Goal: Communication & Community: Answer question/provide support

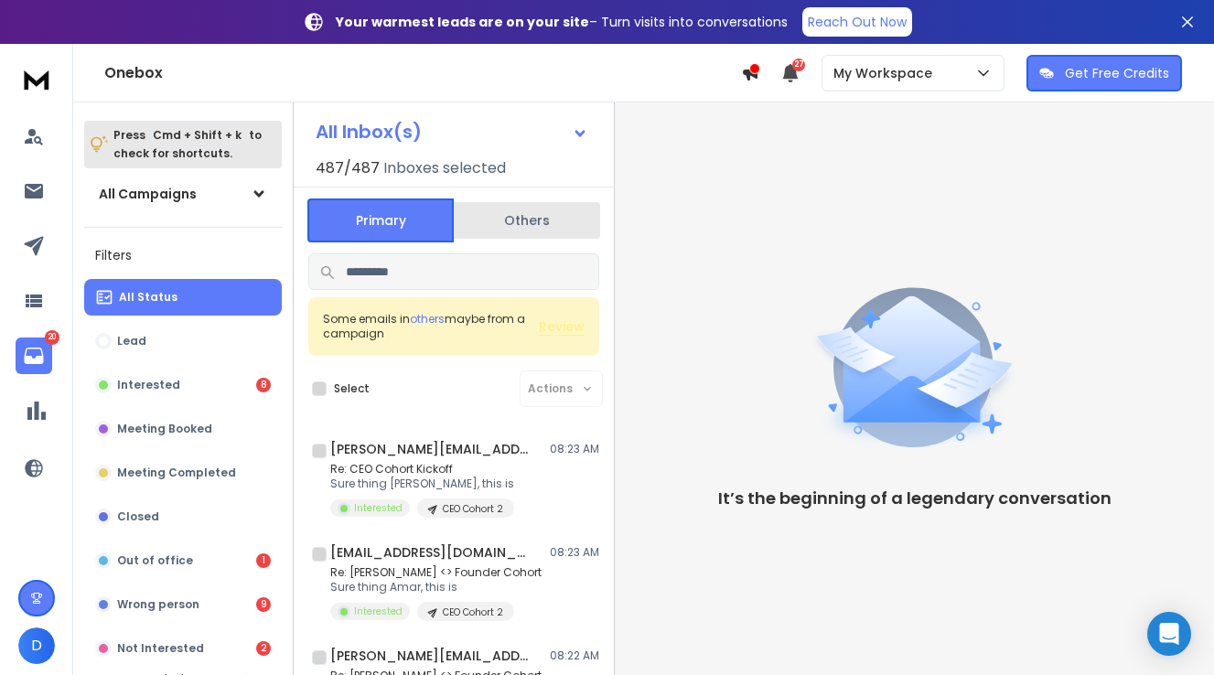
click at [510, 204] on button "Others" at bounding box center [527, 220] width 146 height 40
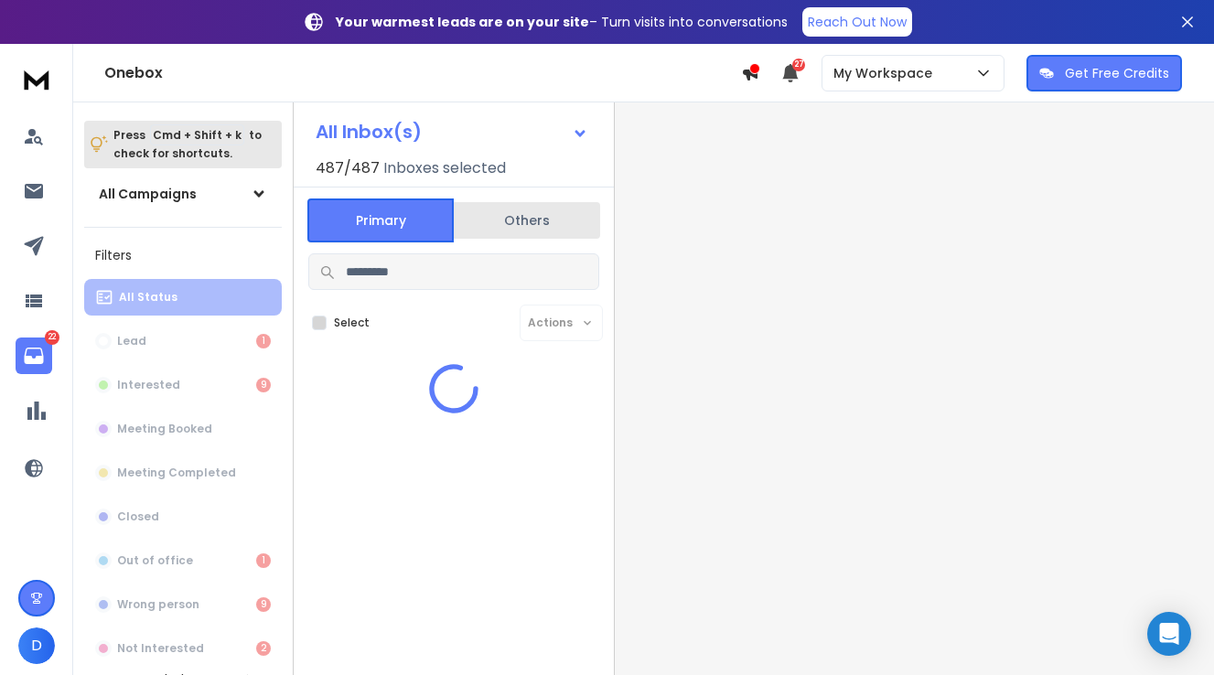
click at [423, 212] on button "Primary" at bounding box center [380, 221] width 146 height 44
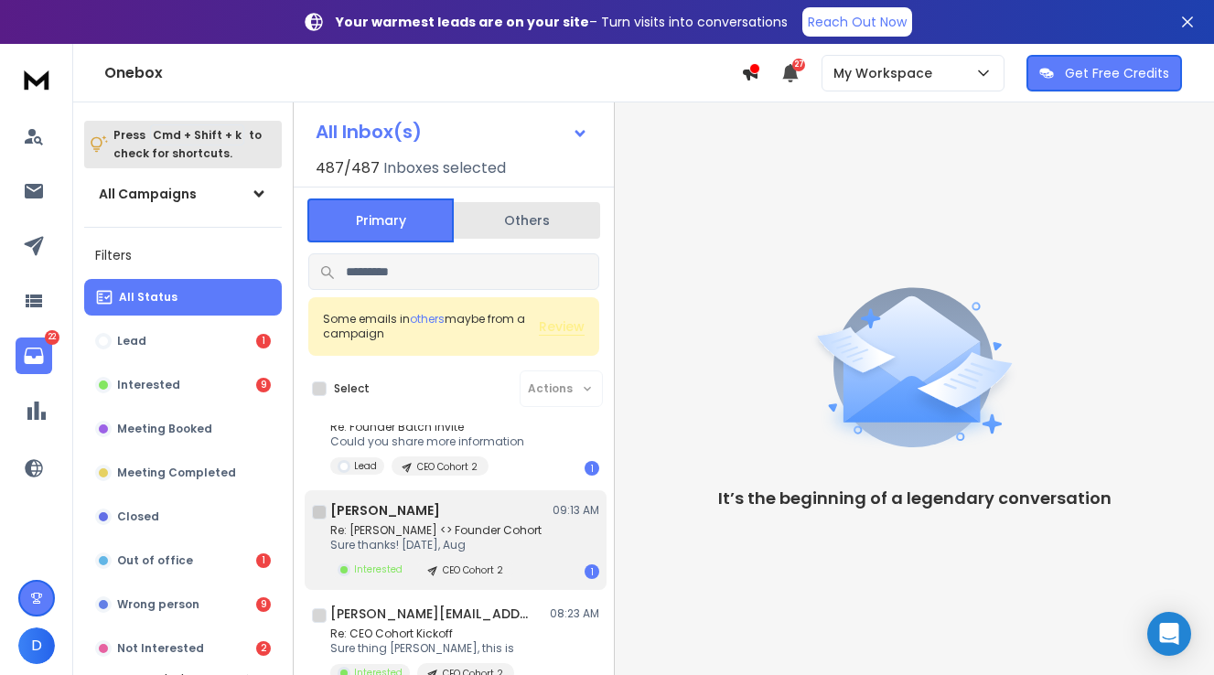
scroll to position [84, 0]
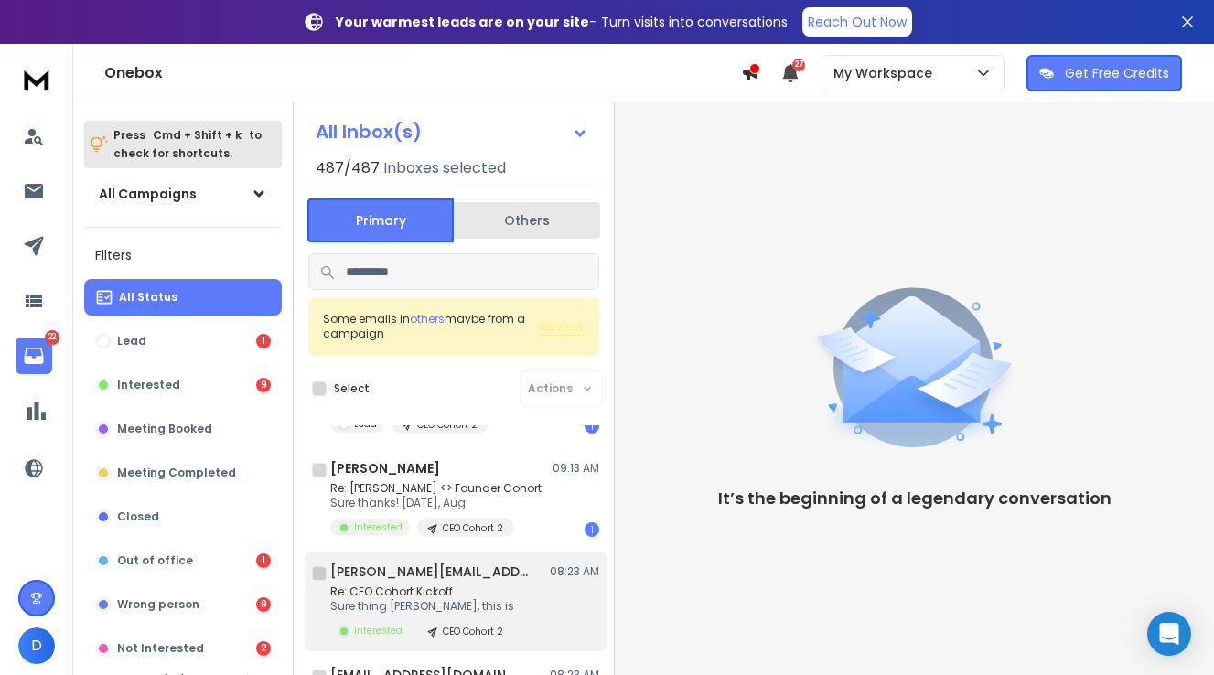
click at [550, 575] on p "08:23 AM" at bounding box center [574, 572] width 49 height 15
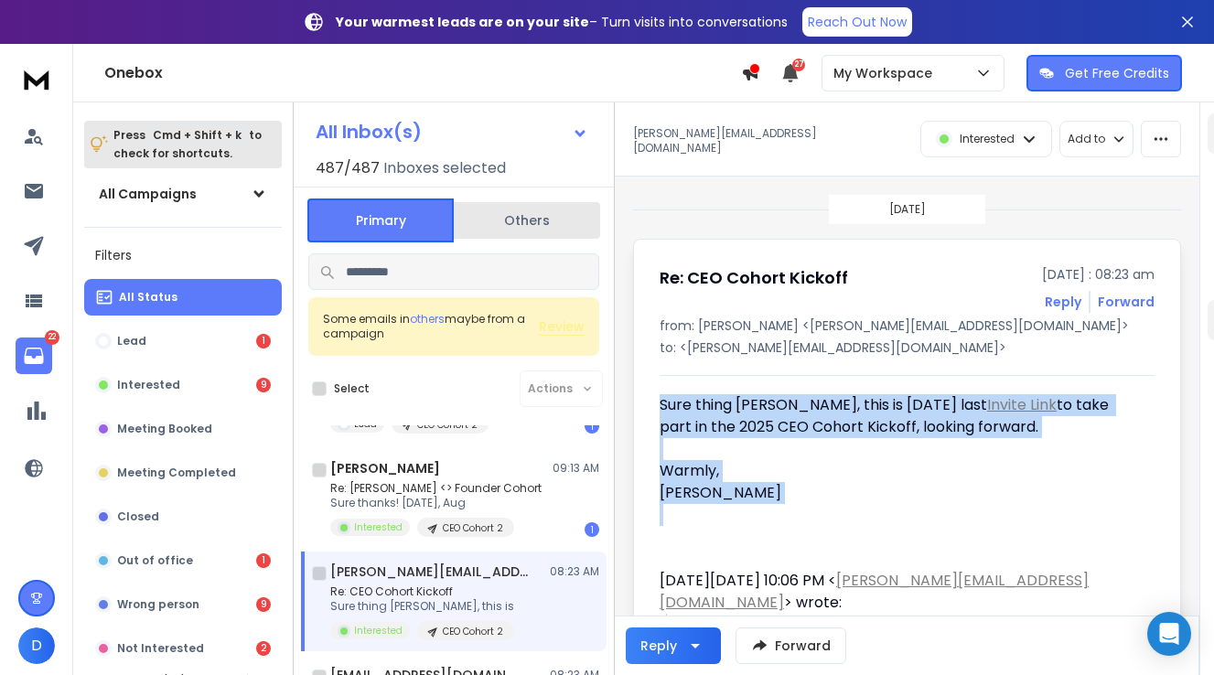
drag, startPoint x: 743, startPoint y: 511, endPoint x: 648, endPoint y: 393, distance: 150.9
copy div "Sure thing Abhineet, this is today's last Invite Link to take part in the 2025 …"
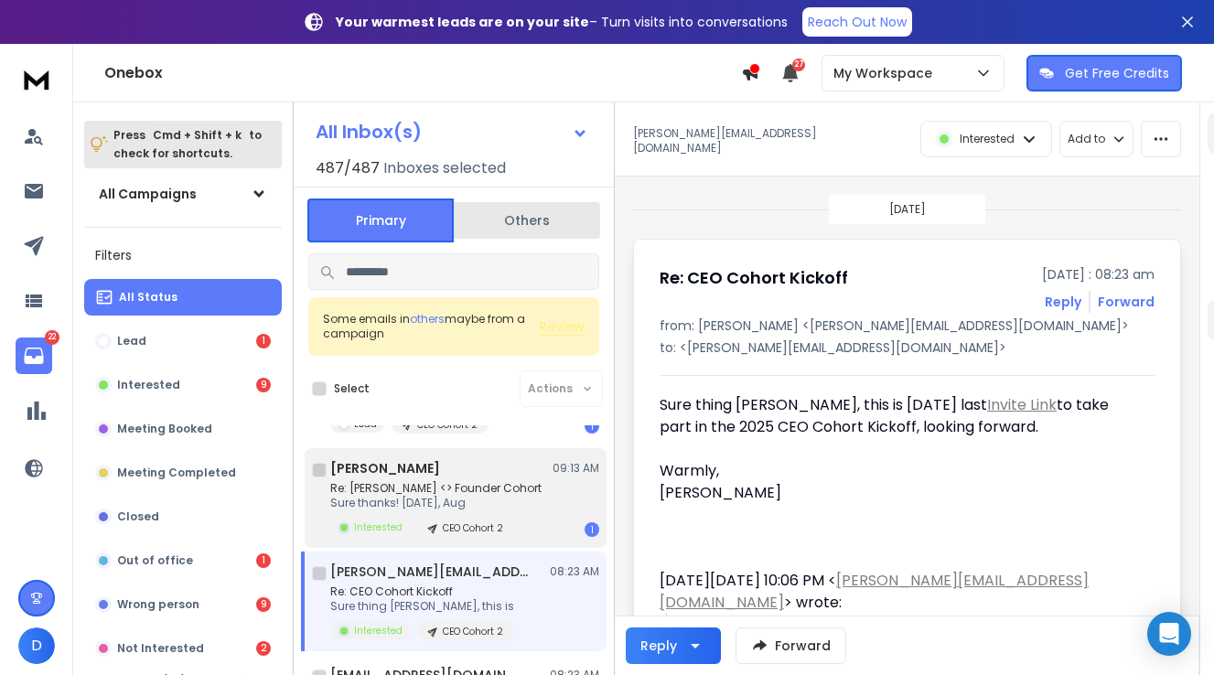
click at [539, 461] on div "Rima Al Shikh 09:13 AM" at bounding box center [464, 468] width 269 height 18
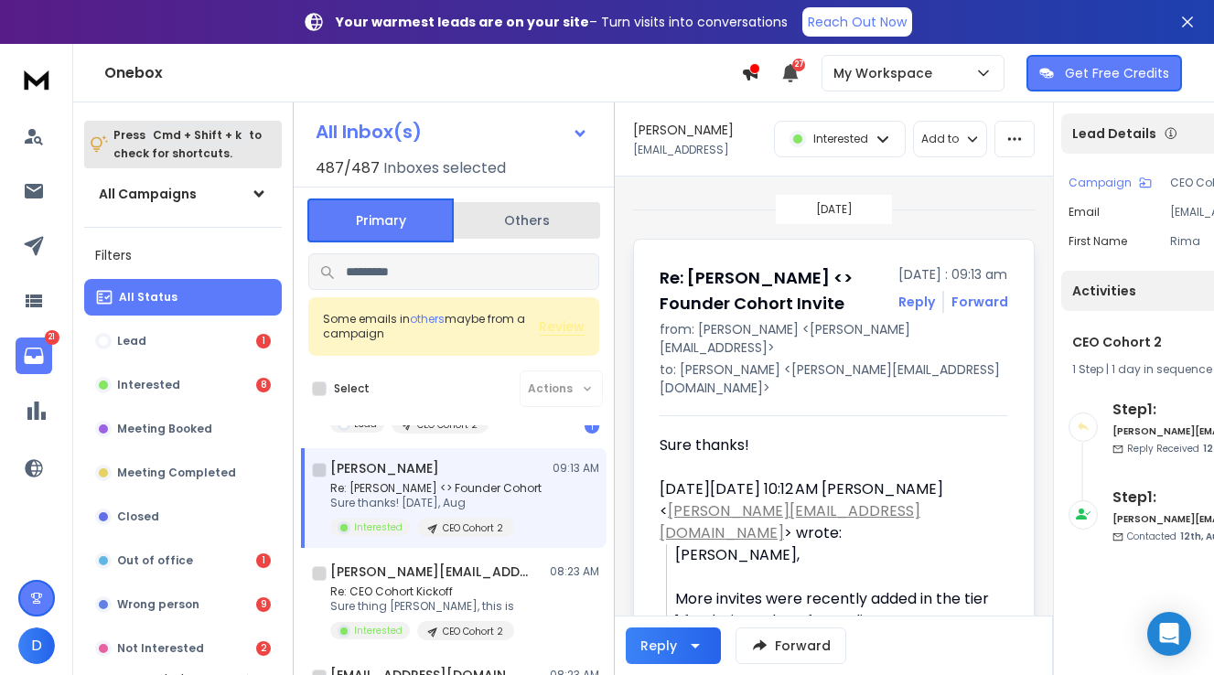
click at [656, 658] on button "Reply" at bounding box center [673, 646] width 95 height 37
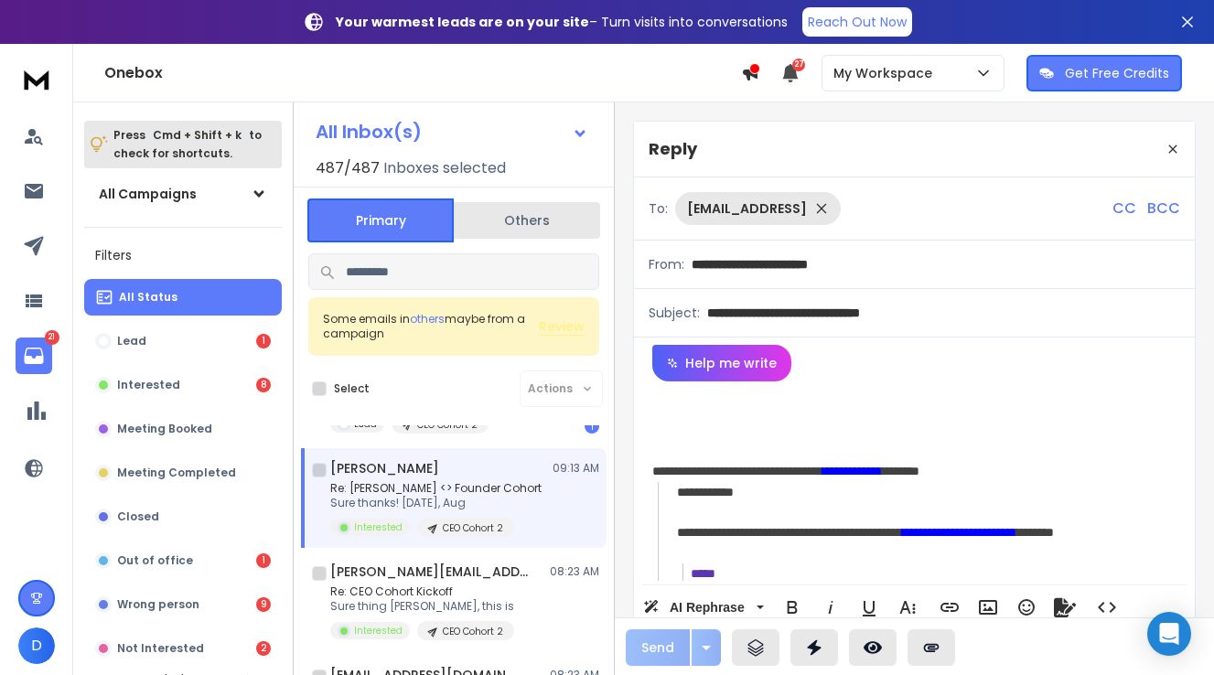
click at [663, 404] on div at bounding box center [914, 410] width 524 height 20
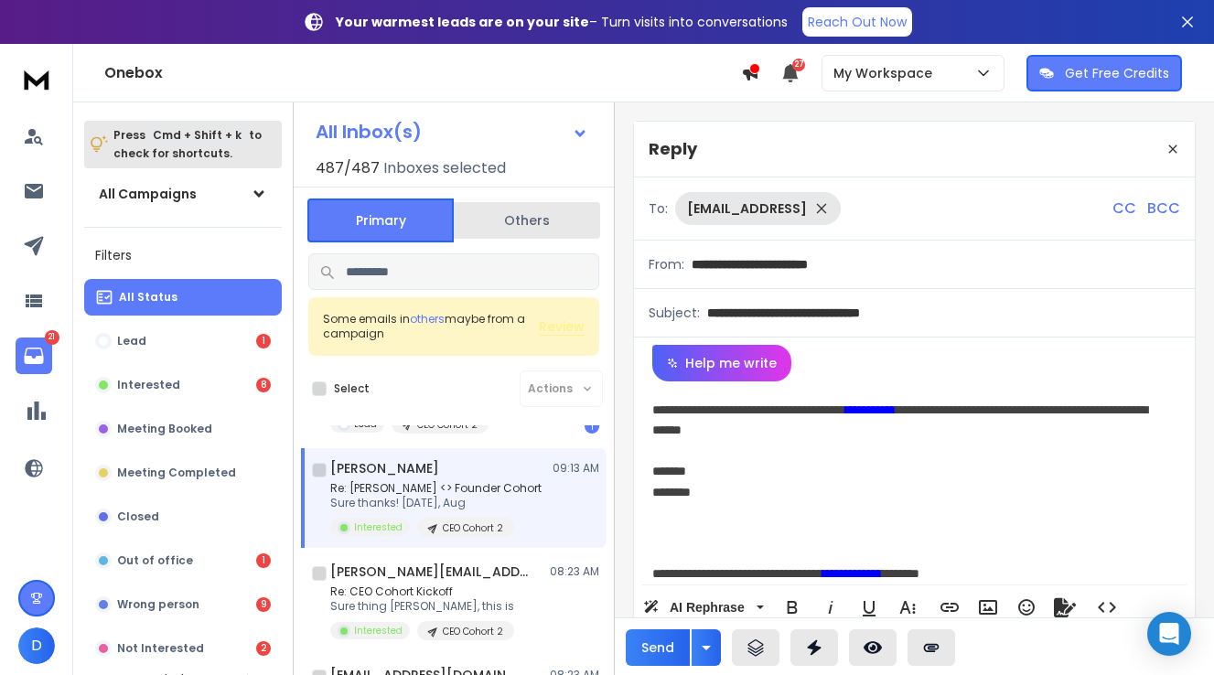
click at [728, 416] on div "**********" at bounding box center [900, 420] width 497 height 41
click at [651, 645] on button "Send" at bounding box center [658, 648] width 64 height 37
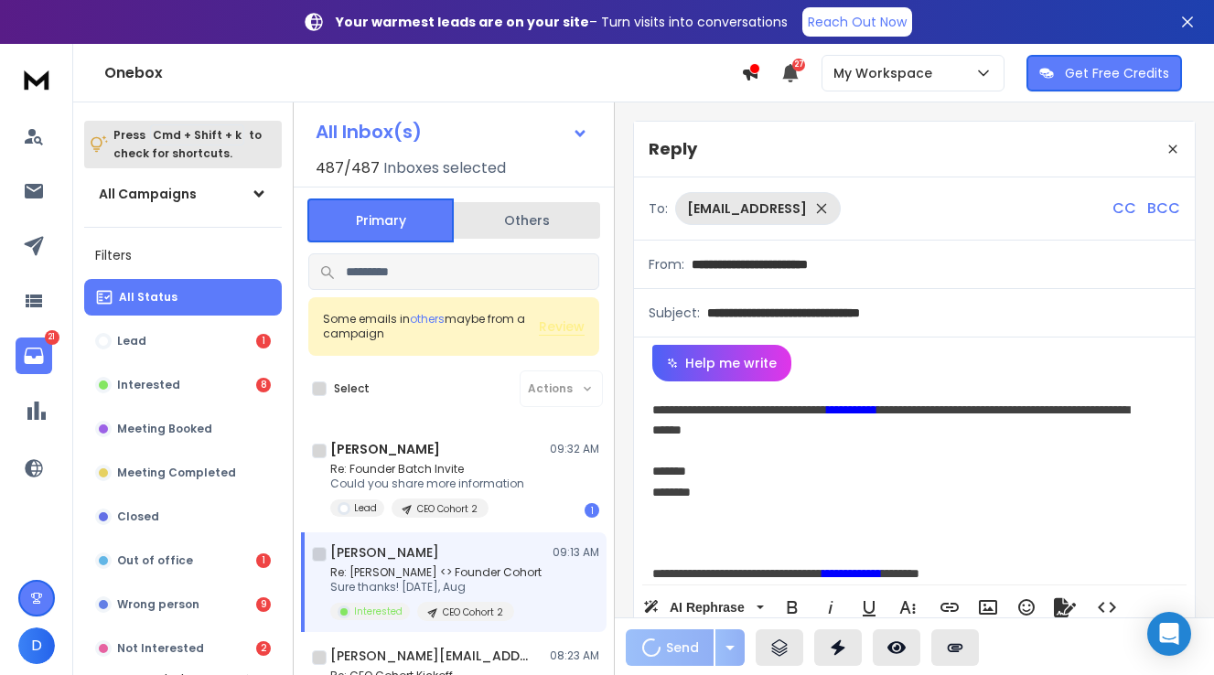
scroll to position [0, 0]
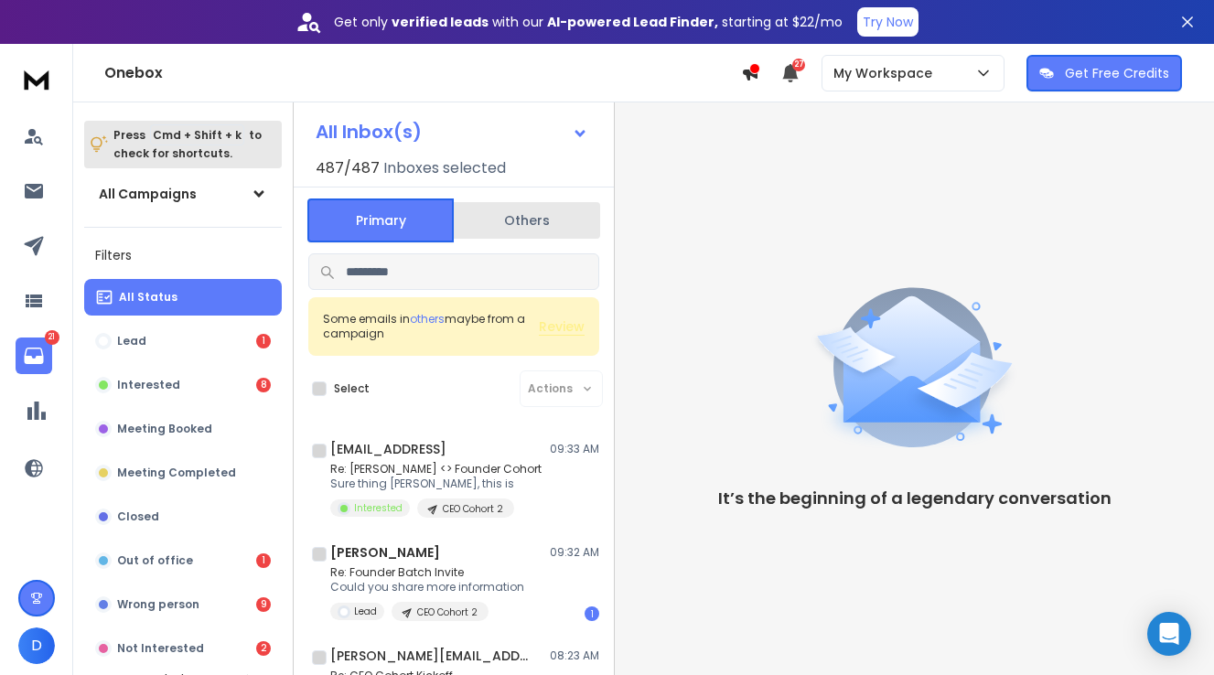
click at [510, 229] on button "Others" at bounding box center [527, 220] width 146 height 40
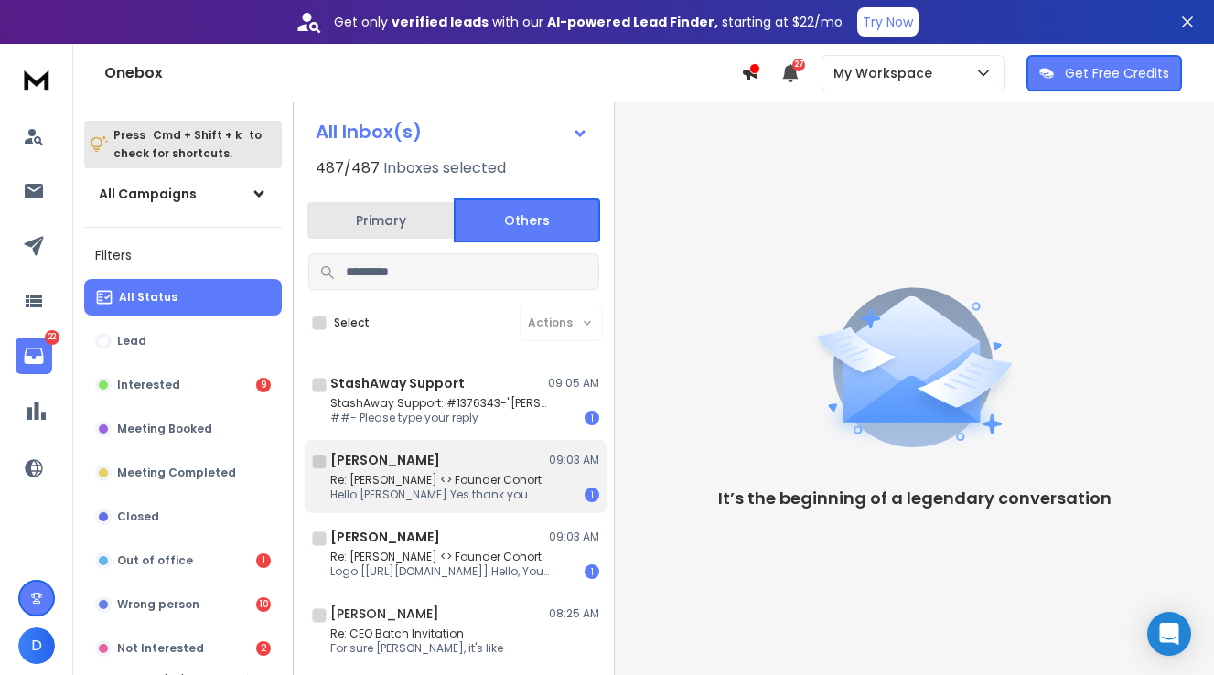
click at [532, 478] on div "Re: Benoit <> Founder Cohort Hello Jon Yes thank you 1" at bounding box center [464, 487] width 269 height 29
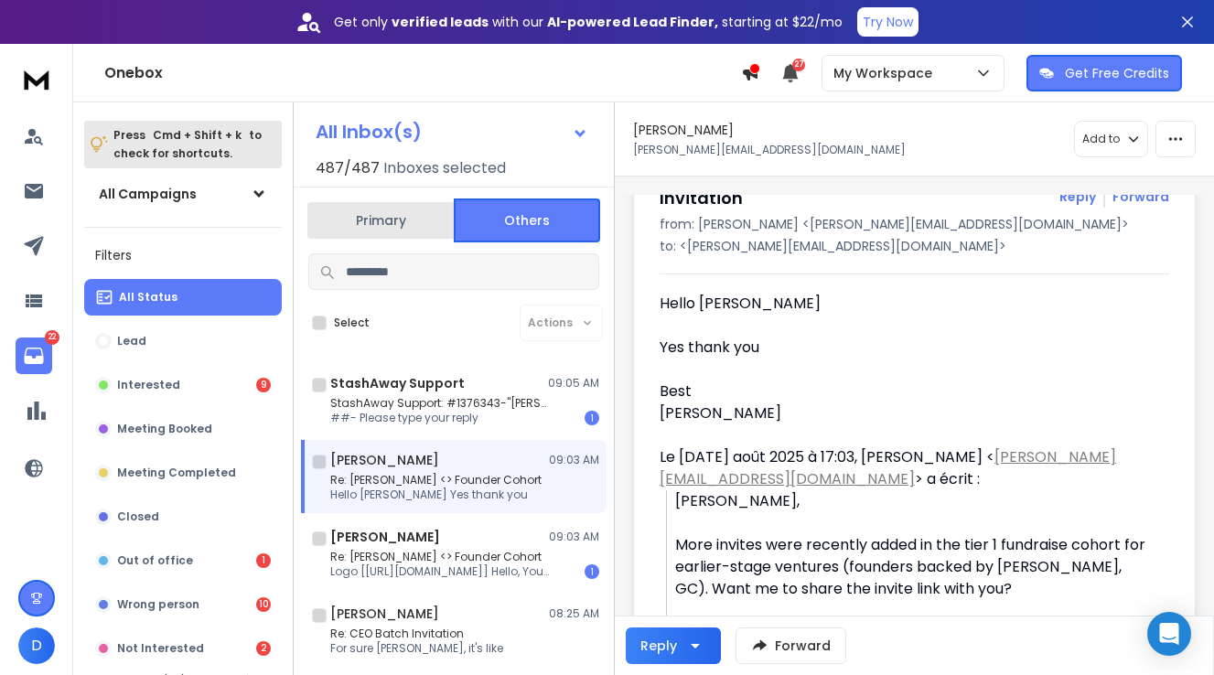
scroll to position [232, 0]
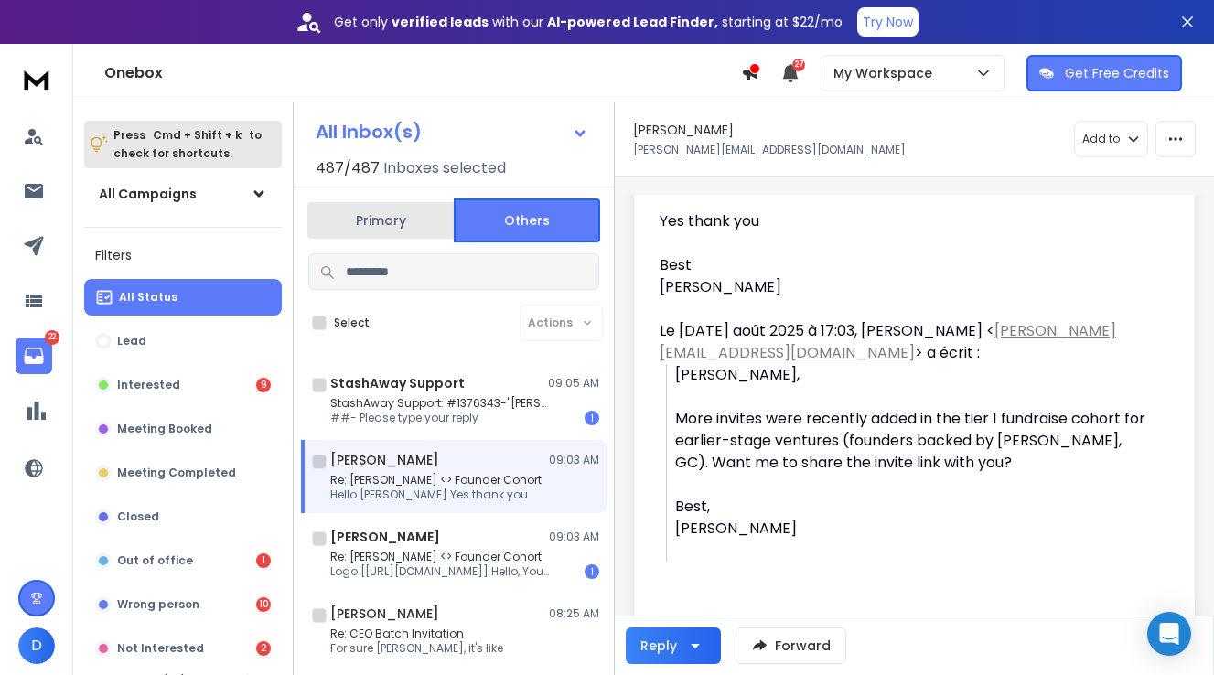
click at [409, 219] on button "Primary" at bounding box center [380, 220] width 146 height 40
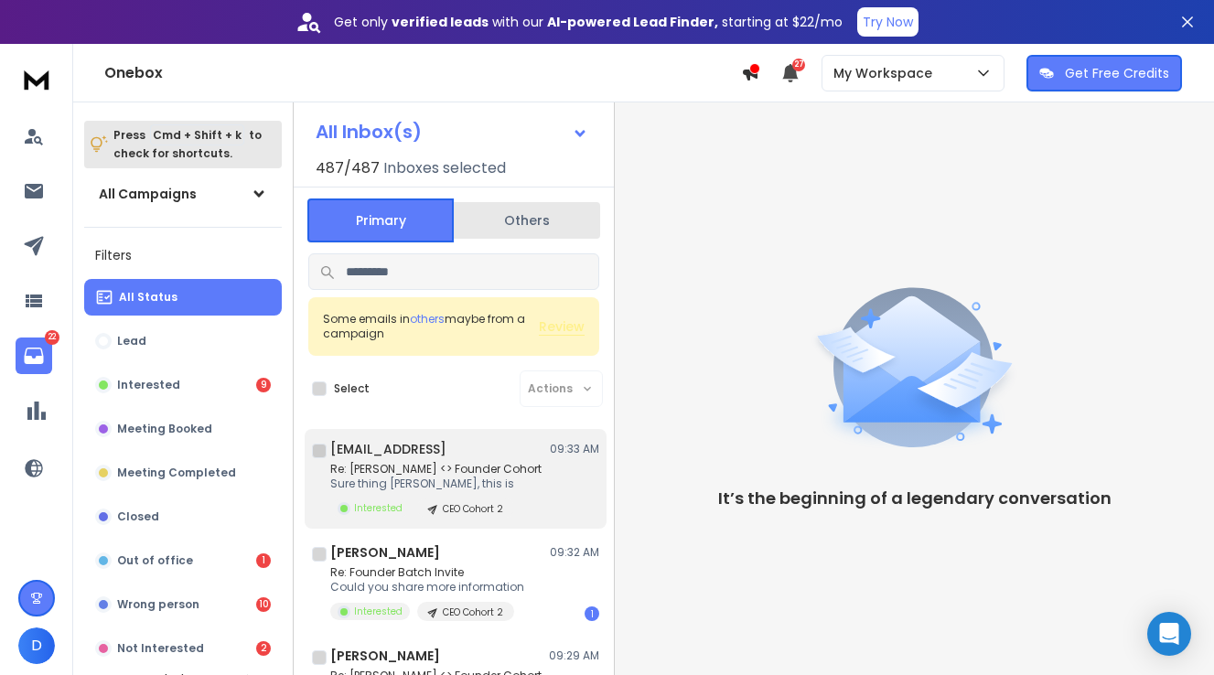
click at [500, 454] on div "rima@begin.ai 09:33 AM" at bounding box center [464, 449] width 269 height 18
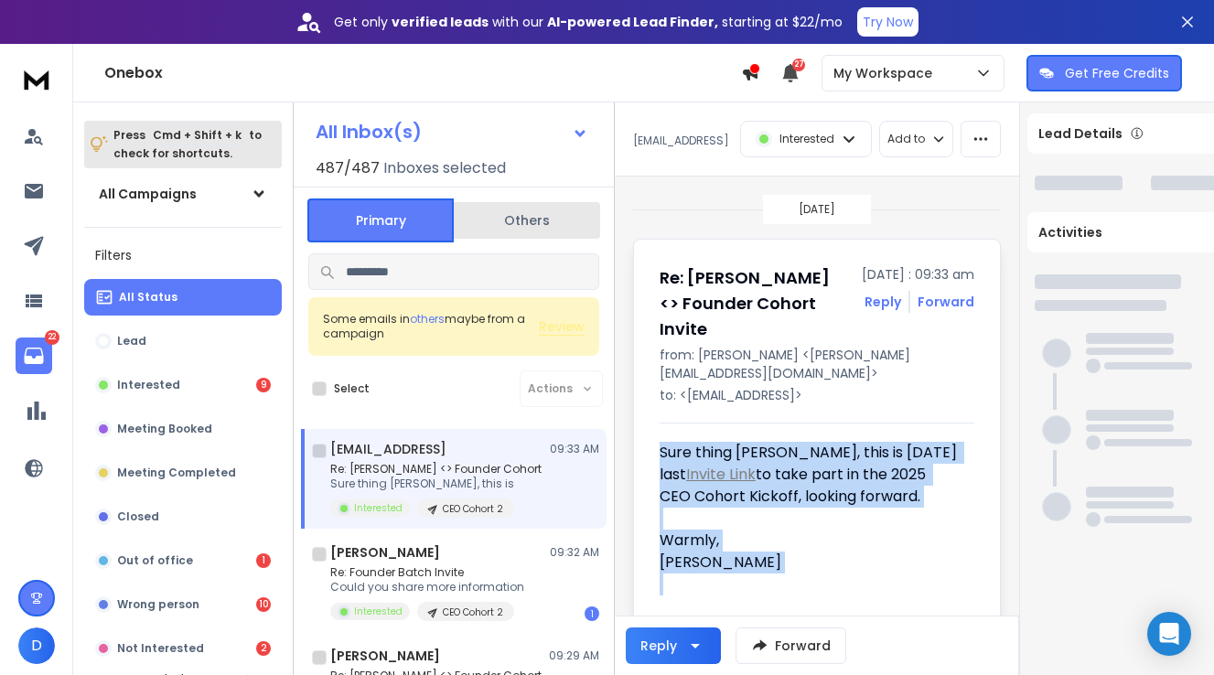
drag, startPoint x: 742, startPoint y: 556, endPoint x: 637, endPoint y: 429, distance: 165.1
copy div "Sure thing Rima, this is today's last Invite Link to take part in the 2025 CEO …"
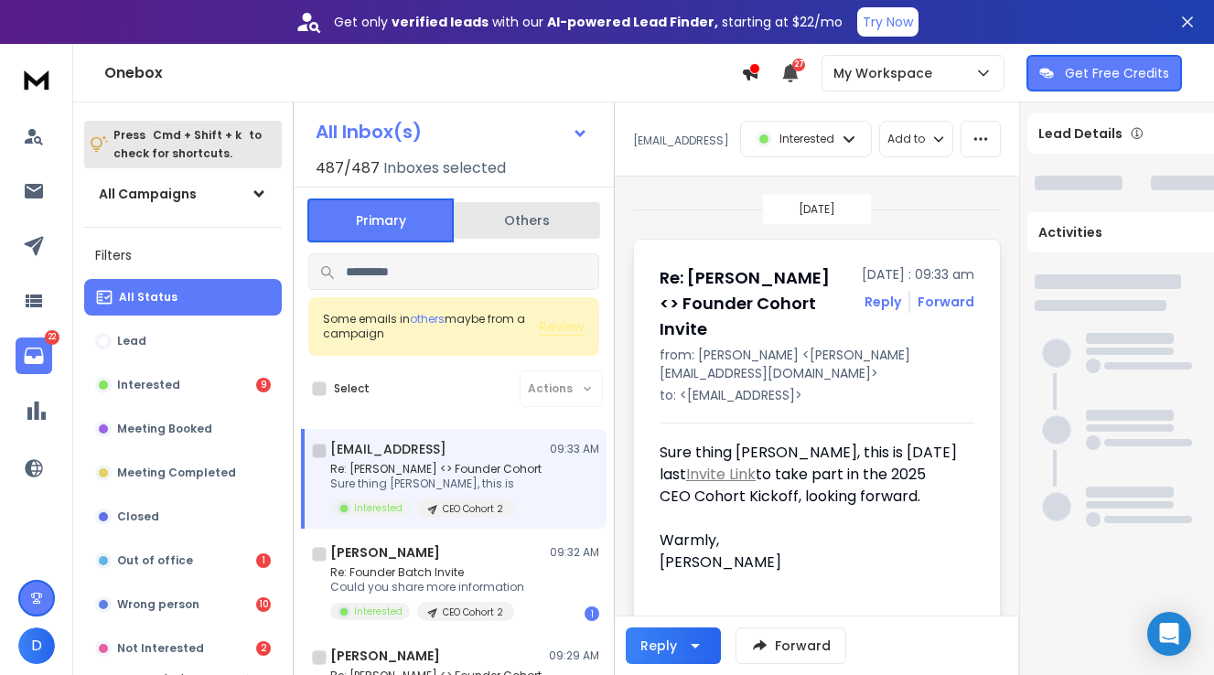
click at [537, 236] on button "Others" at bounding box center [527, 220] width 146 height 40
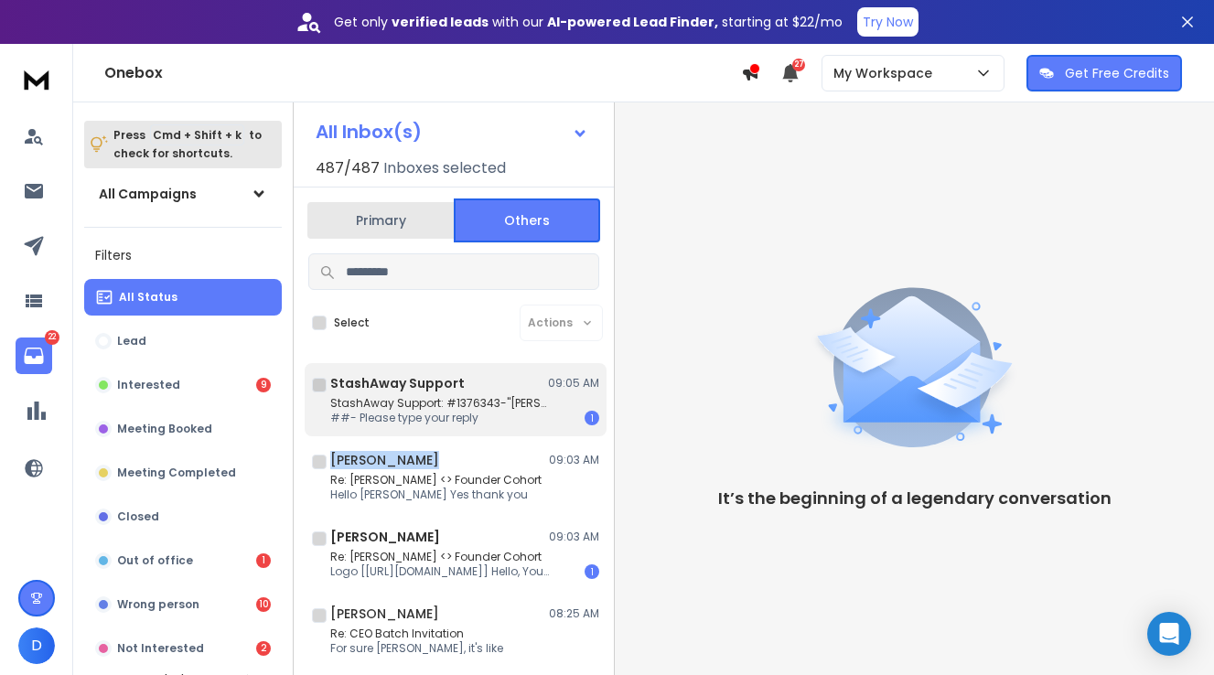
drag, startPoint x: 509, startPoint y: 403, endPoint x: 495, endPoint y: 452, distance: 51.3
click at [495, 411] on p "StashAway Support: #1376343-"Michele <> Founder" at bounding box center [440, 403] width 220 height 15
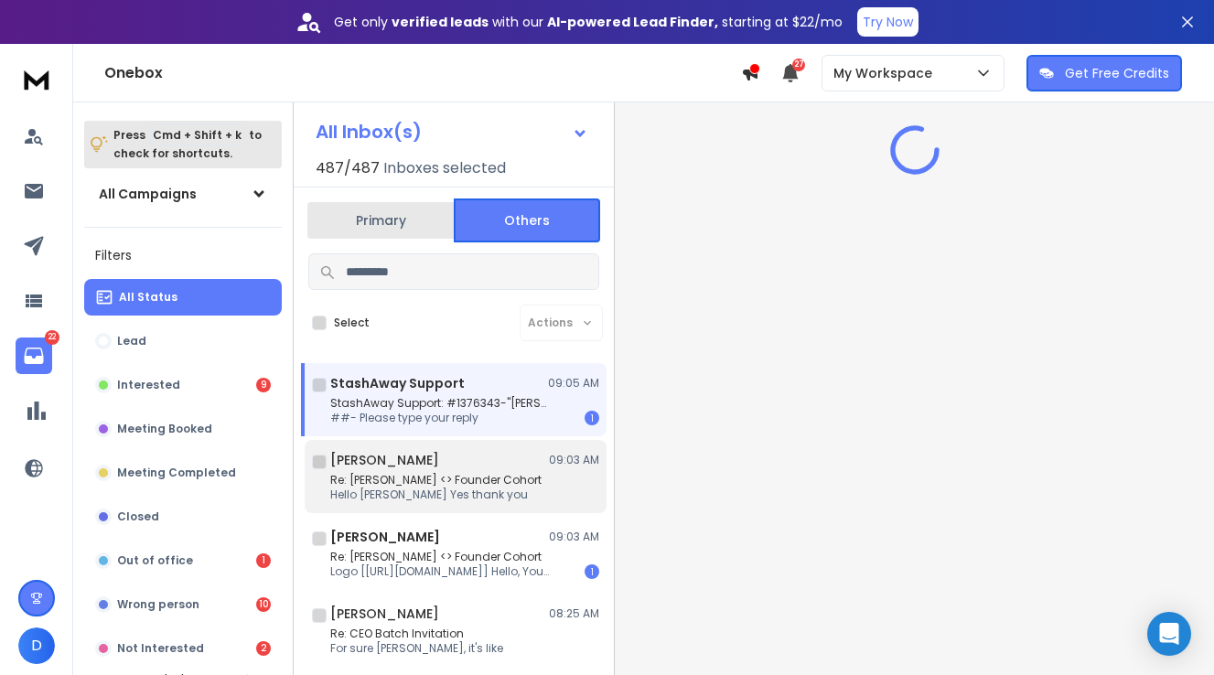
click at [485, 473] on div "Benoit Sineau 09:03 AM Re: Benoit <> Founder Cohort Hello Jon Yes thank you" at bounding box center [464, 476] width 269 height 51
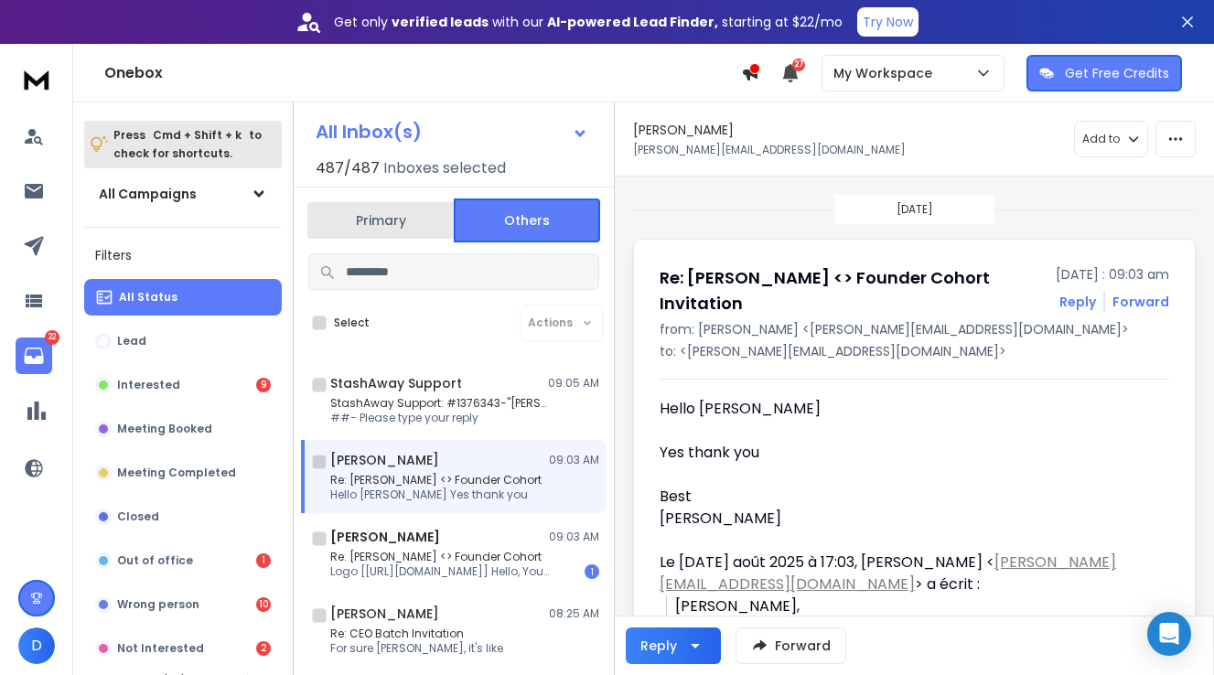
click at [664, 660] on button "Reply" at bounding box center [673, 646] width 95 height 37
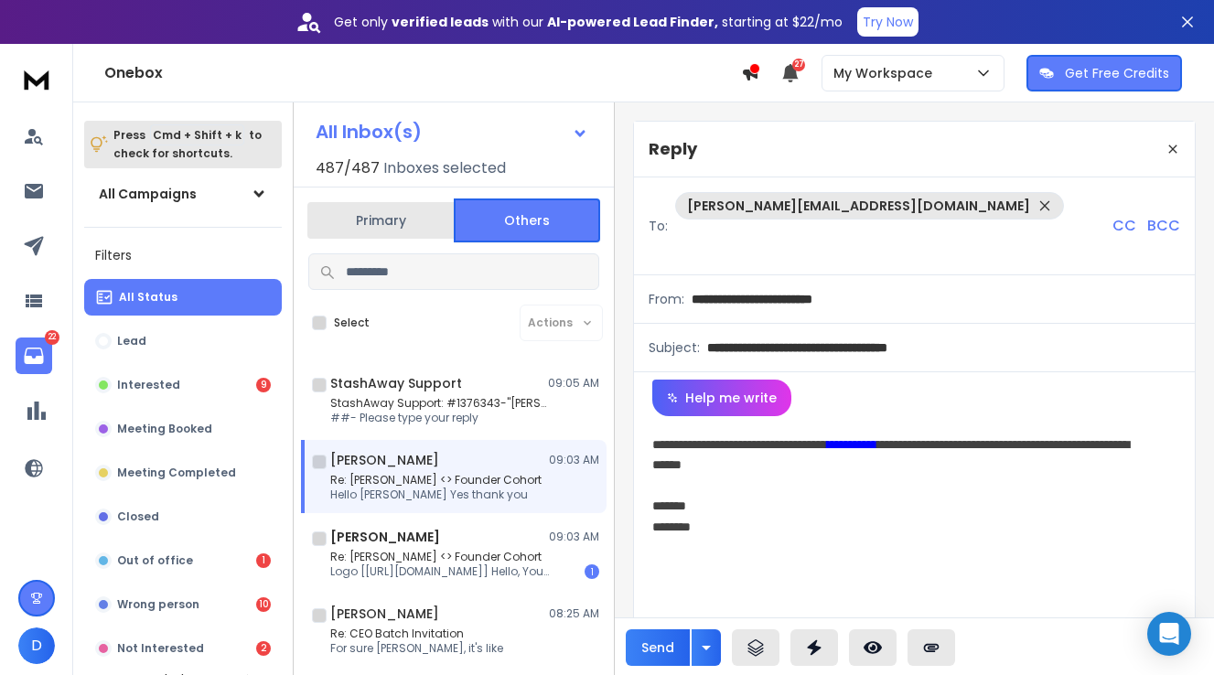
click at [734, 435] on div "**********" at bounding box center [900, 455] width 497 height 41
click at [932, 650] on icon at bounding box center [932, 648] width 16 height 8
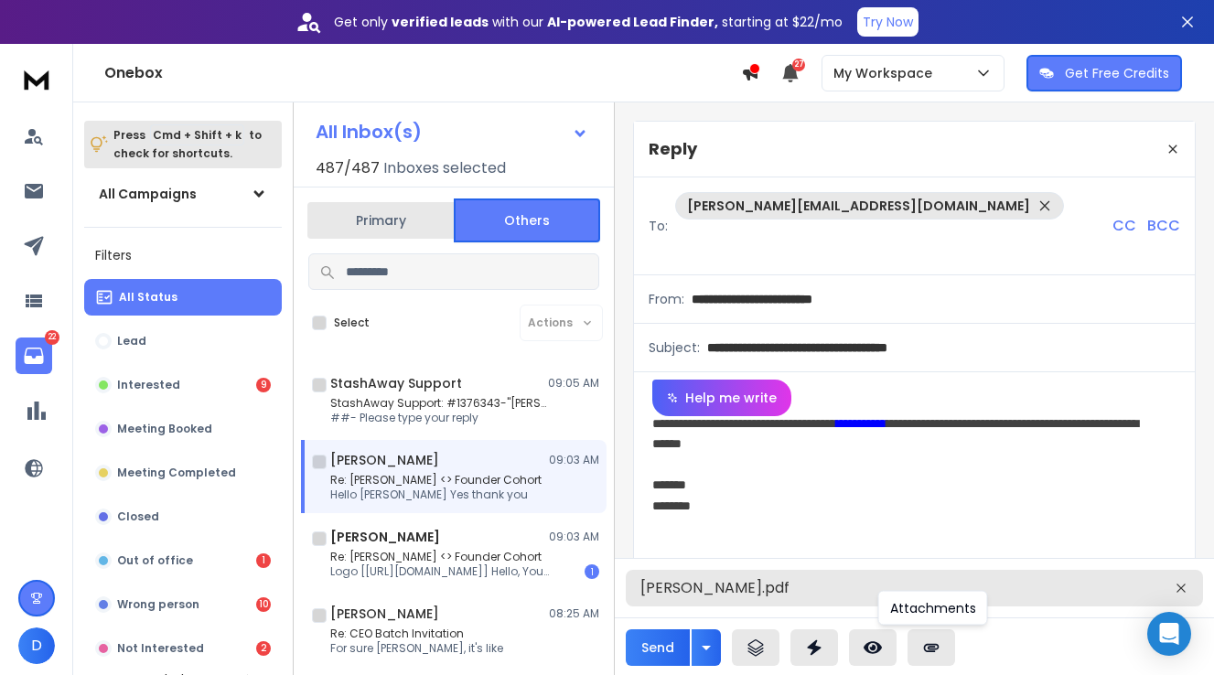
scroll to position [27, 0]
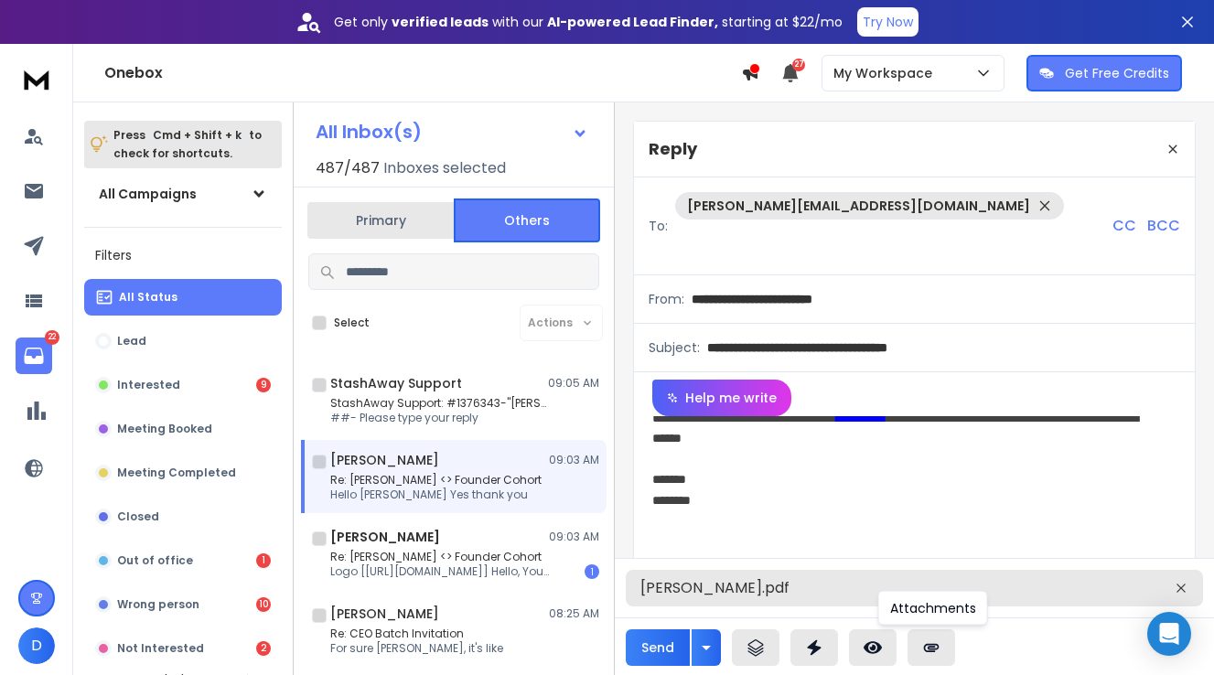
click at [719, 552] on div at bounding box center [907, 562] width 511 height 20
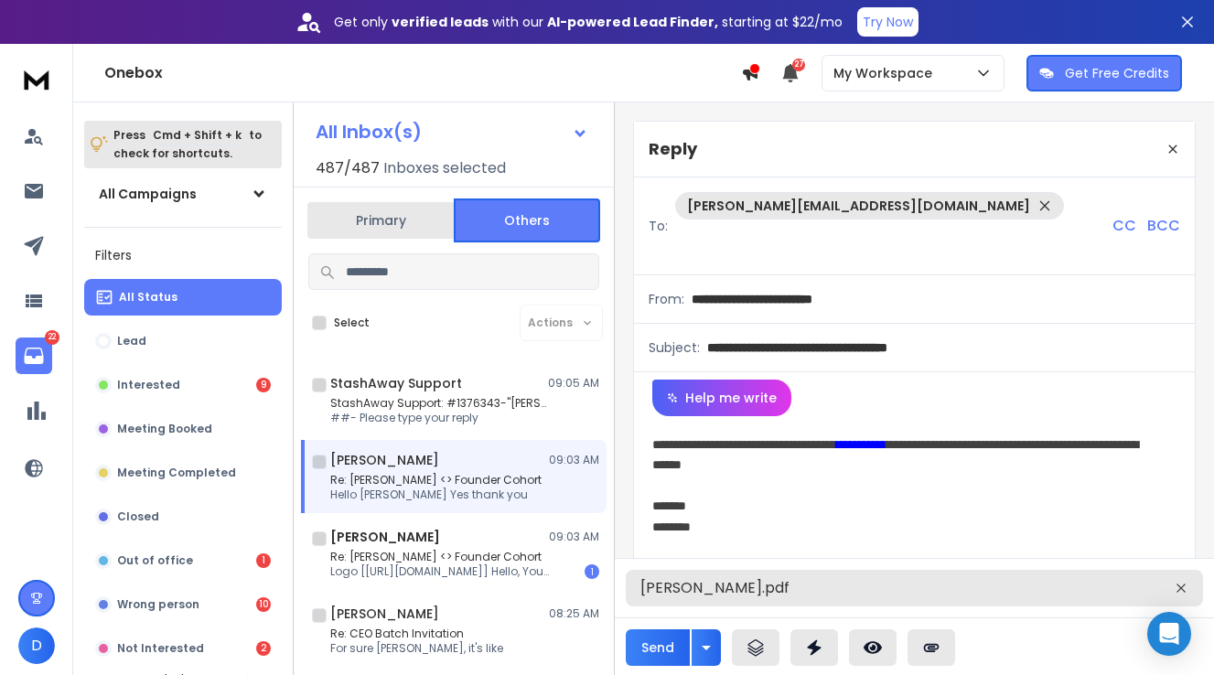
click at [653, 644] on button "Send" at bounding box center [658, 648] width 64 height 37
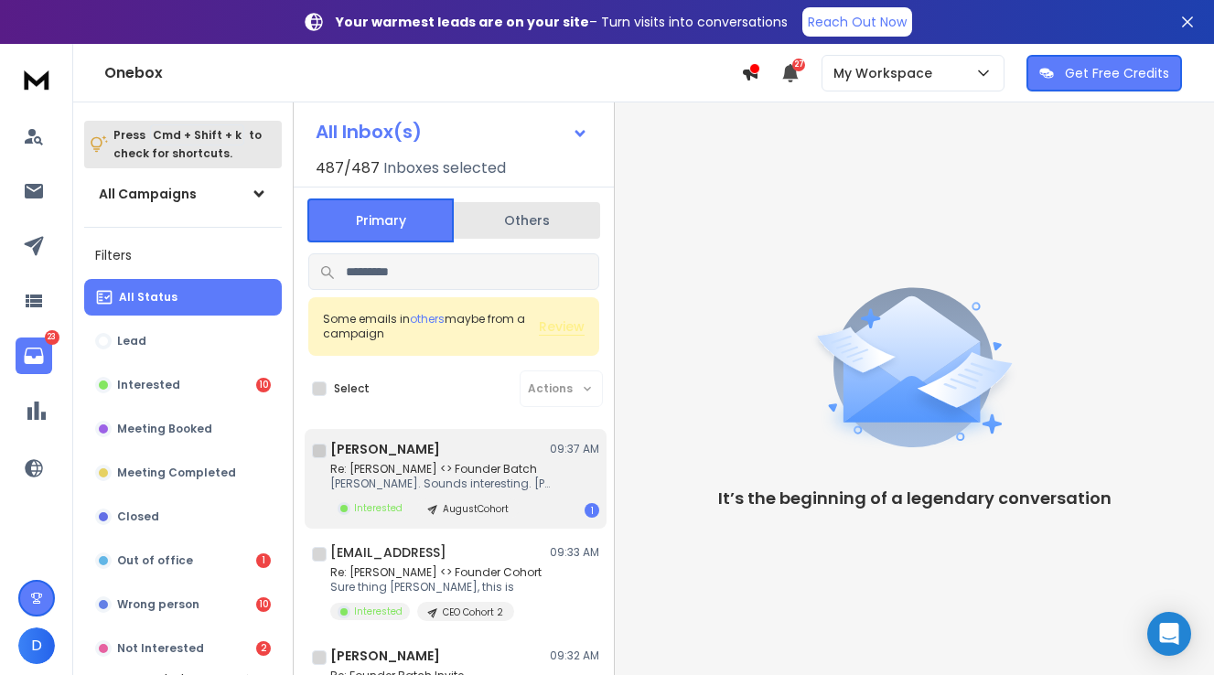
click at [535, 463] on p "Re: [PERSON_NAME] <> Founder Batch" at bounding box center [440, 469] width 220 height 15
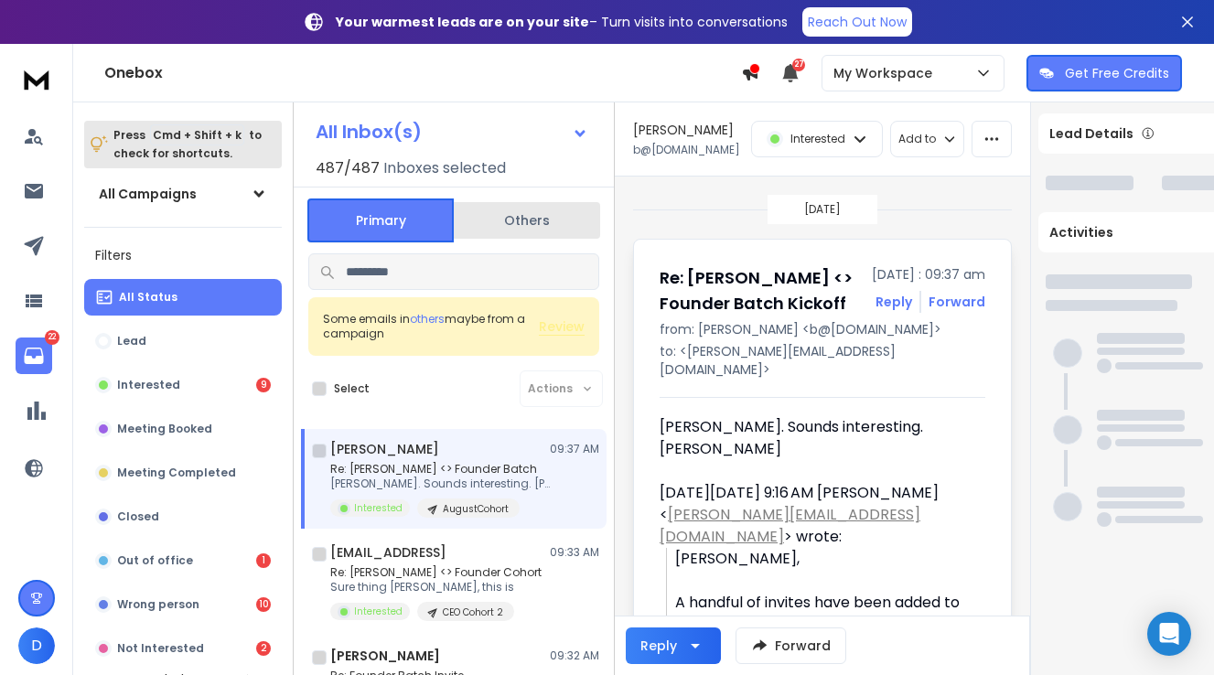
click at [672, 643] on div "Reply" at bounding box center [659, 646] width 37 height 18
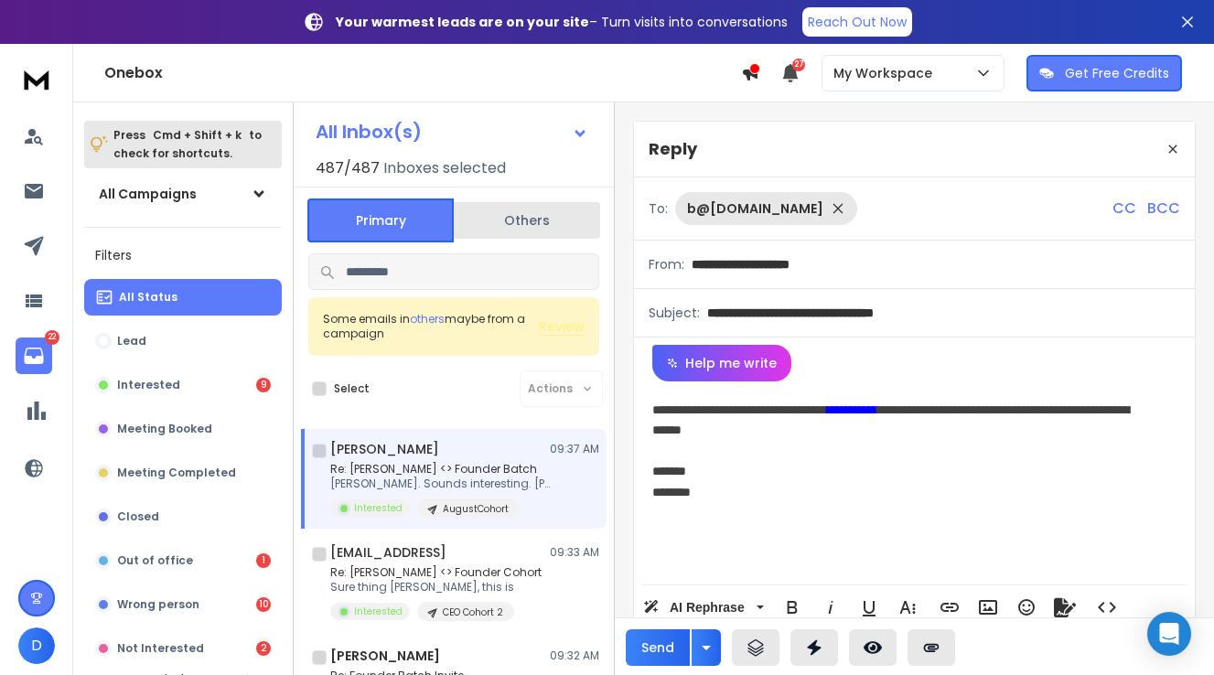
click at [724, 441] on div "**********" at bounding box center [900, 420] width 497 height 41
click at [937, 634] on button at bounding box center [932, 648] width 48 height 37
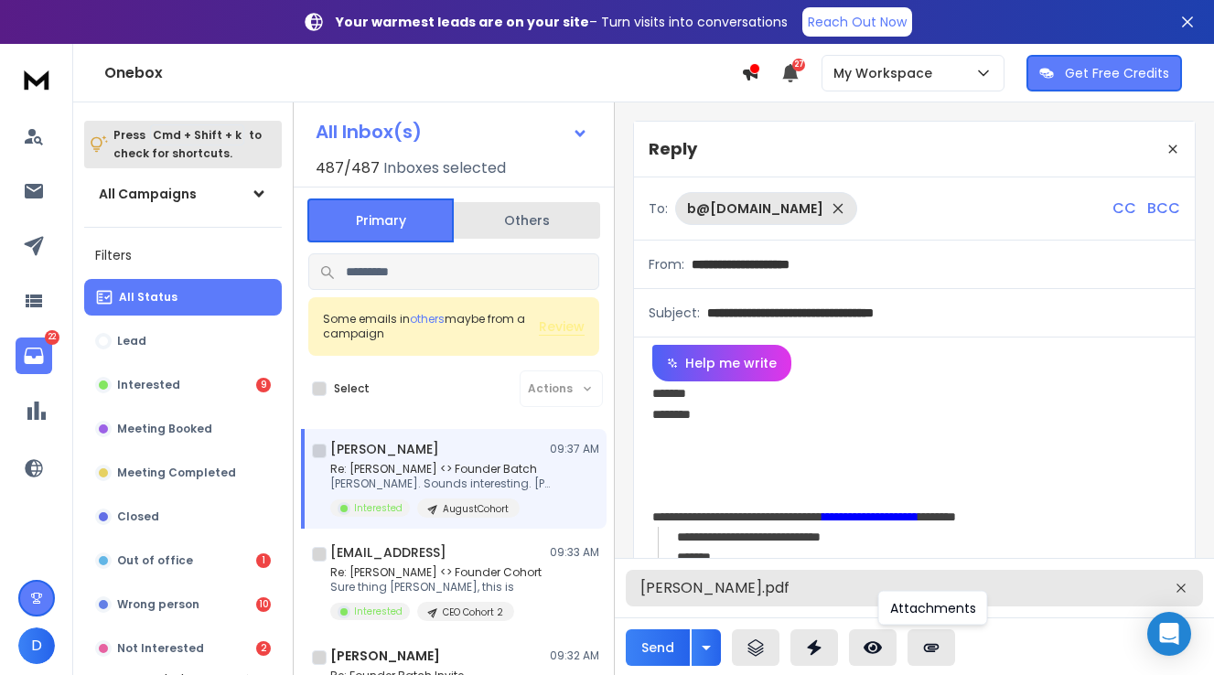
scroll to position [92, 0]
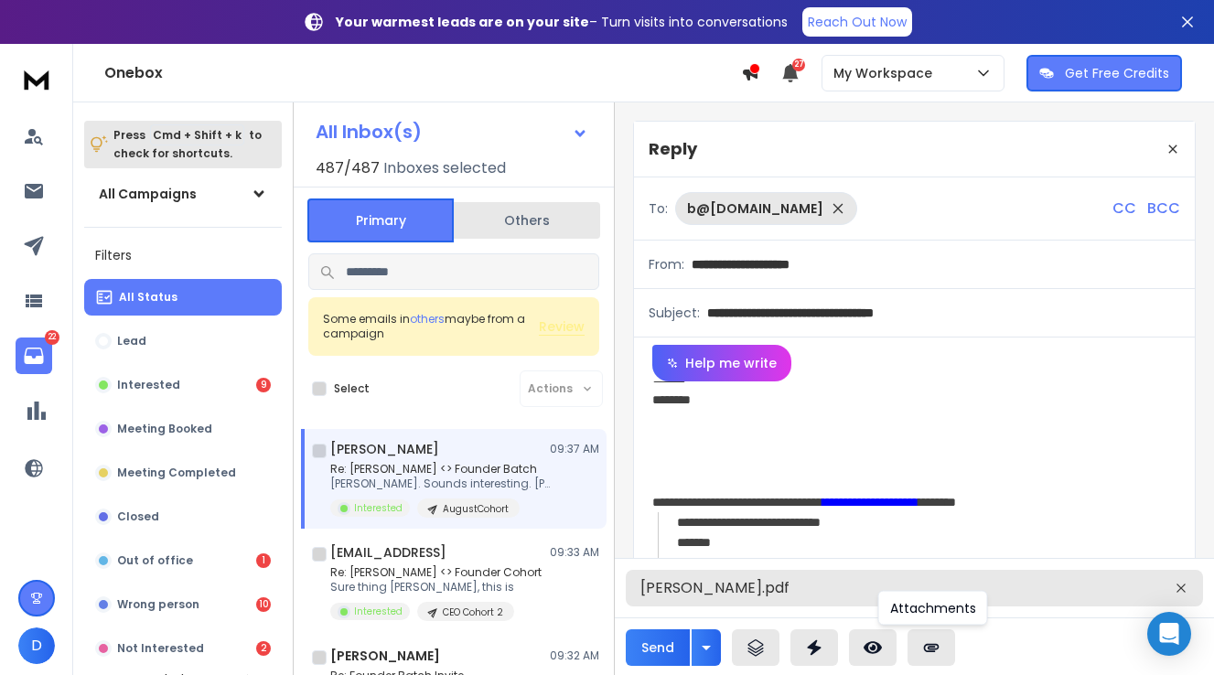
click at [716, 491] on div at bounding box center [907, 481] width 511 height 20
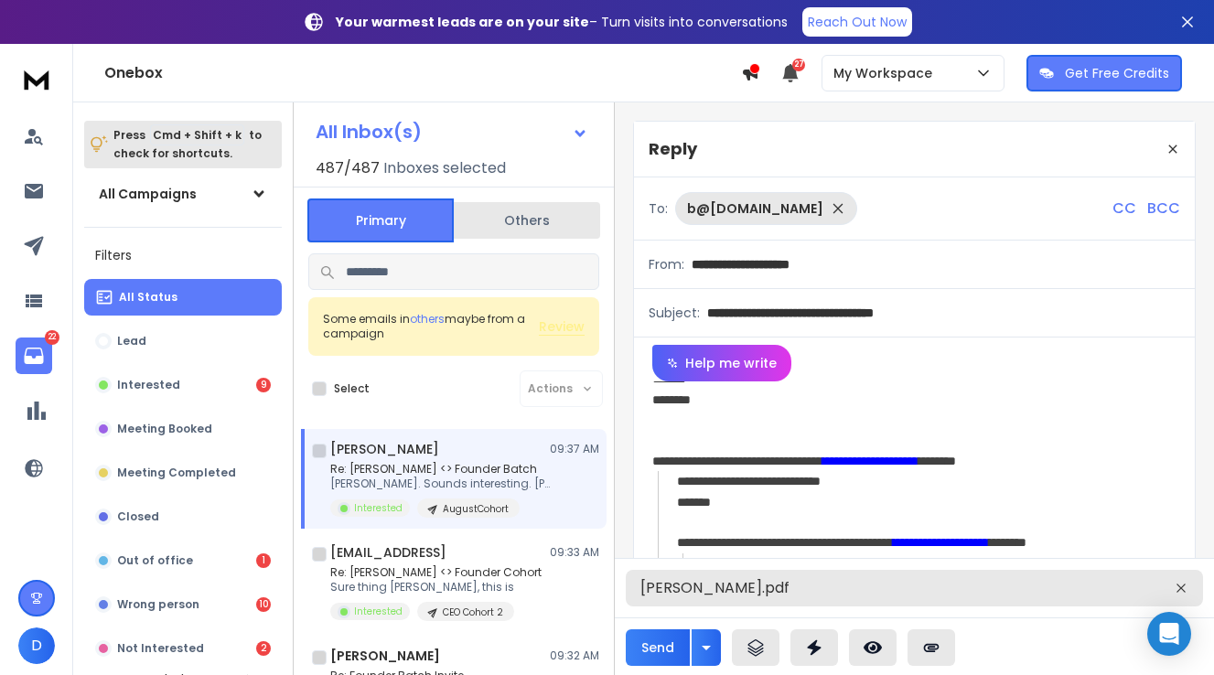
scroll to position [0, 0]
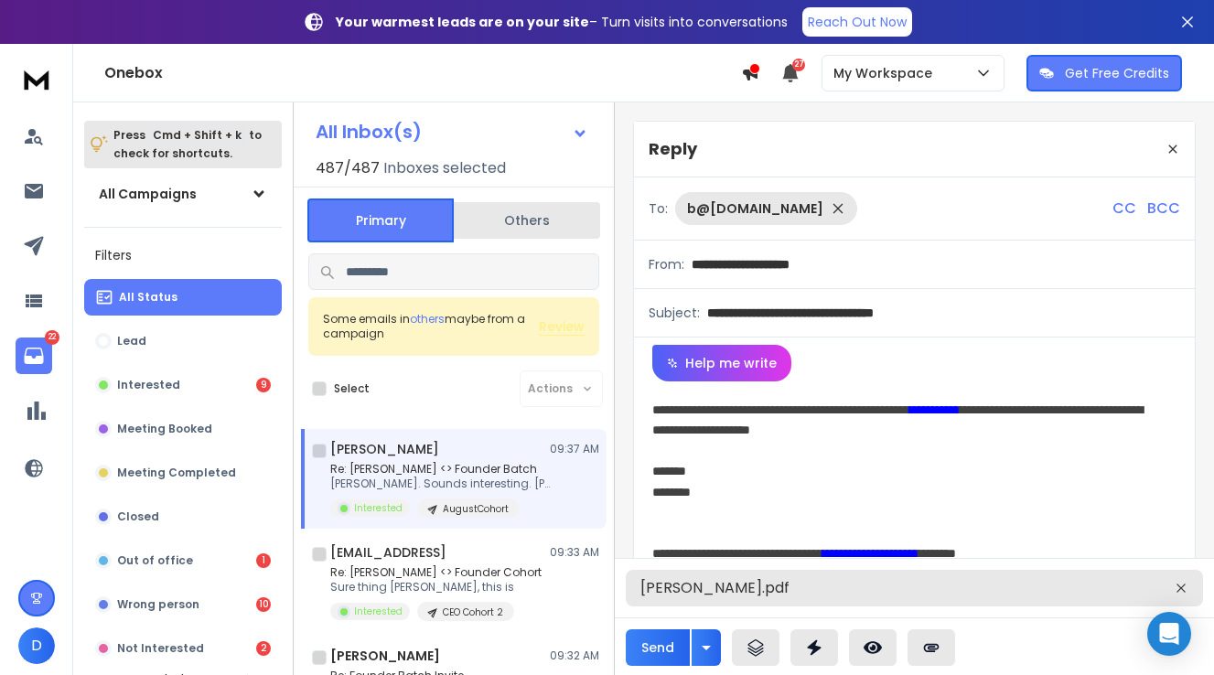
click at [939, 441] on div "**********" at bounding box center [900, 420] width 497 height 41
click at [673, 641] on button "Send" at bounding box center [658, 648] width 64 height 37
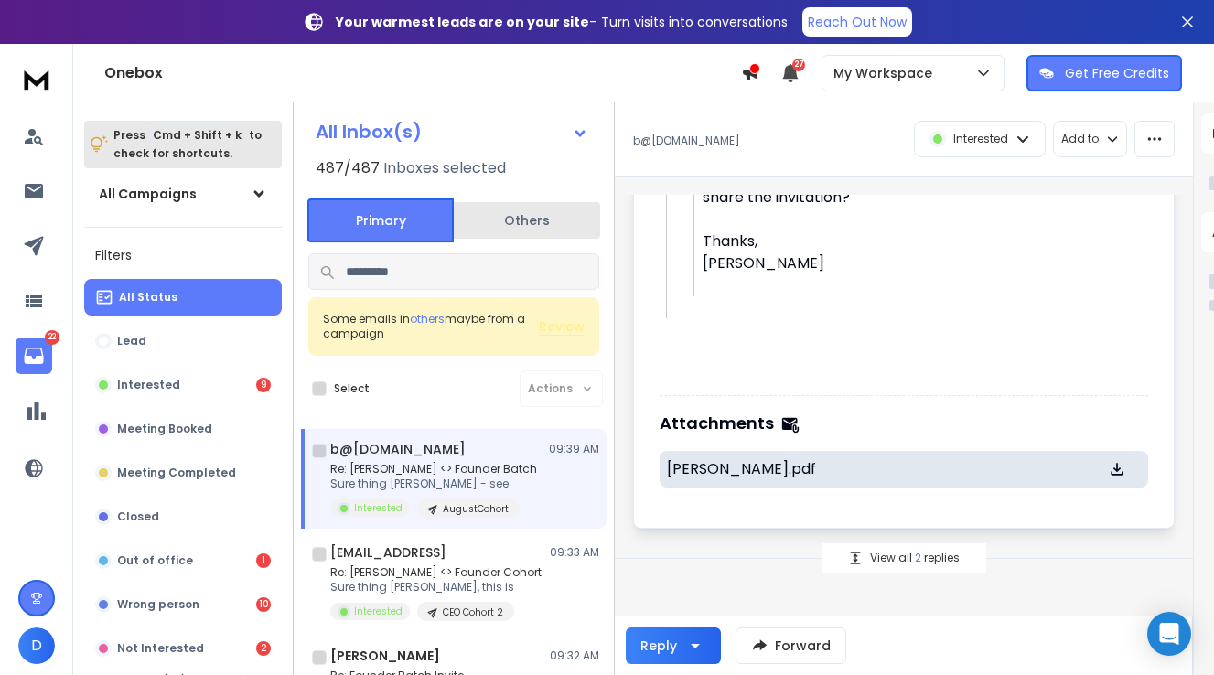
scroll to position [625, 0]
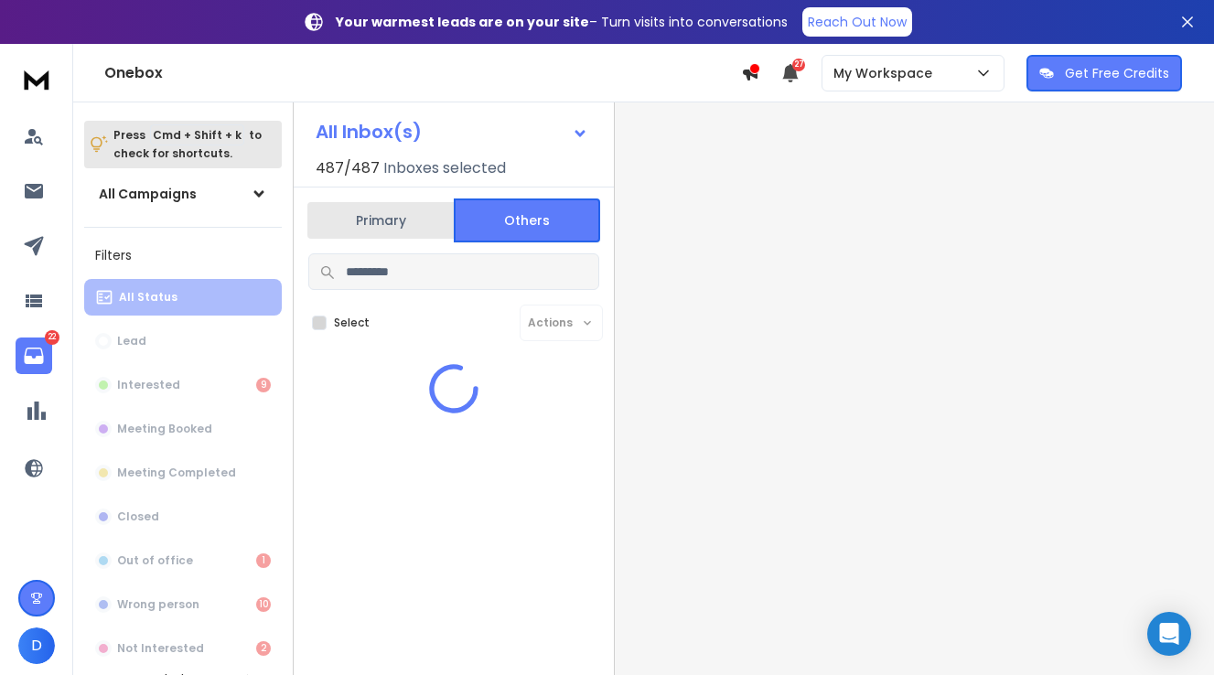
click at [504, 223] on button "Others" at bounding box center [527, 221] width 146 height 44
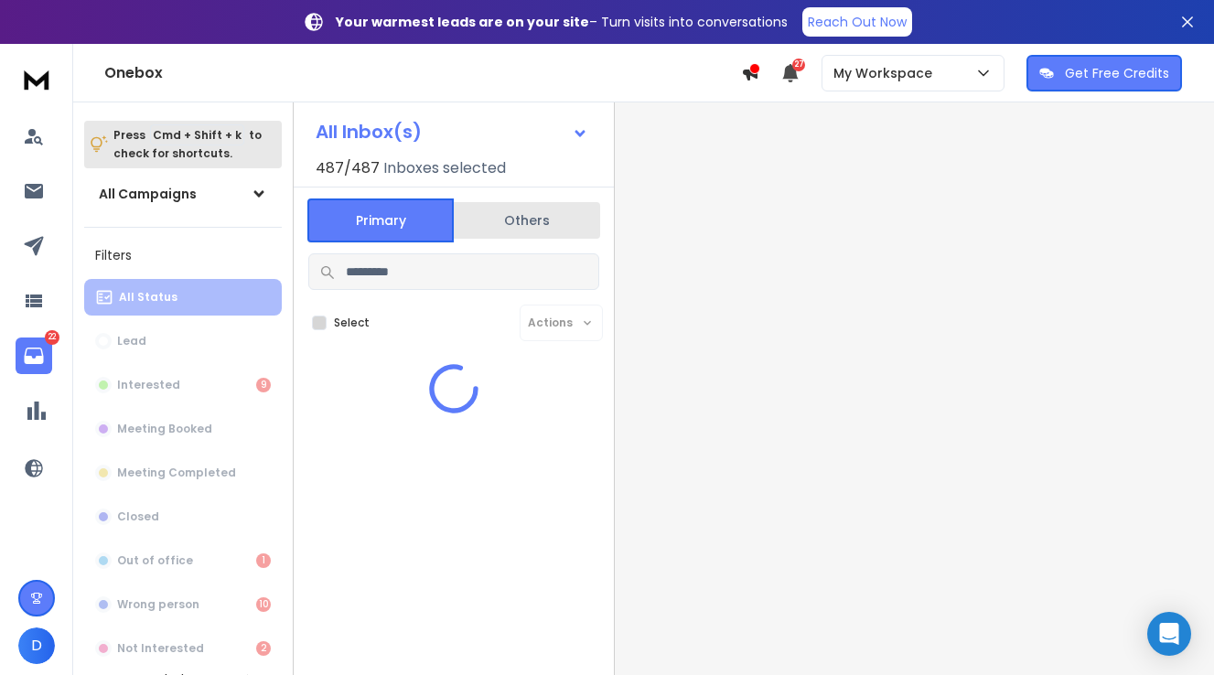
click at [432, 213] on button "Primary" at bounding box center [380, 221] width 146 height 44
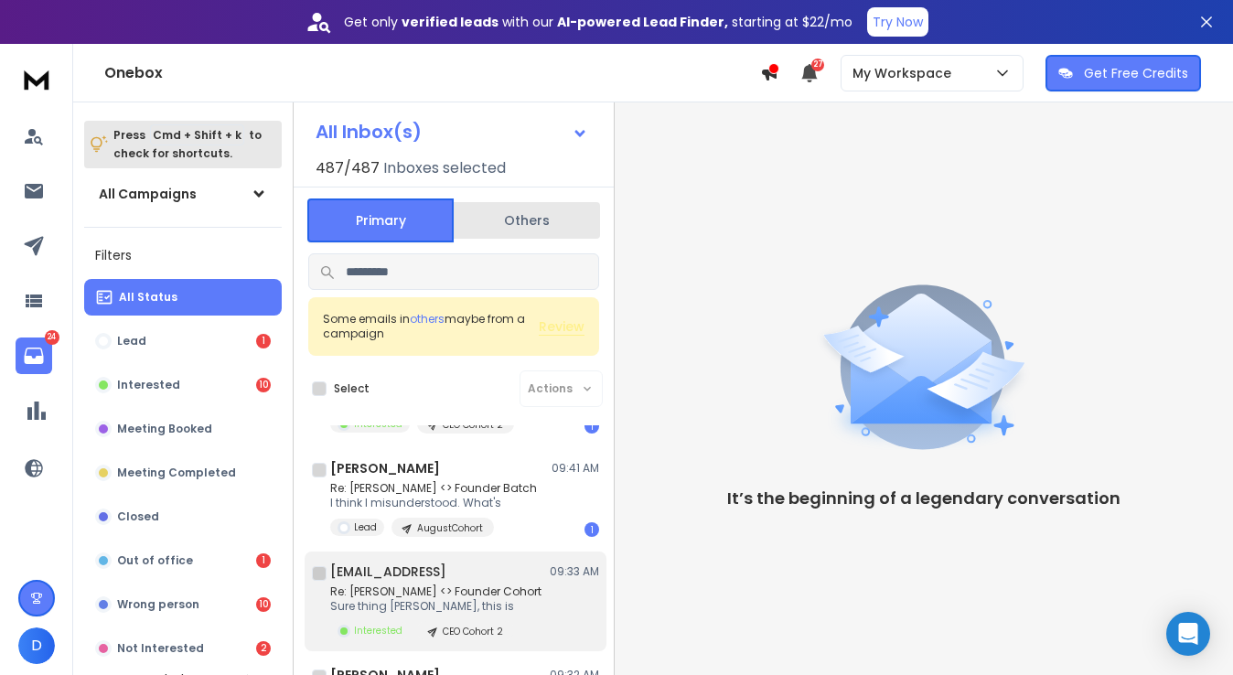
click at [556, 602] on div "Re: [PERSON_NAME] <> Founder Cohort Sure thing Rima, this is Interested CEO Coh…" at bounding box center [464, 613] width 269 height 56
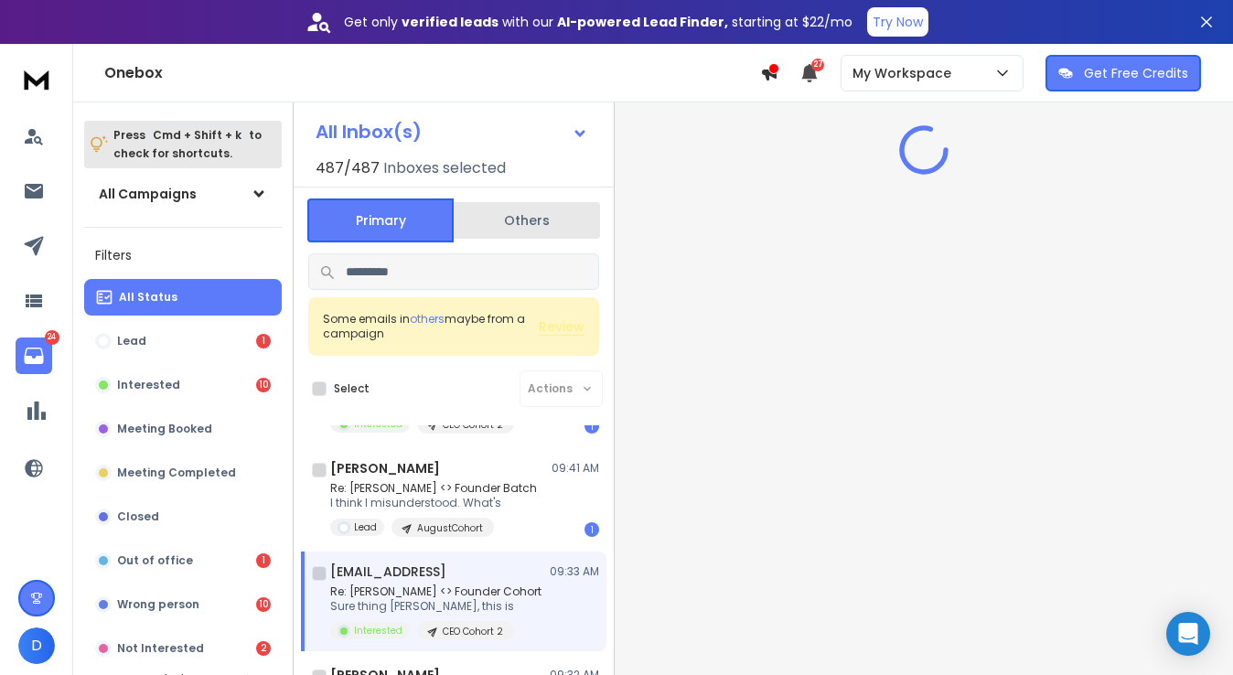
scroll to position [84, 0]
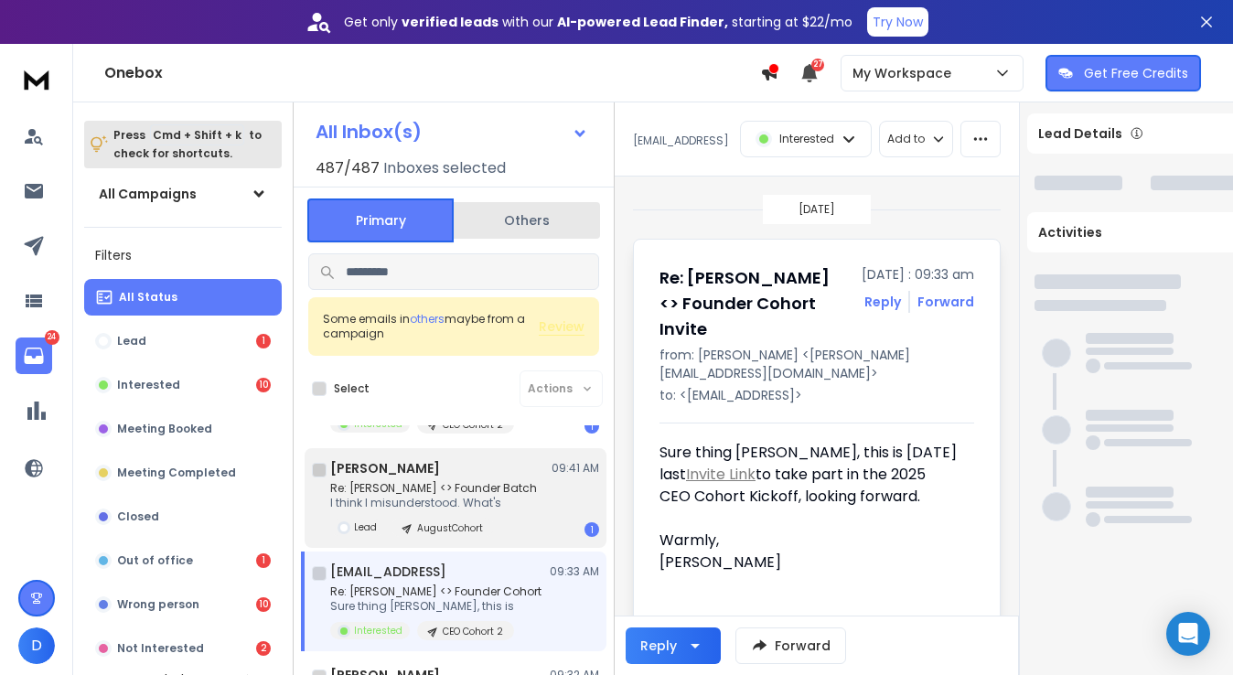
click at [523, 492] on div "Re: [PERSON_NAME] <> Founder Batch I think I misunderstood. What's Lead AugustC…" at bounding box center [464, 509] width 269 height 56
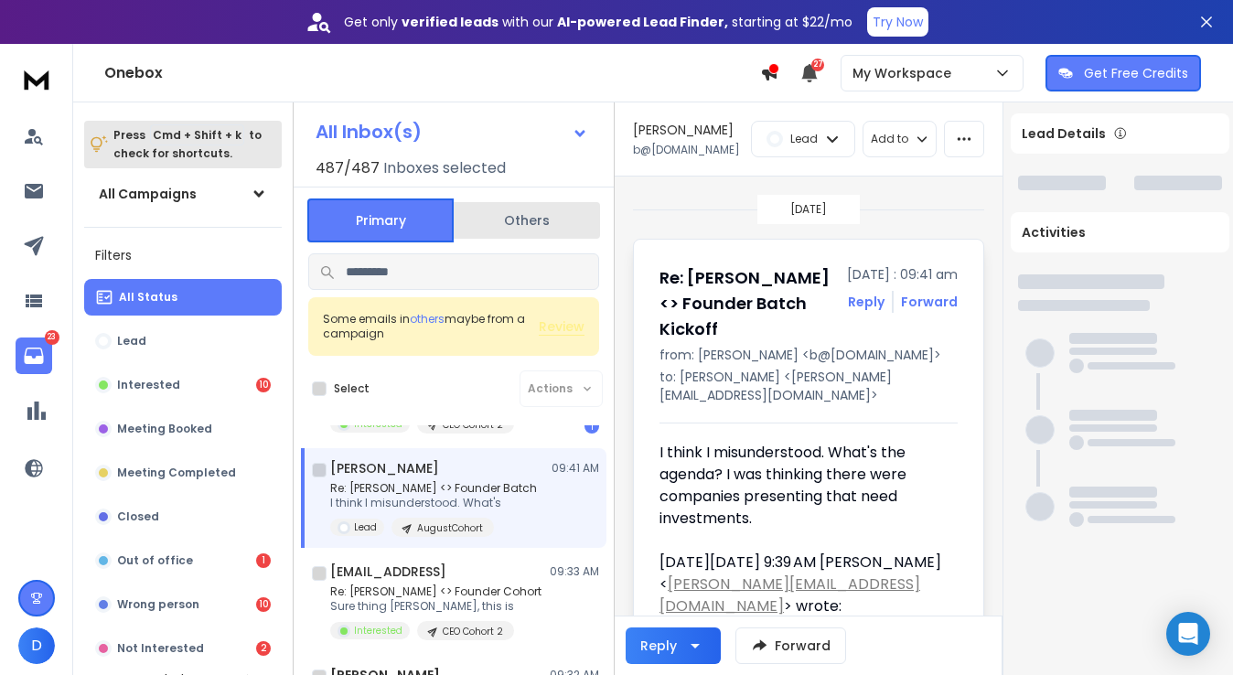
click at [746, 457] on div "I think I misunderstood. What's the agenda? I was thinking there were companies…" at bounding box center [802, 486] width 284 height 88
drag, startPoint x: 769, startPoint y: 489, endPoint x: 727, endPoint y: 459, distance: 51.3
click at [727, 460] on div "I think I misunderstood. What's the agenda? I was thinking there were companies…" at bounding box center [802, 486] width 284 height 88
click at [727, 459] on div "I think I misunderstood. What's the agenda? I was thinking there were companies…" at bounding box center [802, 486] width 284 height 88
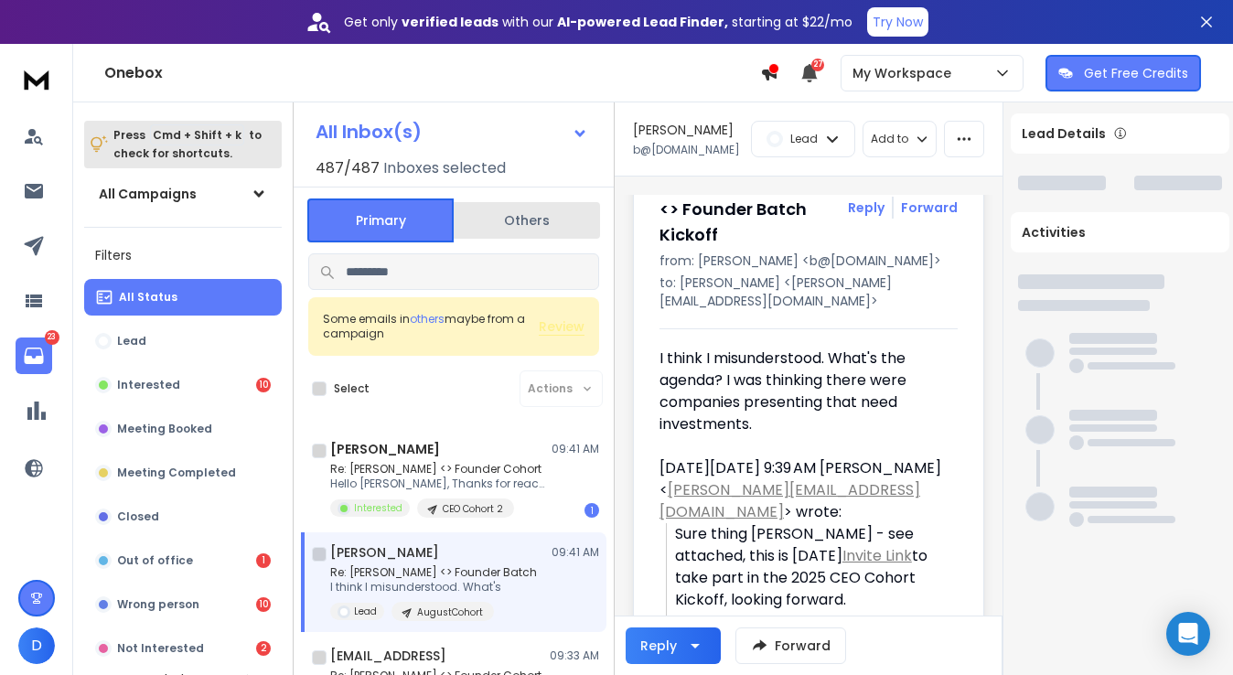
scroll to position [168, 0]
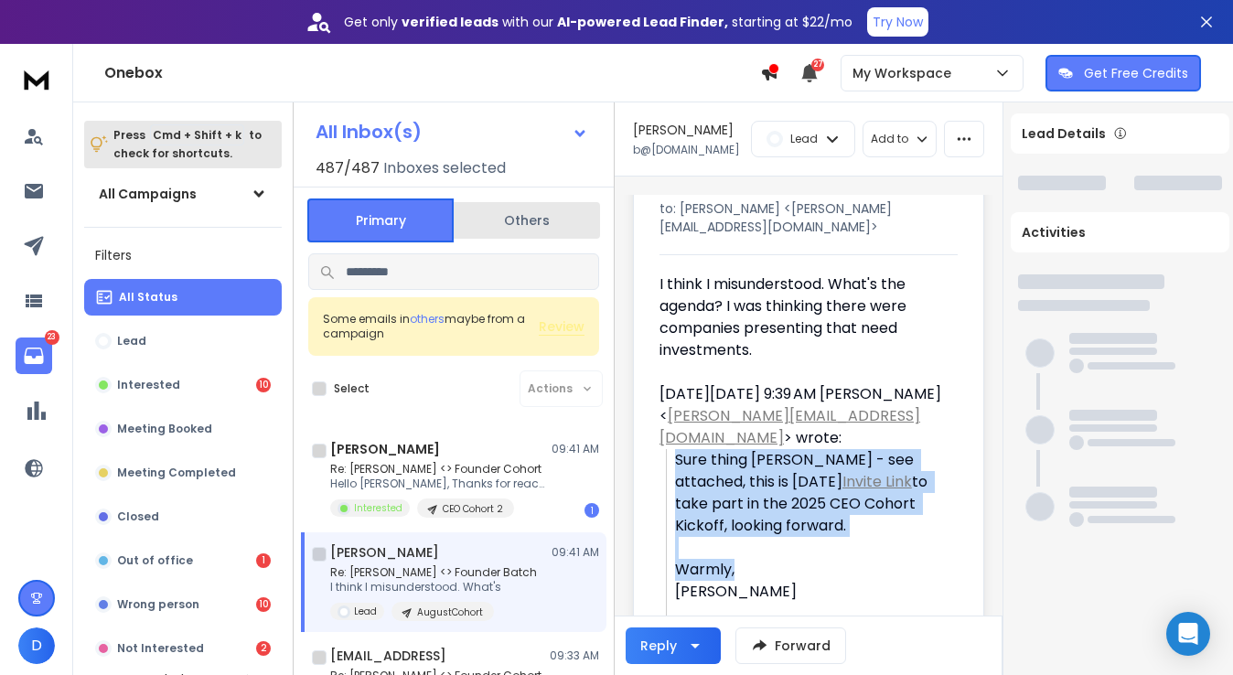
drag, startPoint x: 765, startPoint y: 541, endPoint x: 675, endPoint y: 429, distance: 143.2
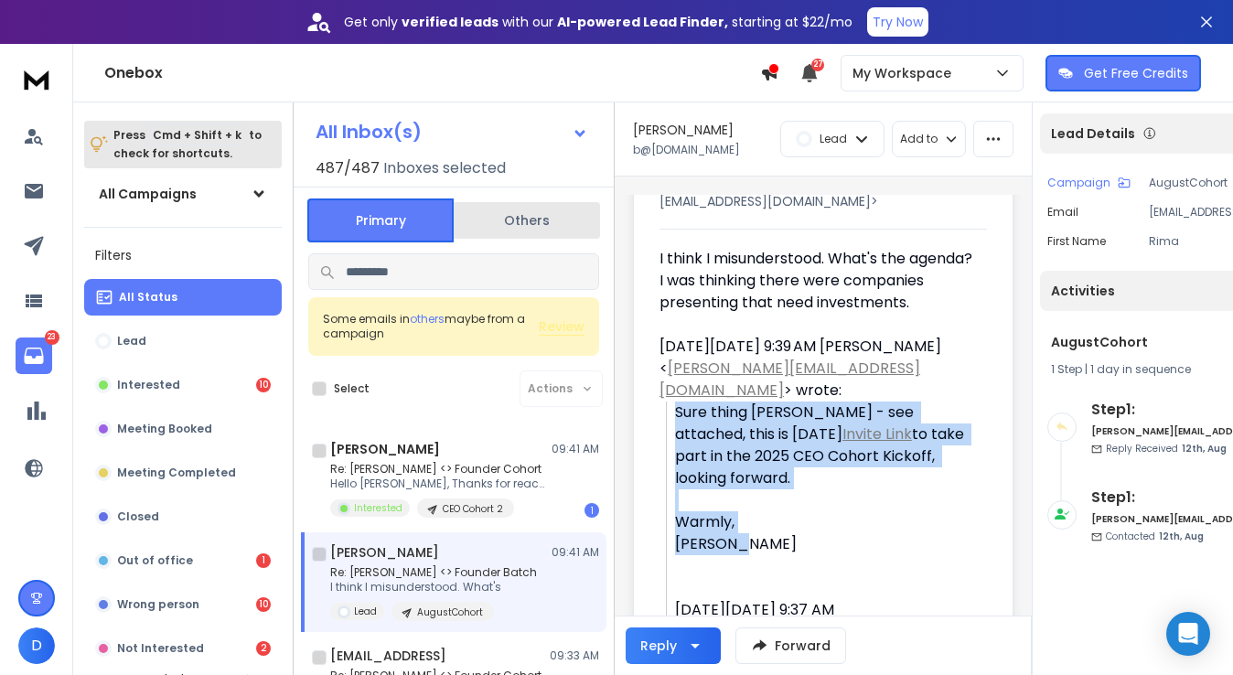
drag, startPoint x: 731, startPoint y: 485, endPoint x: 663, endPoint y: 390, distance: 116.8
copy div "Sure thing Bradley - see attached, this is today's Invite Link to take part in …"
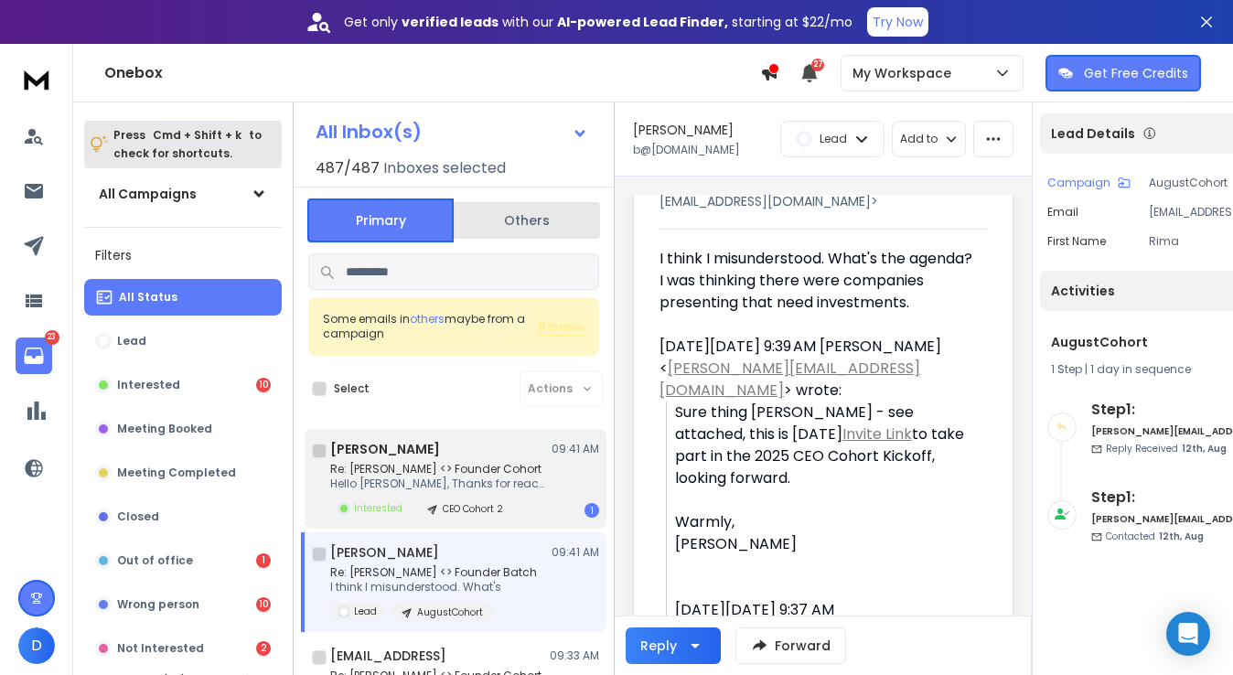
click at [472, 454] on div "Ashutosh Sharma 09:41 AM" at bounding box center [464, 449] width 269 height 18
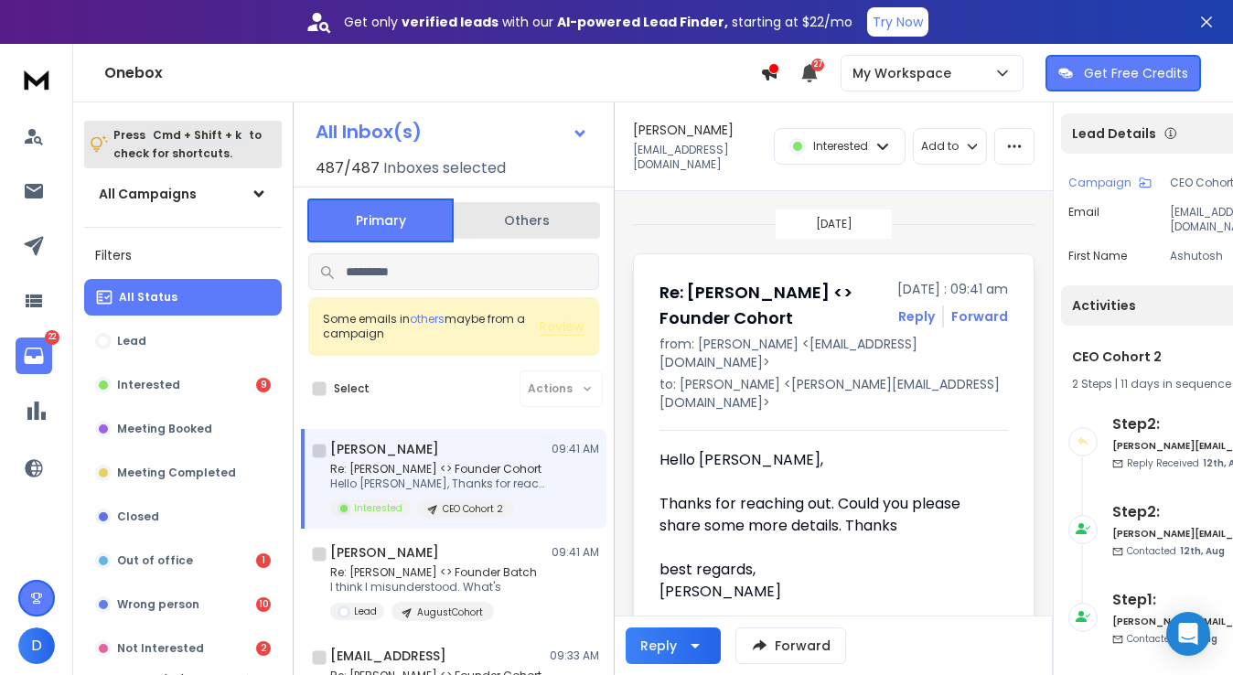
click at [649, 644] on div "Reply" at bounding box center [659, 646] width 37 height 18
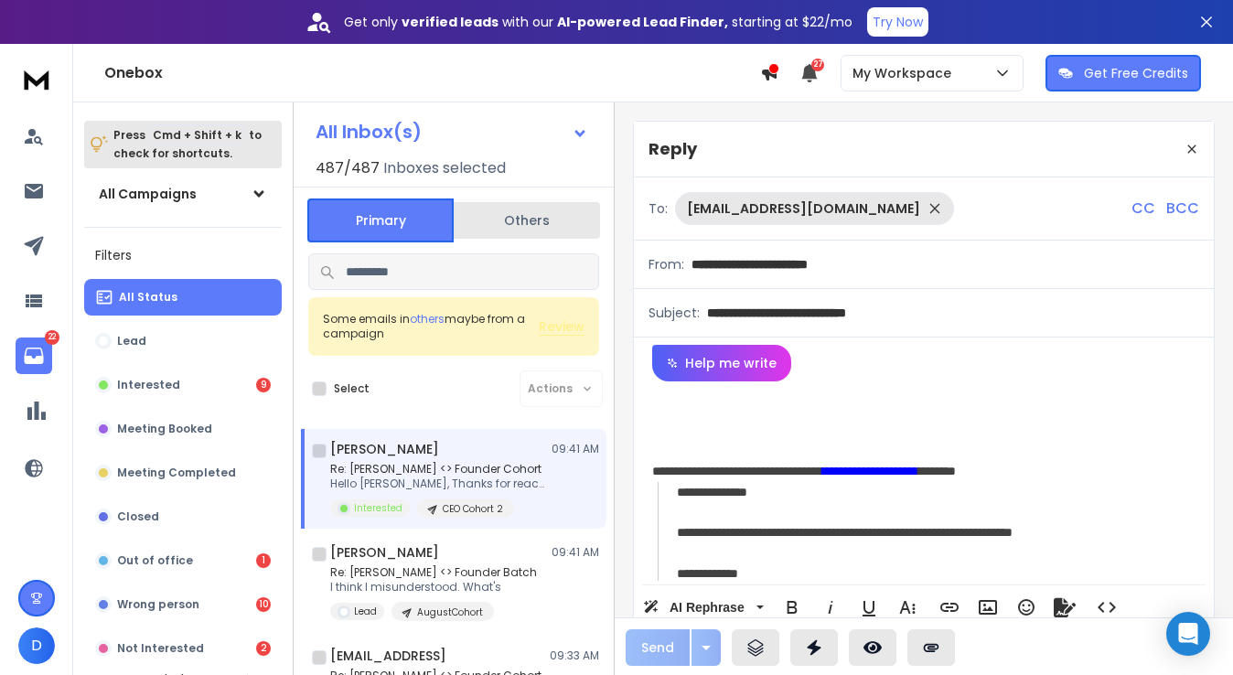
click at [673, 432] on div "**********" at bounding box center [924, 481] width 580 height 199
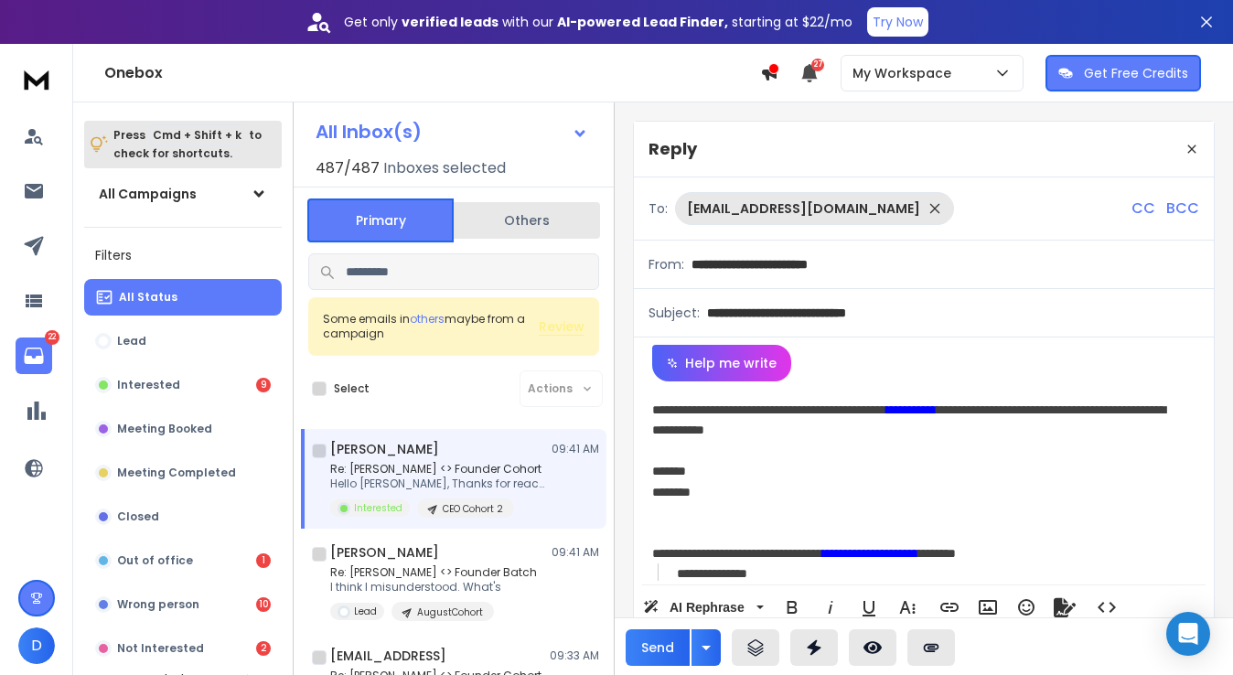
click at [719, 441] on div "**********" at bounding box center [910, 420] width 516 height 41
click at [942, 638] on button at bounding box center [932, 648] width 48 height 37
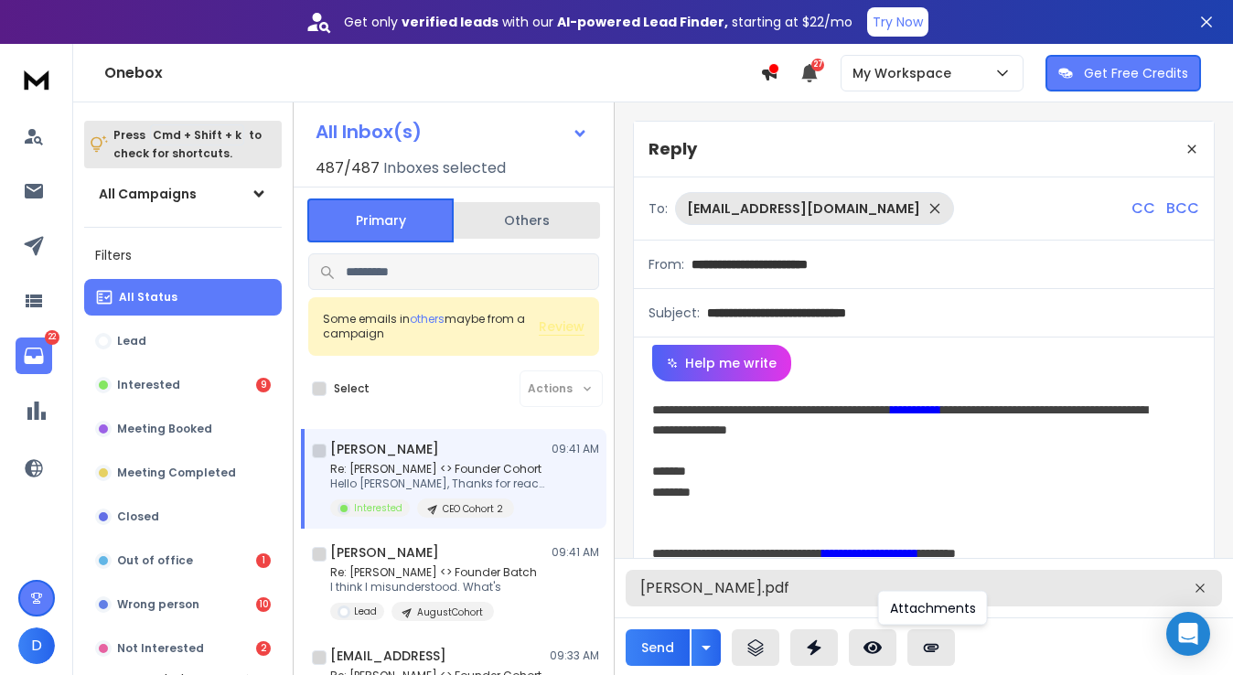
click at [630, 651] on button "Send" at bounding box center [658, 648] width 64 height 37
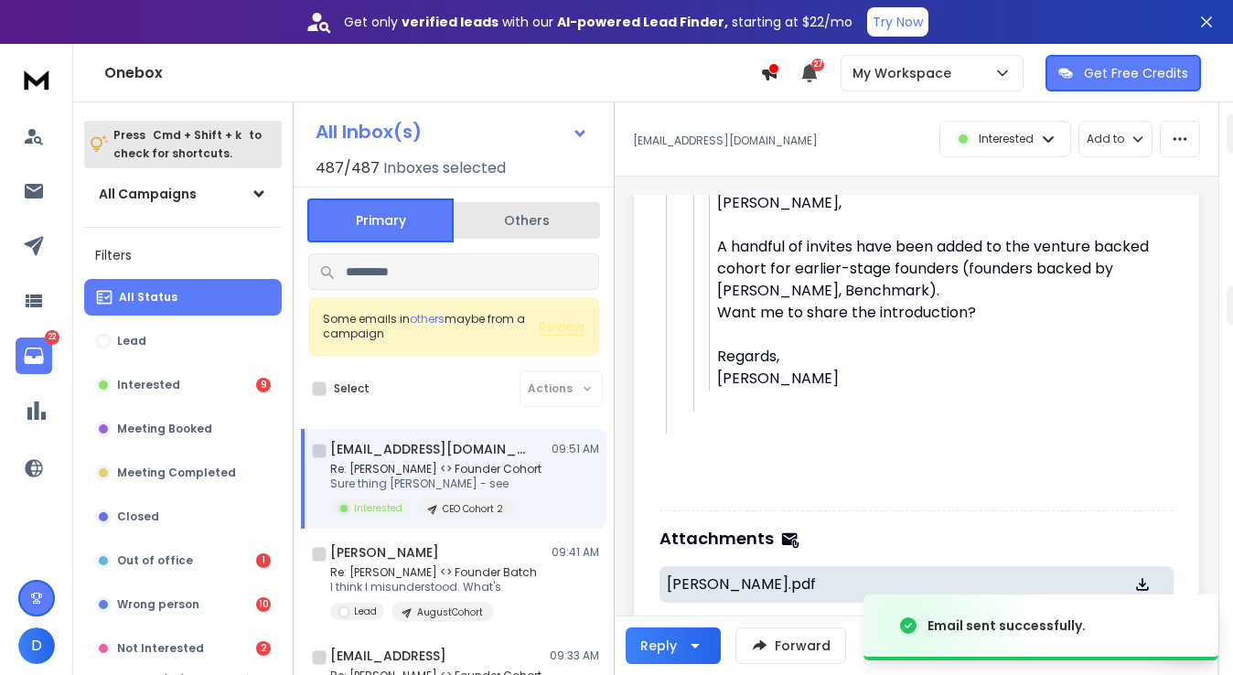
scroll to position [1020, 0]
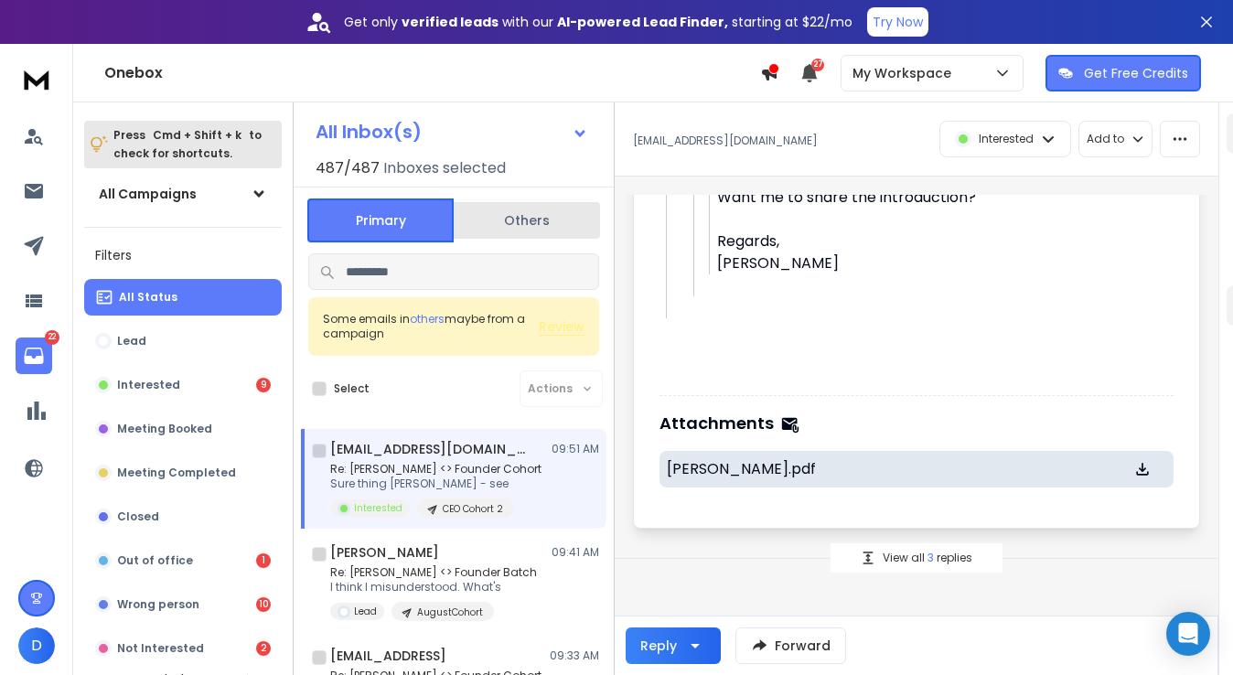
click at [726, 469] on div "[PERSON_NAME].pdf" at bounding box center [873, 469] width 412 height 22
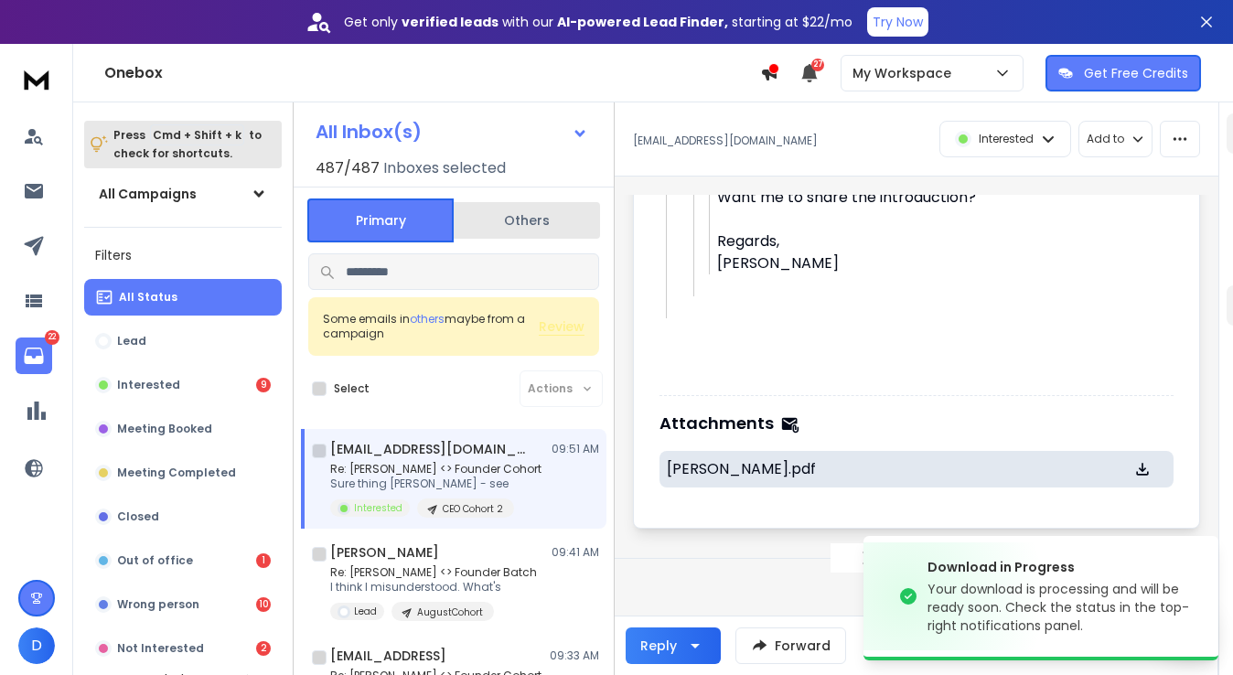
click at [1134, 464] on icon at bounding box center [1143, 469] width 18 height 18
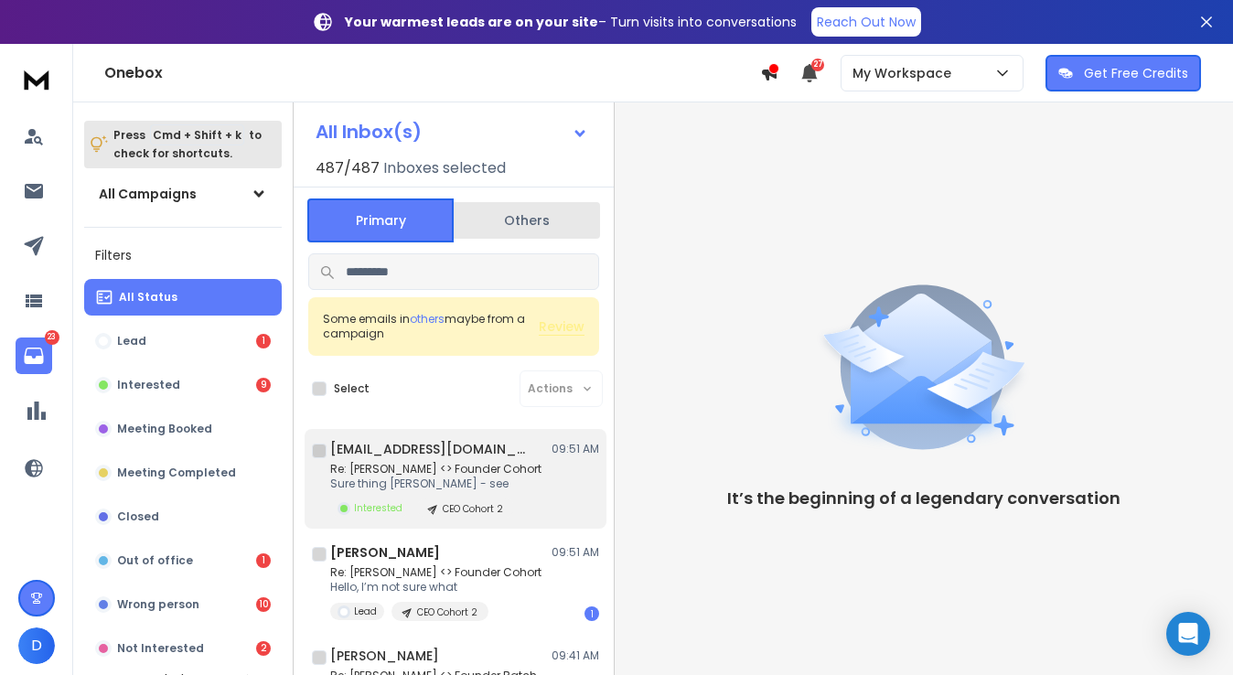
click at [552, 447] on p "09:51 AM" at bounding box center [576, 449] width 48 height 15
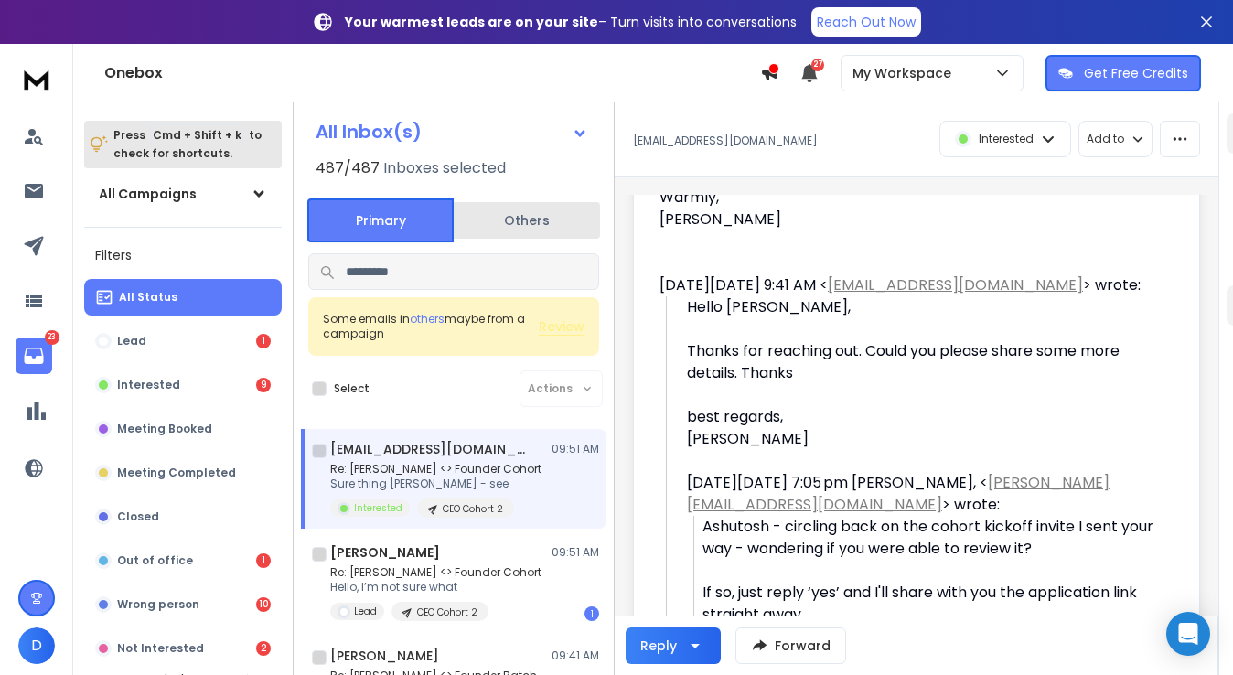
scroll to position [1020, 0]
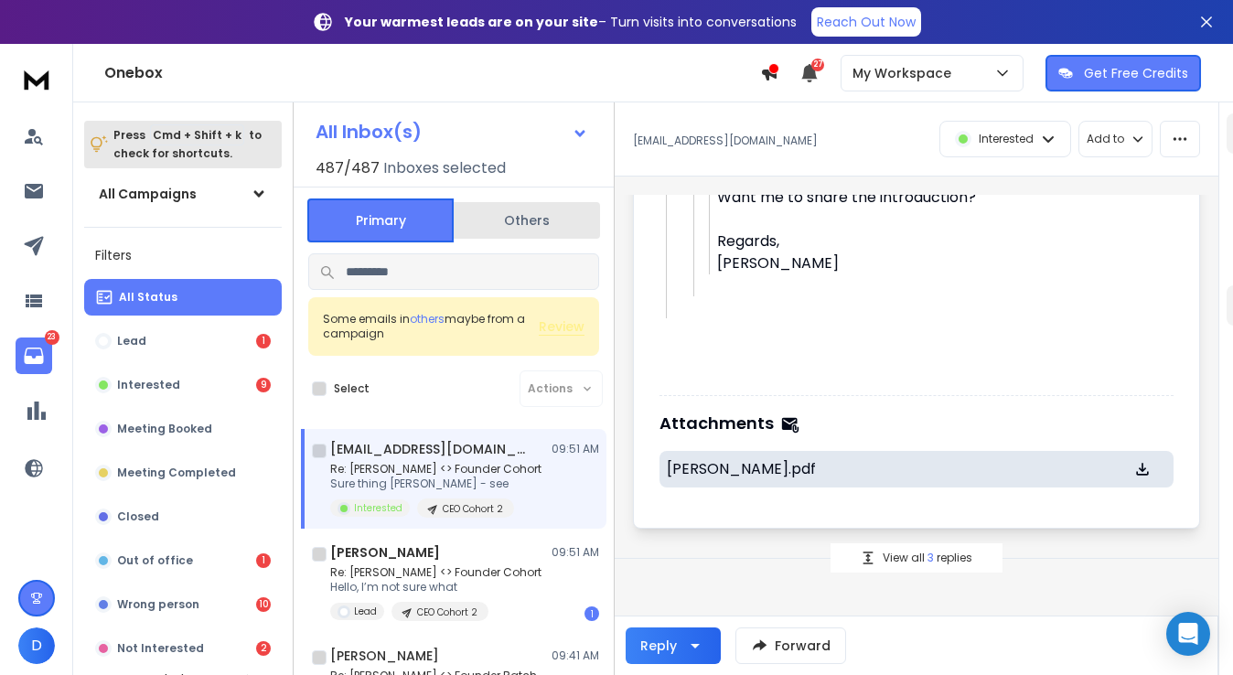
click at [734, 479] on div "[PERSON_NAME].pdf" at bounding box center [873, 469] width 412 height 22
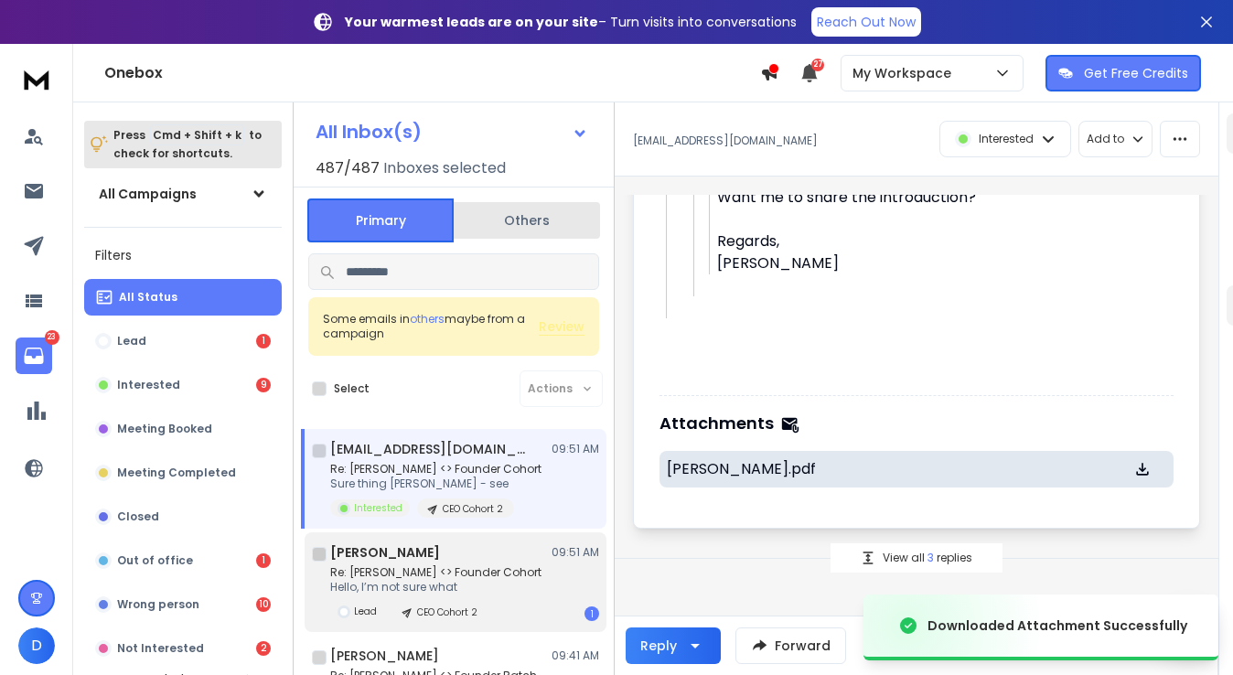
click at [537, 565] on div "Allan Grosvenor 09:51 AM Re: Allan <> Founder Cohort Hello, I’m not sure what L…" at bounding box center [464, 583] width 269 height 78
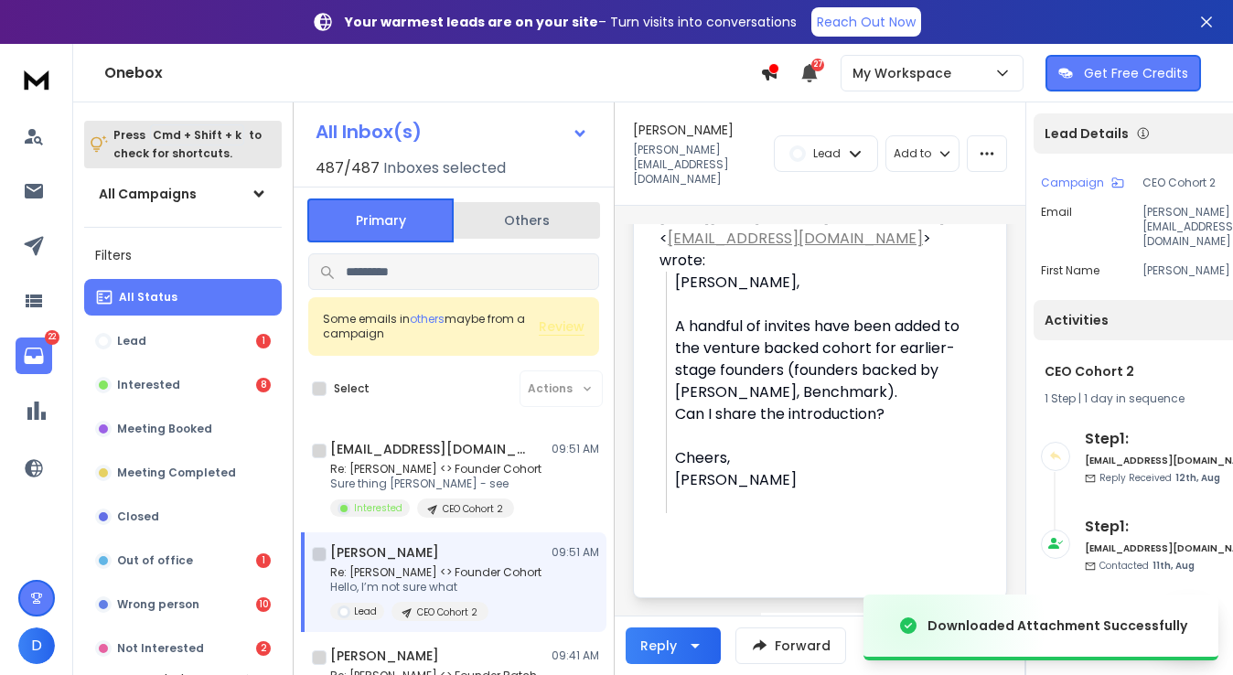
scroll to position [0, 0]
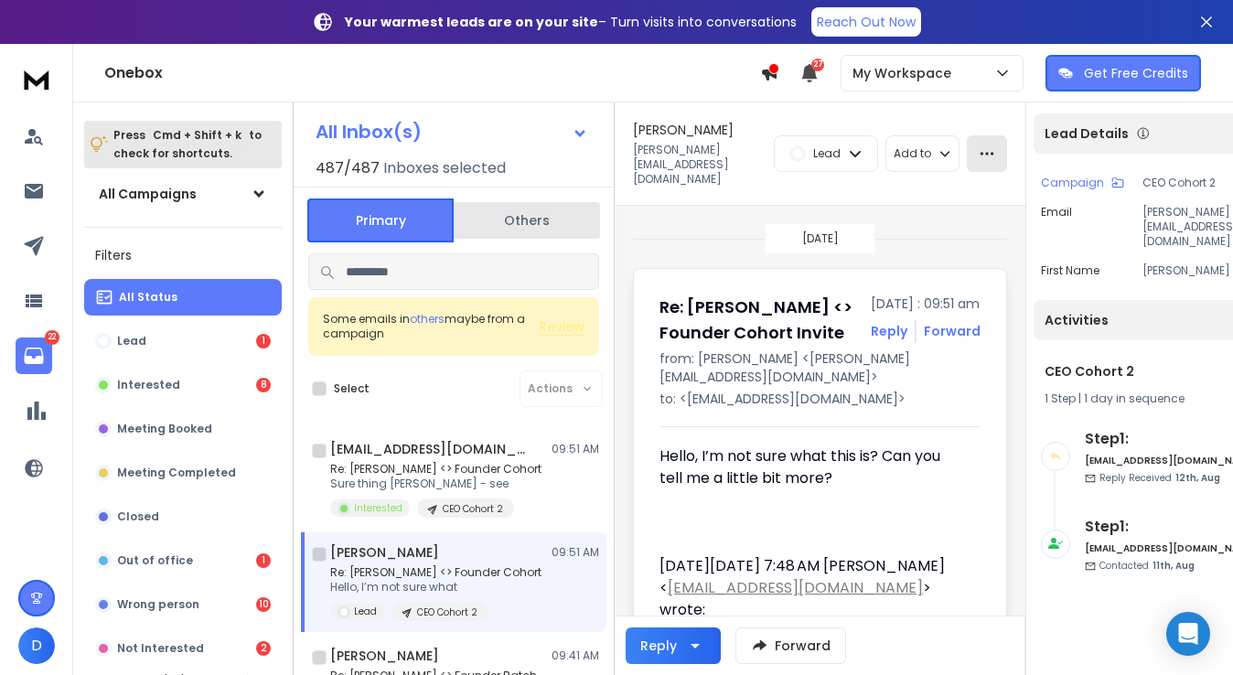
click at [1007, 143] on button "button" at bounding box center [987, 153] width 40 height 37
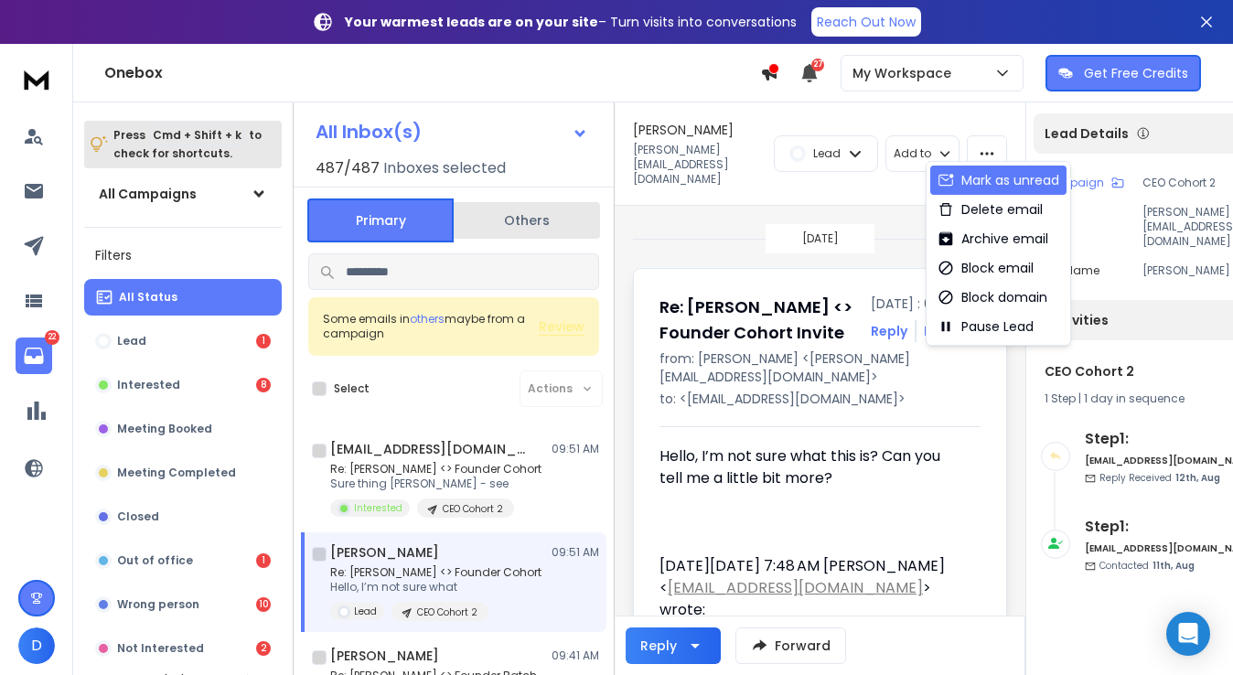
click at [1044, 192] on div "Mark as unread" at bounding box center [999, 180] width 136 height 29
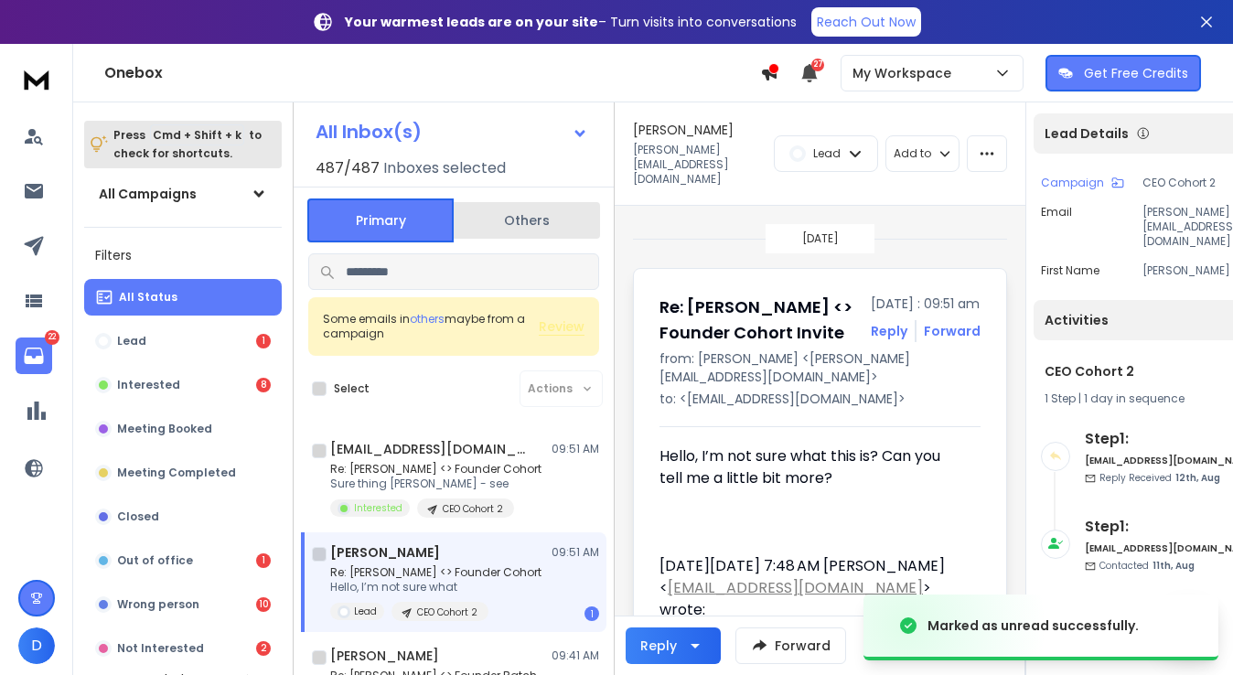
click at [494, 250] on div at bounding box center [454, 268] width 306 height 44
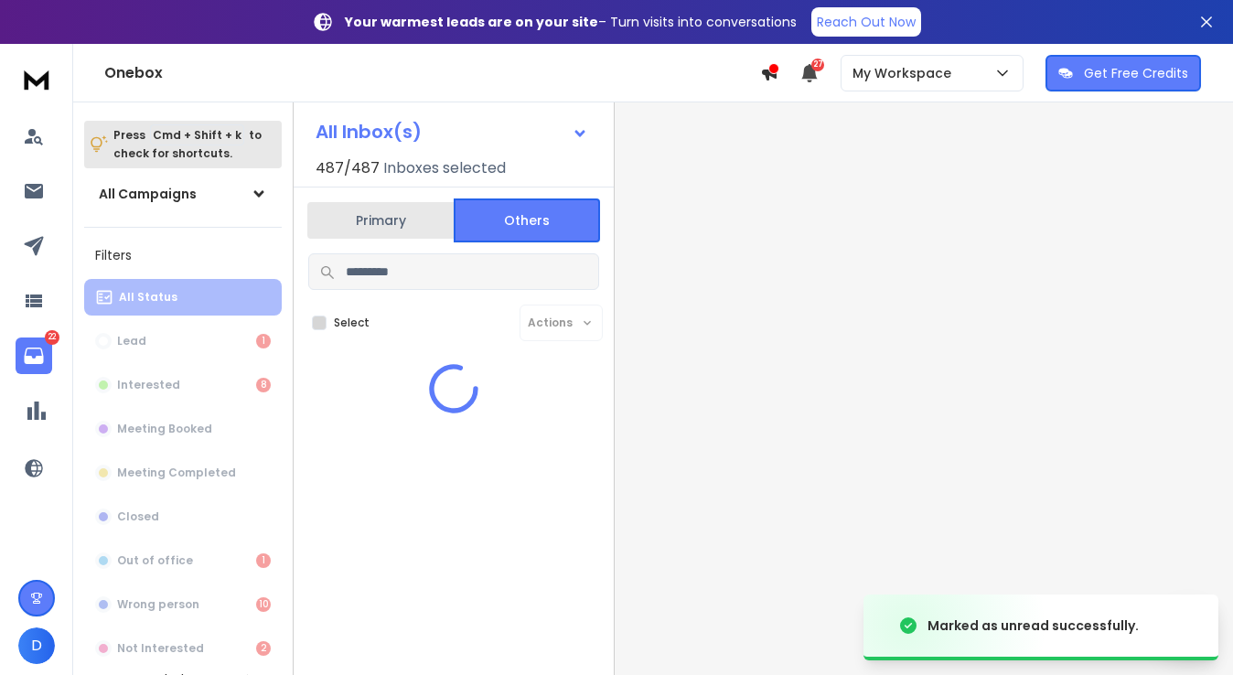
click at [508, 227] on button "Others" at bounding box center [527, 221] width 146 height 44
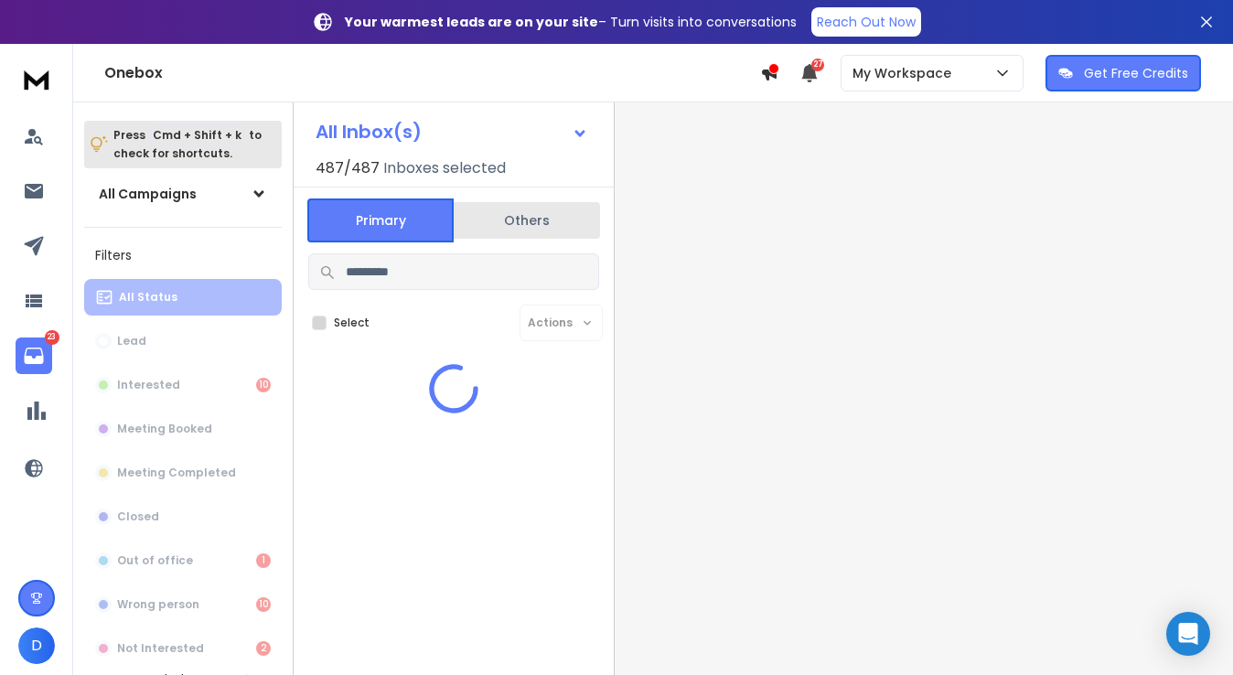
click at [422, 212] on button "Primary" at bounding box center [380, 221] width 146 height 44
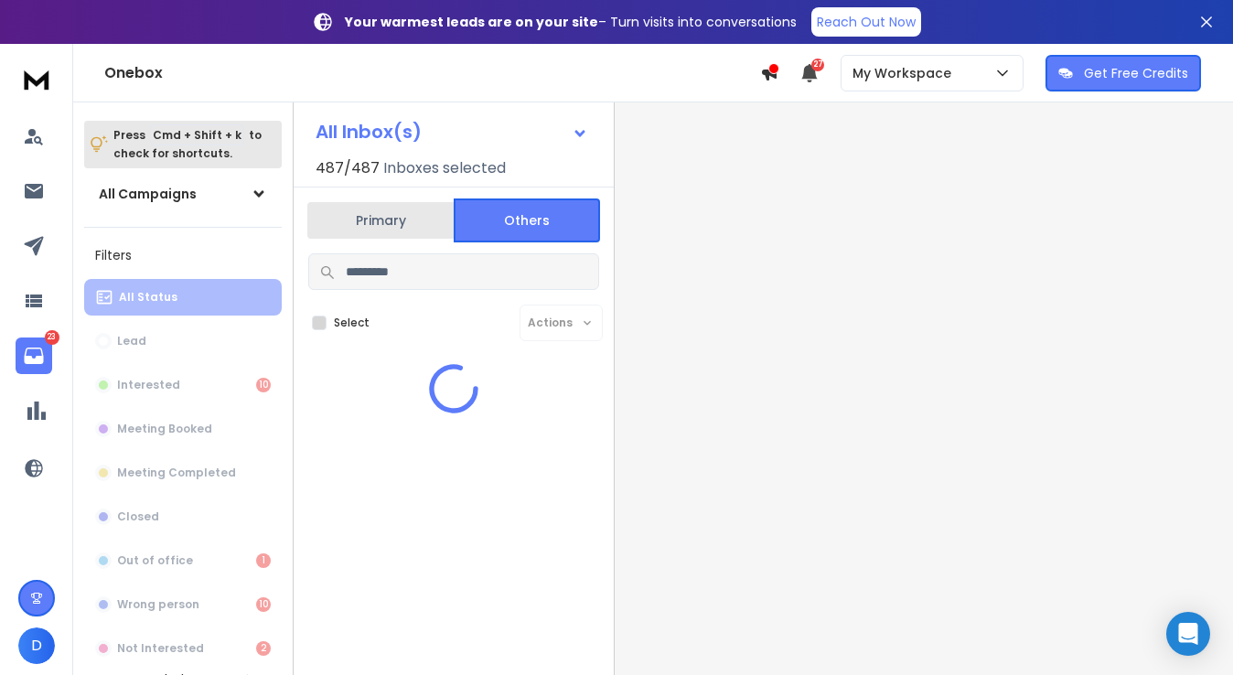
click at [511, 216] on button "Others" at bounding box center [527, 221] width 146 height 44
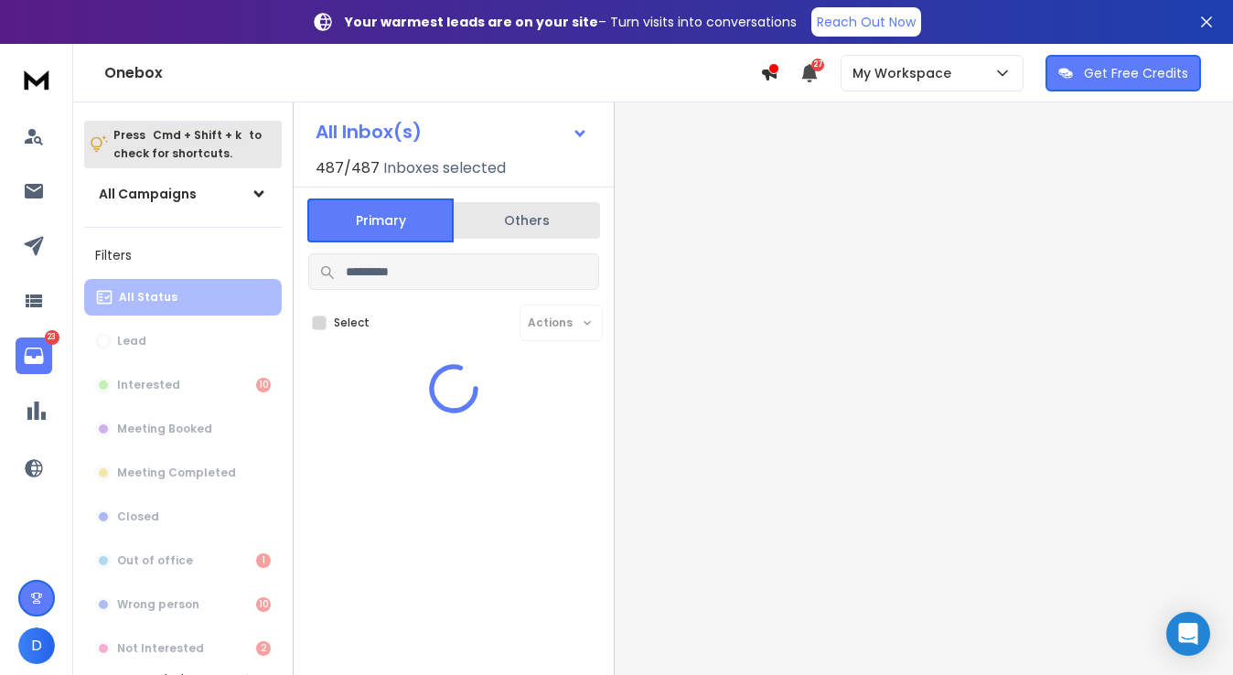
click at [420, 213] on button "Primary" at bounding box center [380, 221] width 146 height 44
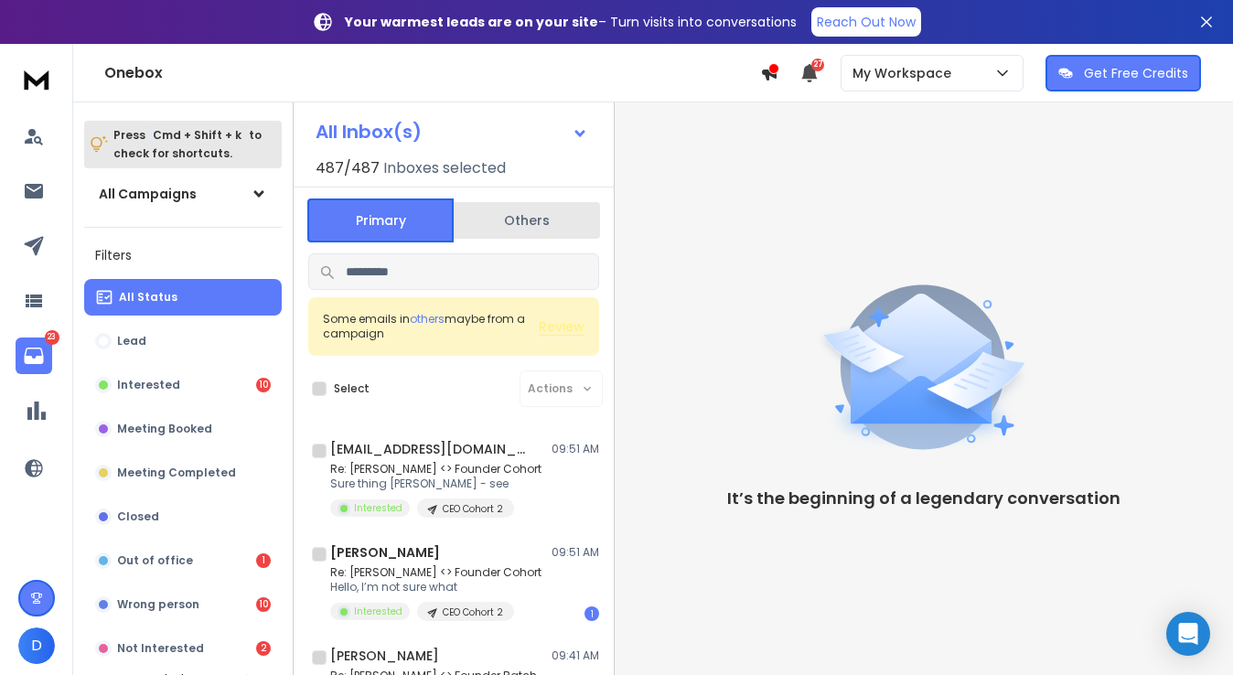
click at [10, 369] on div "23 D" at bounding box center [36, 363] width 73 height 639
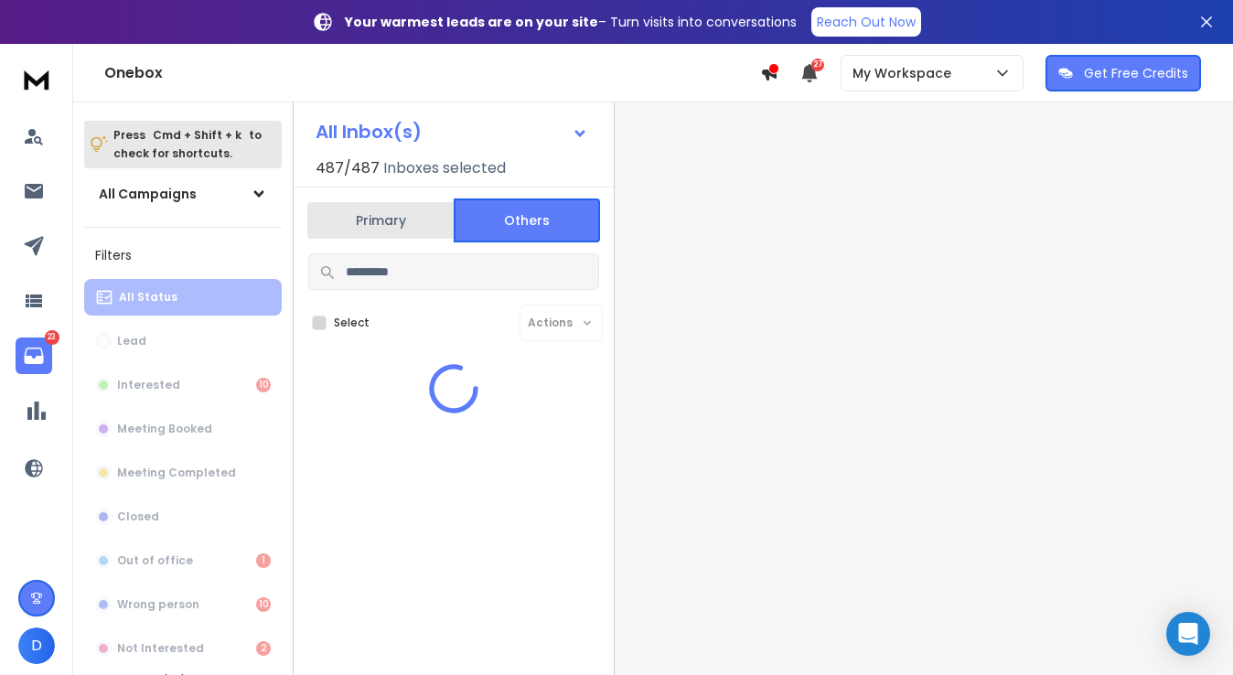
click at [493, 213] on button "Others" at bounding box center [527, 221] width 146 height 44
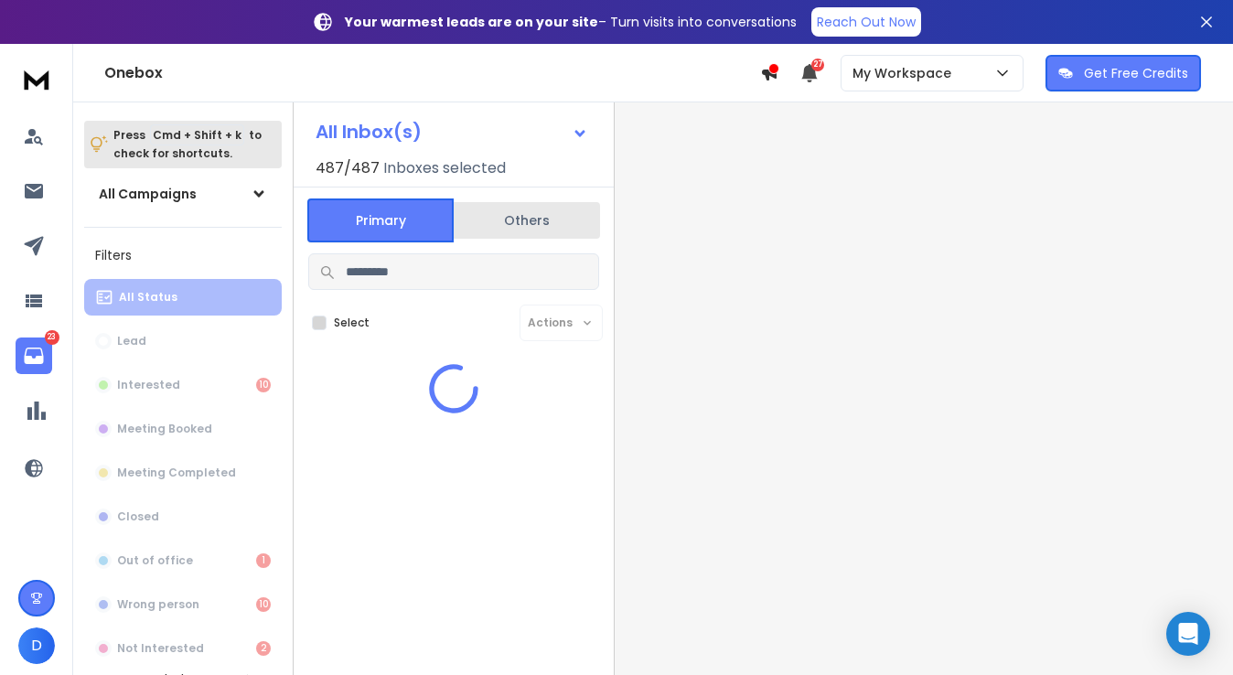
click at [410, 218] on button "Primary" at bounding box center [380, 221] width 146 height 44
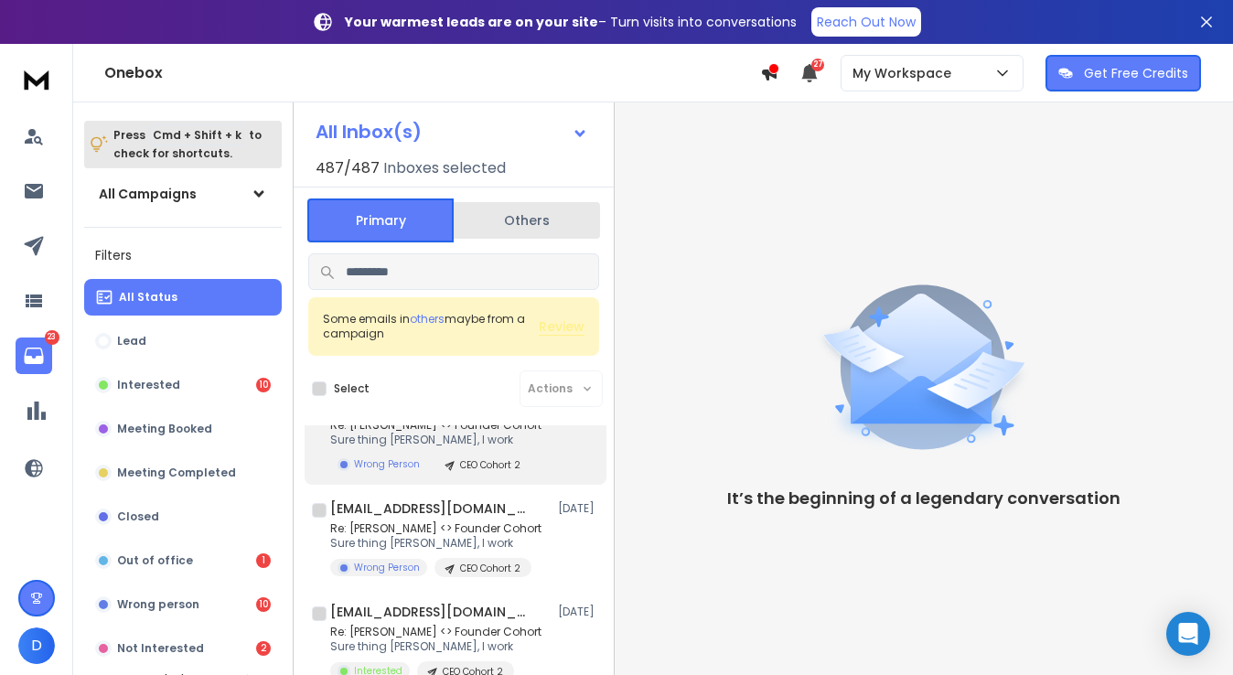
scroll to position [2799, 0]
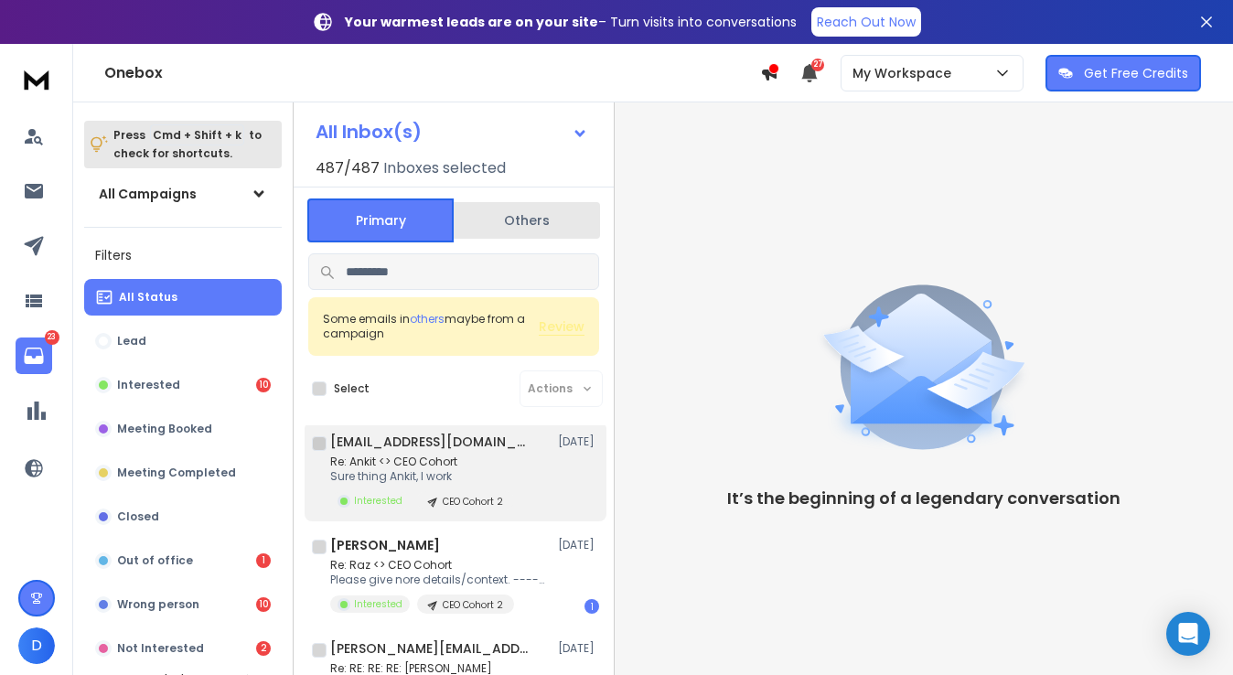
click at [544, 488] on div "Re: Ankit <> CEO Cohort Sure thing Ankit, I work Interested CEO Cohort 2" at bounding box center [464, 483] width 269 height 56
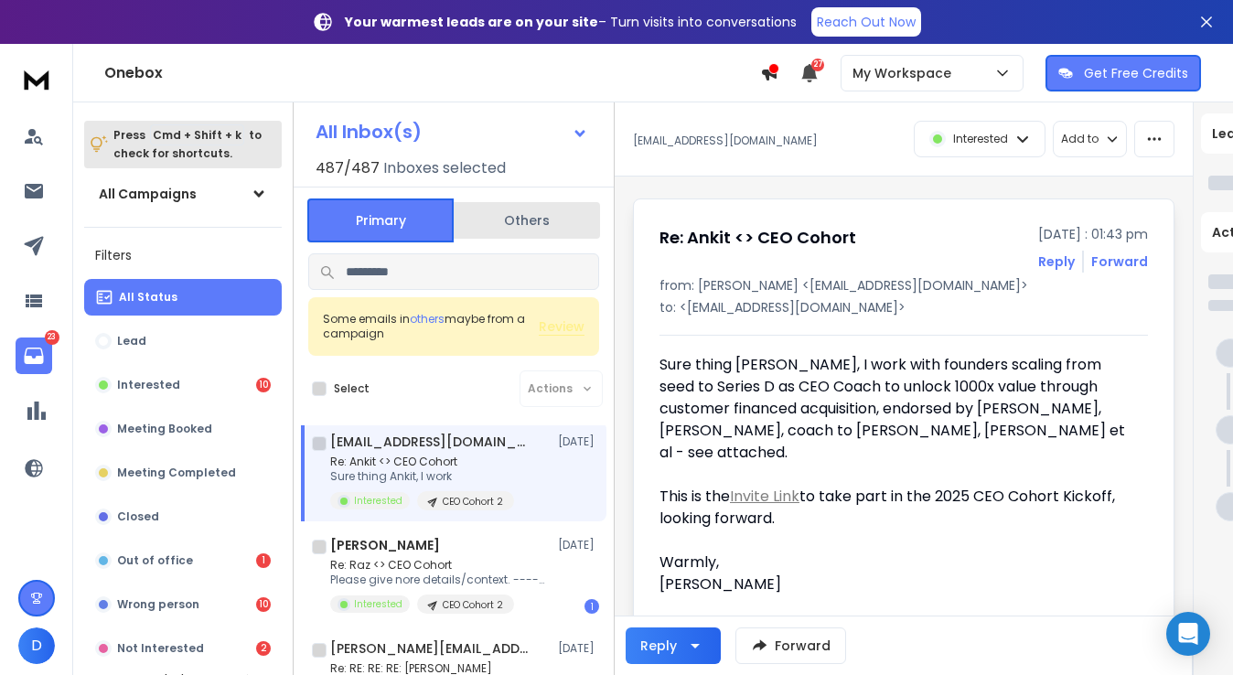
scroll to position [42, 0]
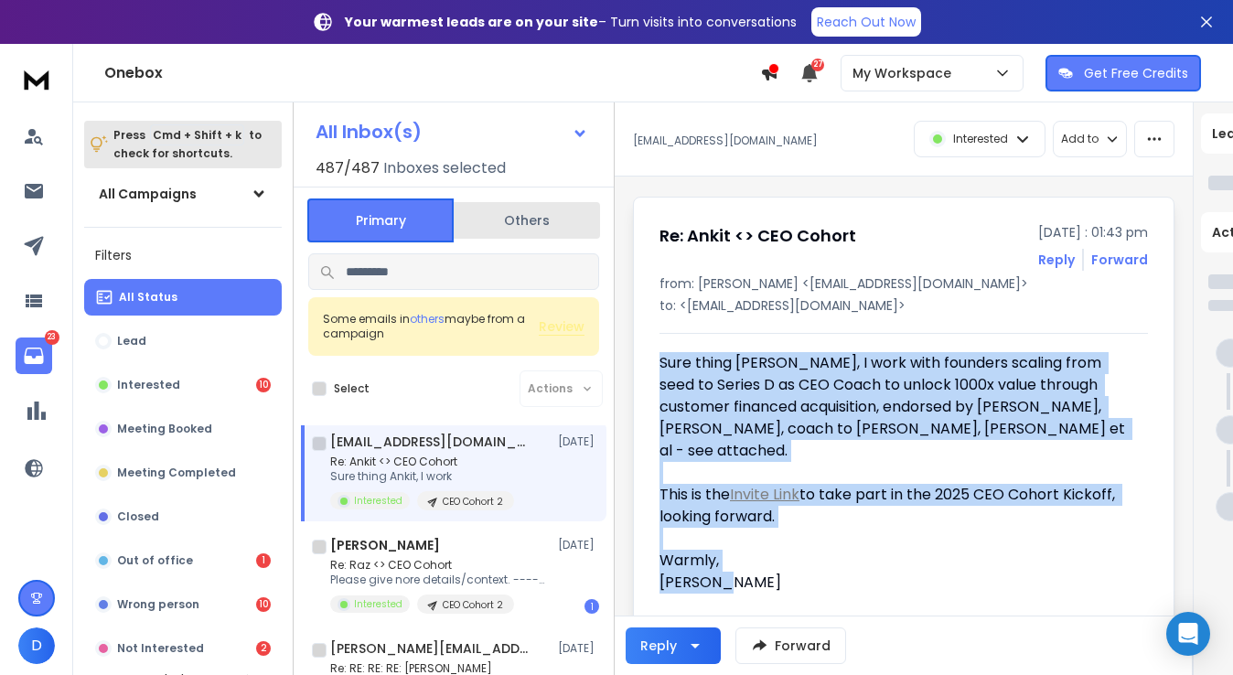
drag, startPoint x: 747, startPoint y: 565, endPoint x: 638, endPoint y: 342, distance: 248.4
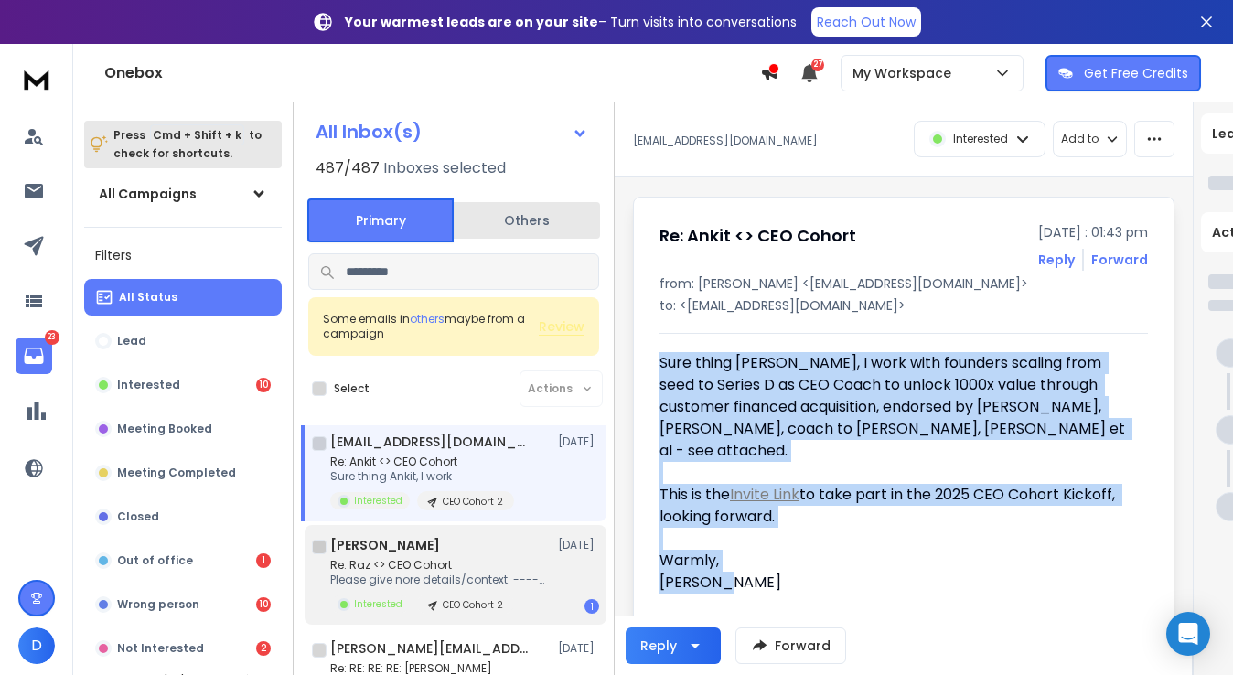
copy div "Sure thing Ankit, I work with founders scaling from seed to Series D as CEO Coa…"
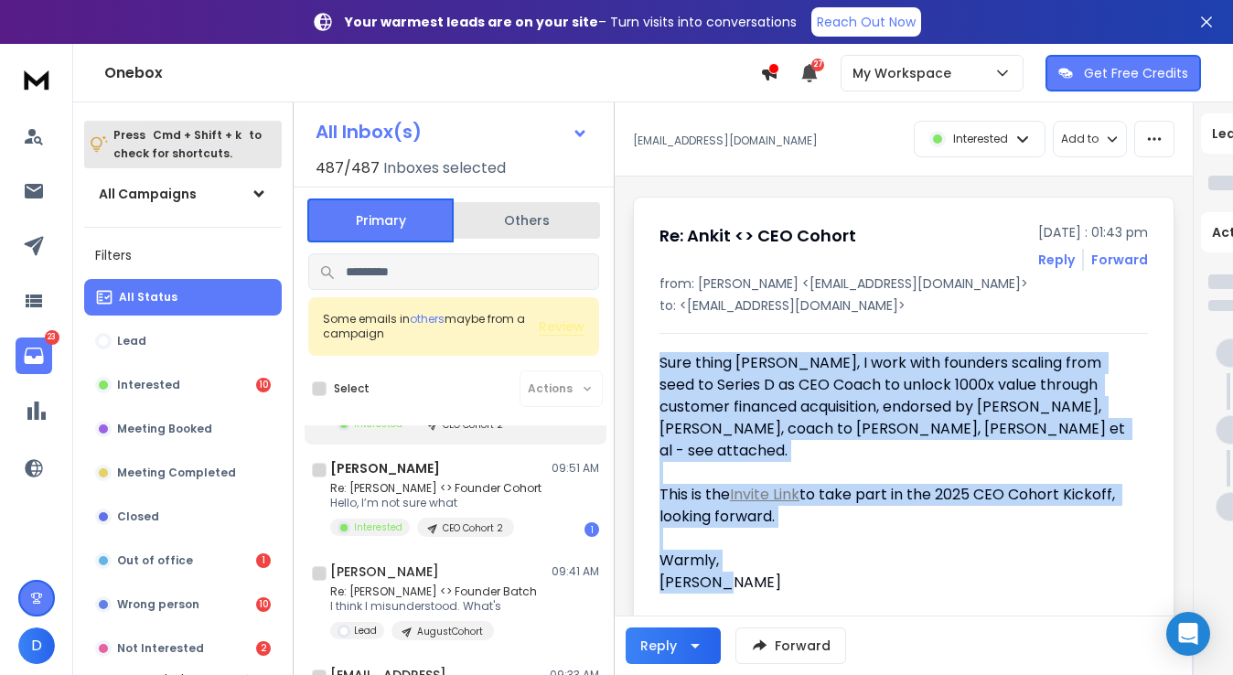
scroll to position [0, 0]
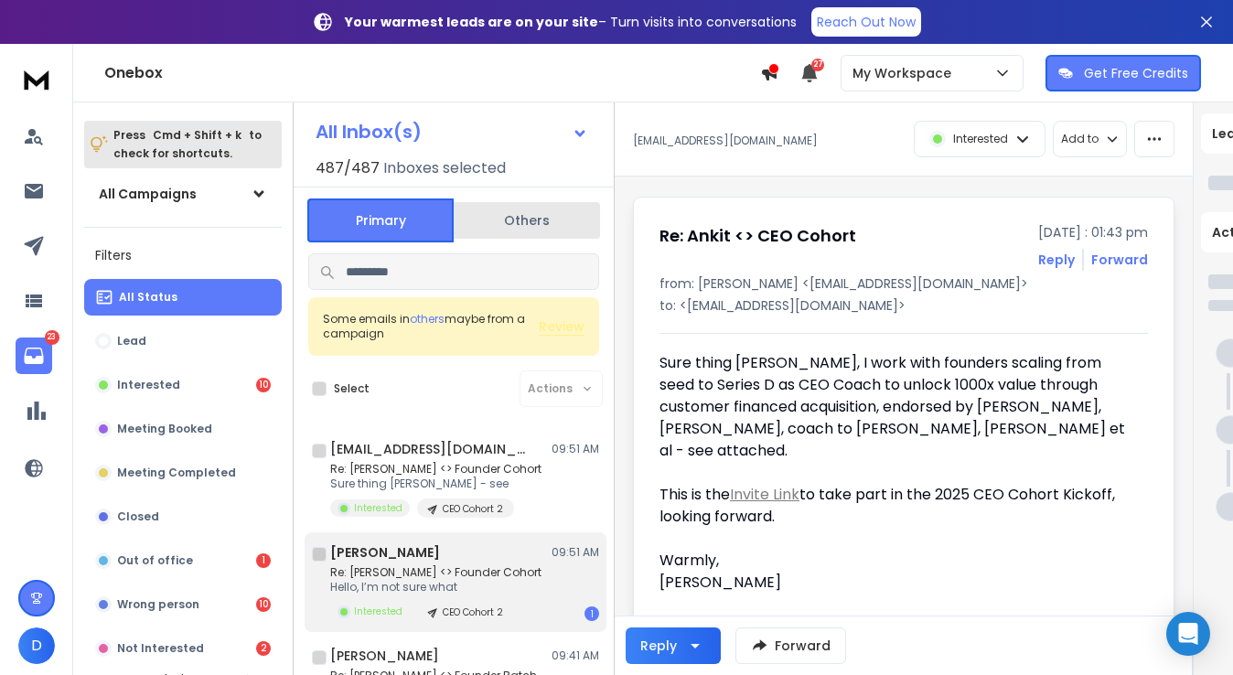
click at [525, 563] on div "Allan Grosvenor 09:51 AM Re: Allan <> Founder Cohort Hello, I’m not sure what I…" at bounding box center [464, 583] width 269 height 78
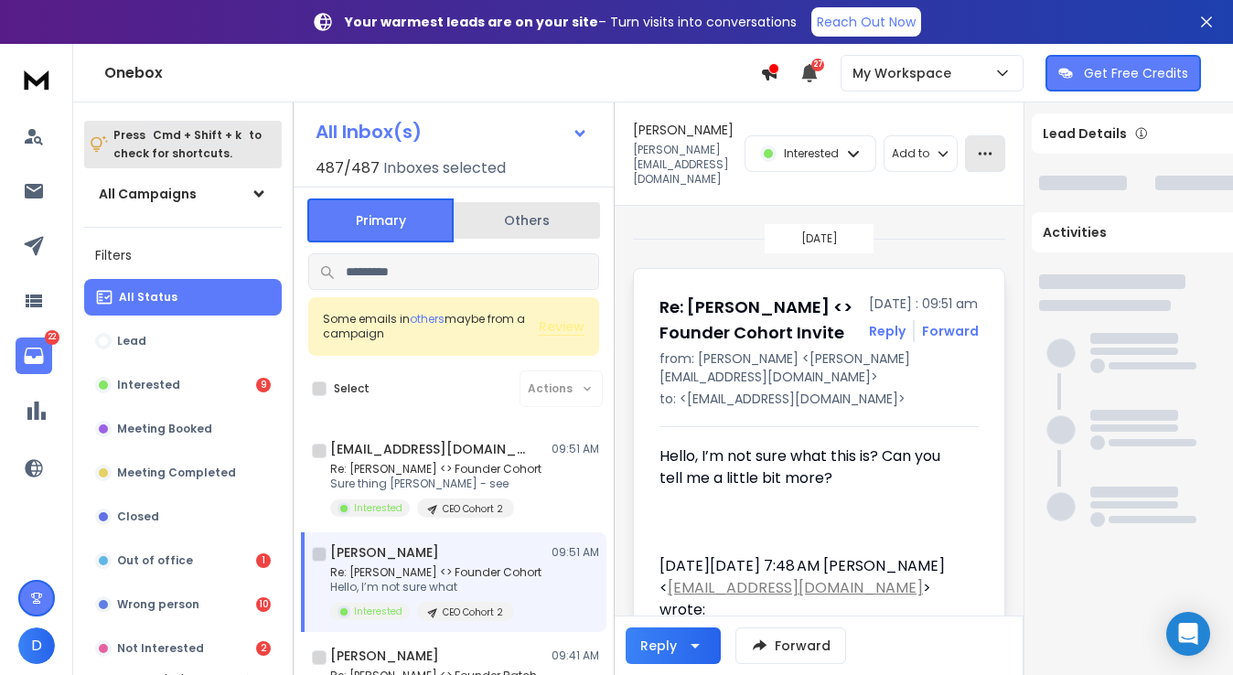
click at [994, 145] on icon "button" at bounding box center [985, 153] width 16 height 16
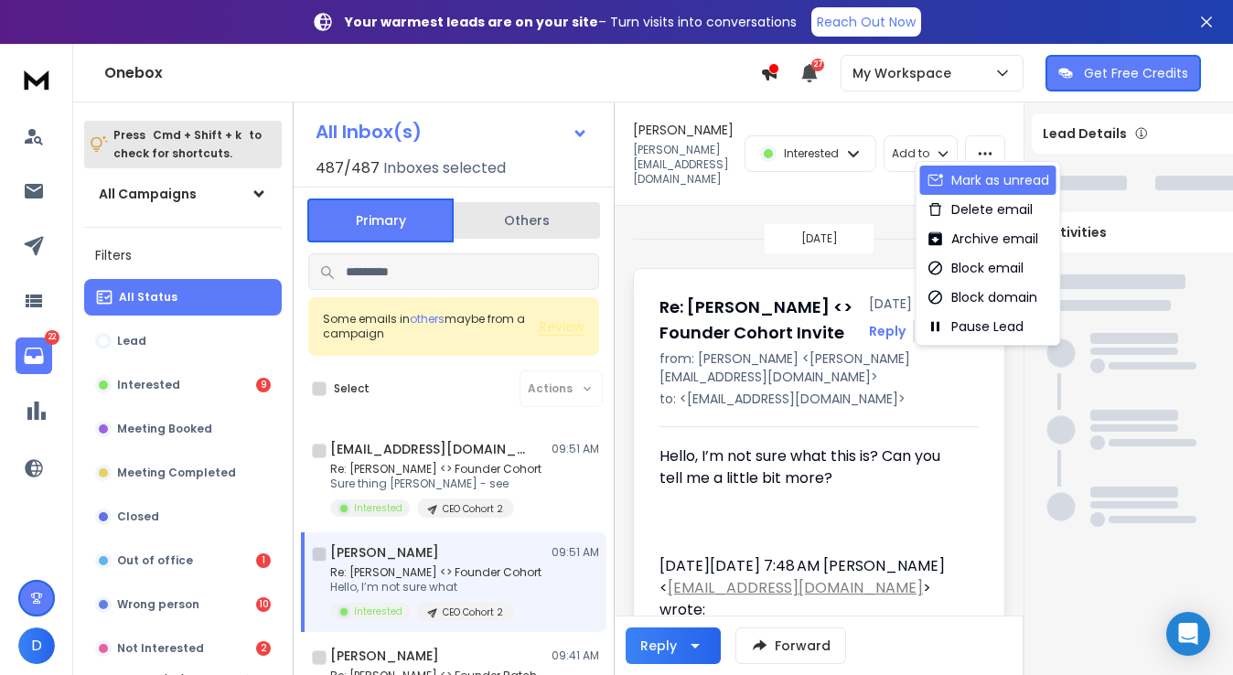
click at [1028, 173] on div "Mark as unread" at bounding box center [989, 180] width 122 height 18
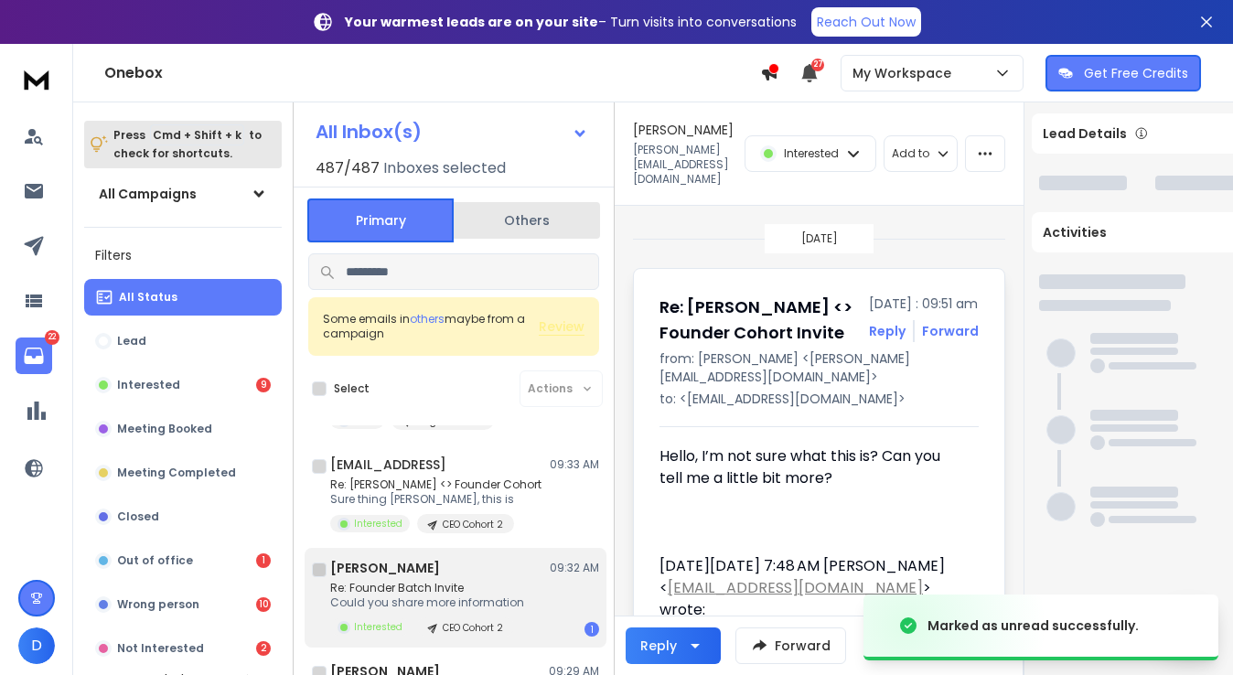
scroll to position [421, 0]
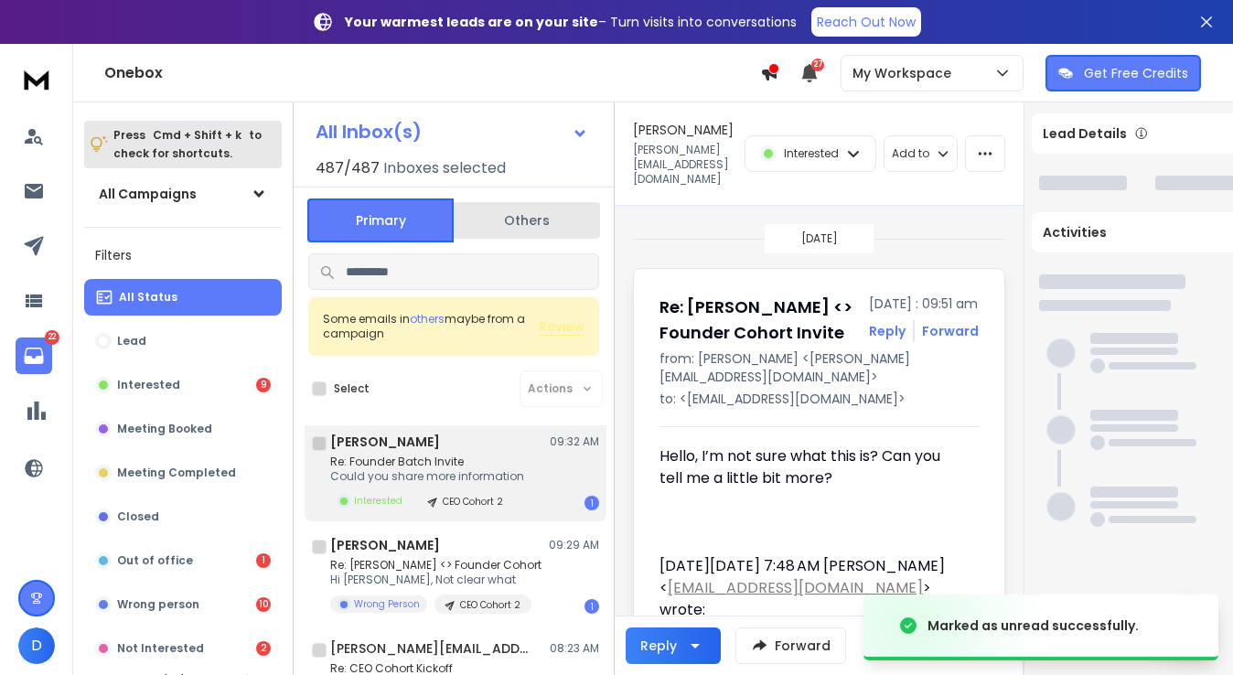
click at [560, 483] on div "Re: Founder Batch Invite Could you share more information Interested CEO Cohort…" at bounding box center [464, 483] width 269 height 56
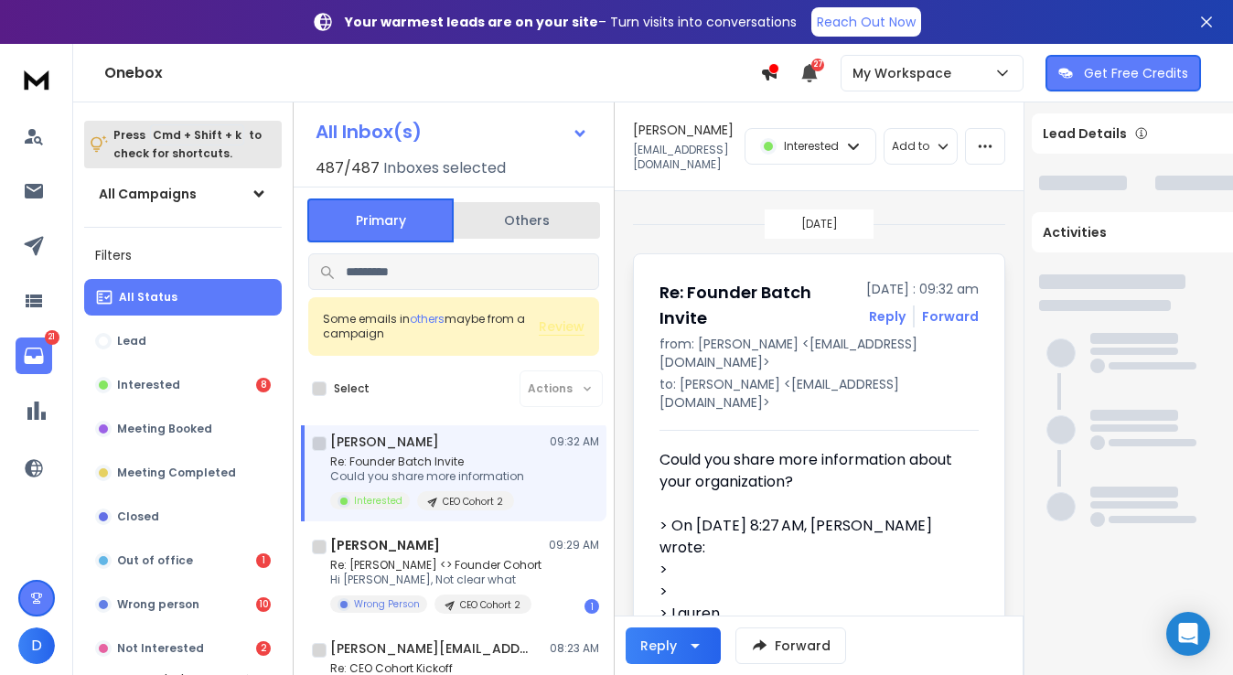
click at [650, 641] on div "Reply" at bounding box center [659, 646] width 37 height 18
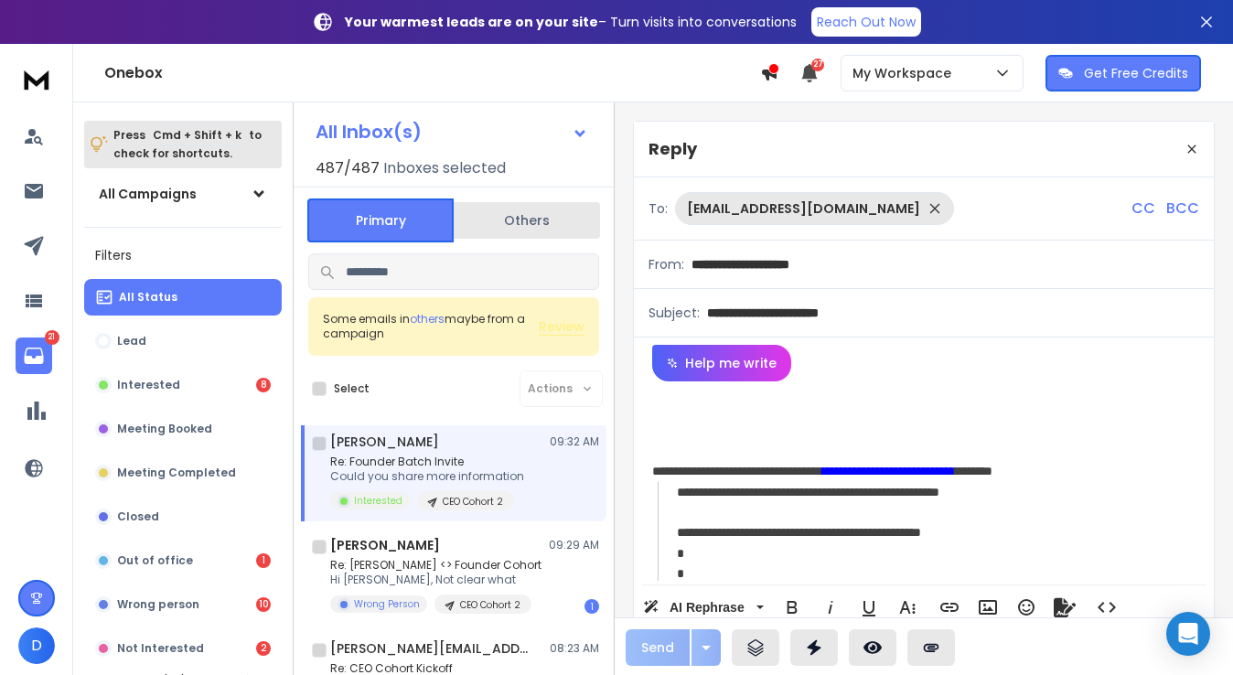
click at [665, 420] on div at bounding box center [924, 410] width 544 height 20
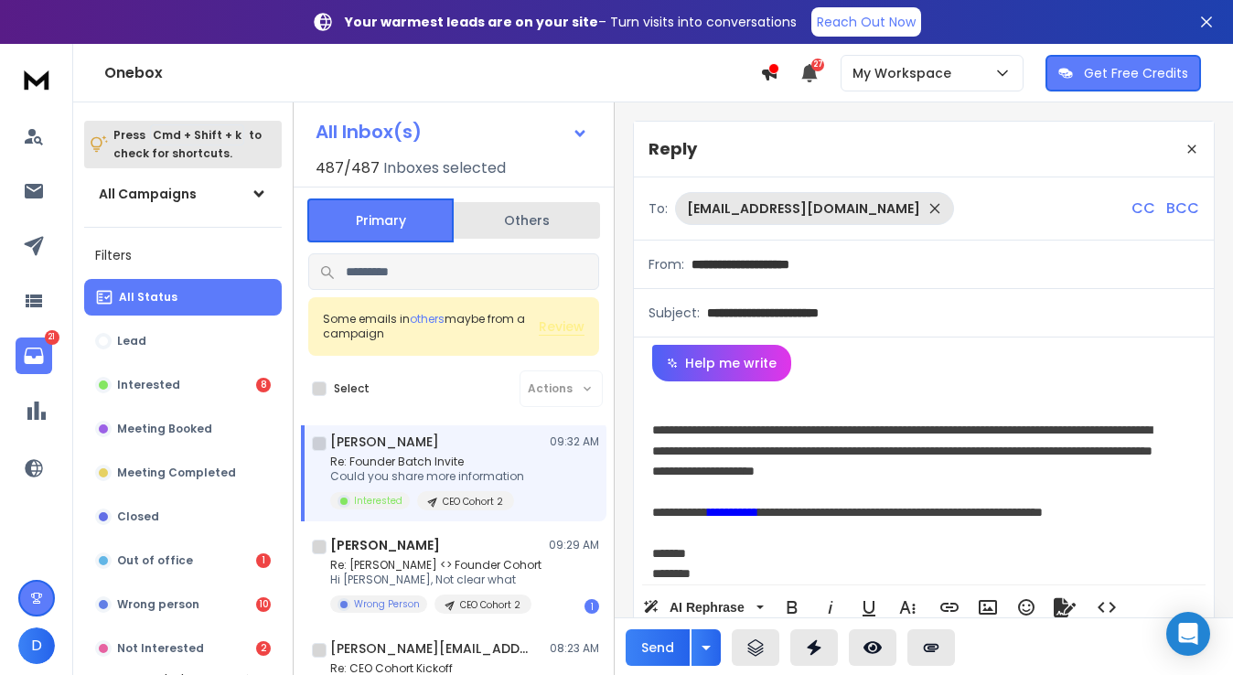
click at [642, 470] on div "**********" at bounding box center [924, 481] width 580 height 199
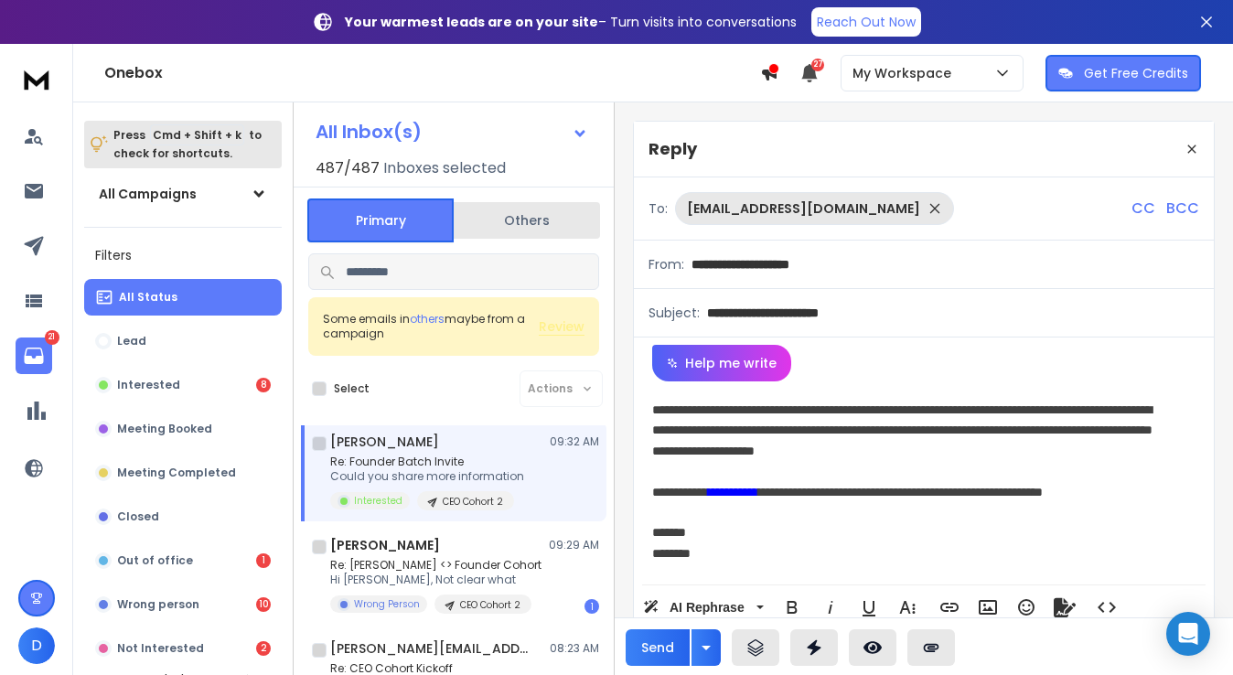
click at [703, 502] on div "**********" at bounding box center [910, 492] width 516 height 20
click at [727, 458] on div "**********" at bounding box center [910, 430] width 516 height 61
click at [727, 453] on div "**********" at bounding box center [910, 430] width 516 height 61
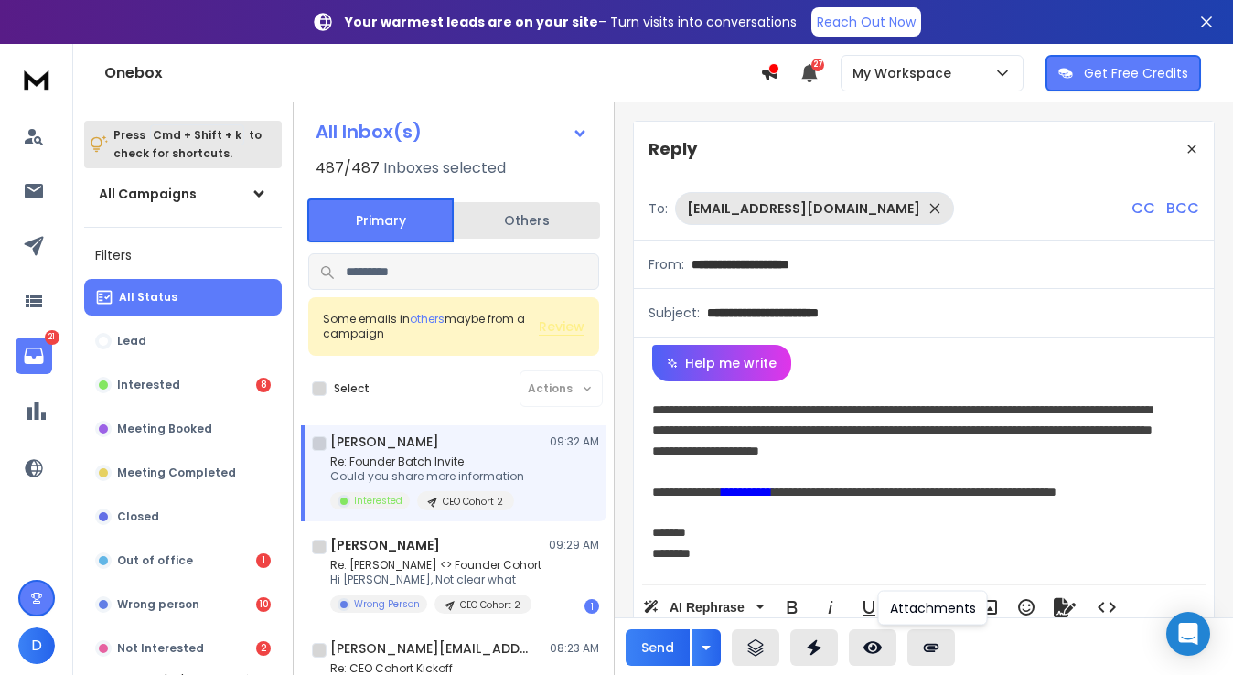
click at [933, 638] on button at bounding box center [932, 648] width 48 height 37
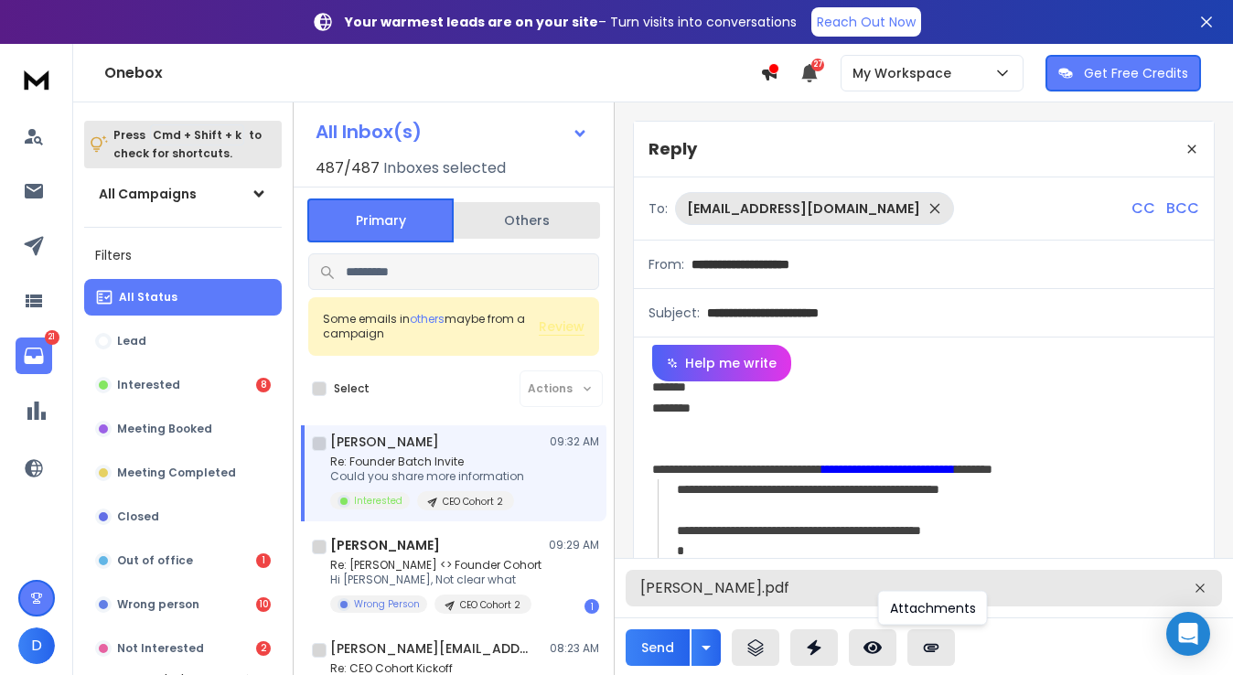
scroll to position [0, 0]
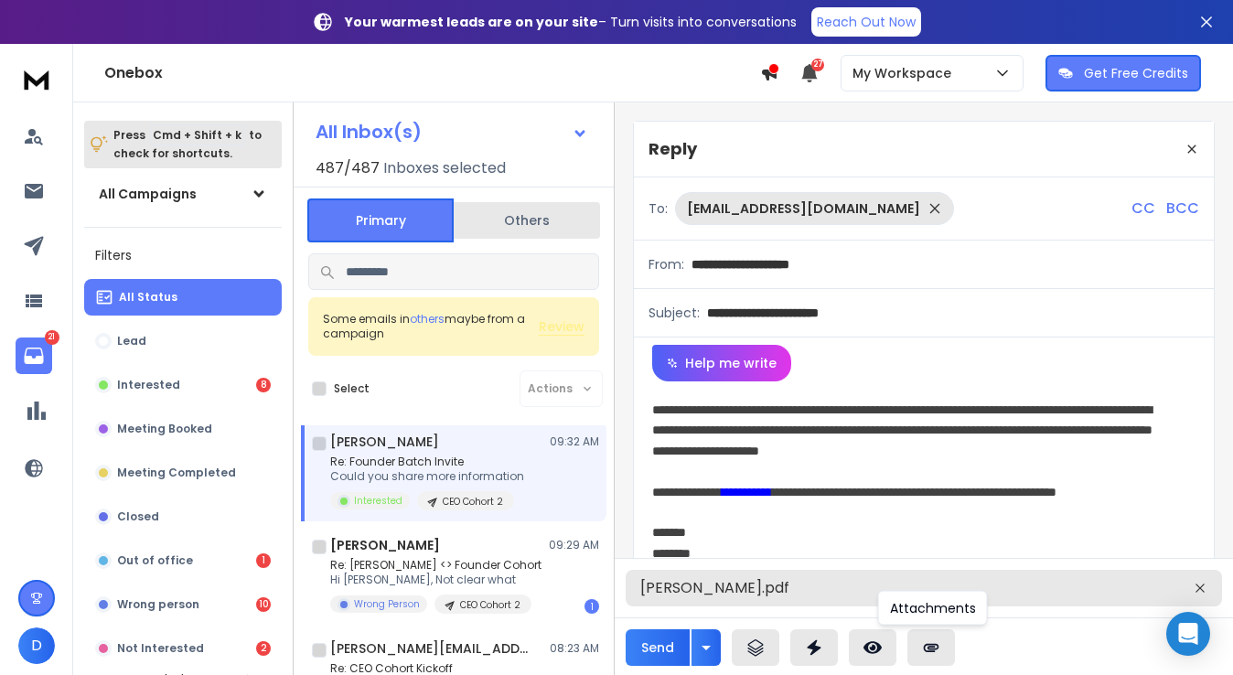
click at [664, 647] on button "Send" at bounding box center [658, 648] width 64 height 37
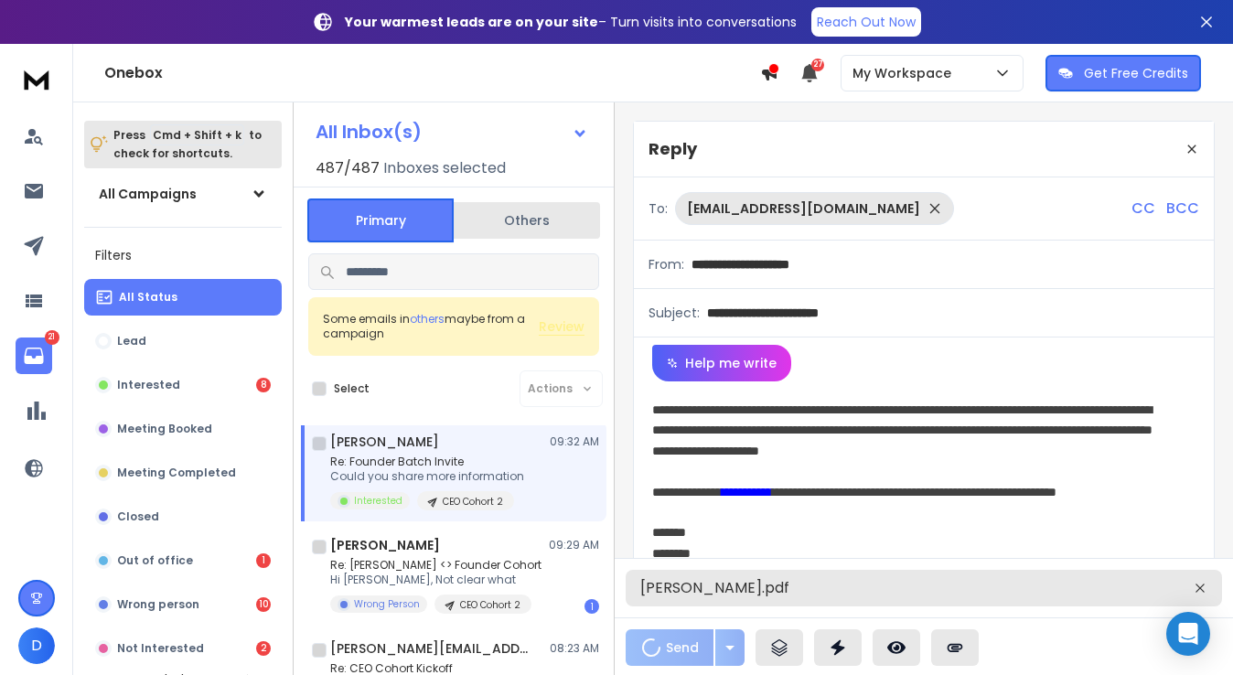
click at [727, 502] on div "**********" at bounding box center [910, 492] width 516 height 20
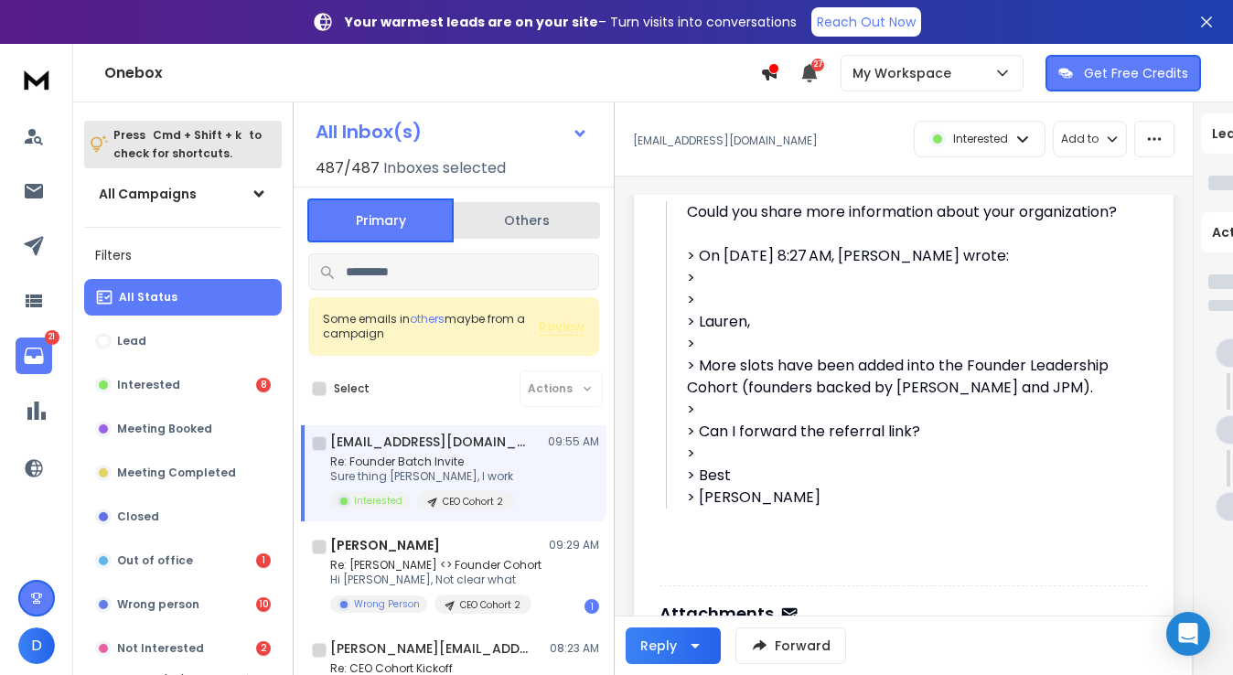
scroll to position [123, 0]
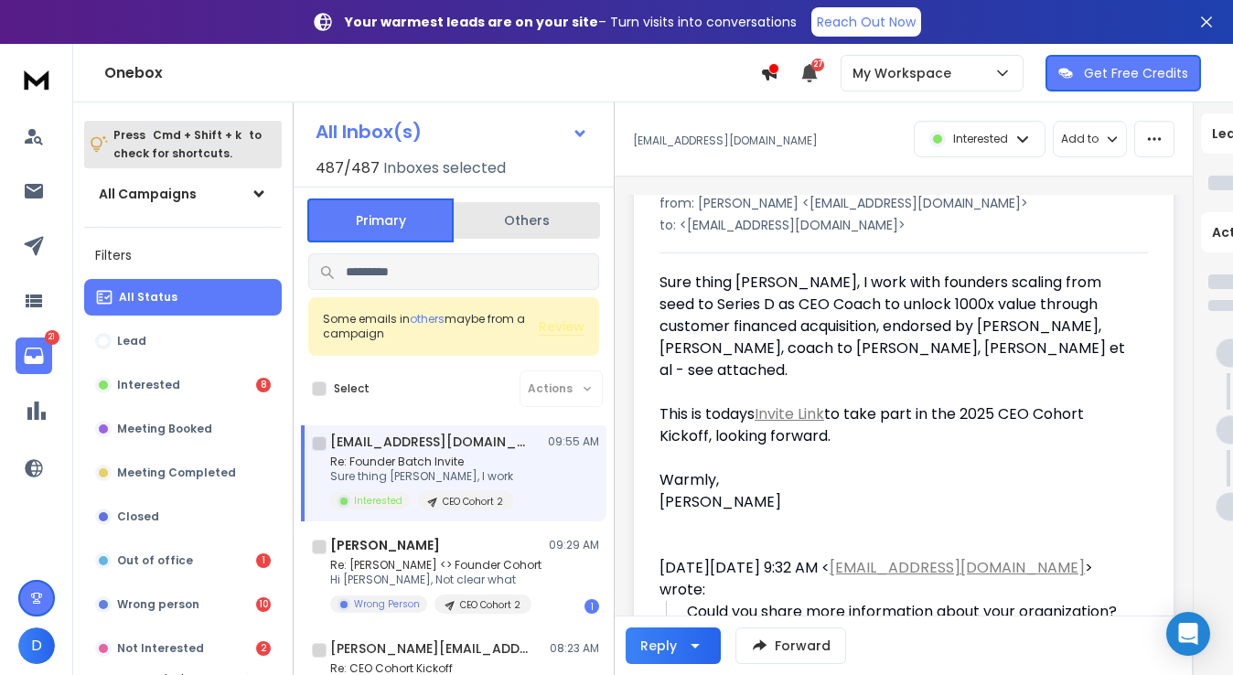
click at [803, 404] on link "Invite Link" at bounding box center [790, 414] width 70 height 21
click at [739, 447] on div at bounding box center [897, 458] width 474 height 22
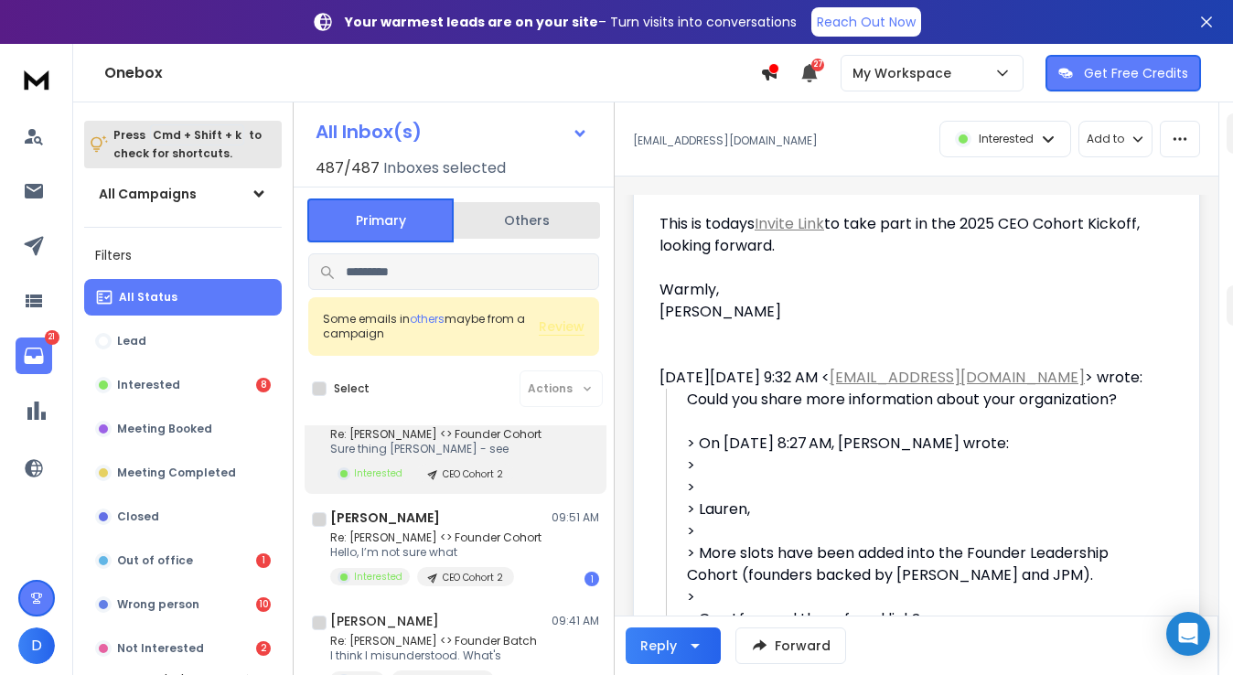
scroll to position [0, 0]
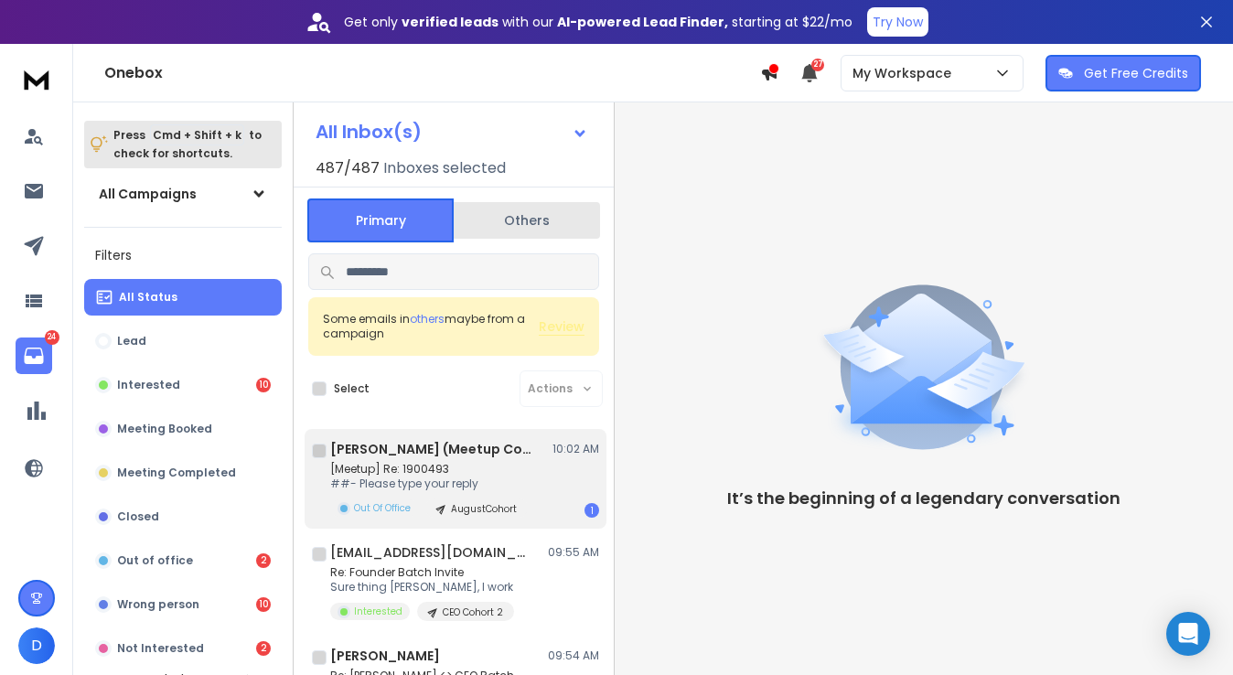
click at [587, 469] on div "[PERSON_NAME] (Meetup Community Team) 10:02 AM [Meetup] Re: 1900493 ##- Please …" at bounding box center [456, 479] width 302 height 100
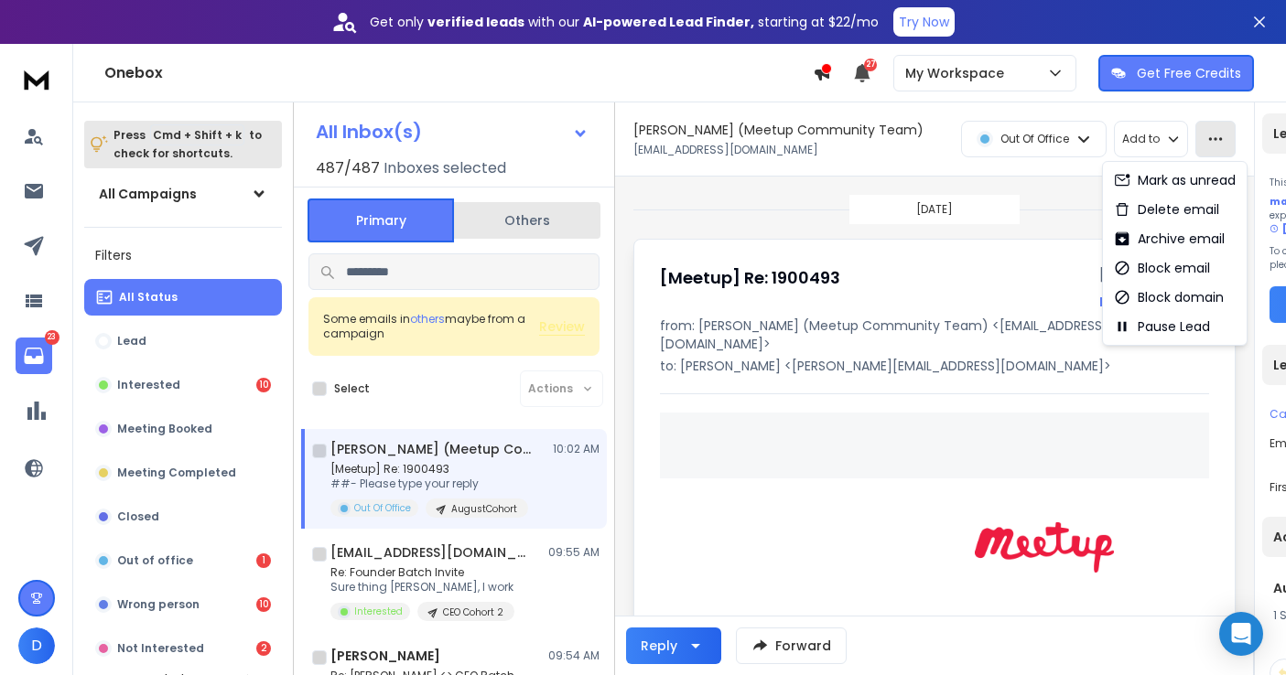
click at [1233, 131] on button "button" at bounding box center [1215, 139] width 40 height 37
click at [1167, 257] on div "Block email" at bounding box center [1174, 267] width 136 height 29
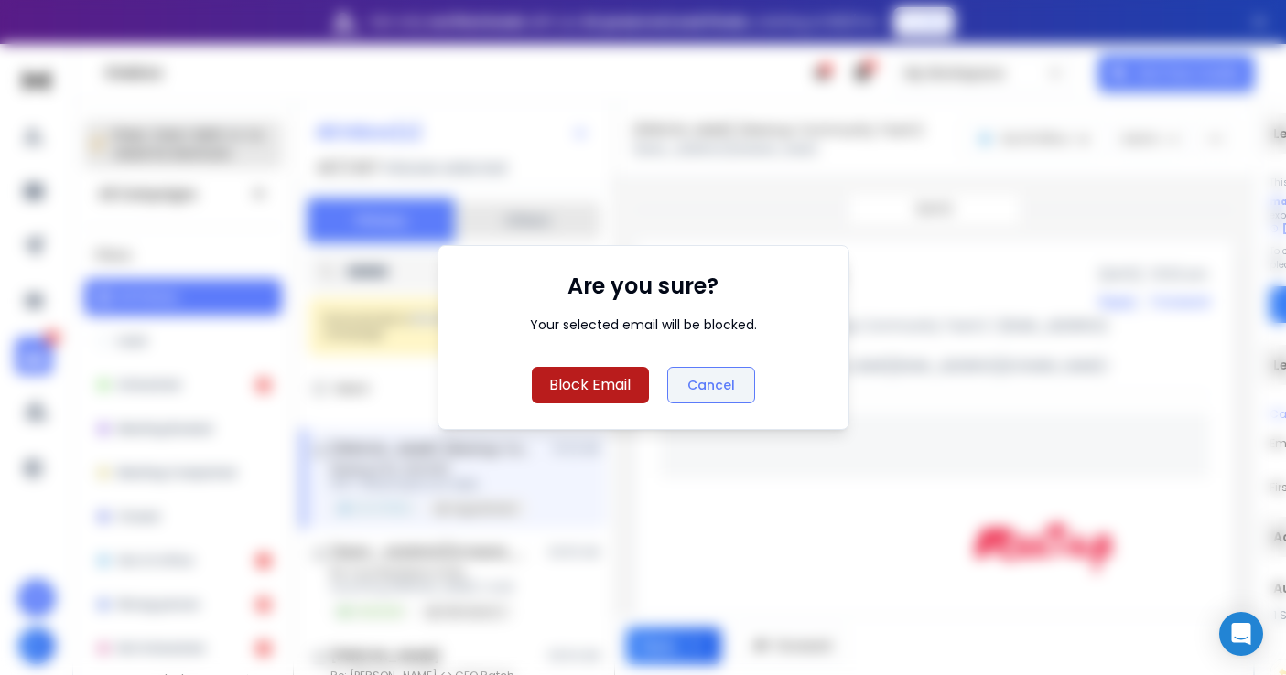
click at [567, 383] on button "Block Email" at bounding box center [590, 385] width 117 height 37
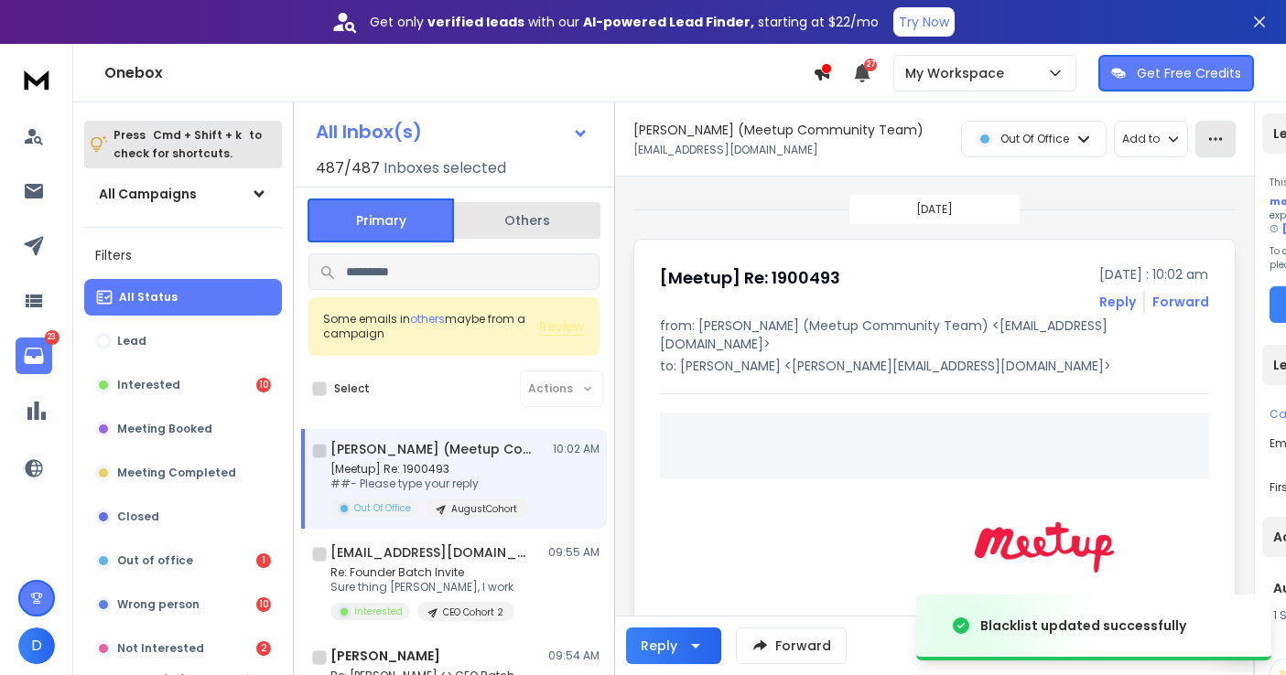
click at [1219, 142] on button "button" at bounding box center [1215, 139] width 40 height 37
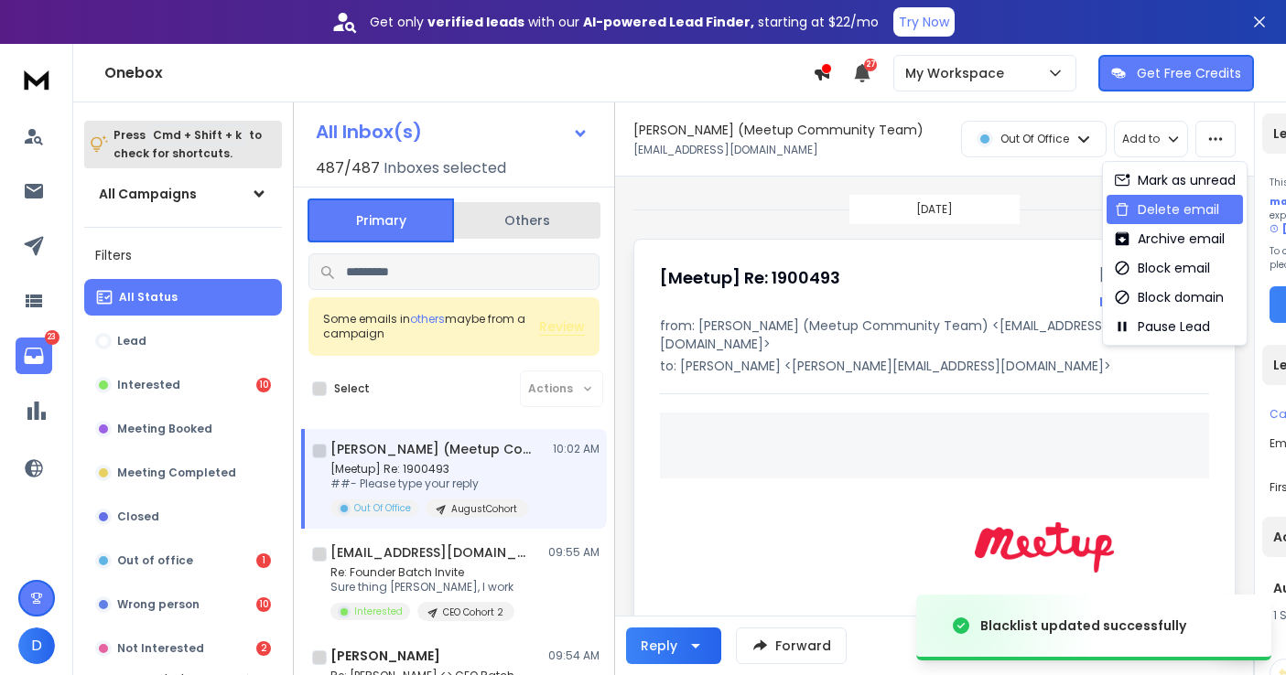
click at [1174, 209] on div "Delete email" at bounding box center [1166, 209] width 105 height 18
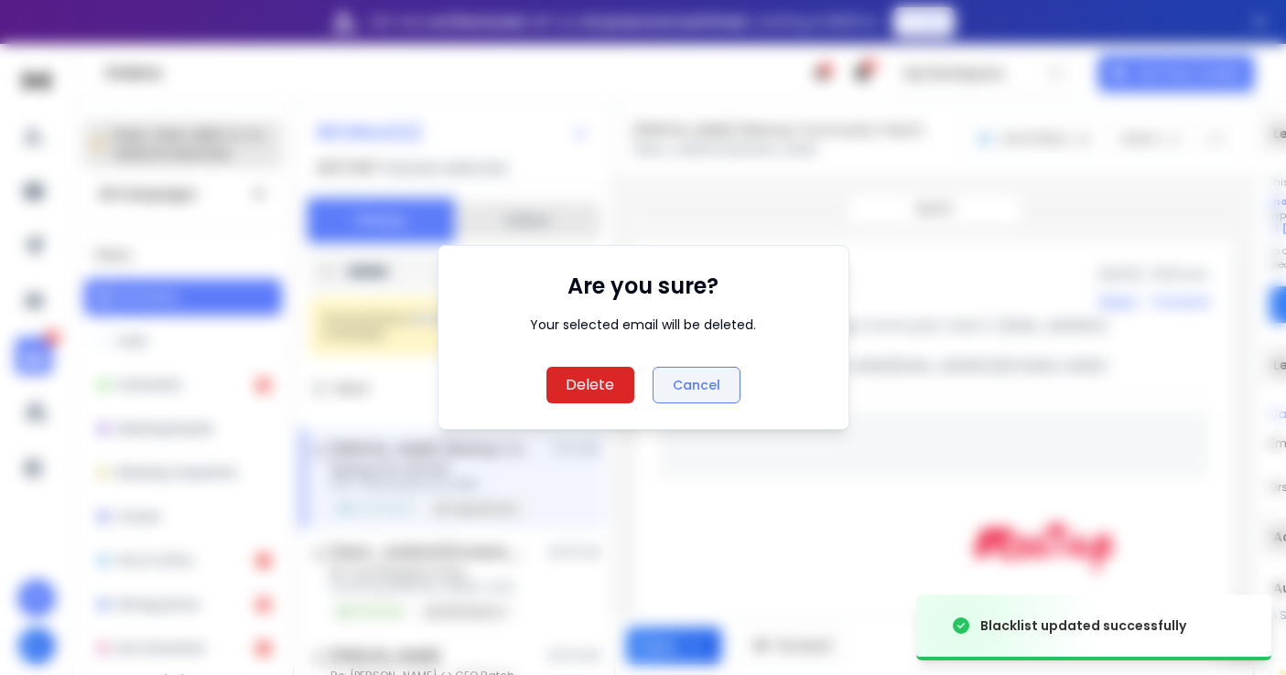
click at [555, 411] on div "Are you sure? Your selected email will be deleted. Delete Cancel" at bounding box center [643, 337] width 412 height 185
click at [570, 403] on button "Delete" at bounding box center [590, 385] width 88 height 37
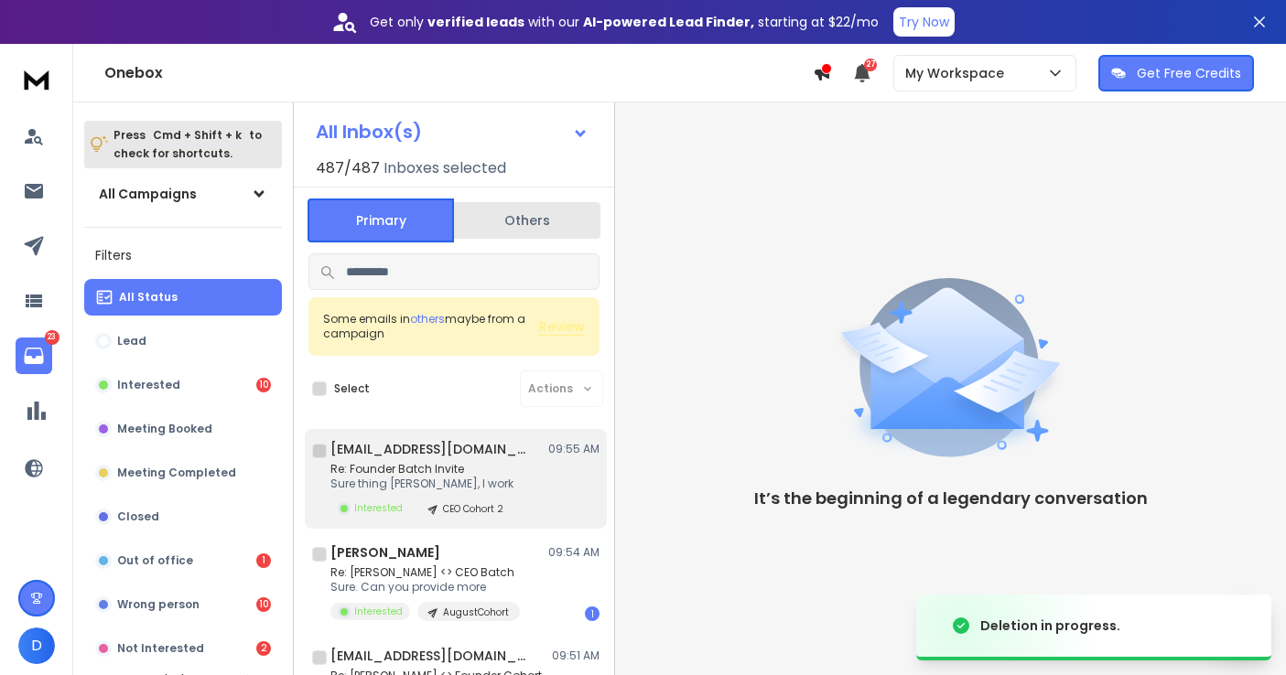
click at [562, 443] on p "09:55 AM" at bounding box center [573, 449] width 51 height 15
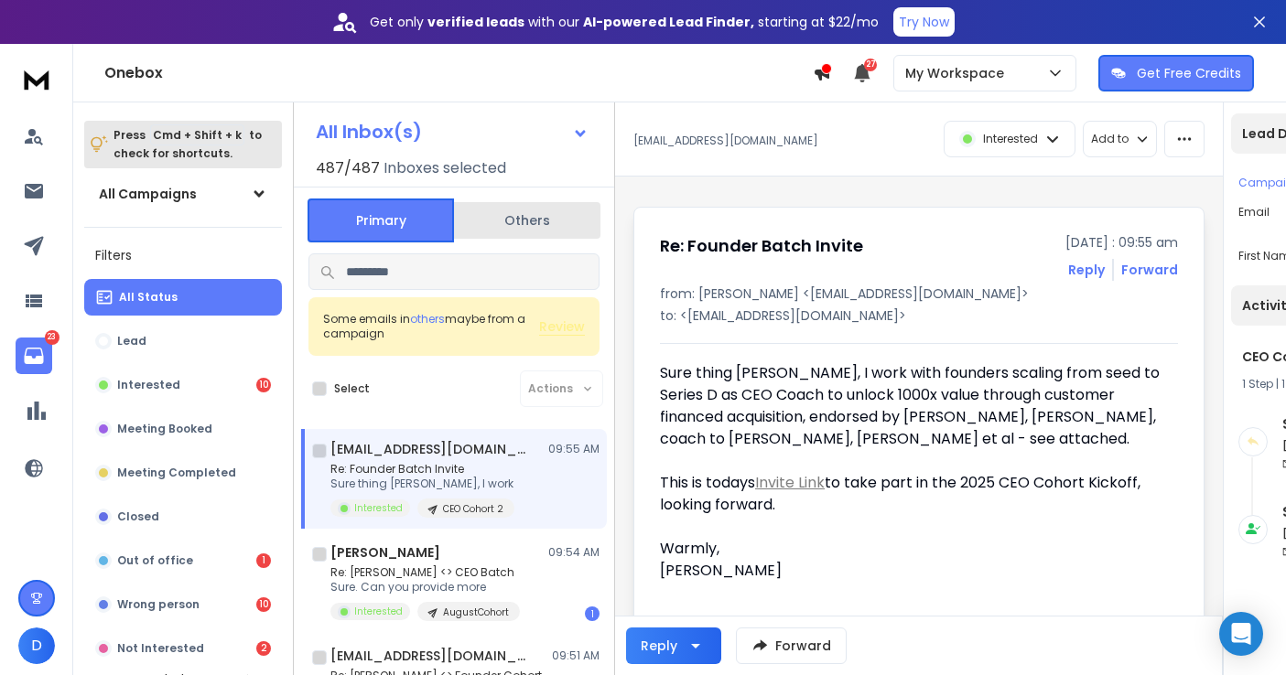
scroll to position [42, 0]
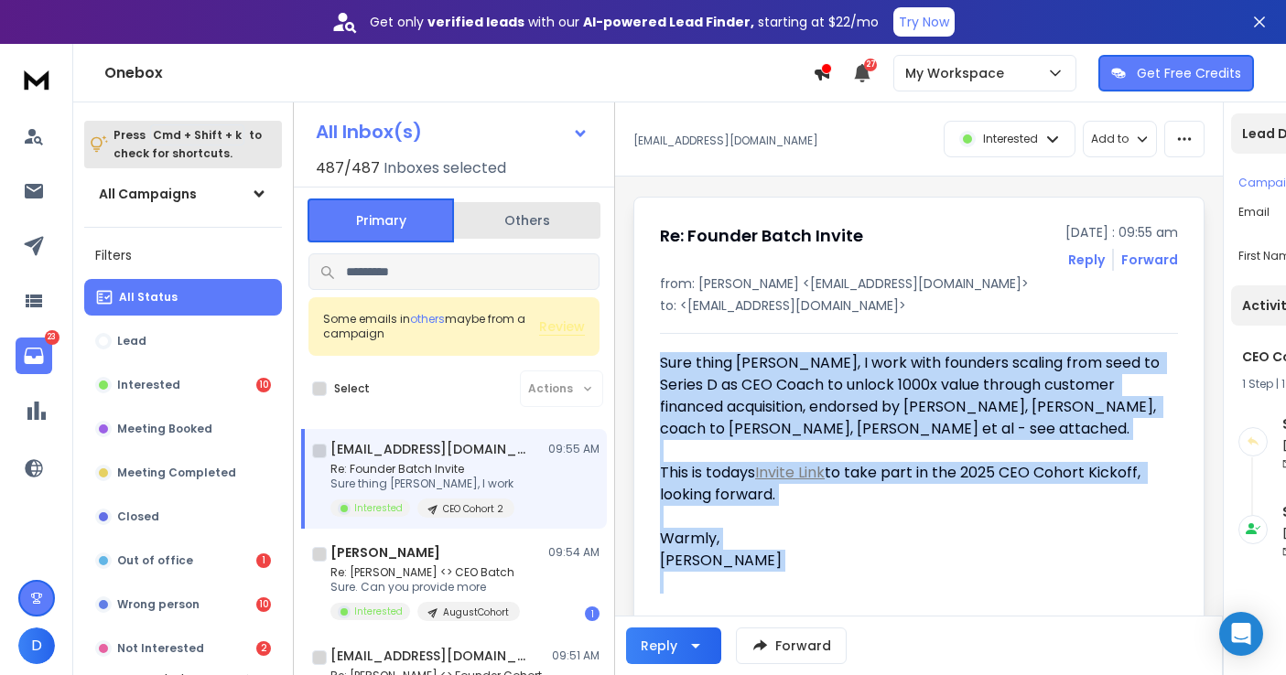
drag, startPoint x: 736, startPoint y: 567, endPoint x: 658, endPoint y: 361, distance: 220.9
click at [660, 361] on div "Sure thing Lauren, I work with founders scaling from seed to Series D as CEO Co…" at bounding box center [919, 678] width 518 height 652
copy div "Sure thing Lauren, I work with founders scaling from seed to Series D as CEO Co…"
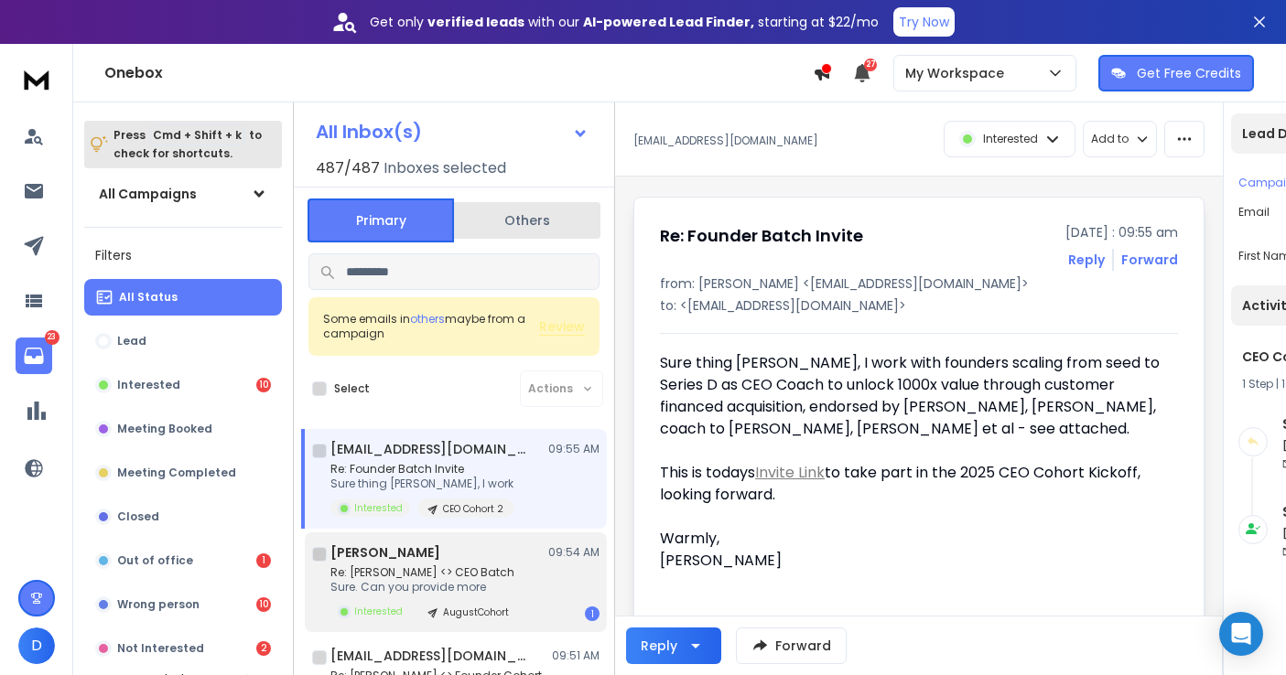
click at [512, 571] on p "Re: [PERSON_NAME] <> CEO Batch" at bounding box center [424, 572] width 189 height 15
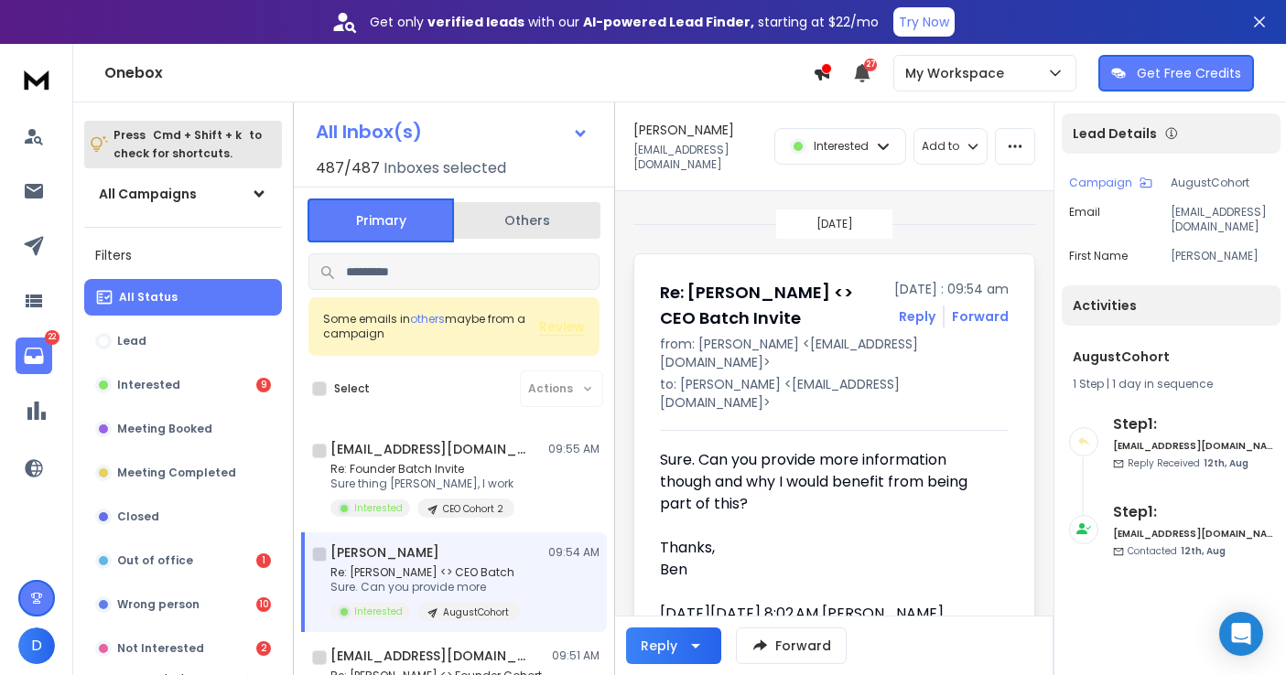
click at [654, 643] on div "Reply" at bounding box center [659, 646] width 37 height 18
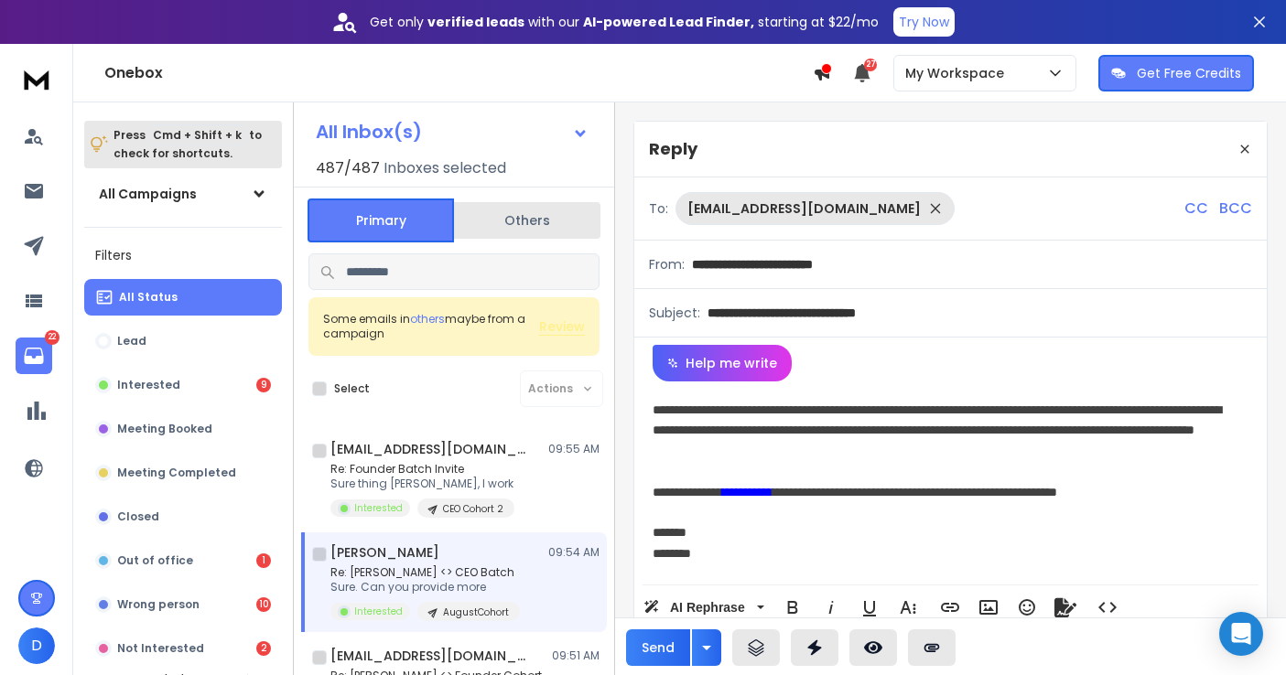
click at [726, 415] on div "**********" at bounding box center [936, 430] width 568 height 61
click at [945, 642] on button at bounding box center [932, 648] width 48 height 37
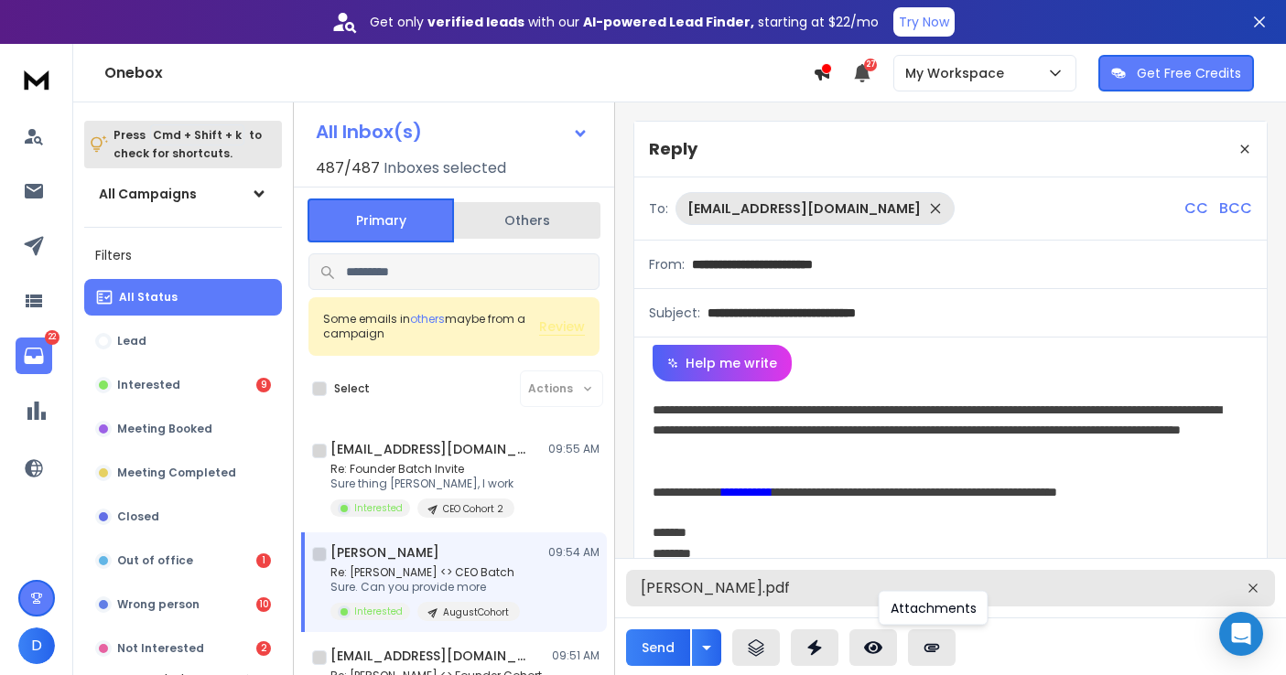
click at [720, 491] on div "**********" at bounding box center [936, 492] width 568 height 20
click at [727, 497] on div "**********" at bounding box center [936, 492] width 568 height 20
click at [765, 520] on div at bounding box center [950, 512] width 596 height 20
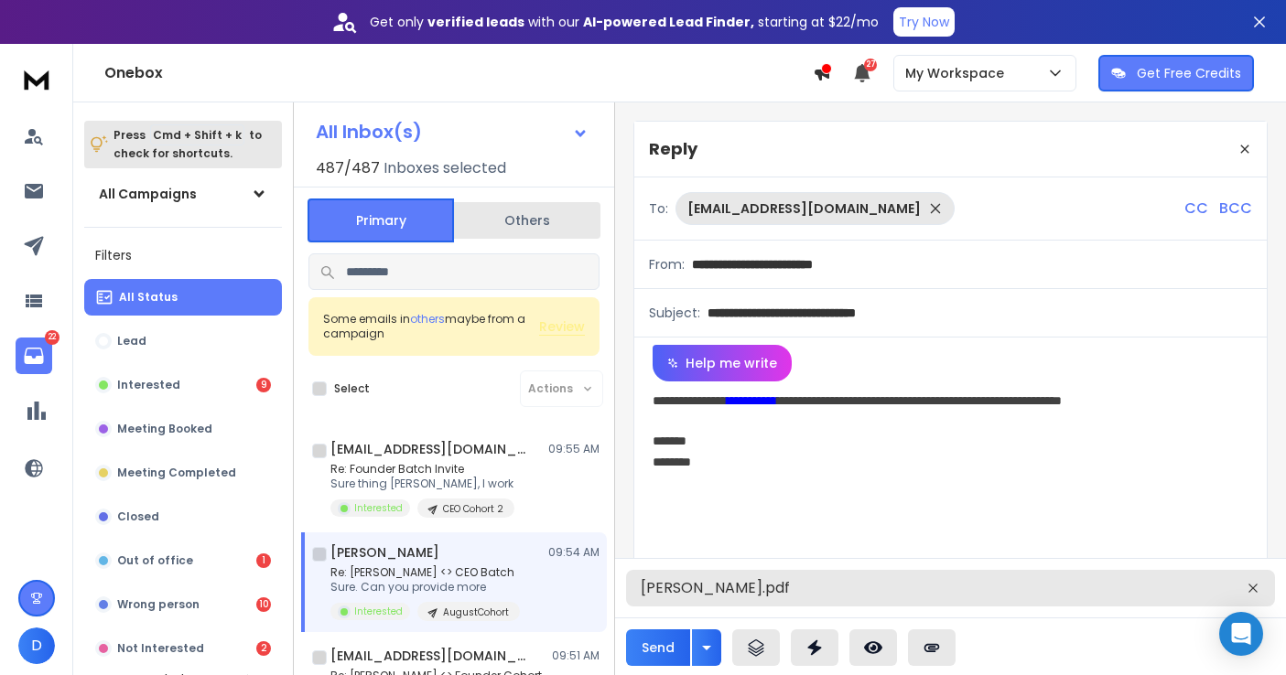
scroll to position [92, 0]
click at [745, 512] on div at bounding box center [943, 502] width 582 height 20
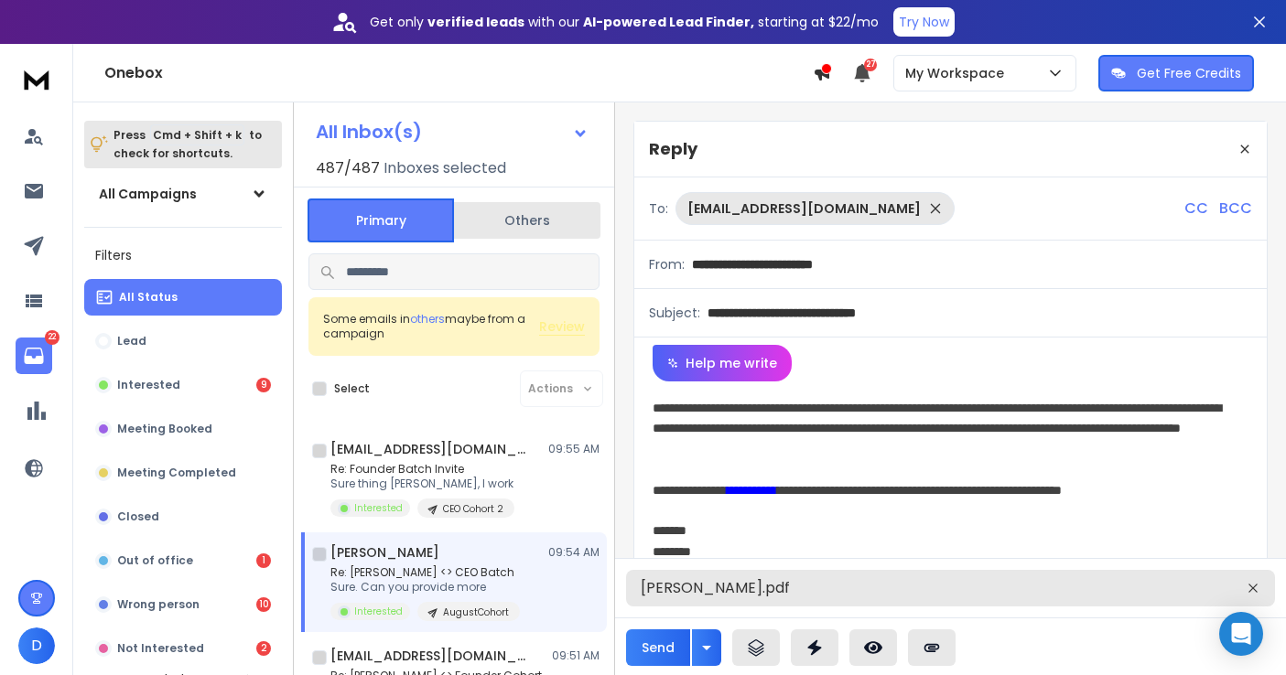
scroll to position [0, 0]
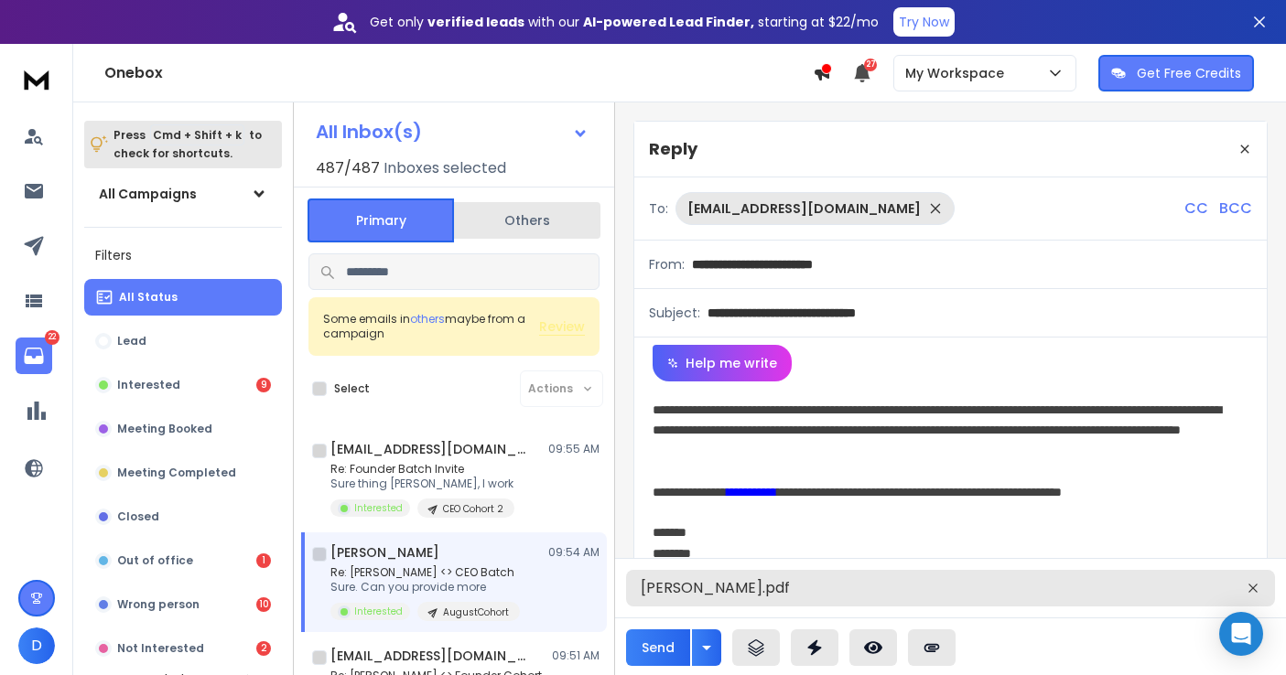
click at [662, 640] on button "Send" at bounding box center [658, 648] width 64 height 37
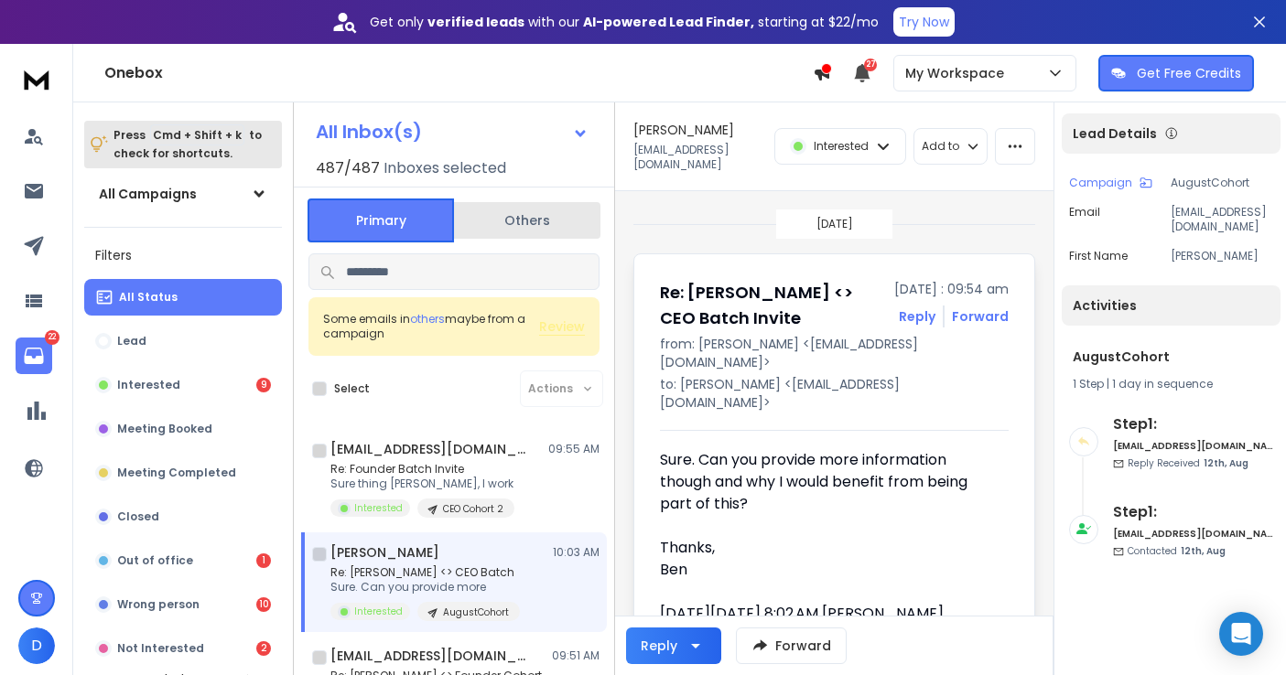
click at [491, 224] on button "Others" at bounding box center [527, 220] width 146 height 40
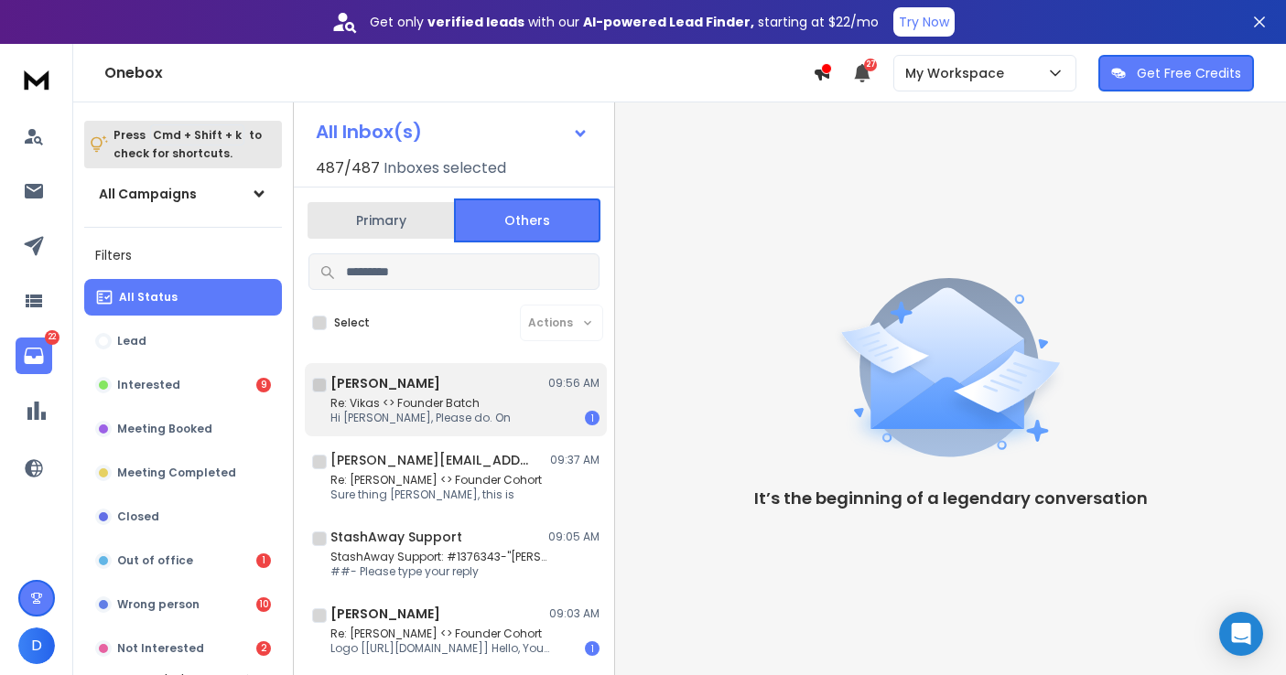
click at [512, 394] on div "Vikas Goel 09:56 AM Re: Vikas <> Founder Batch Hi Jonathan, Please do. On 1" at bounding box center [464, 399] width 269 height 51
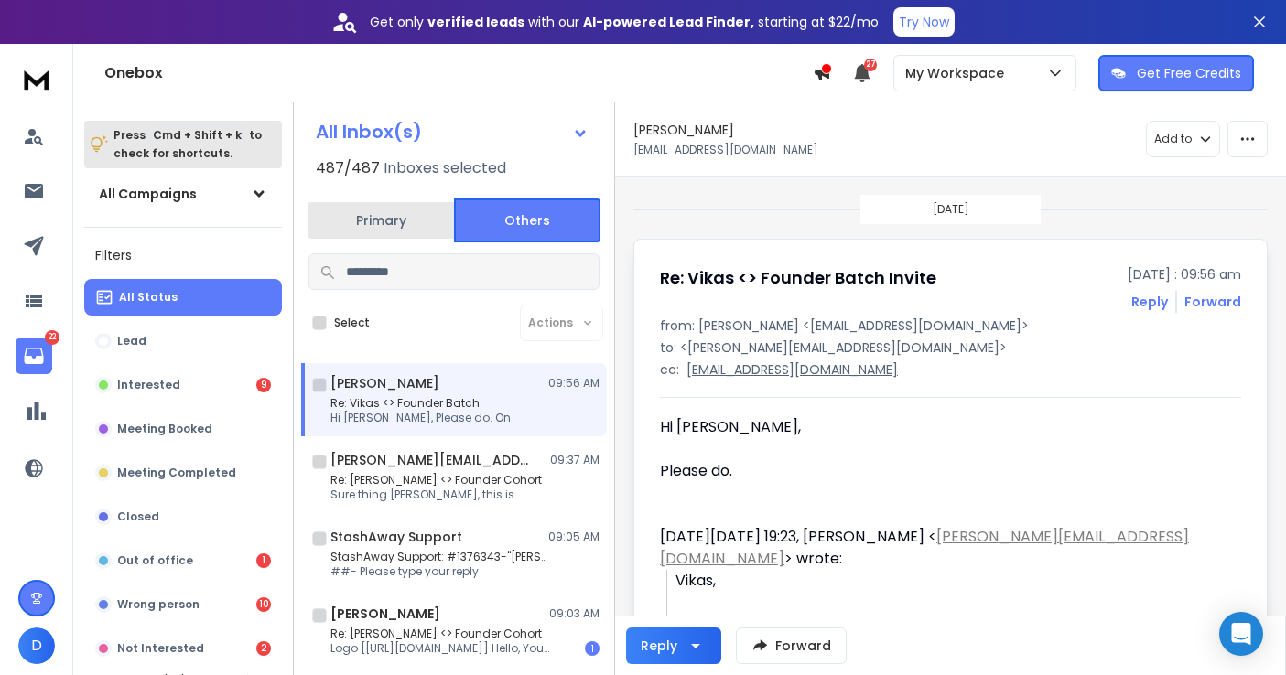
click at [652, 643] on div "Reply" at bounding box center [659, 646] width 37 height 18
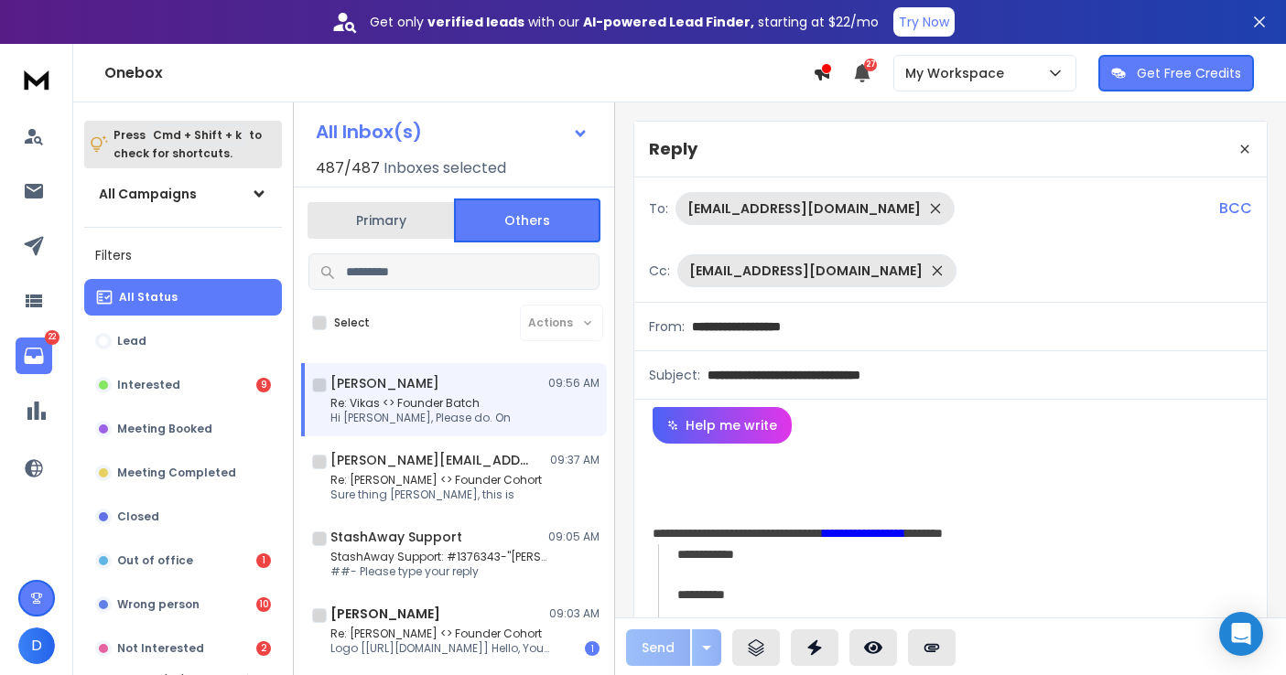
click at [681, 485] on div "**********" at bounding box center [950, 543] width 632 height 199
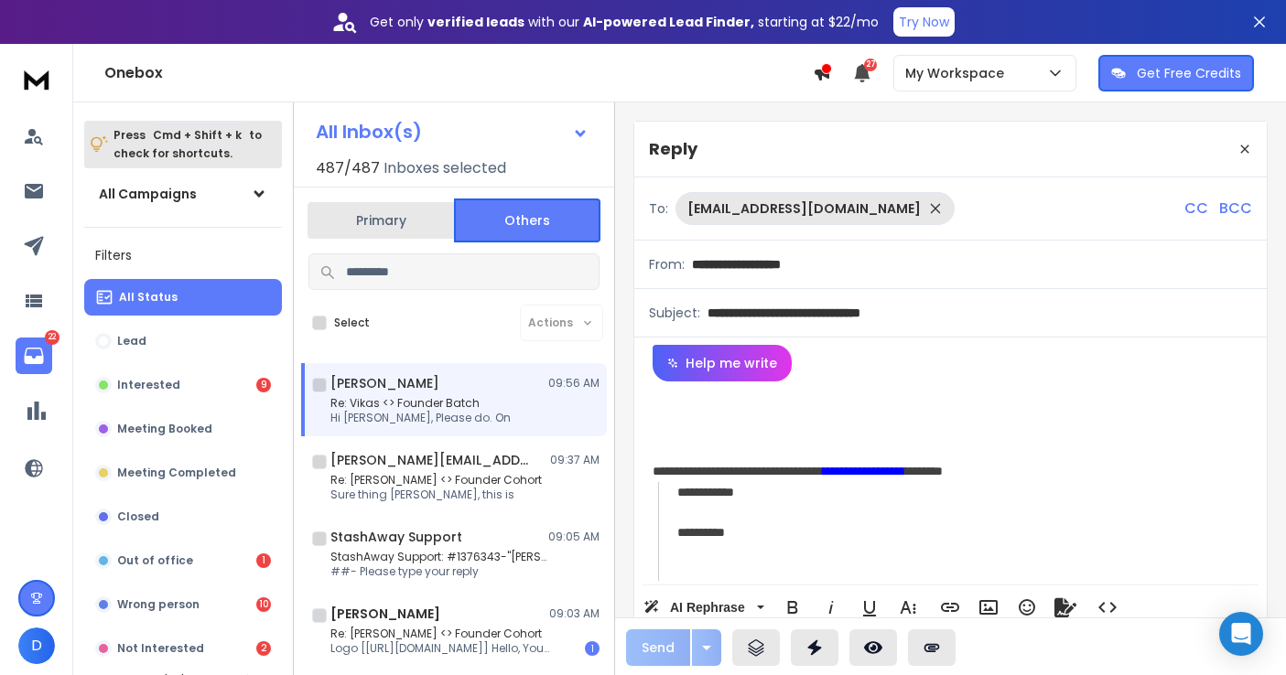
click at [661, 405] on div at bounding box center [950, 410] width 596 height 20
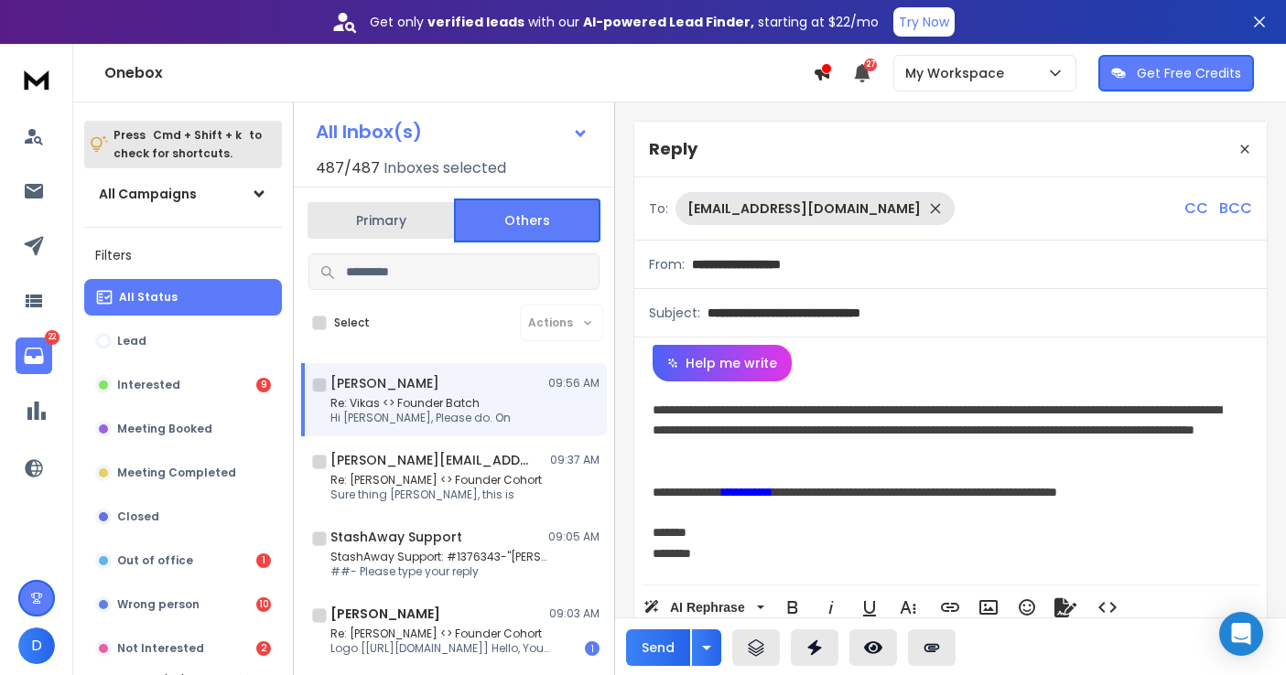
click at [727, 496] on div "**********" at bounding box center [936, 492] width 568 height 20
click at [738, 415] on div "**********" at bounding box center [936, 430] width 568 height 61
click at [935, 650] on icon at bounding box center [932, 648] width 16 height 8
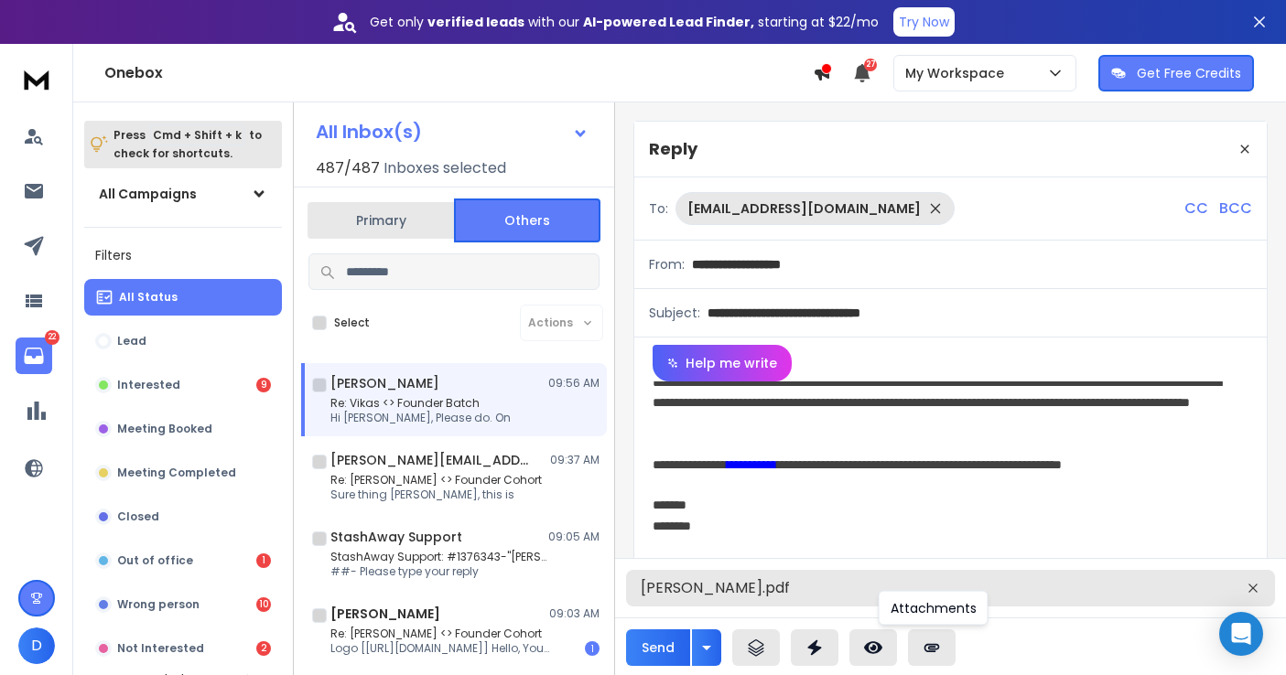
scroll to position [145, 0]
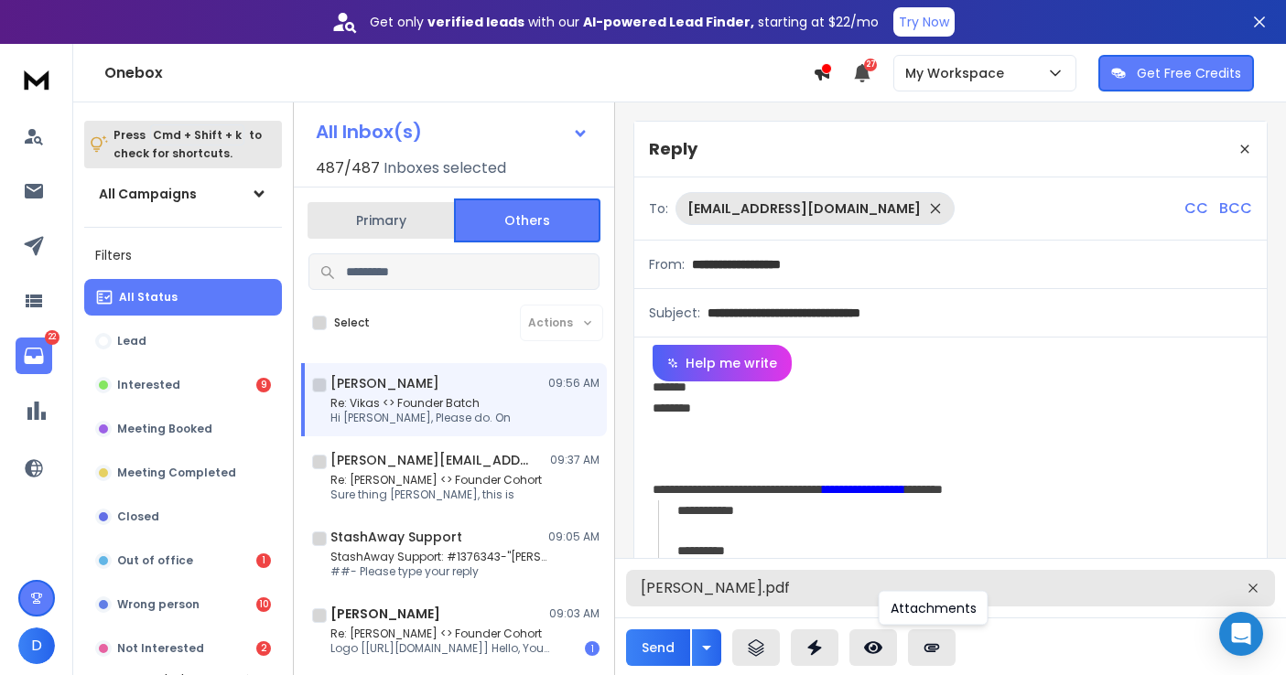
click at [770, 449] on div at bounding box center [943, 449] width 582 height 20
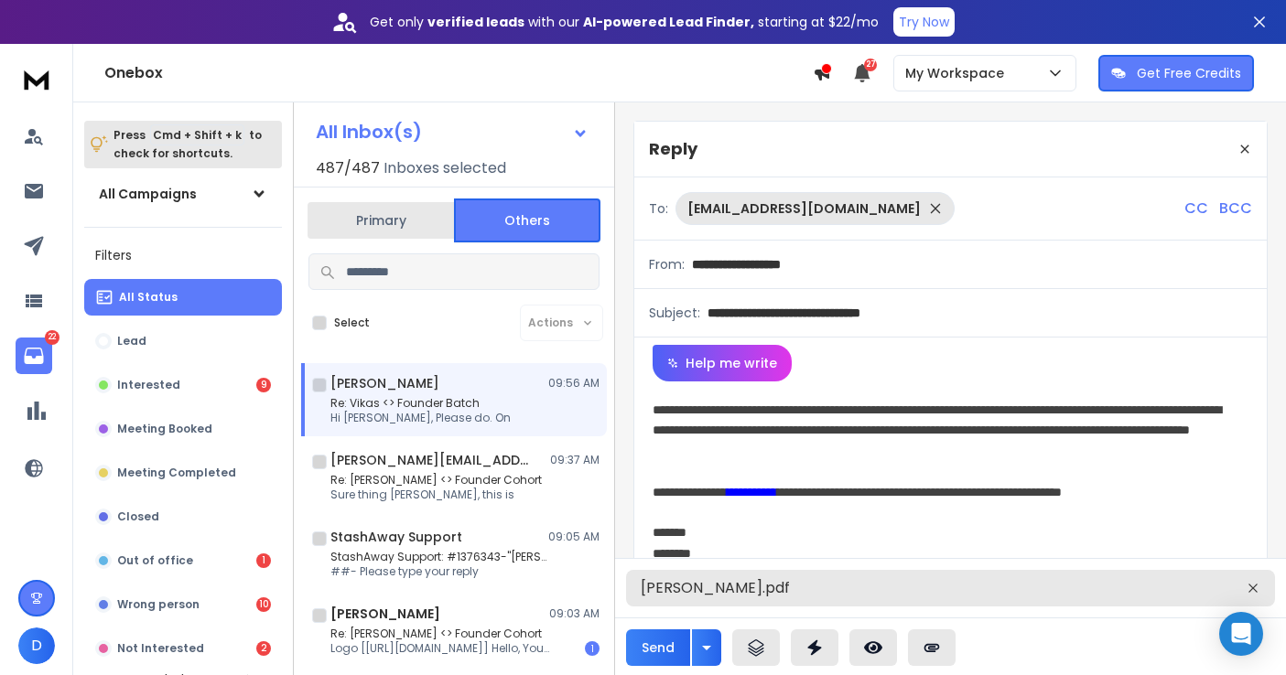
click at [661, 646] on button "Send" at bounding box center [658, 648] width 64 height 37
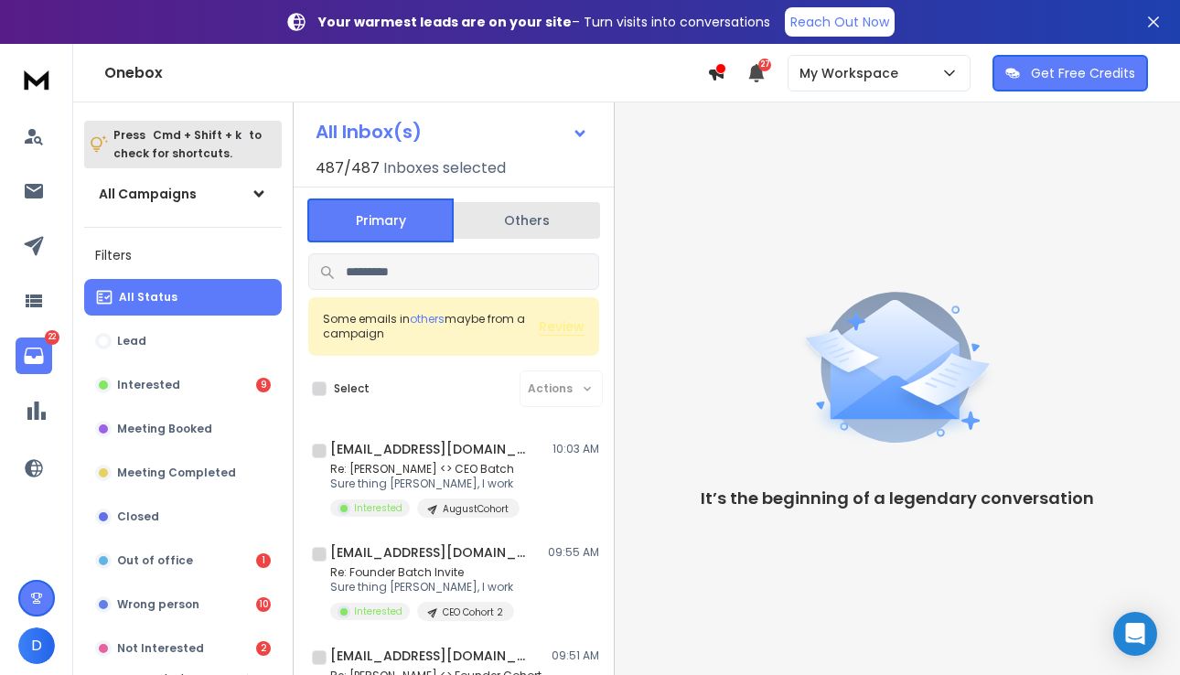
click at [503, 187] on div "All Inbox(s) 487 / 487 Inboxes selected Primary Others Some emails in others ma…" at bounding box center [454, 439] width 320 height 675
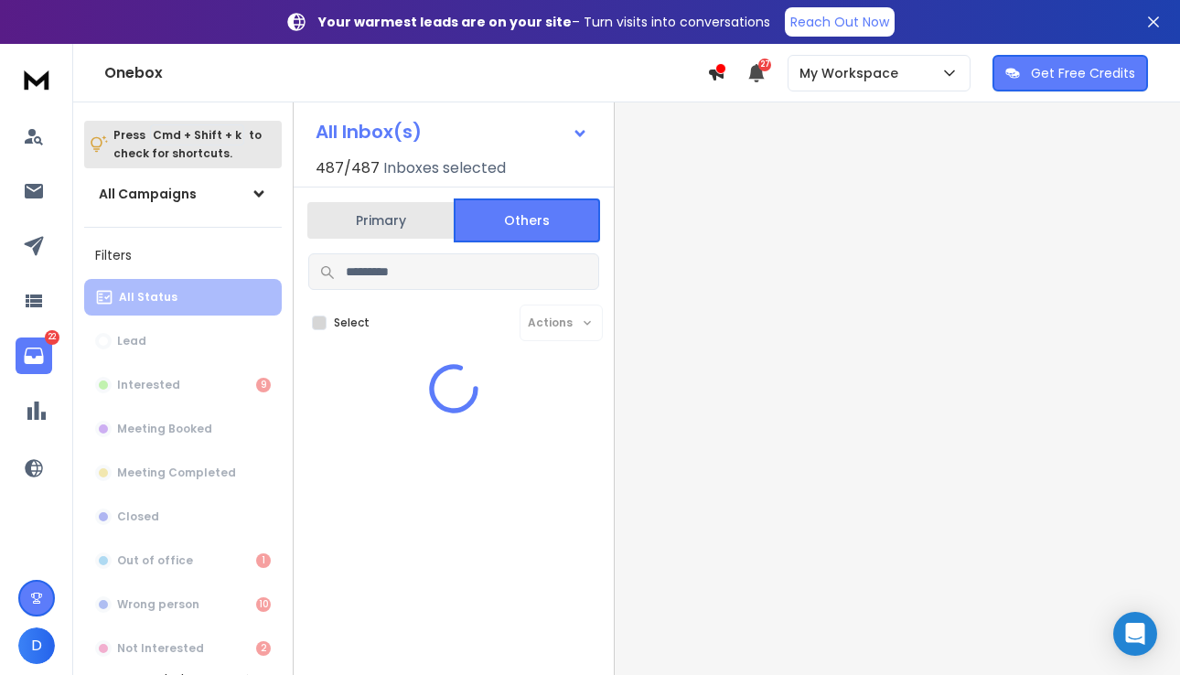
click at [532, 216] on button "Others" at bounding box center [527, 221] width 146 height 44
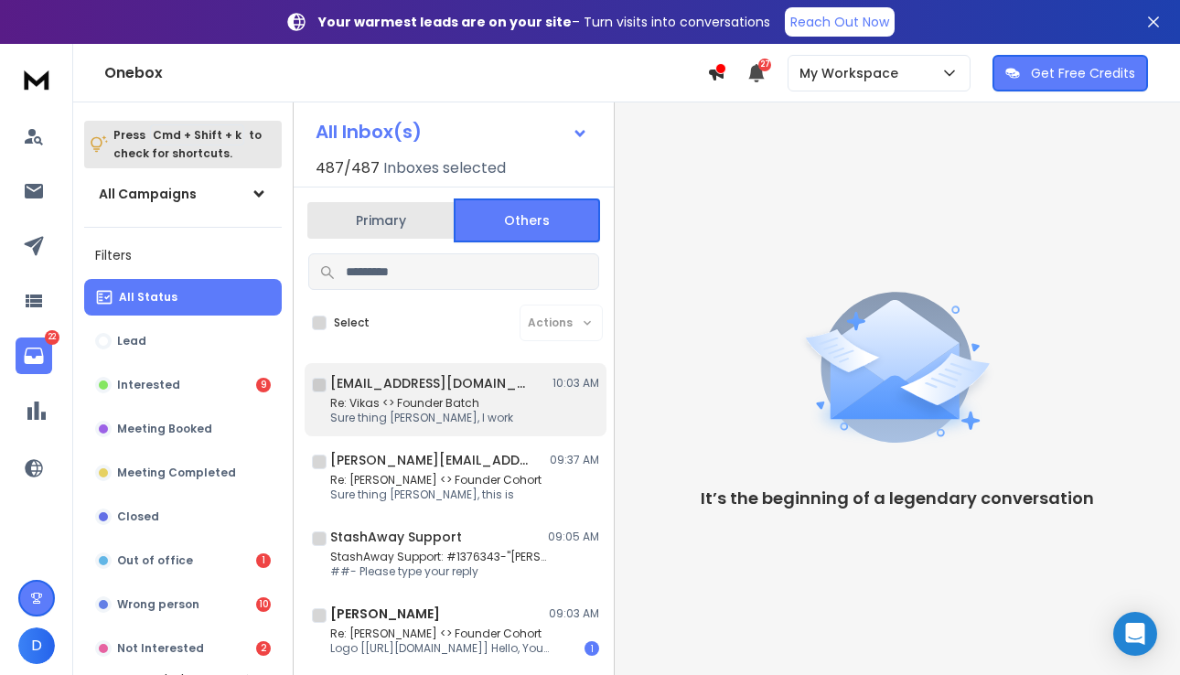
click at [483, 402] on div "Re: [PERSON_NAME] <> Founder Batch Sure thing [PERSON_NAME], I work" at bounding box center [464, 410] width 269 height 29
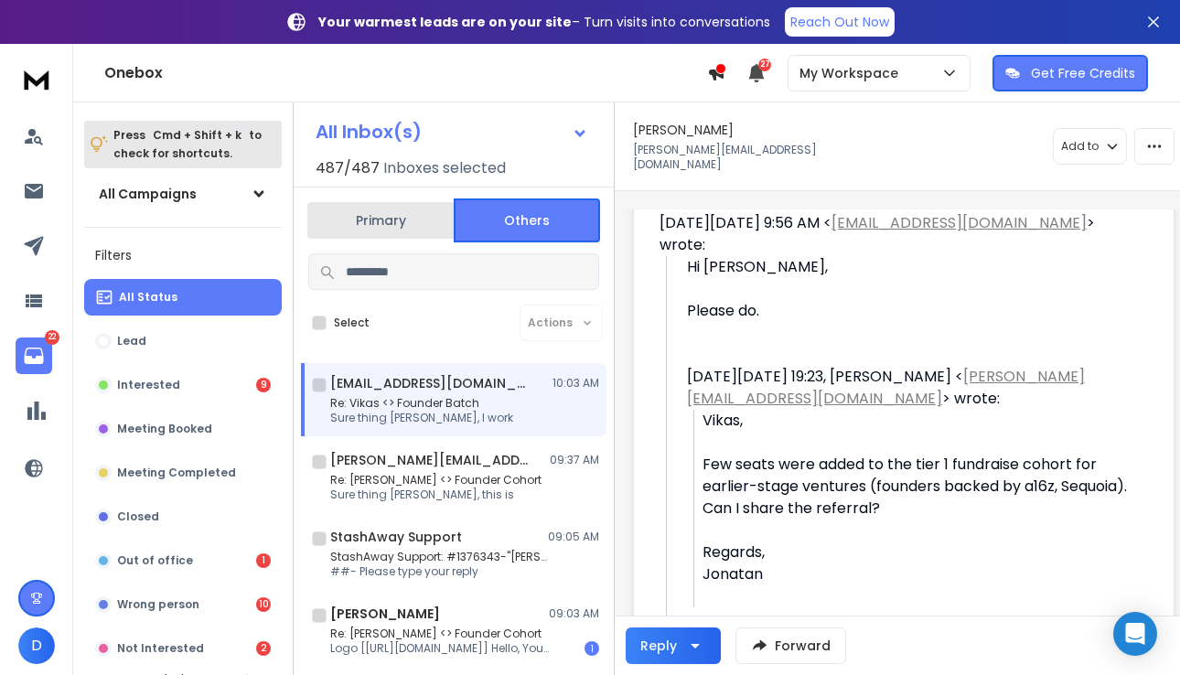
scroll to position [779, 0]
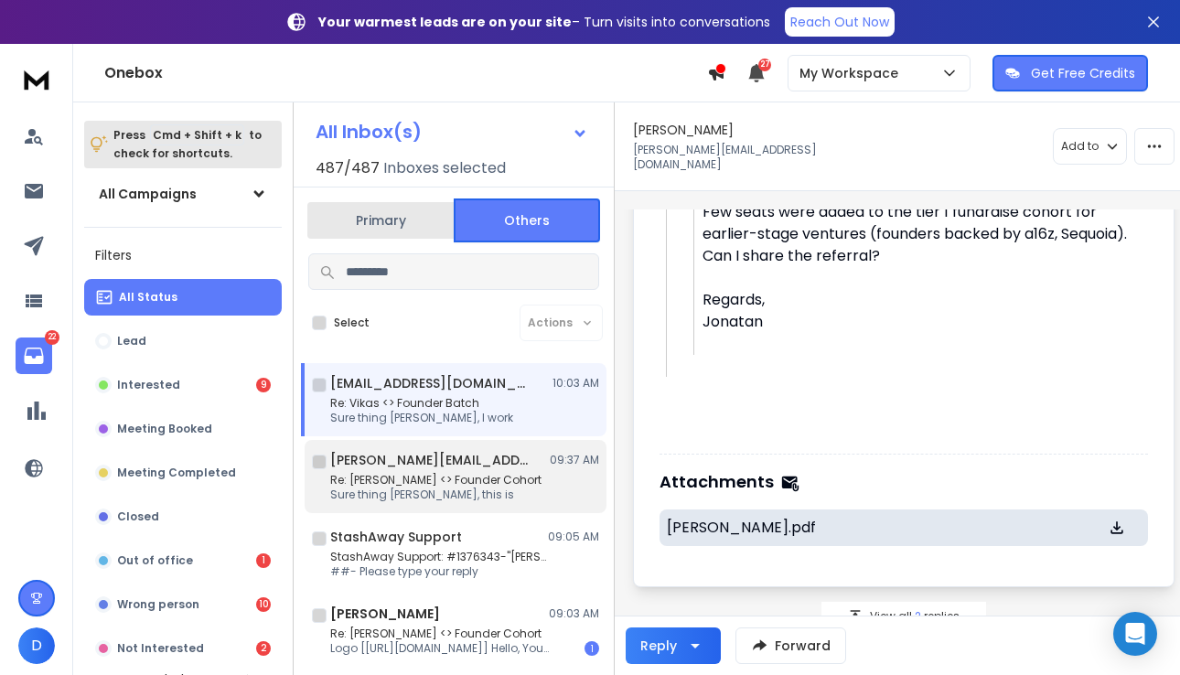
click at [558, 464] on p "09:37 AM" at bounding box center [574, 460] width 49 height 15
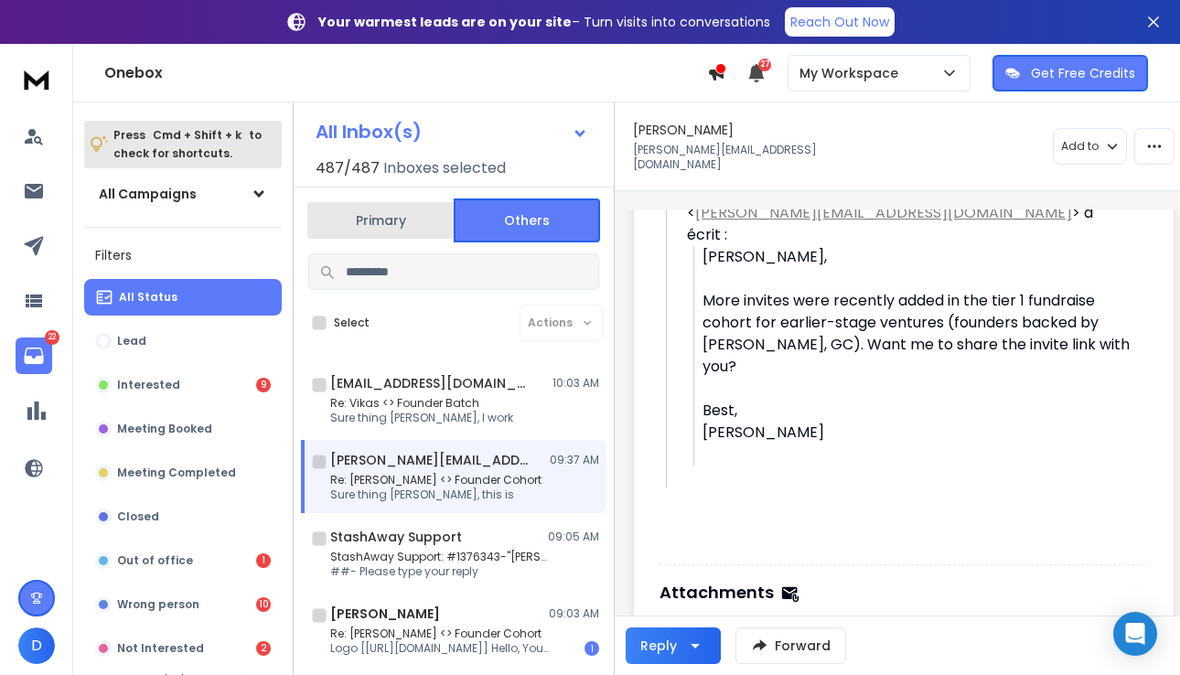
scroll to position [673, 0]
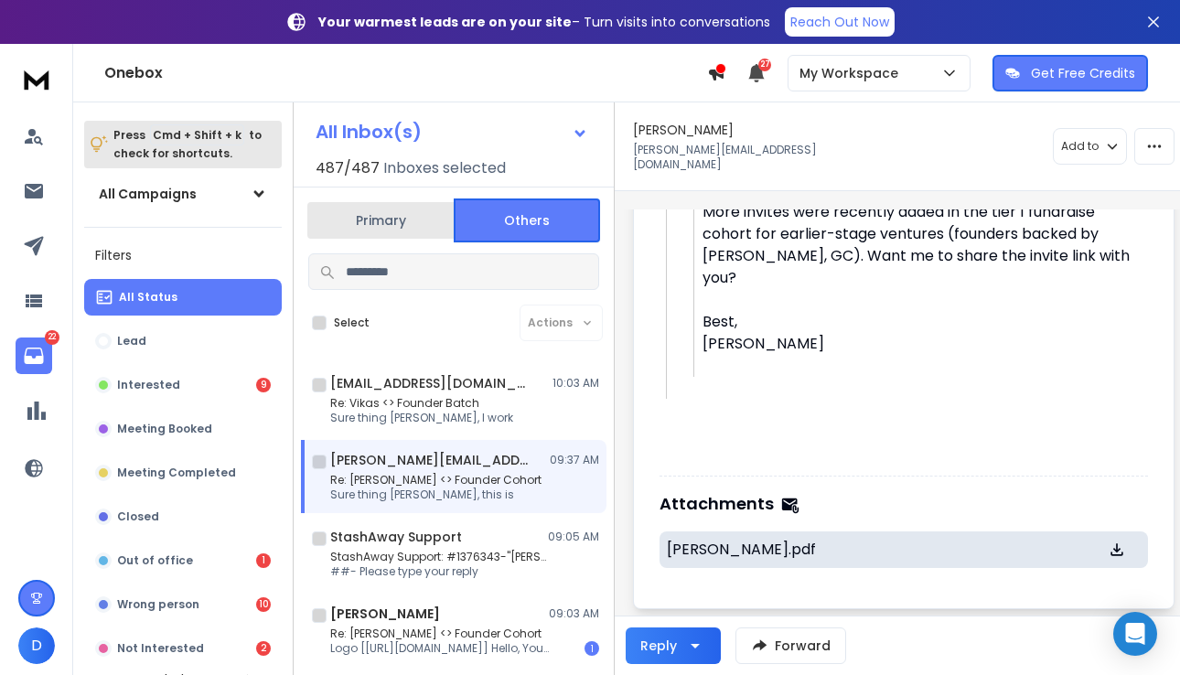
click at [412, 213] on button "Primary" at bounding box center [380, 220] width 146 height 40
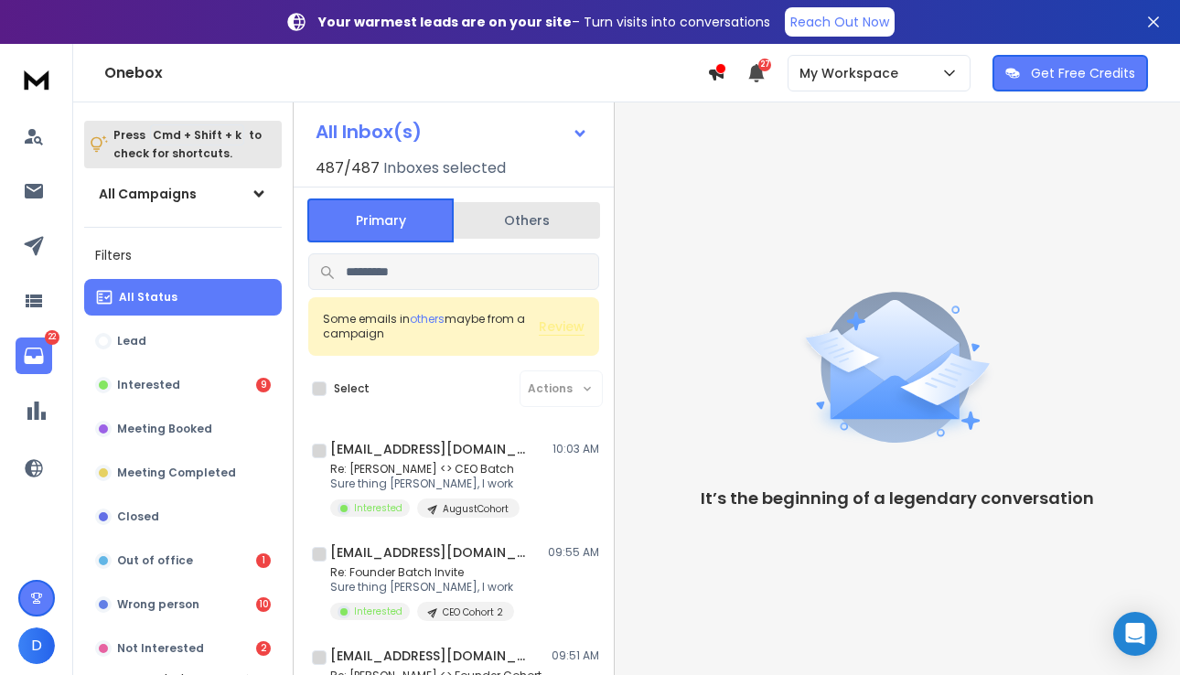
click at [516, 222] on button "Others" at bounding box center [527, 220] width 146 height 40
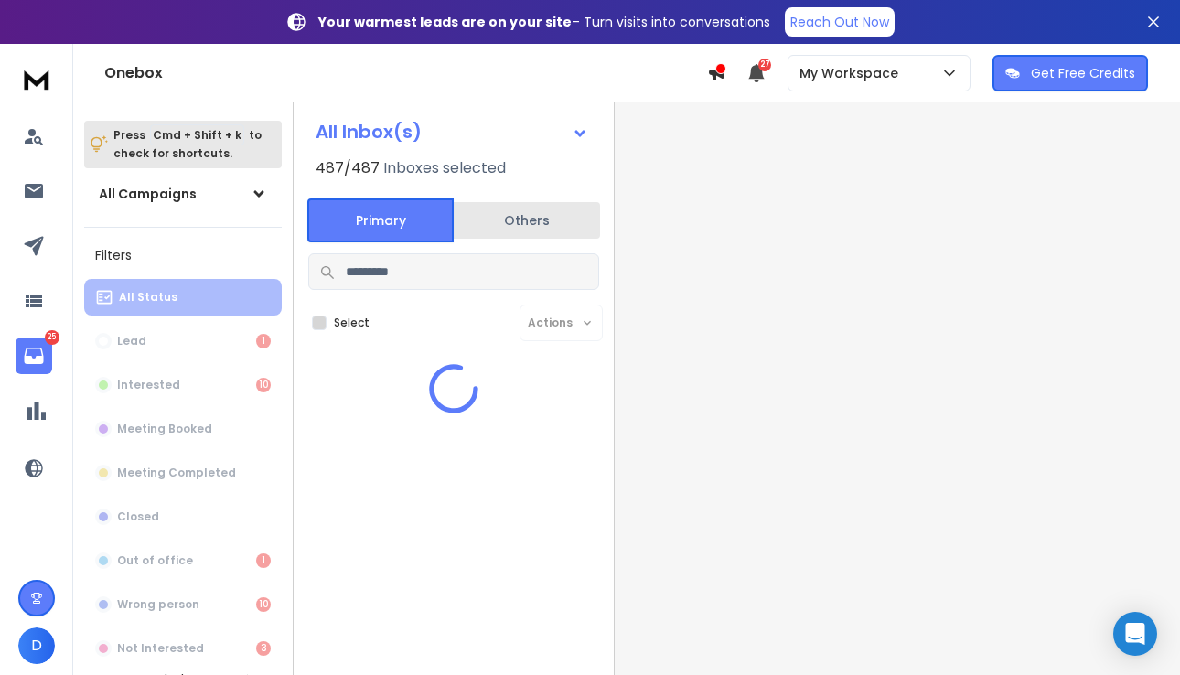
click at [420, 211] on button "Primary" at bounding box center [380, 221] width 146 height 44
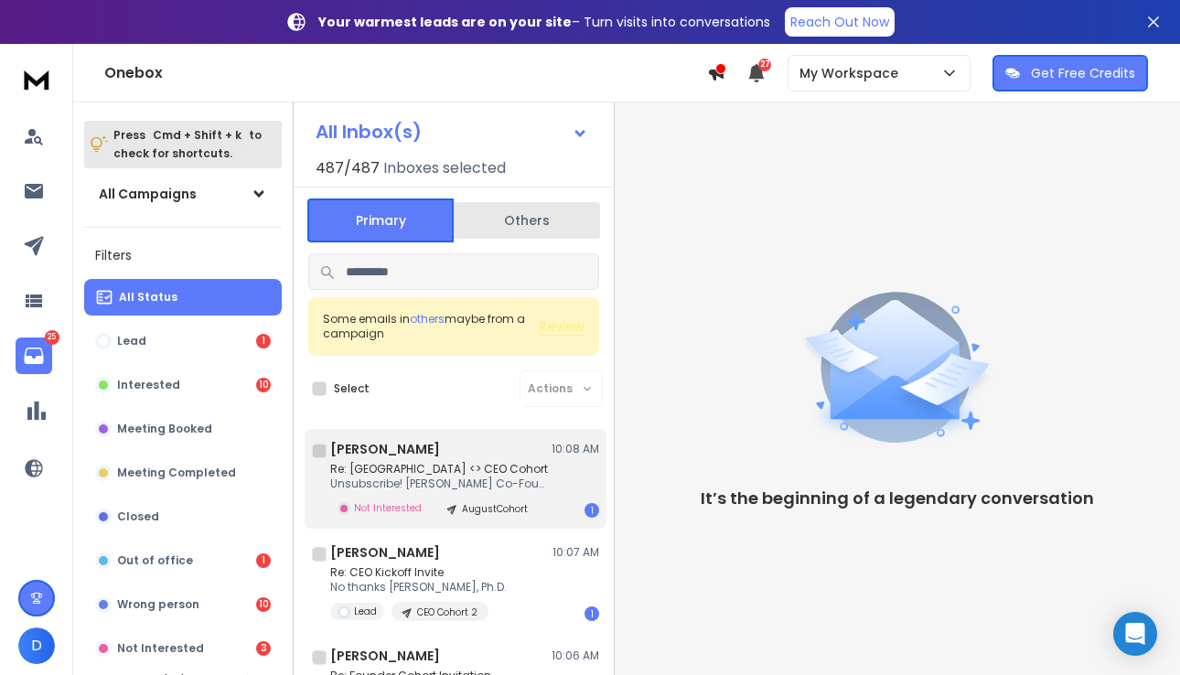
click at [541, 465] on p "Re: [GEOGRAPHIC_DATA] <> CEO Cohort" at bounding box center [440, 469] width 220 height 15
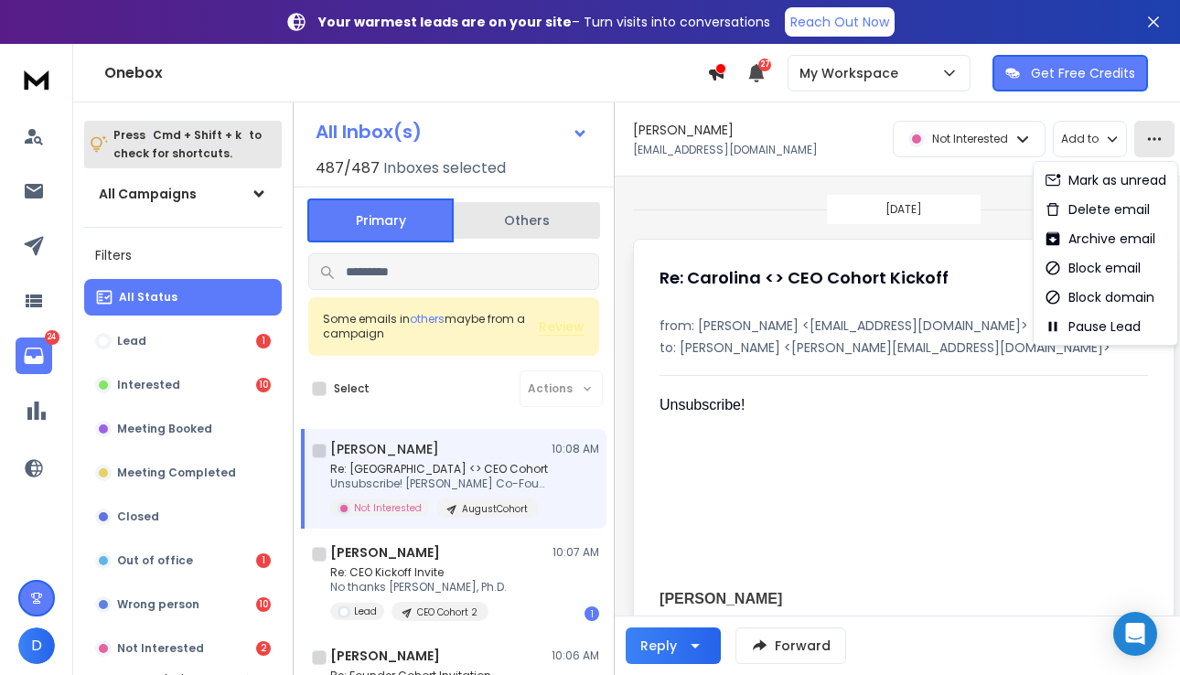
click at [1153, 134] on button "button" at bounding box center [1155, 139] width 40 height 37
click at [1102, 275] on div "Block email" at bounding box center [1093, 268] width 96 height 18
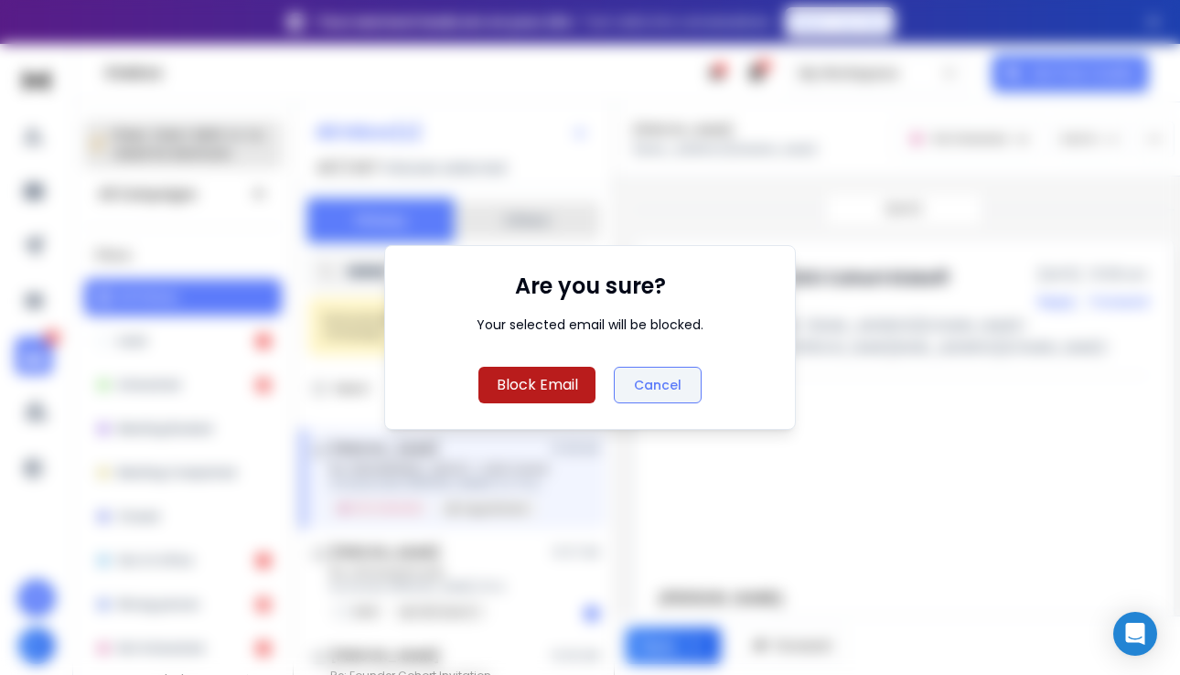
click at [522, 402] on button "Block Email" at bounding box center [537, 385] width 117 height 37
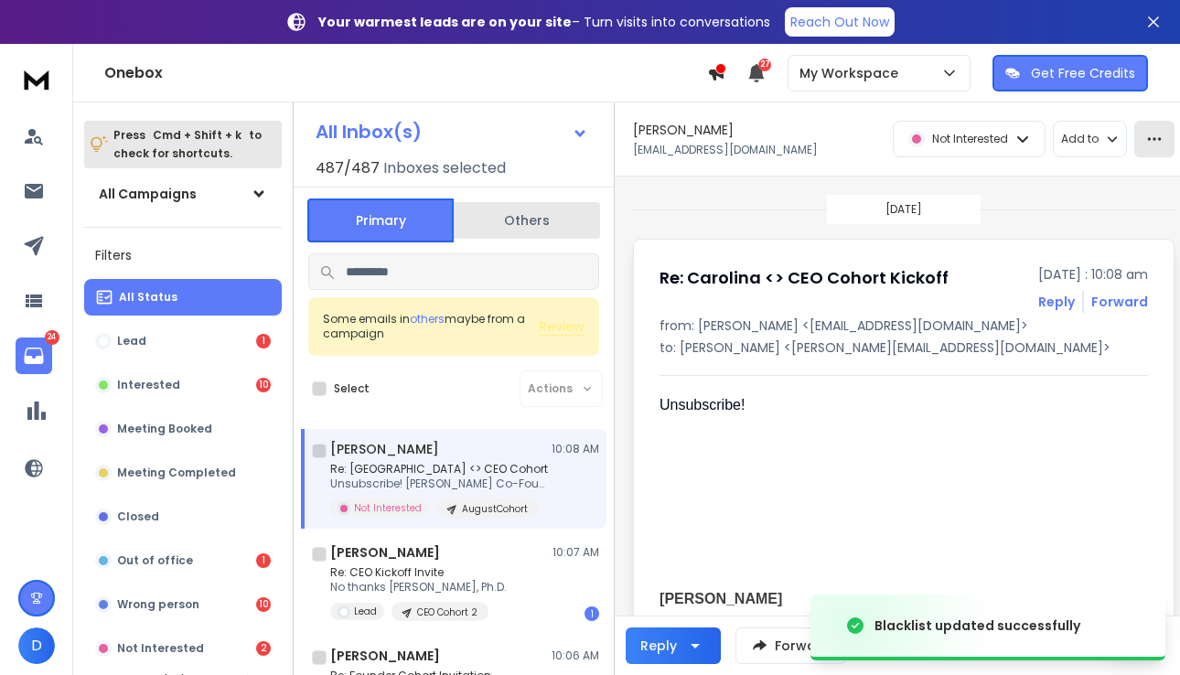
click at [1155, 144] on button "button" at bounding box center [1155, 139] width 40 height 37
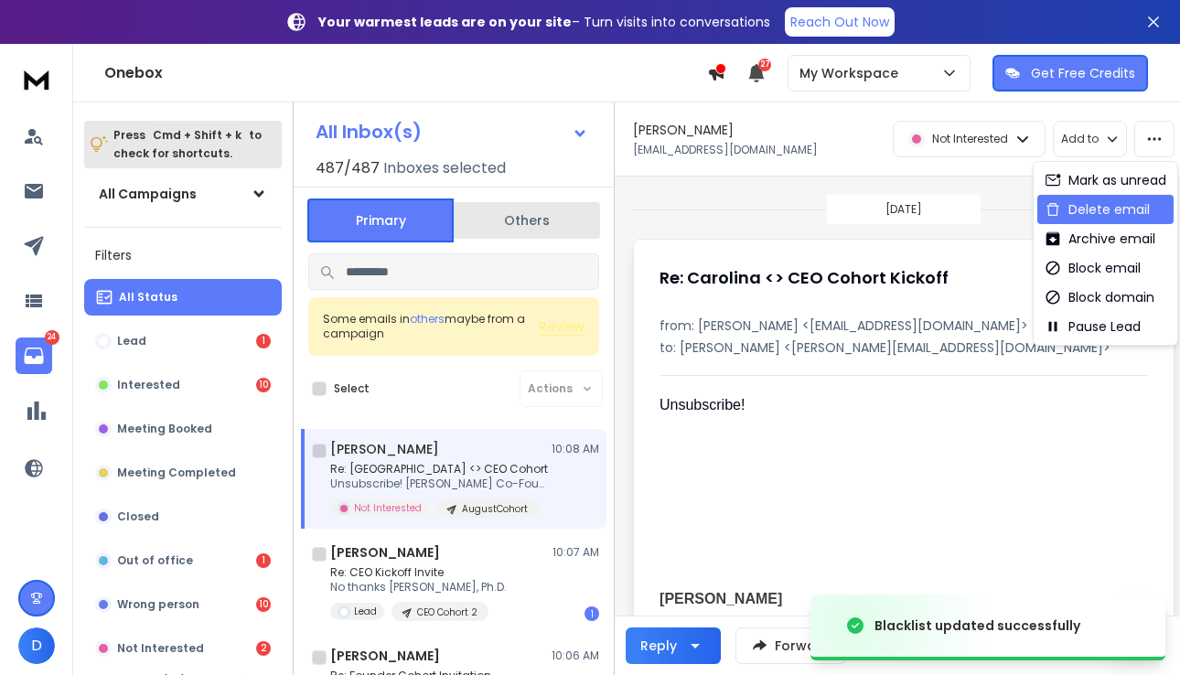
click at [1127, 199] on div "Delete email" at bounding box center [1106, 209] width 136 height 29
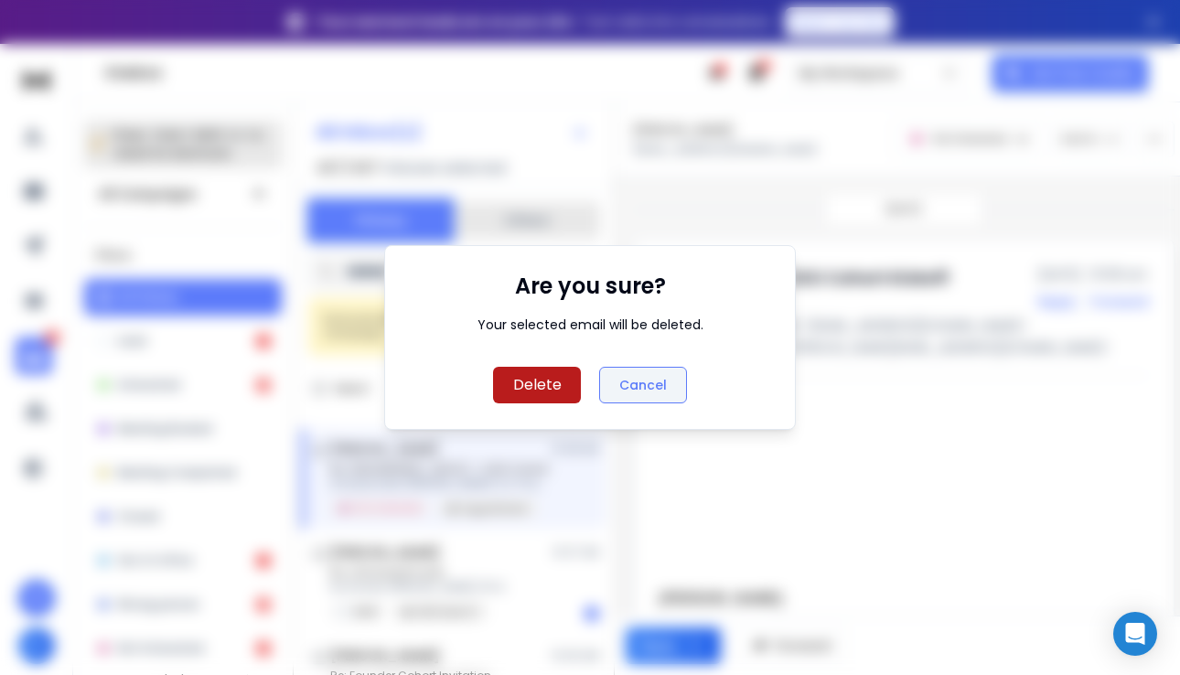
click at [573, 383] on button "Delete" at bounding box center [537, 385] width 88 height 37
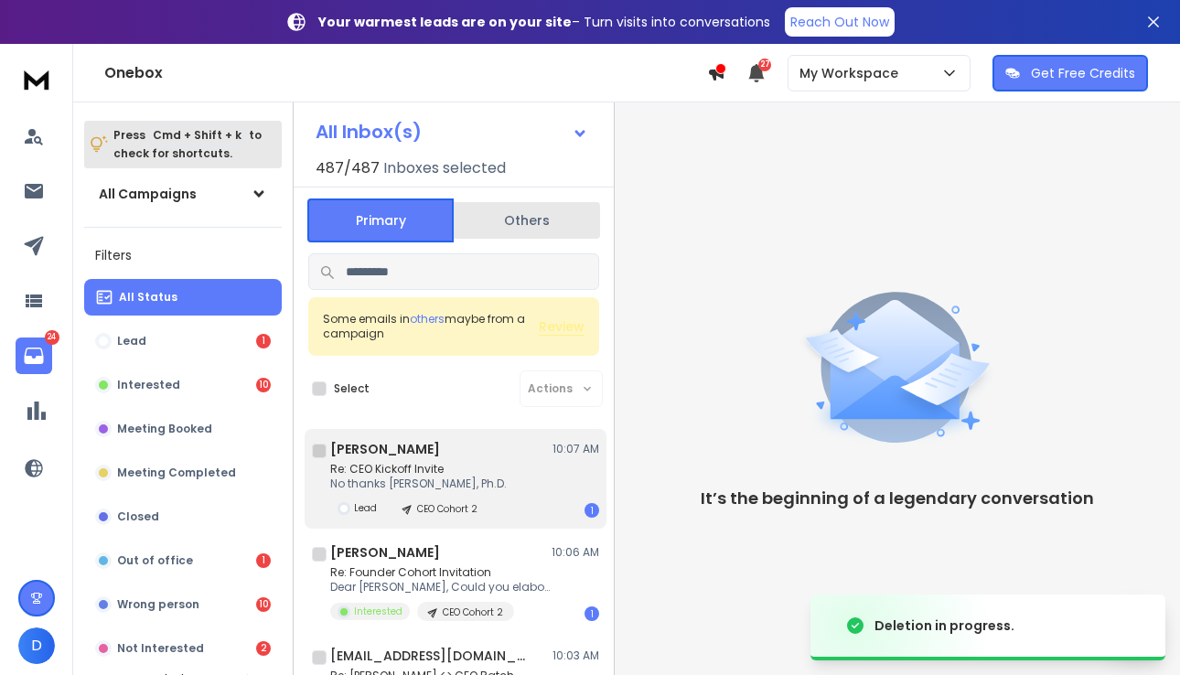
click at [525, 452] on div "Lee Henderson 10:07 AM" at bounding box center [464, 449] width 269 height 18
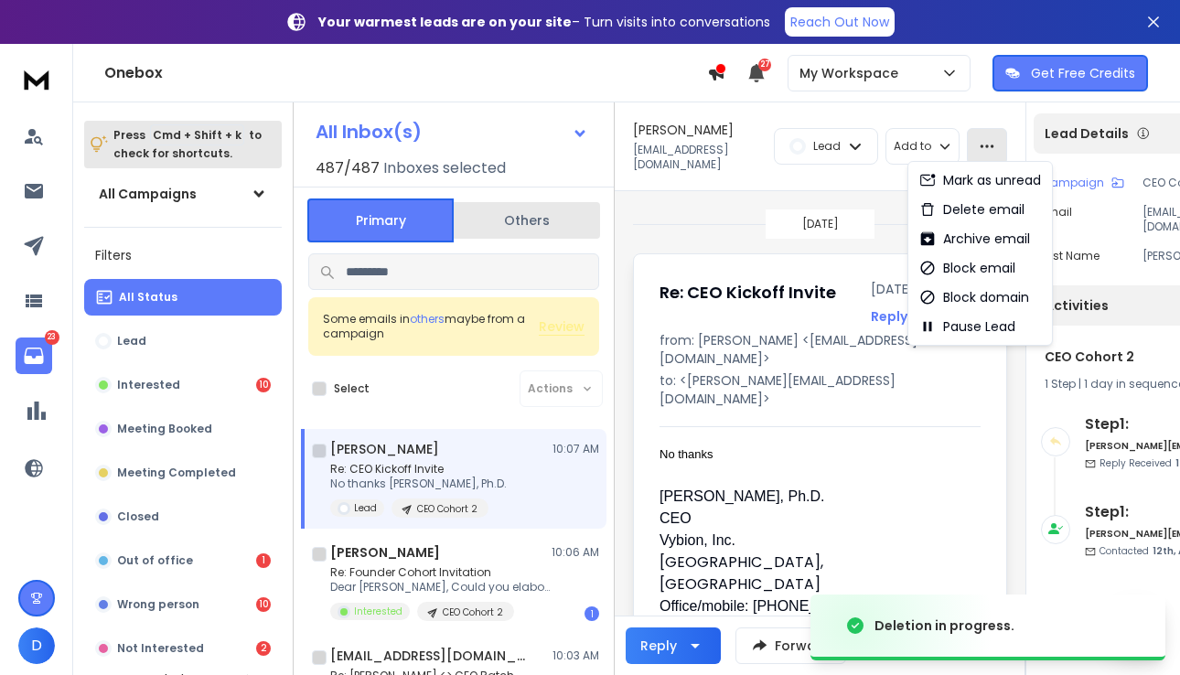
click at [1007, 150] on button "button" at bounding box center [987, 146] width 40 height 37
click at [1020, 260] on div "Block email" at bounding box center [980, 267] width 136 height 29
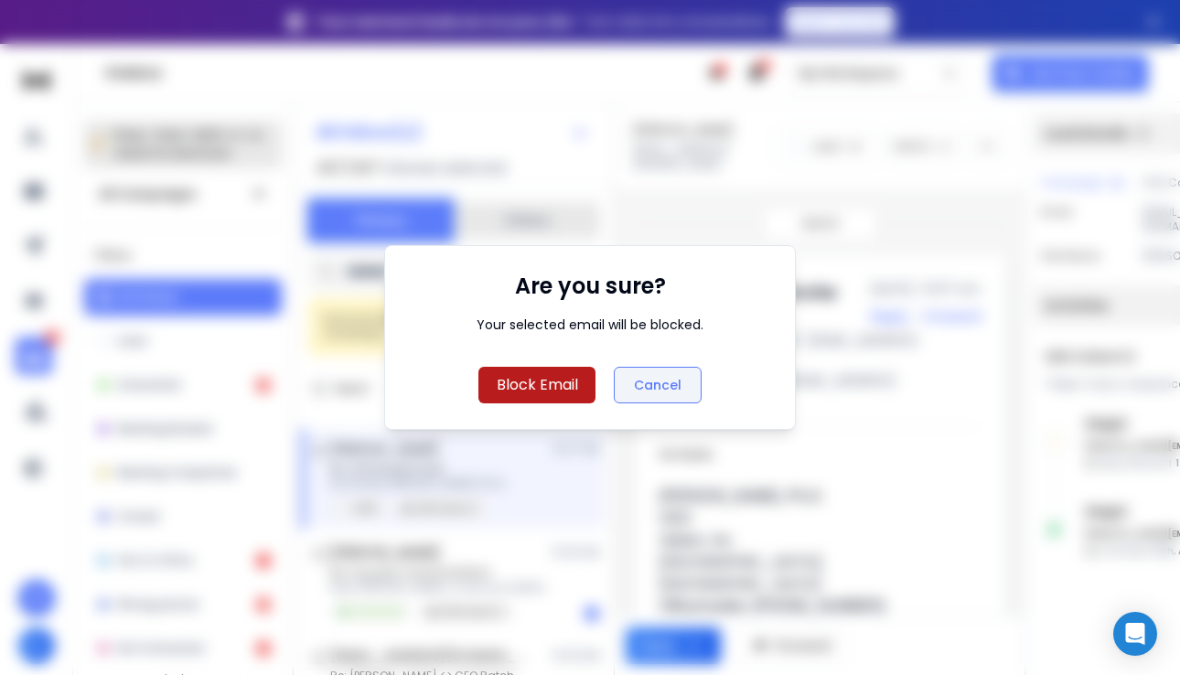
click at [525, 396] on button "Block Email" at bounding box center [537, 385] width 117 height 37
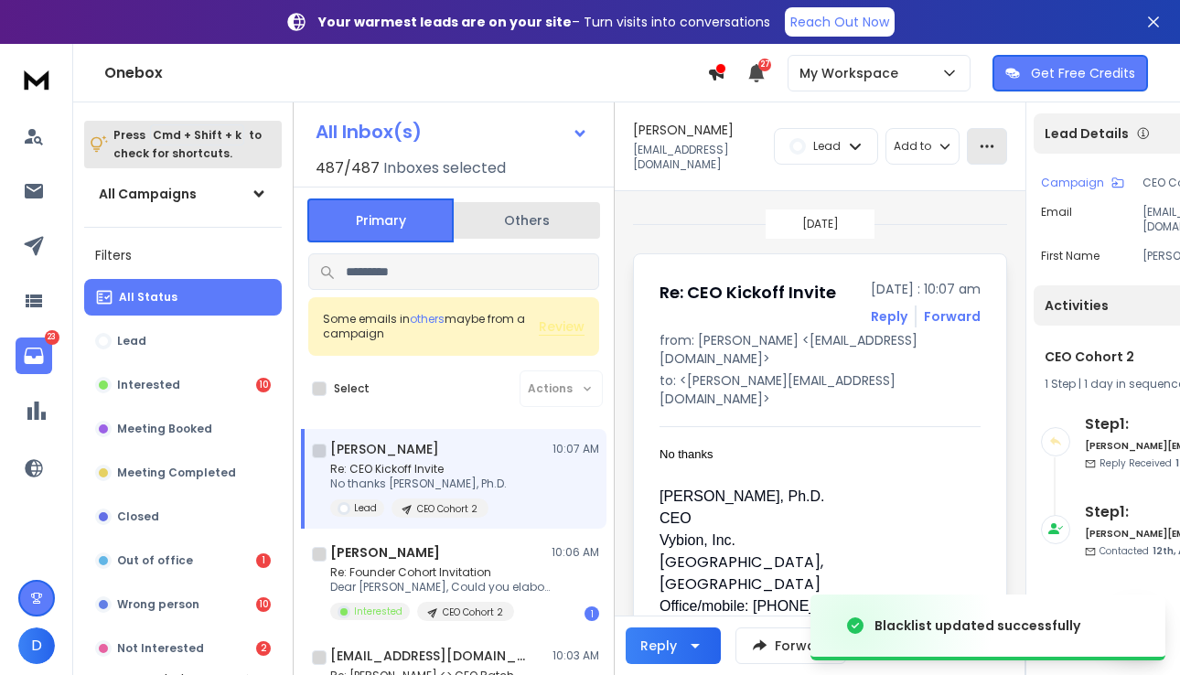
click at [996, 142] on icon "button" at bounding box center [987, 146] width 16 height 16
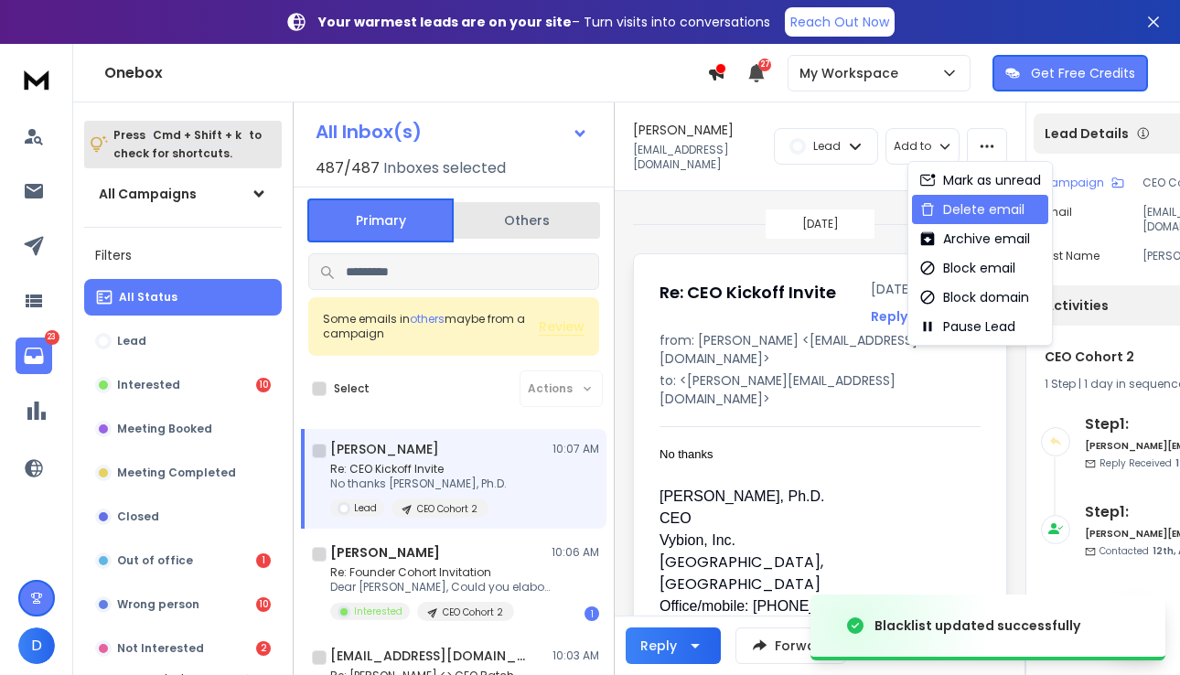
click at [1020, 208] on div "Delete email" at bounding box center [972, 209] width 105 height 18
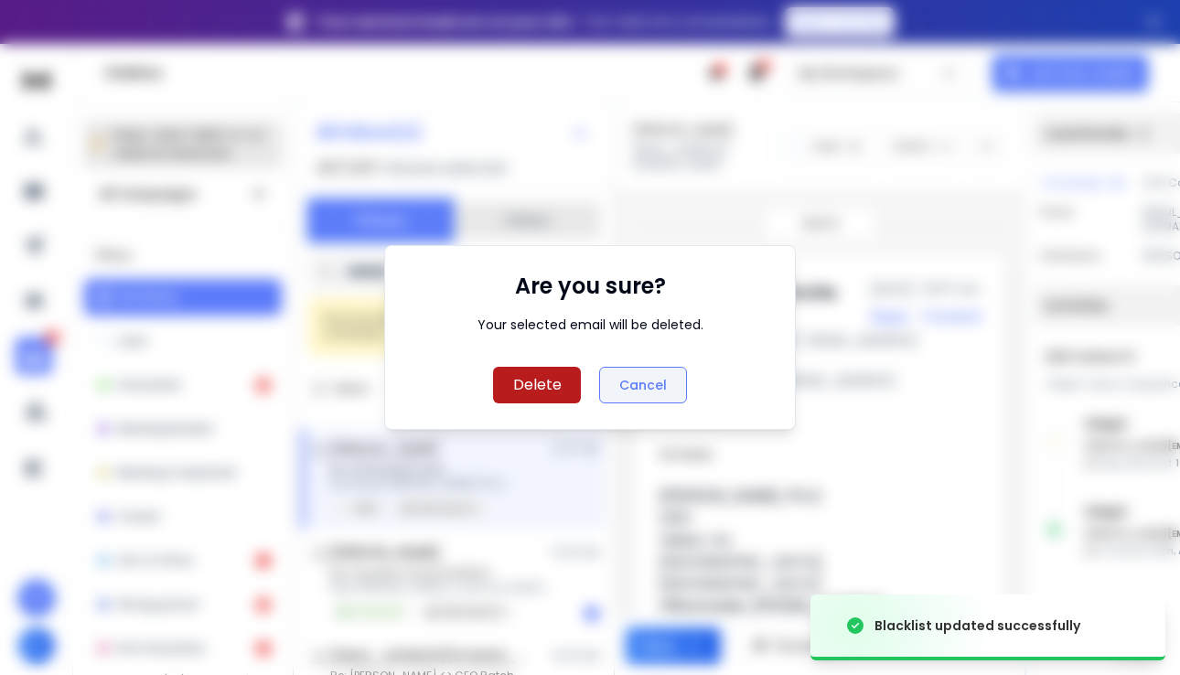
click at [557, 393] on button "Delete" at bounding box center [537, 385] width 88 height 37
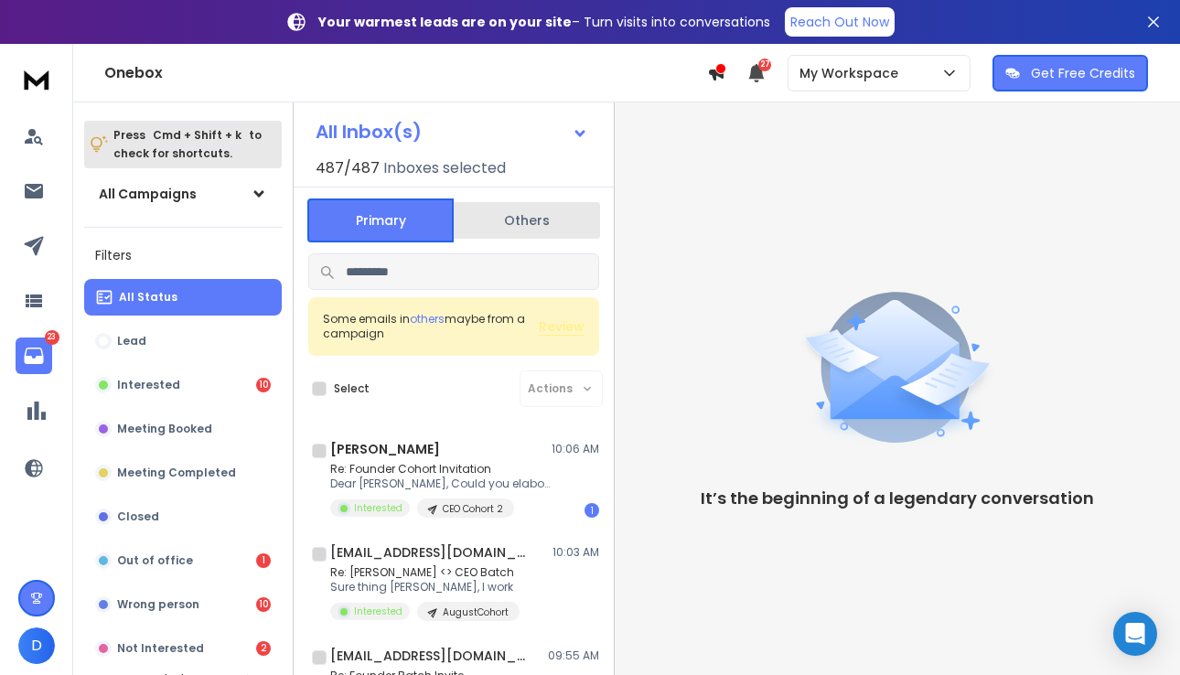
click at [508, 205] on button "Others" at bounding box center [527, 220] width 146 height 40
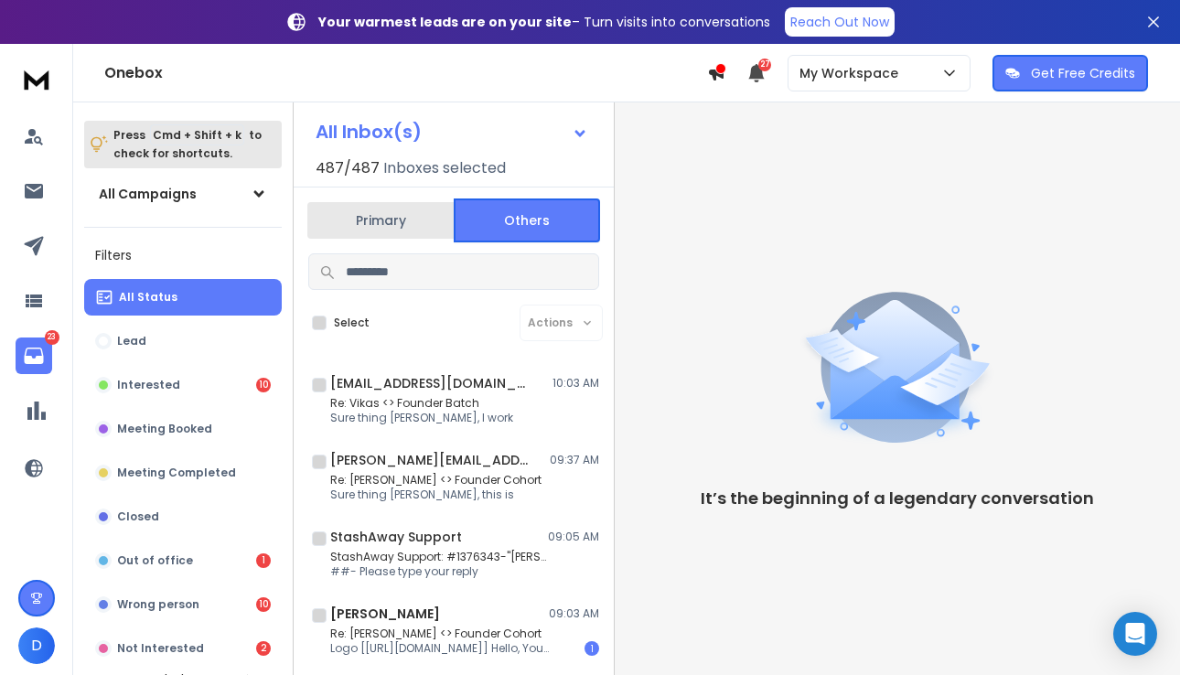
click at [406, 210] on button "Primary" at bounding box center [380, 220] width 146 height 40
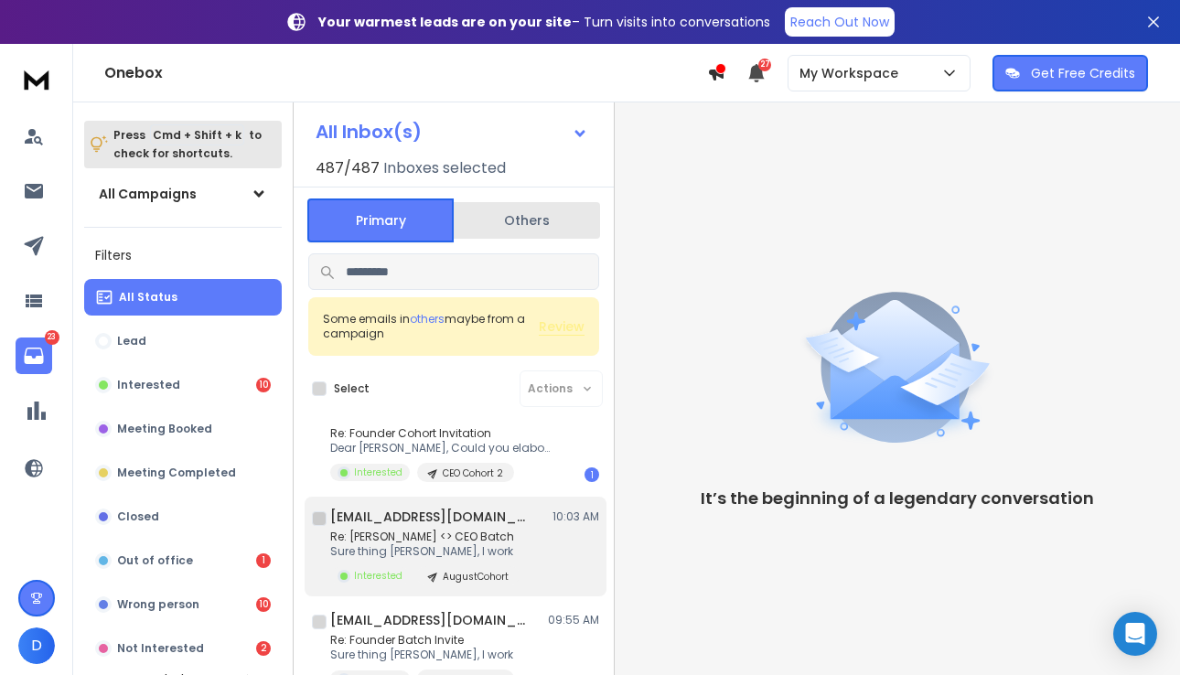
scroll to position [42, 0]
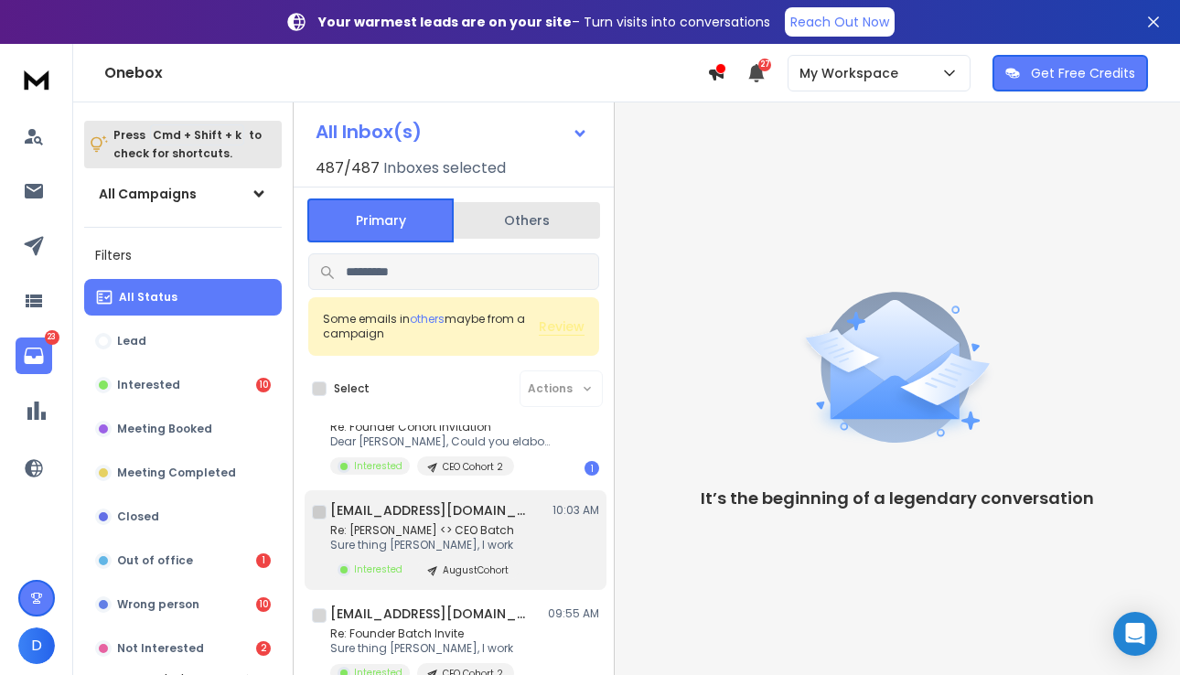
click at [512, 524] on p "Re: [PERSON_NAME] <> CEO Batch" at bounding box center [424, 530] width 189 height 15
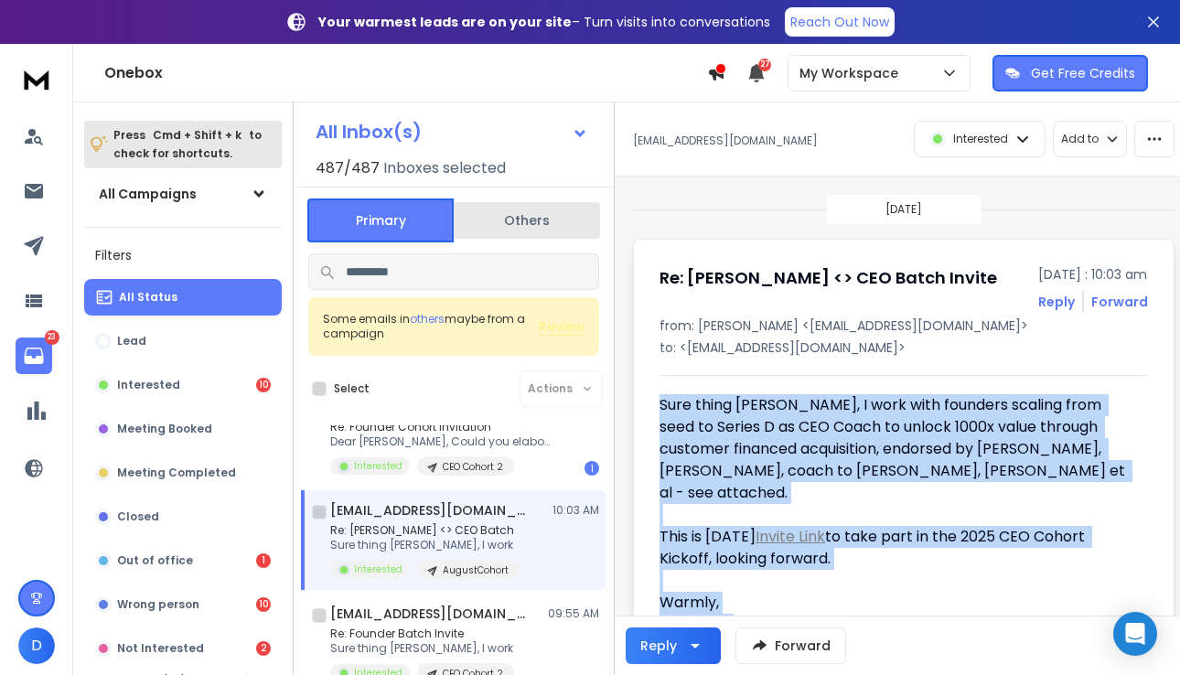
drag, startPoint x: 740, startPoint y: 599, endPoint x: 662, endPoint y: 396, distance: 217.9
click at [662, 396] on div "Sure thing Ben, I work with founders scaling from seed to Series D as CEO Coach…" at bounding box center [897, 515] width 474 height 242
copy div "Sure thing Ben, I work with founders scaling from seed to Series D as CEO Coach…"
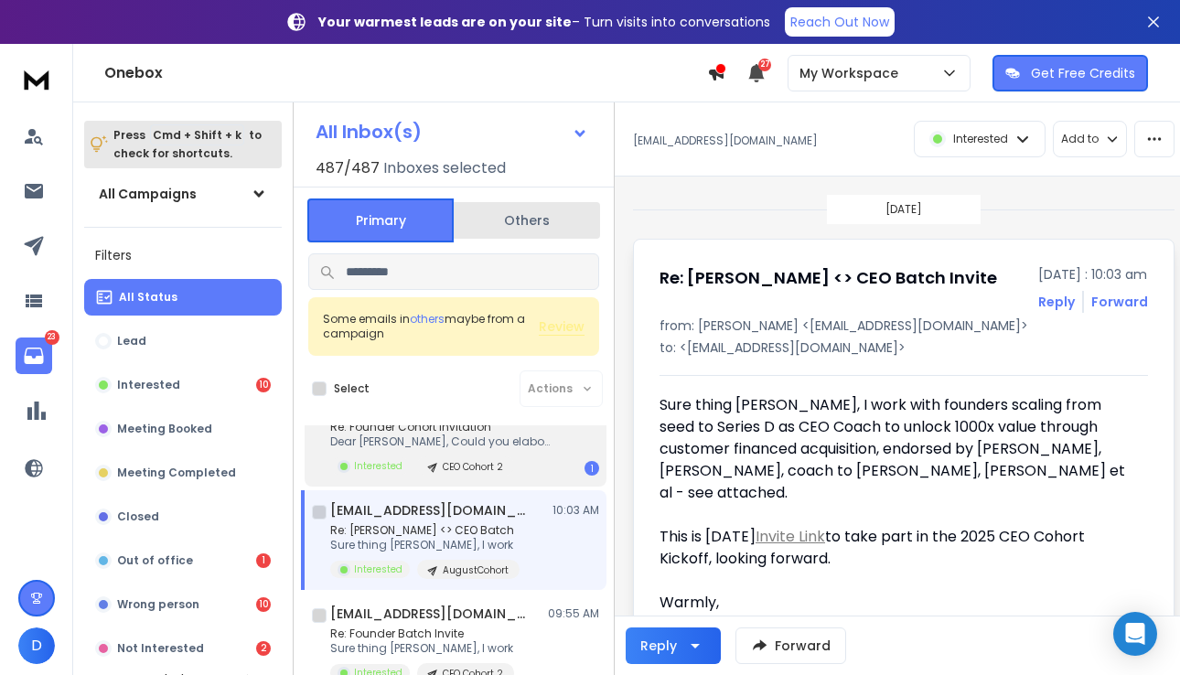
click at [533, 426] on div "Re: Founder Cohort Invitation Dear Jonathan, Could you elaborate Interested CEO…" at bounding box center [464, 448] width 269 height 56
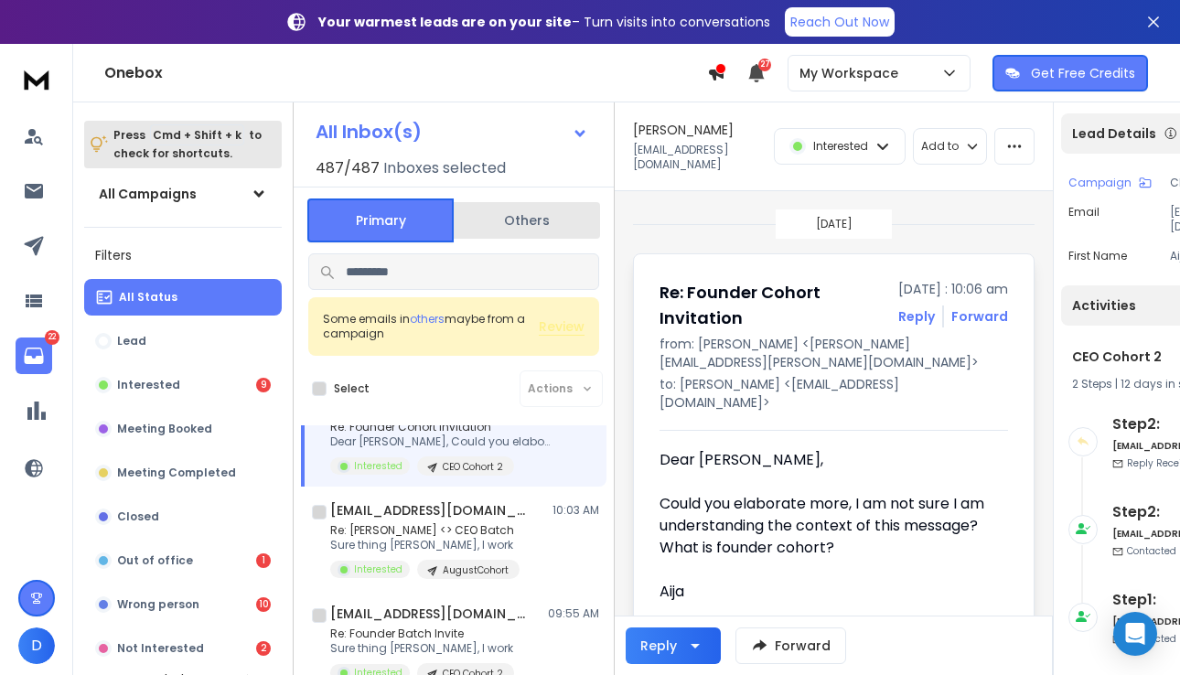
click at [652, 644] on div "Reply" at bounding box center [659, 646] width 37 height 18
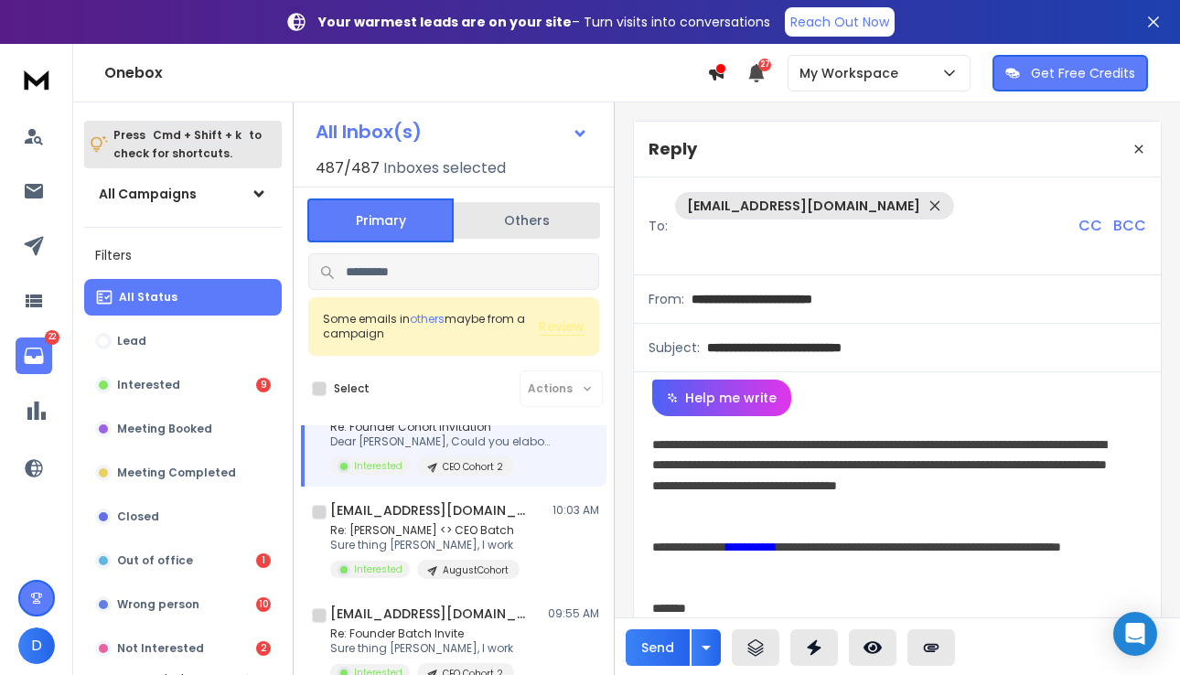
click at [724, 444] on div "**********" at bounding box center [883, 476] width 463 height 82
click at [936, 645] on icon at bounding box center [932, 648] width 16 height 8
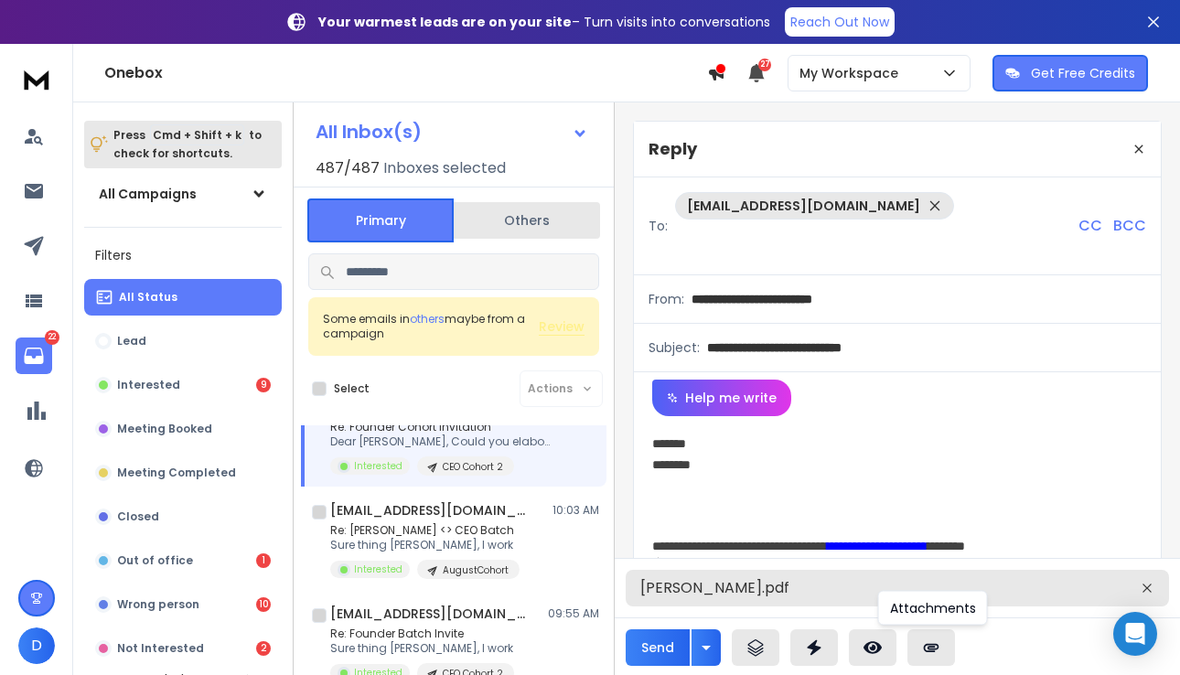
scroll to position [172, 0]
click at [727, 504] on div at bounding box center [890, 498] width 477 height 20
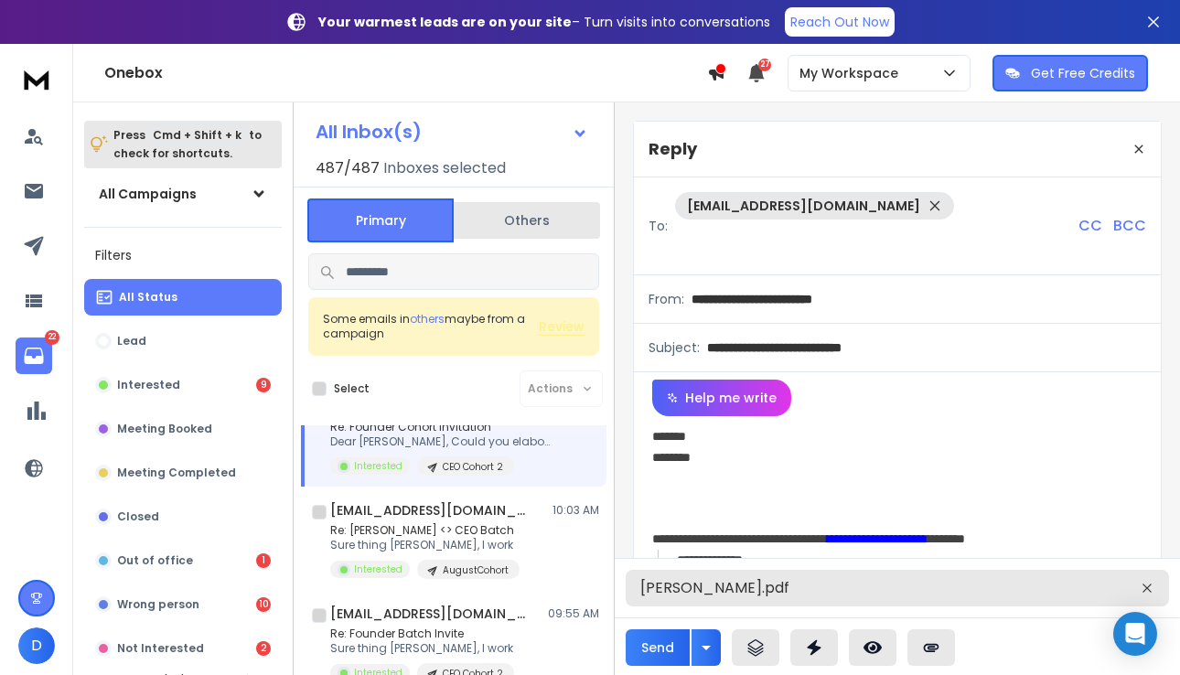
scroll to position [0, 0]
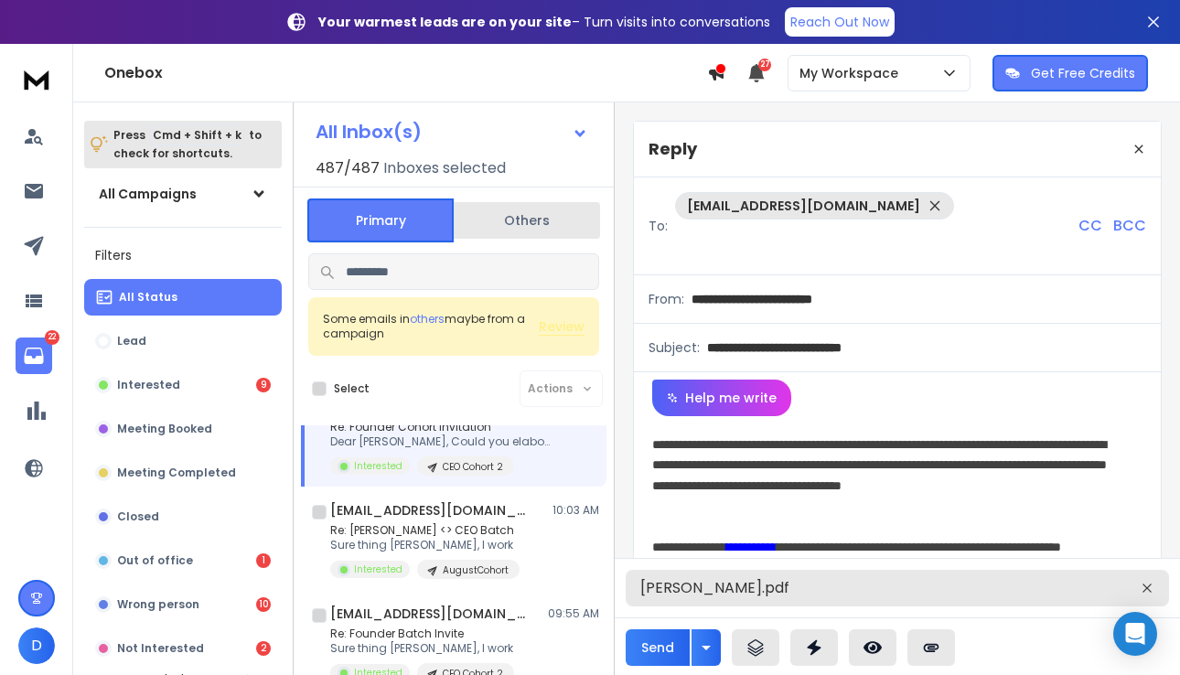
click at [665, 662] on button "Send" at bounding box center [658, 648] width 64 height 37
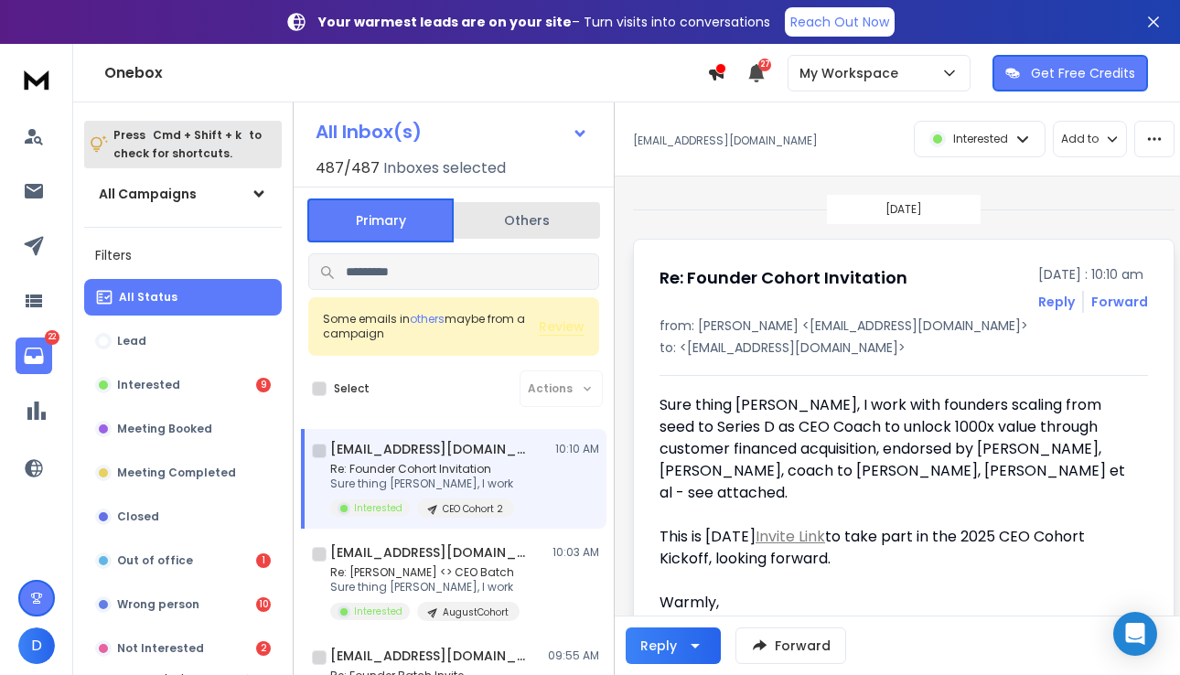
click at [524, 223] on button "Others" at bounding box center [527, 220] width 146 height 40
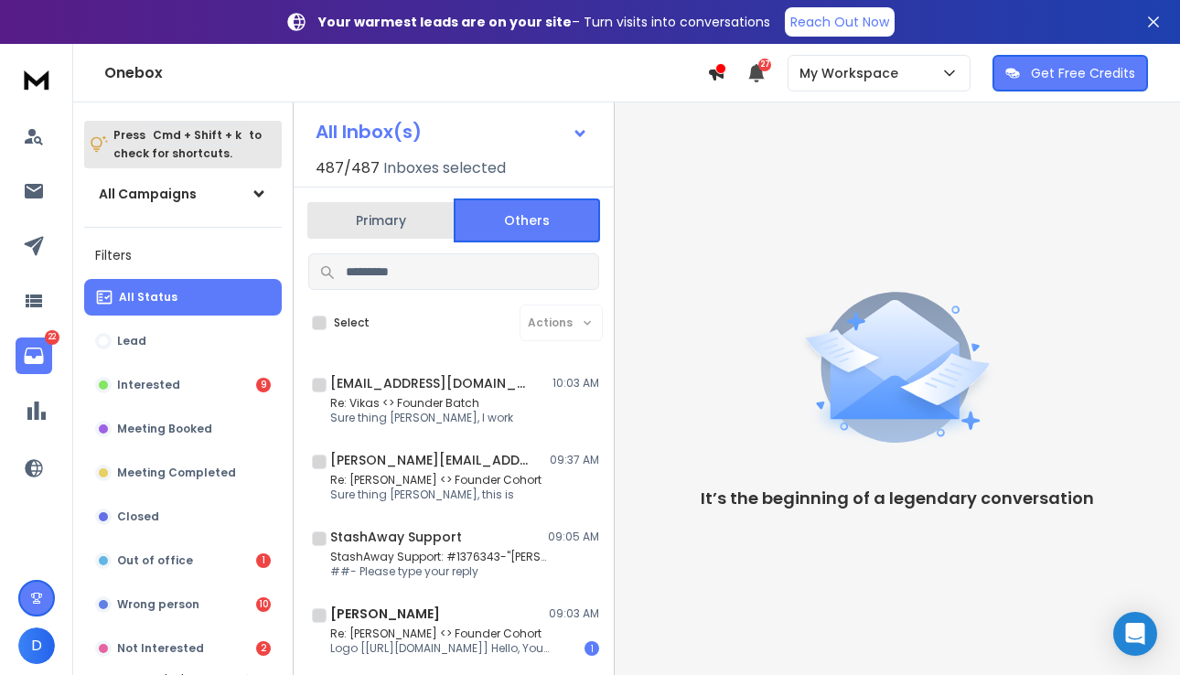
click at [372, 208] on button "Primary" at bounding box center [380, 220] width 146 height 40
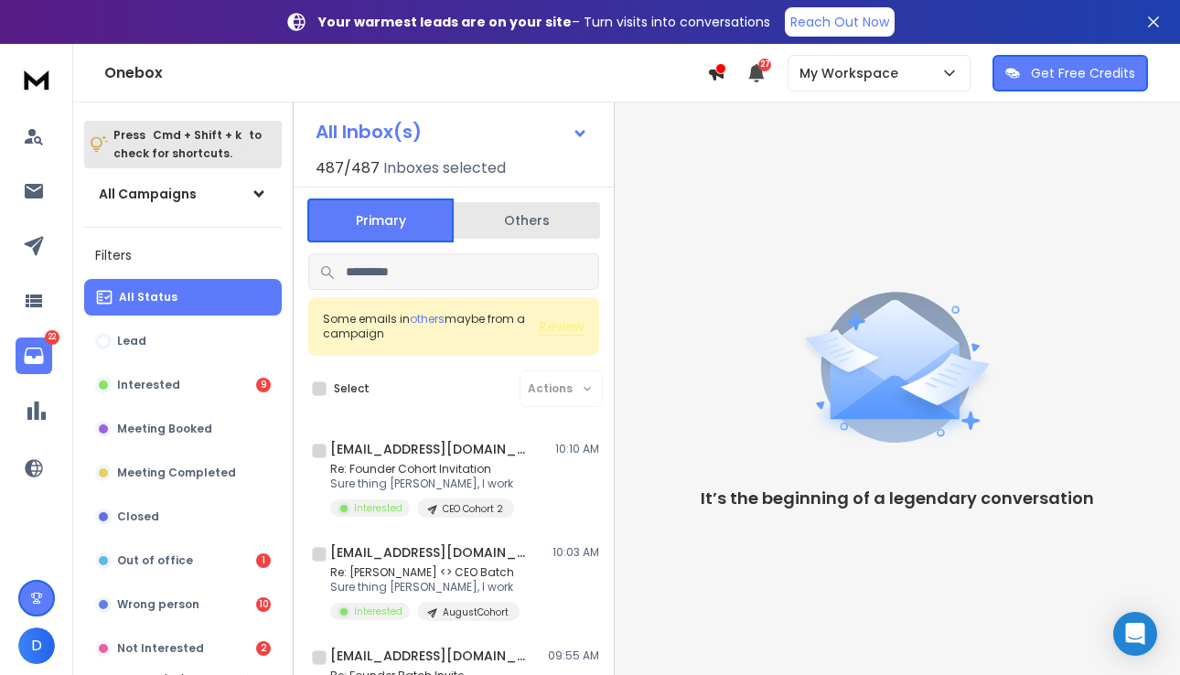
click at [550, 219] on button "Others" at bounding box center [527, 220] width 146 height 40
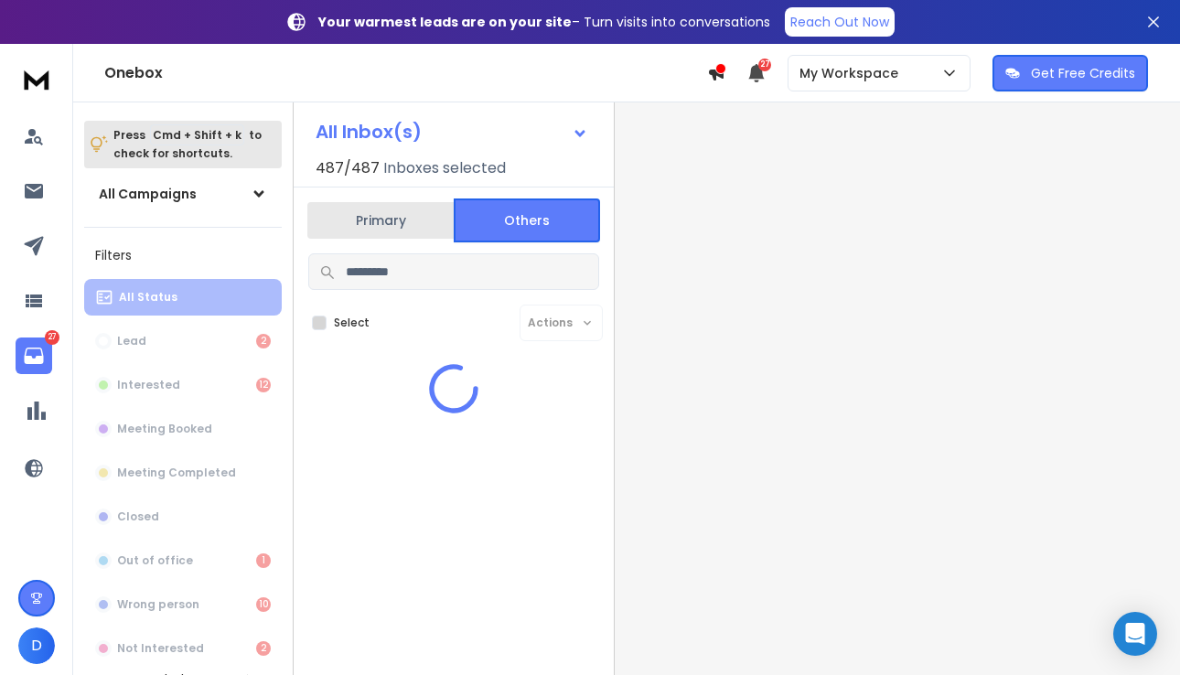
click at [402, 210] on button "Primary" at bounding box center [380, 220] width 146 height 40
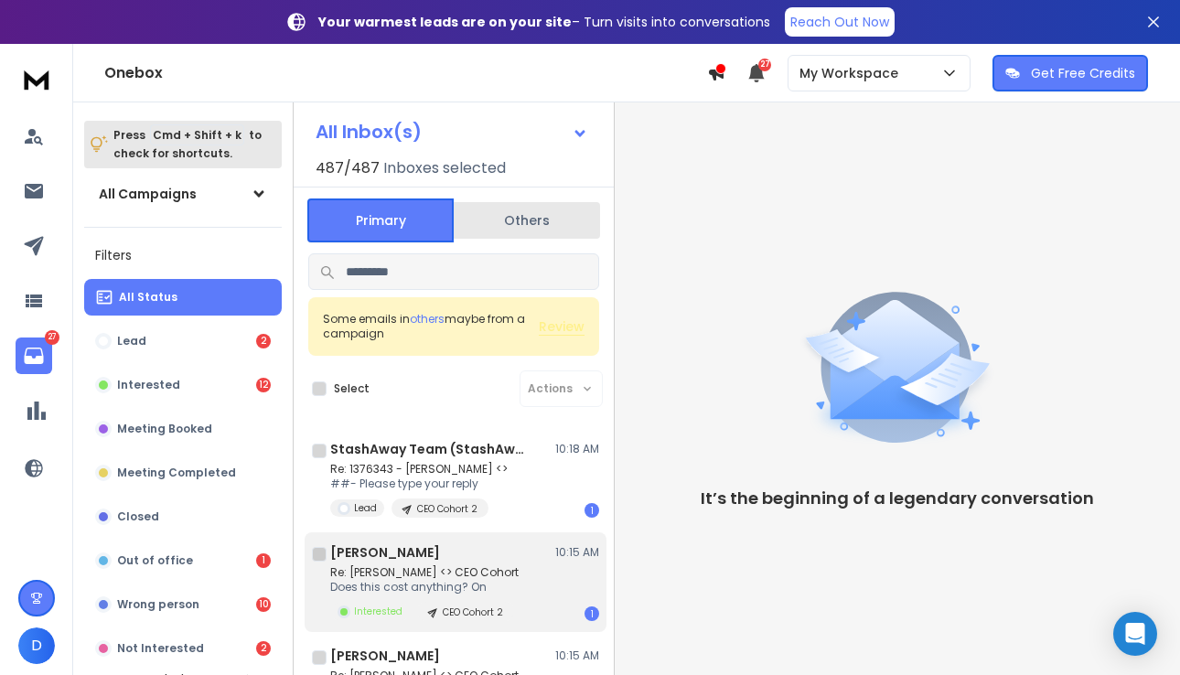
click at [573, 570] on div "Re: Benjamin <> CEO Cohort Does this cost anything? On Interested CEO Cohort 2 1" at bounding box center [464, 593] width 269 height 56
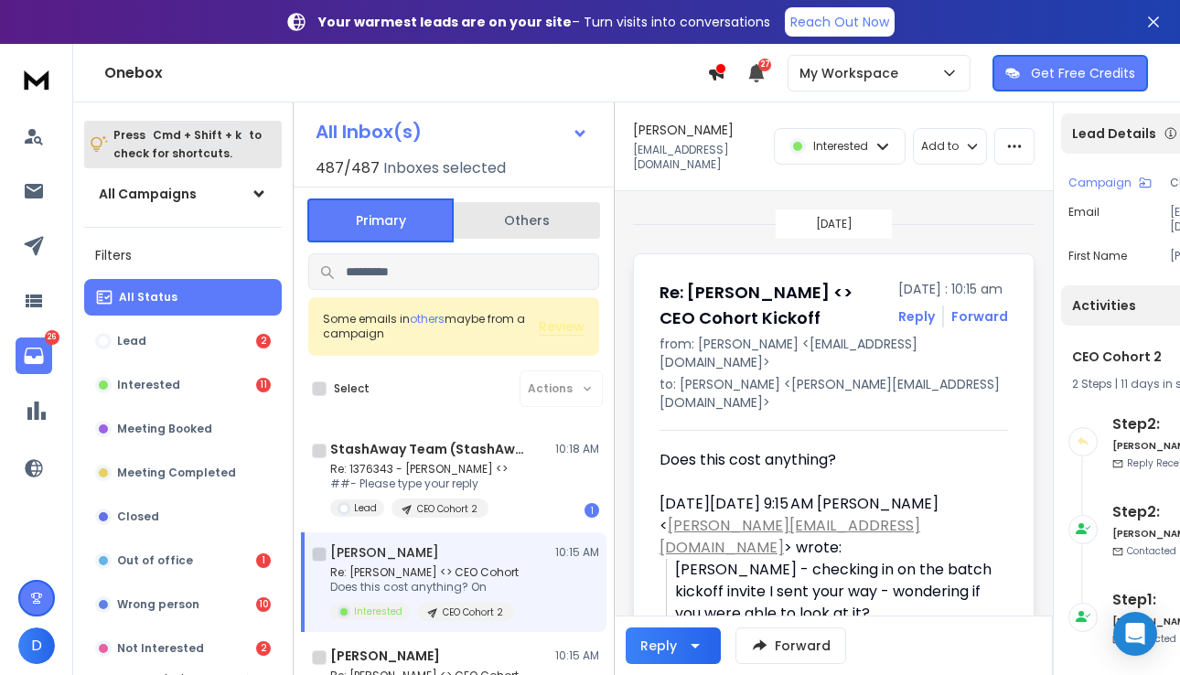
click at [1053, 140] on div "Ben Slotnick Ben Slotnick bsslotnick@gmail.com Interested Add to Interested Add…" at bounding box center [834, 146] width 438 height 89
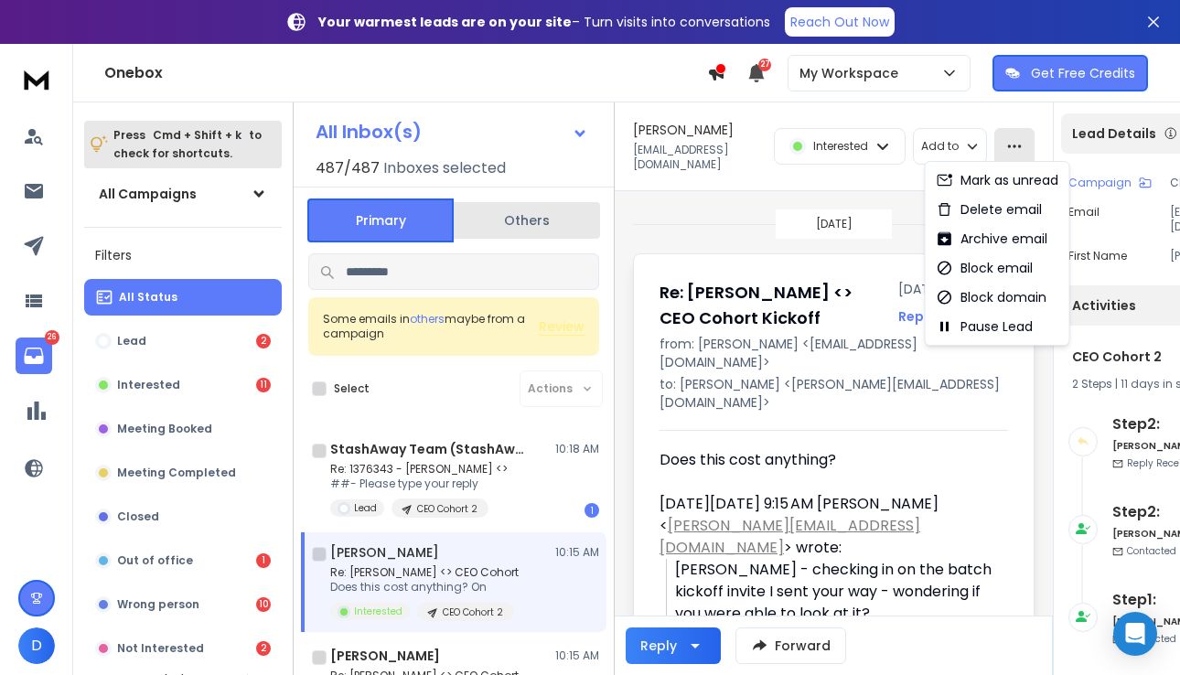
click at [1022, 145] on icon "button" at bounding box center [1015, 146] width 14 height 3
click at [1042, 174] on div "Mark as unread" at bounding box center [998, 180] width 122 height 18
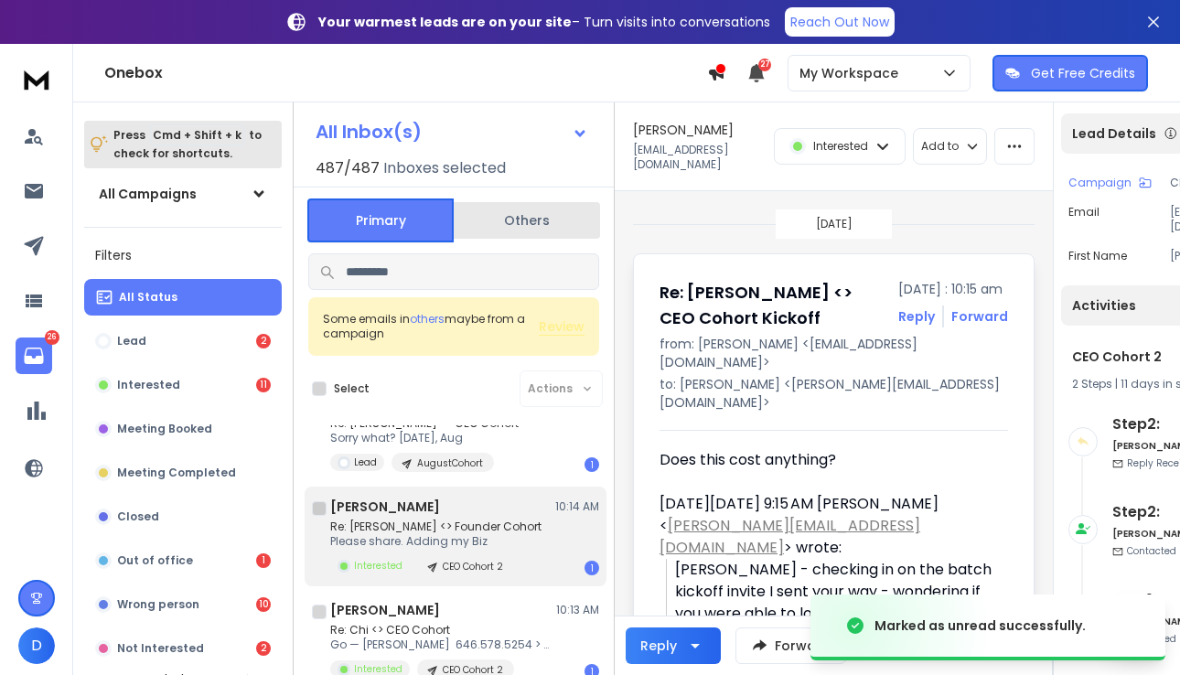
scroll to position [463, 0]
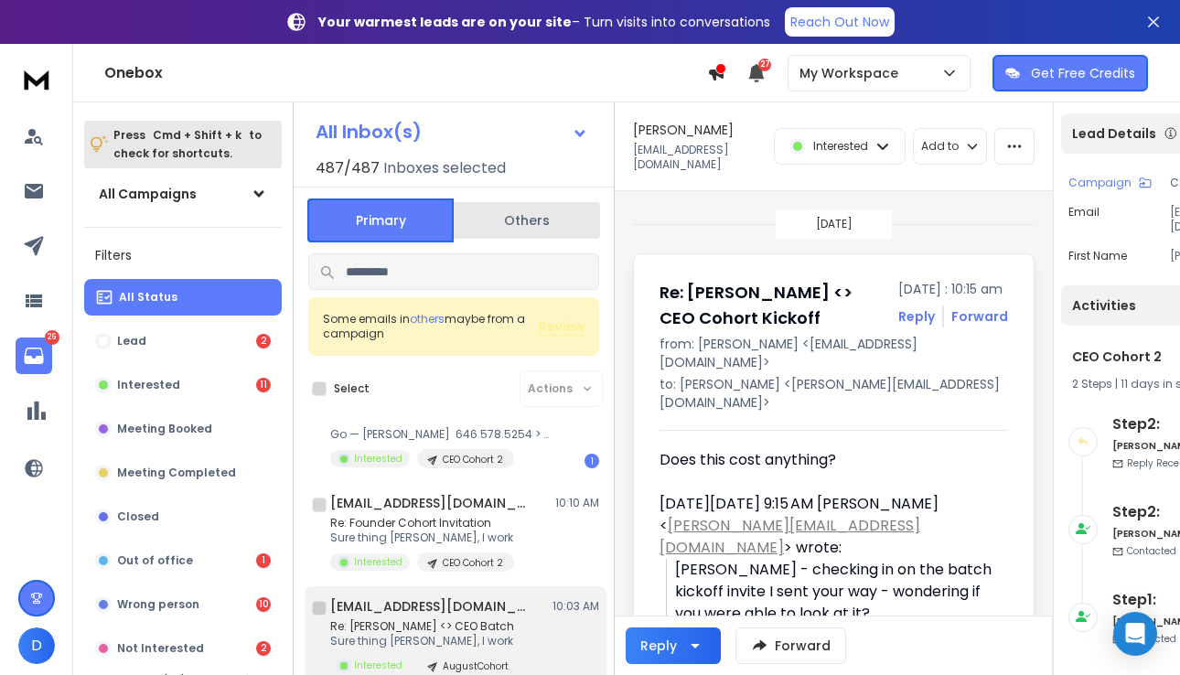
click at [553, 606] on p "10:03 AM" at bounding box center [576, 606] width 47 height 15
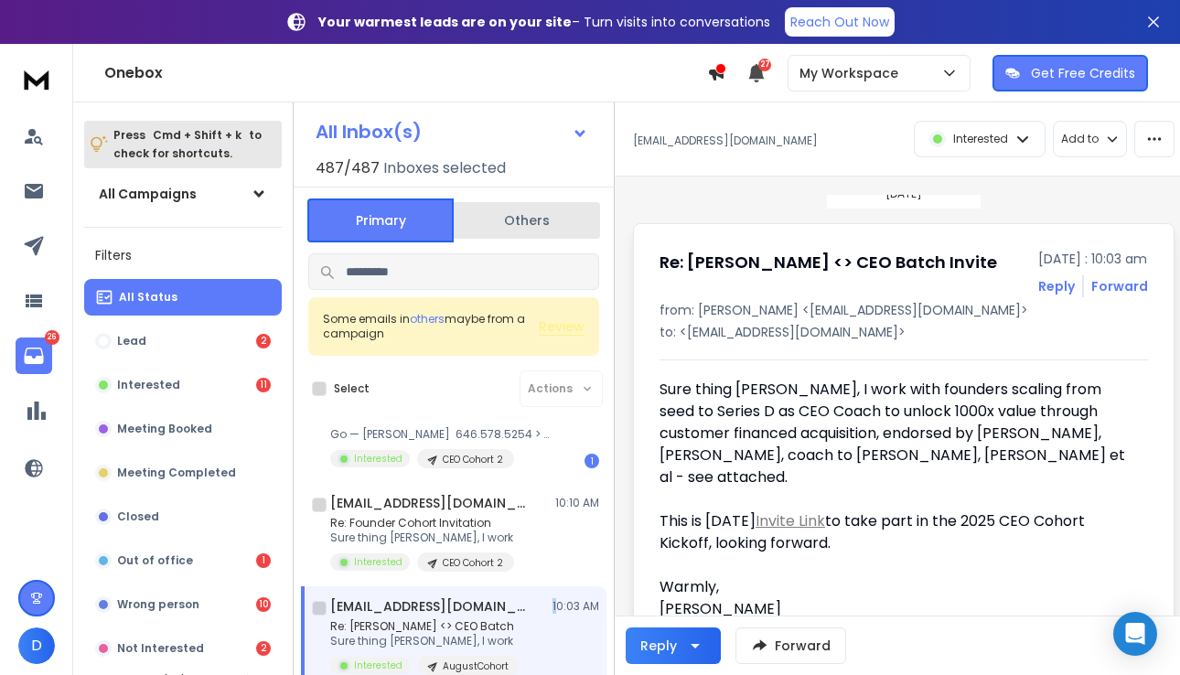
scroll to position [21, 0]
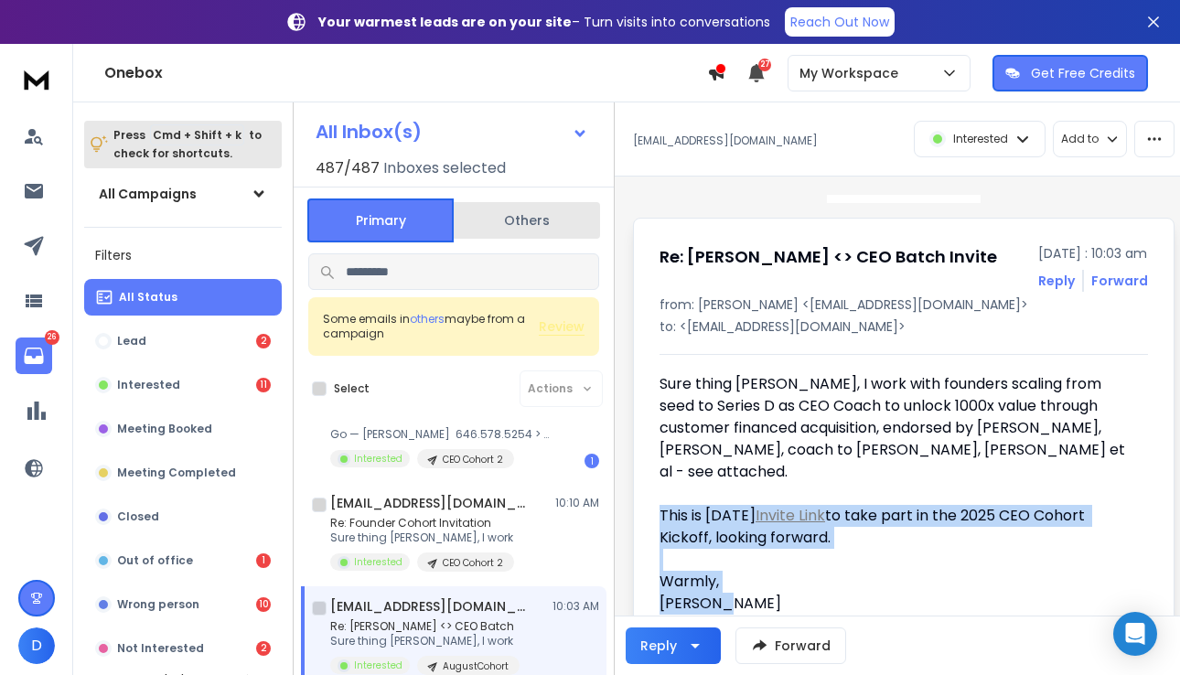
drag, startPoint x: 738, startPoint y: 577, endPoint x: 646, endPoint y: 501, distance: 119.5
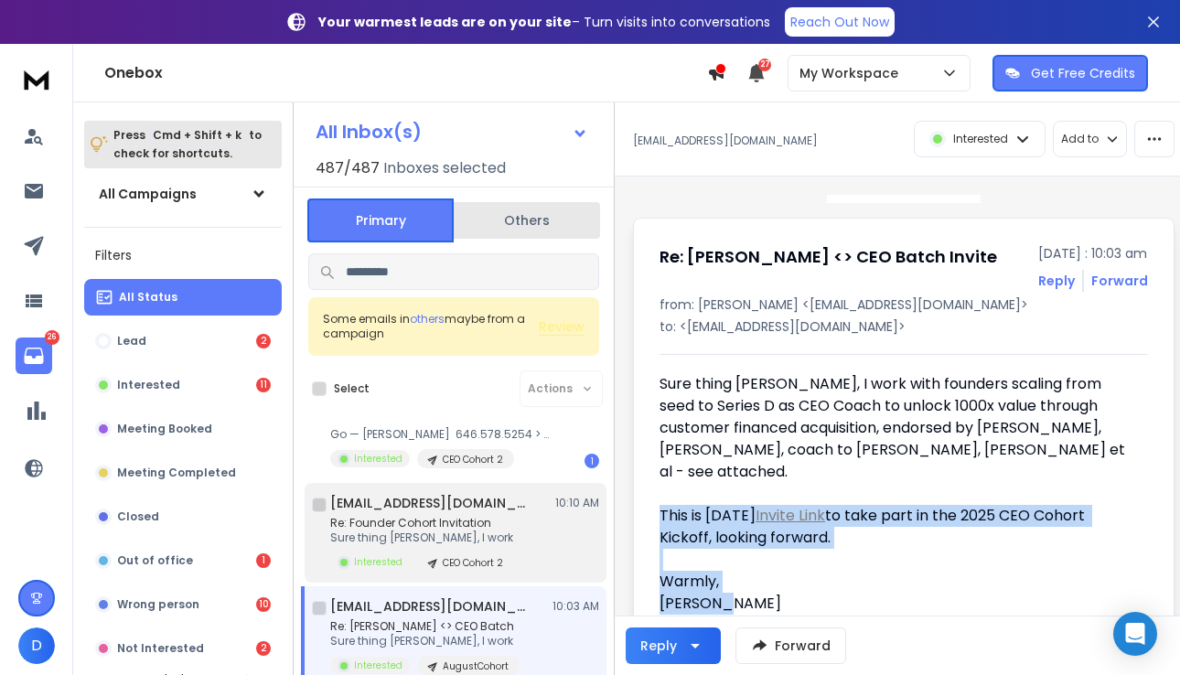
copy div "This is today's Invite Link to take part in the 2025 CEO Cohort Kickoff, lookin…"
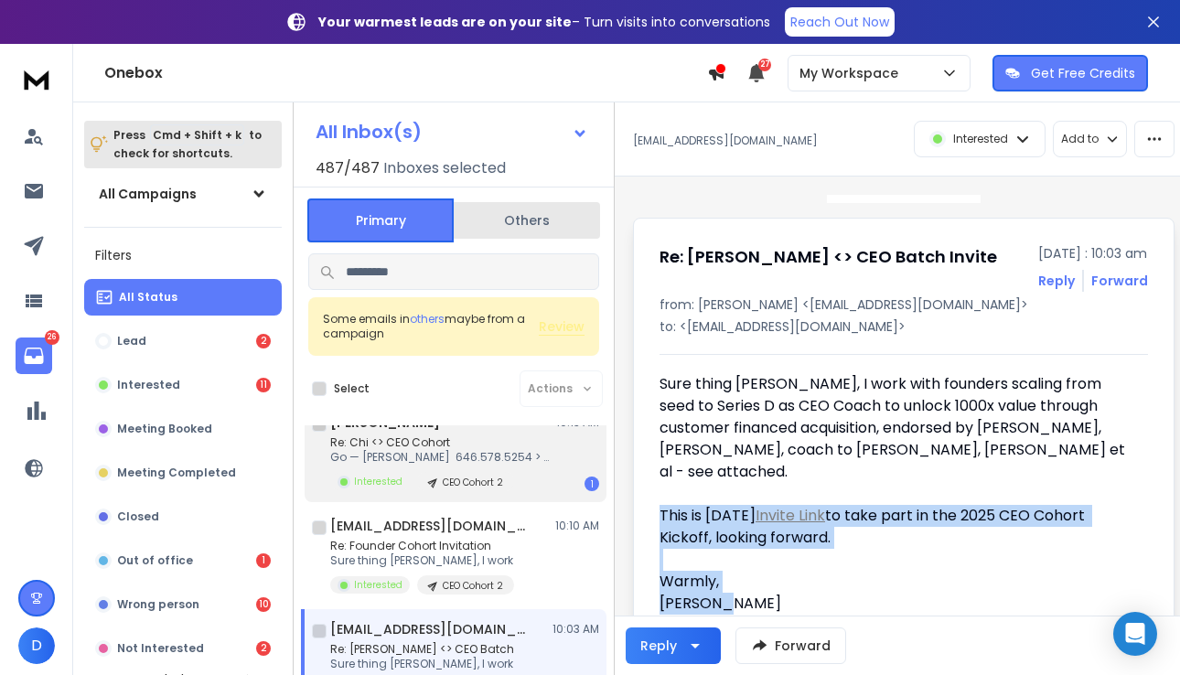
scroll to position [421, 0]
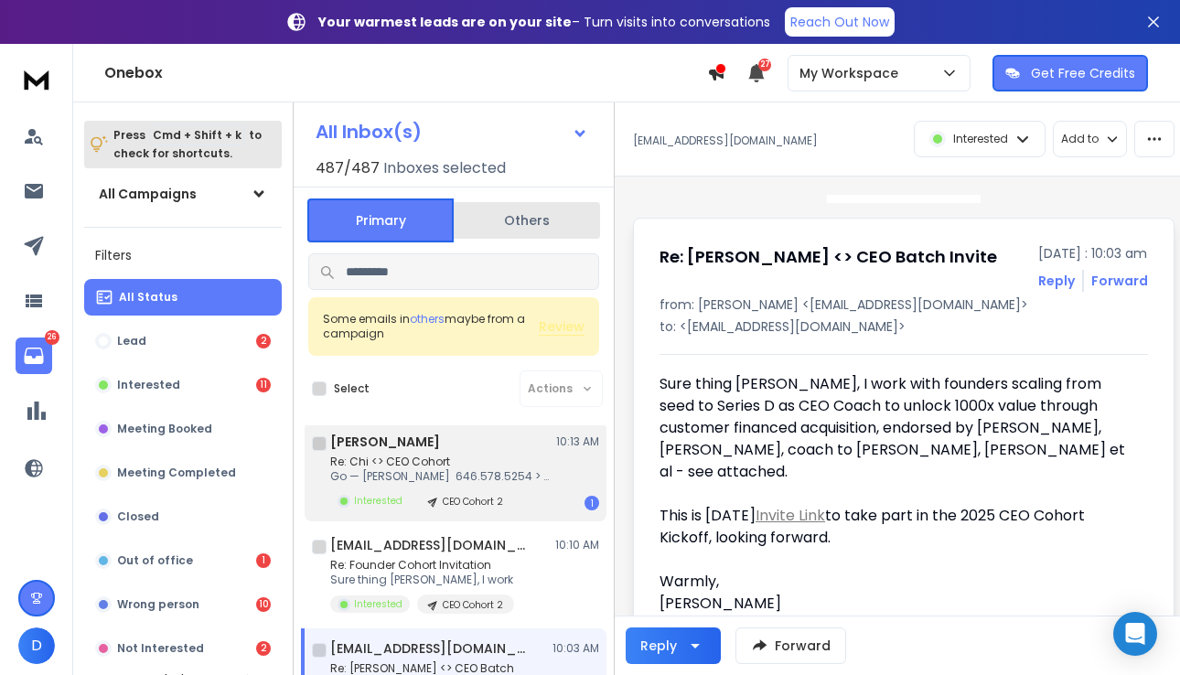
click at [508, 453] on div "Chi Zhao 10:13 AM Re: Chi <> CEO Cohort Go — Chi Zhao 646.578.5254 > On Aug 12,…" at bounding box center [464, 472] width 269 height 78
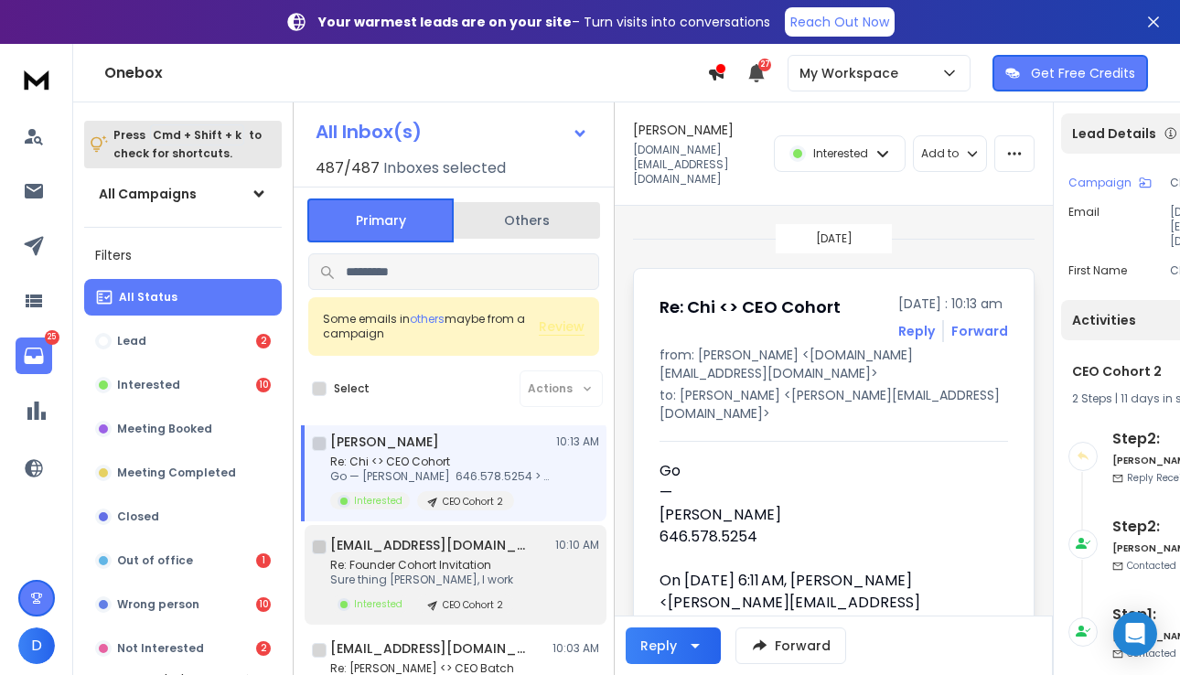
click at [501, 575] on p "Sure thing [PERSON_NAME], I work" at bounding box center [422, 580] width 184 height 15
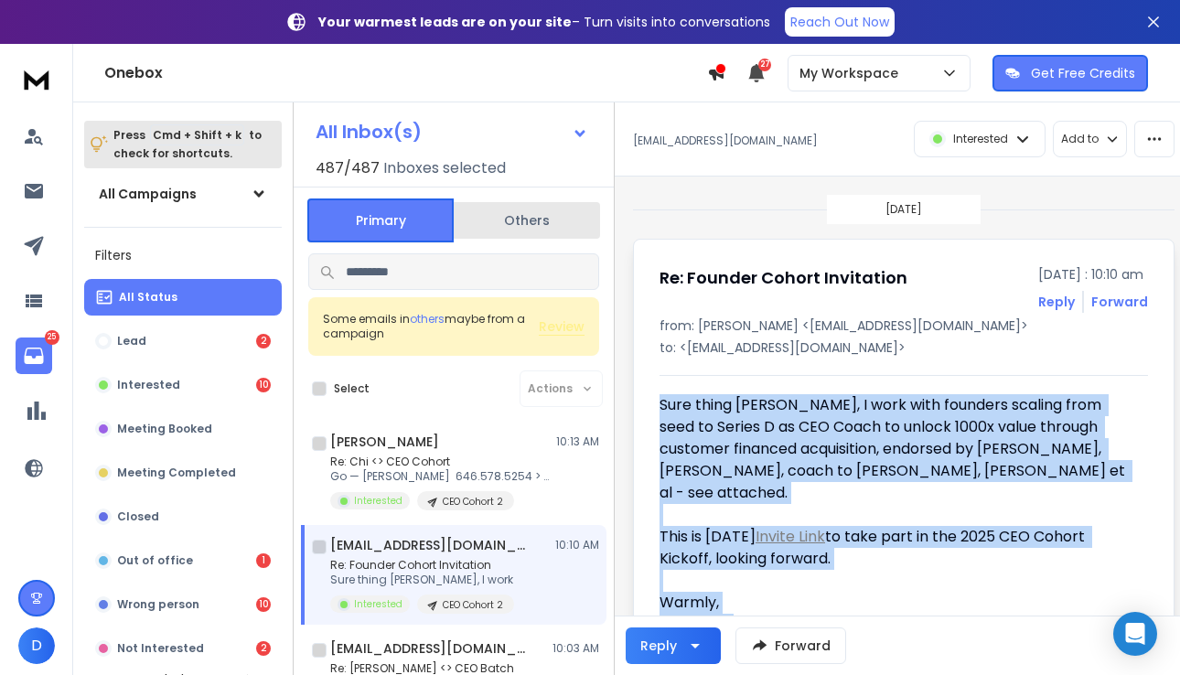
drag, startPoint x: 744, startPoint y: 596, endPoint x: 652, endPoint y: 392, distance: 224.0
copy div "Sure thing Aija, I work with founders scaling from seed to Series D as CEO Coac…"
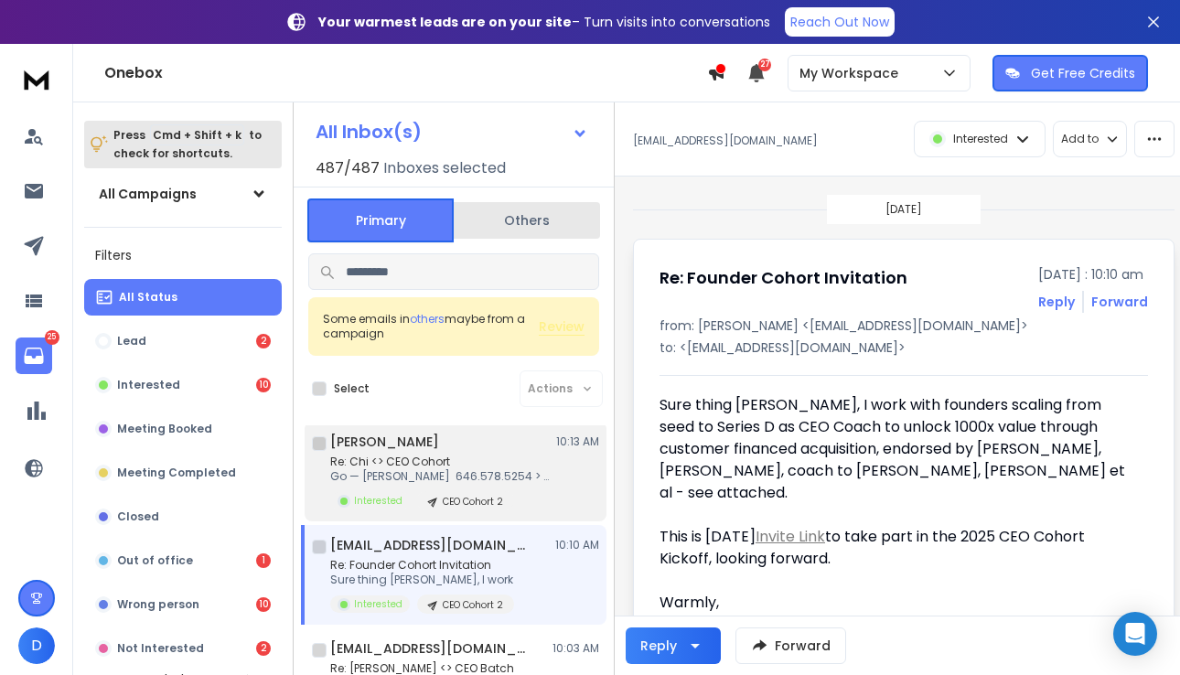
click at [524, 436] on div "Chi Zhao 10:13 AM" at bounding box center [464, 442] width 269 height 18
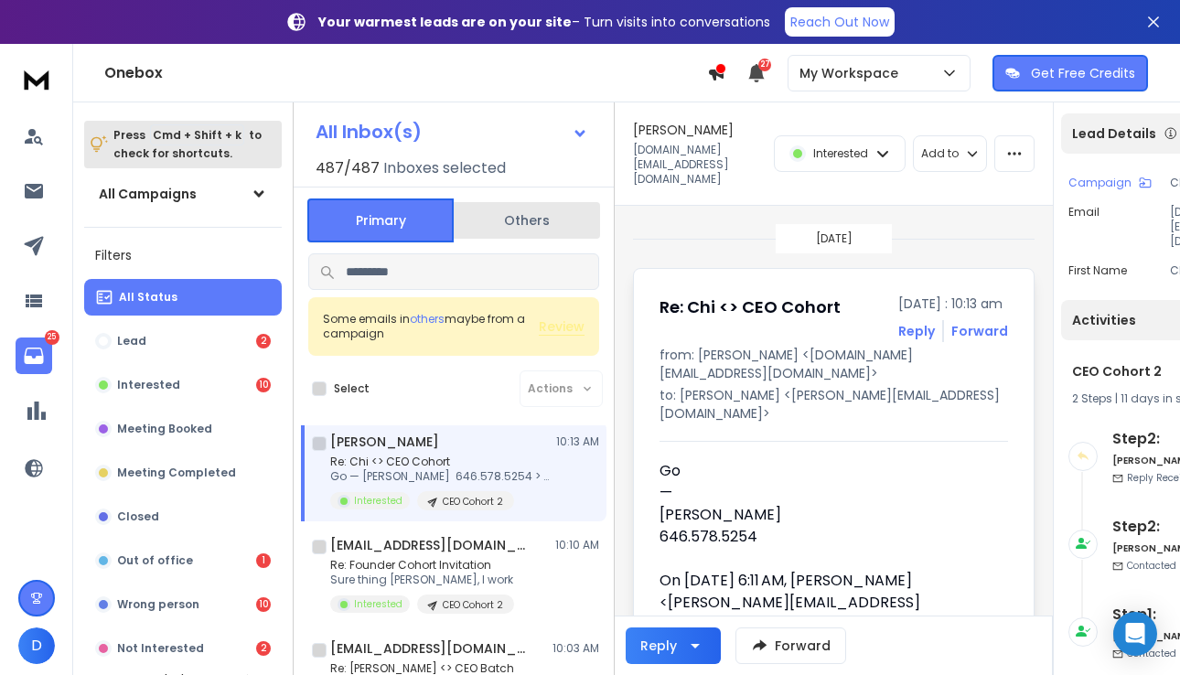
click at [662, 630] on button "Reply" at bounding box center [673, 646] width 95 height 37
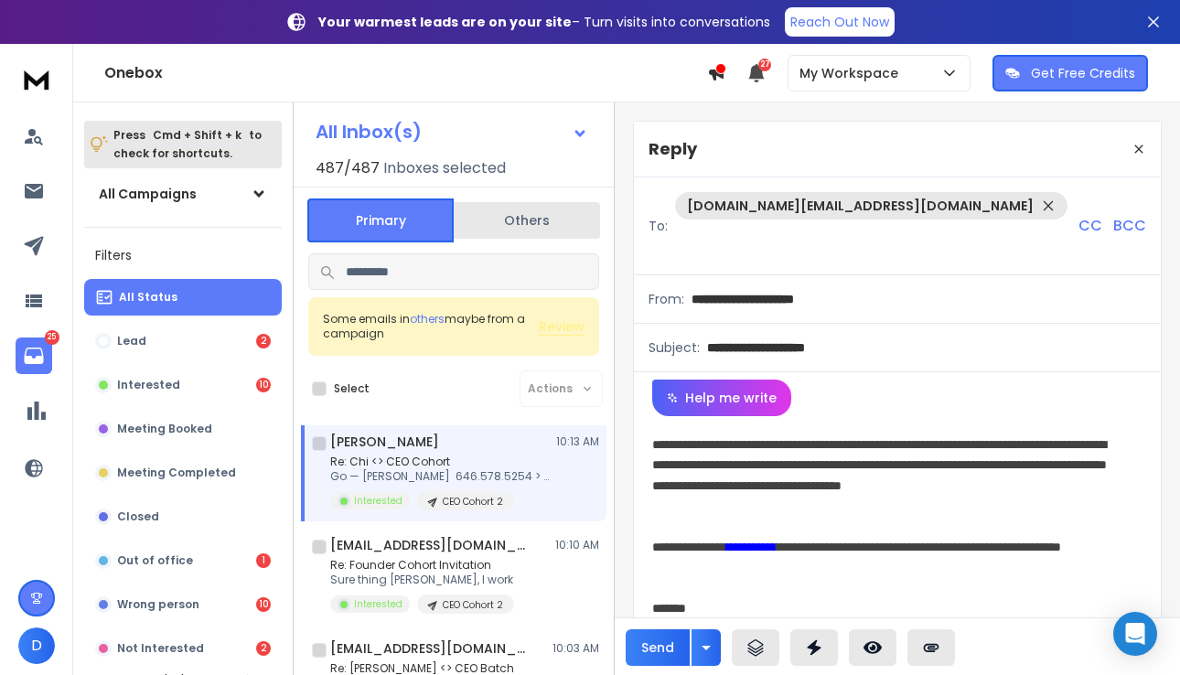
click at [731, 445] on div "**********" at bounding box center [883, 476] width 463 height 82
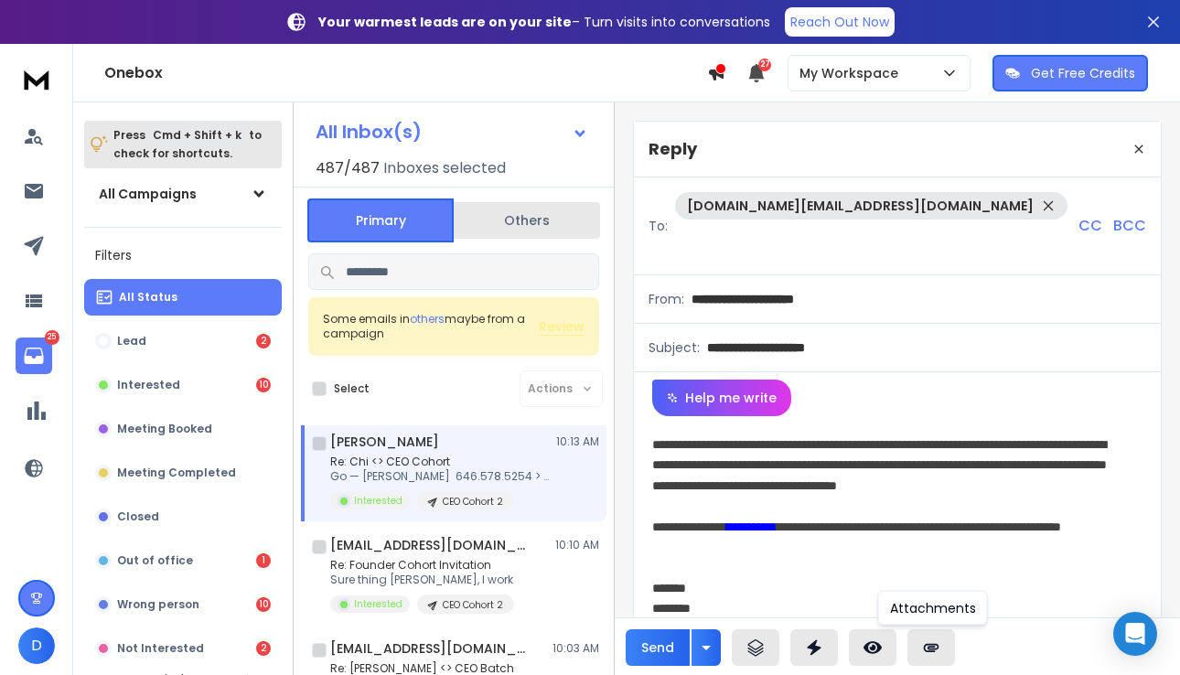
click at [929, 638] on button at bounding box center [932, 648] width 48 height 37
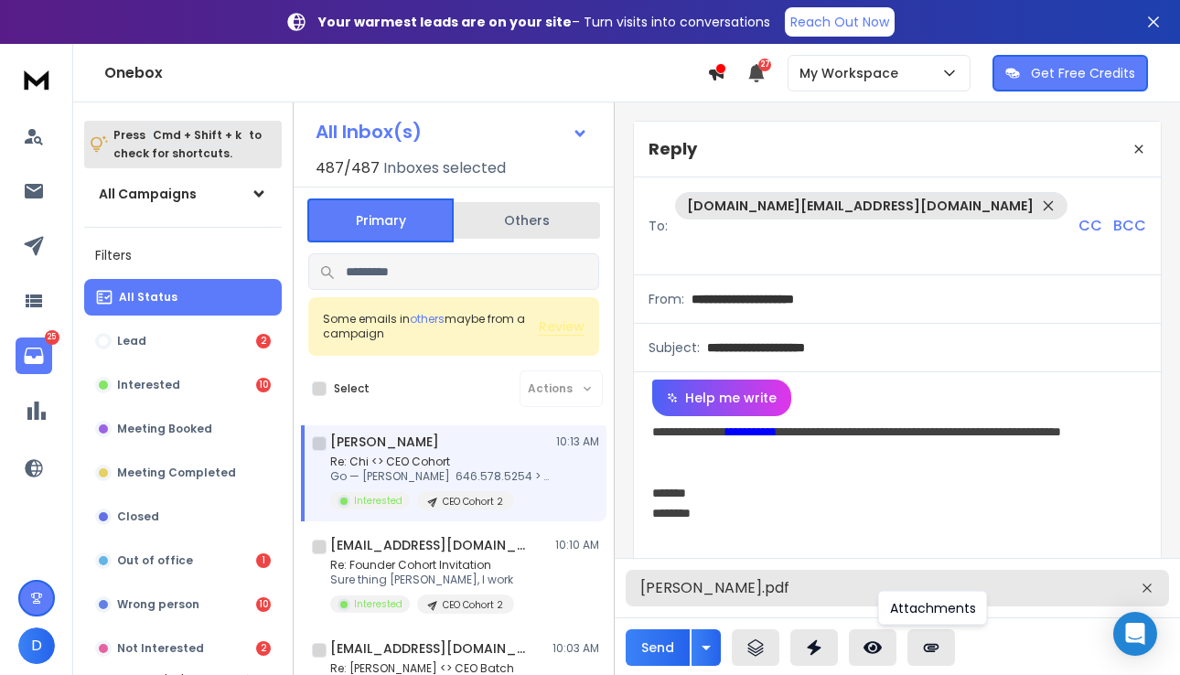
scroll to position [133, 0]
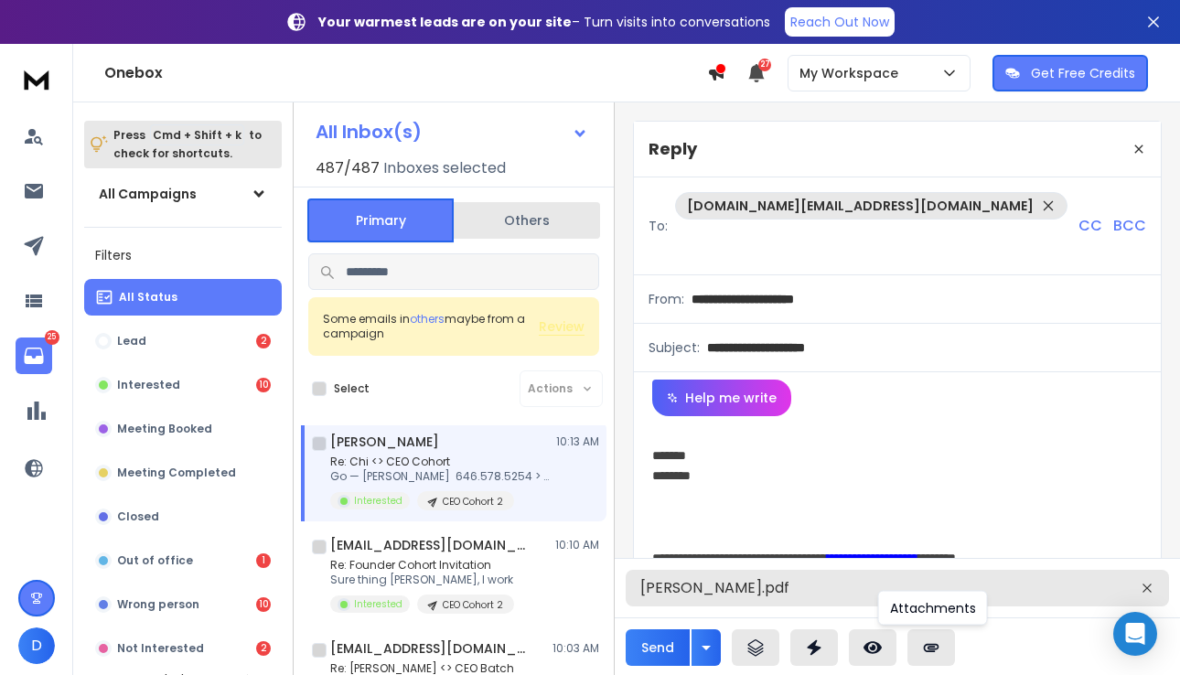
click at [703, 527] on div at bounding box center [890, 517] width 477 height 20
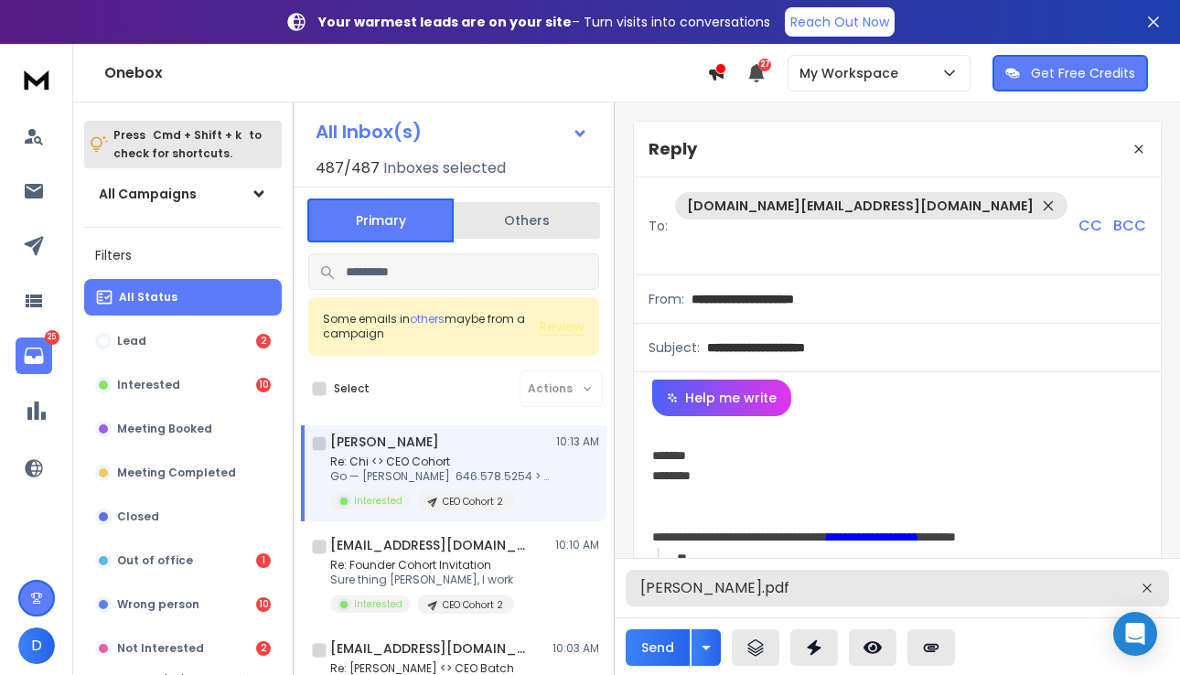
scroll to position [0, 0]
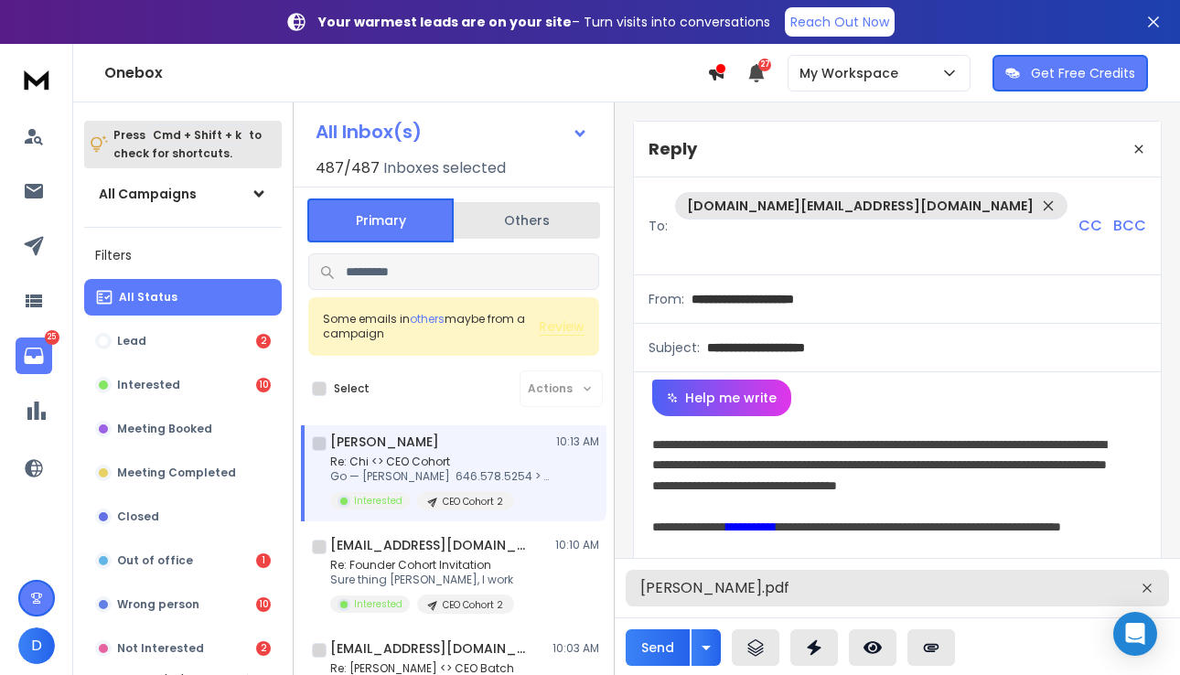
click at [668, 653] on button "Send" at bounding box center [658, 648] width 64 height 37
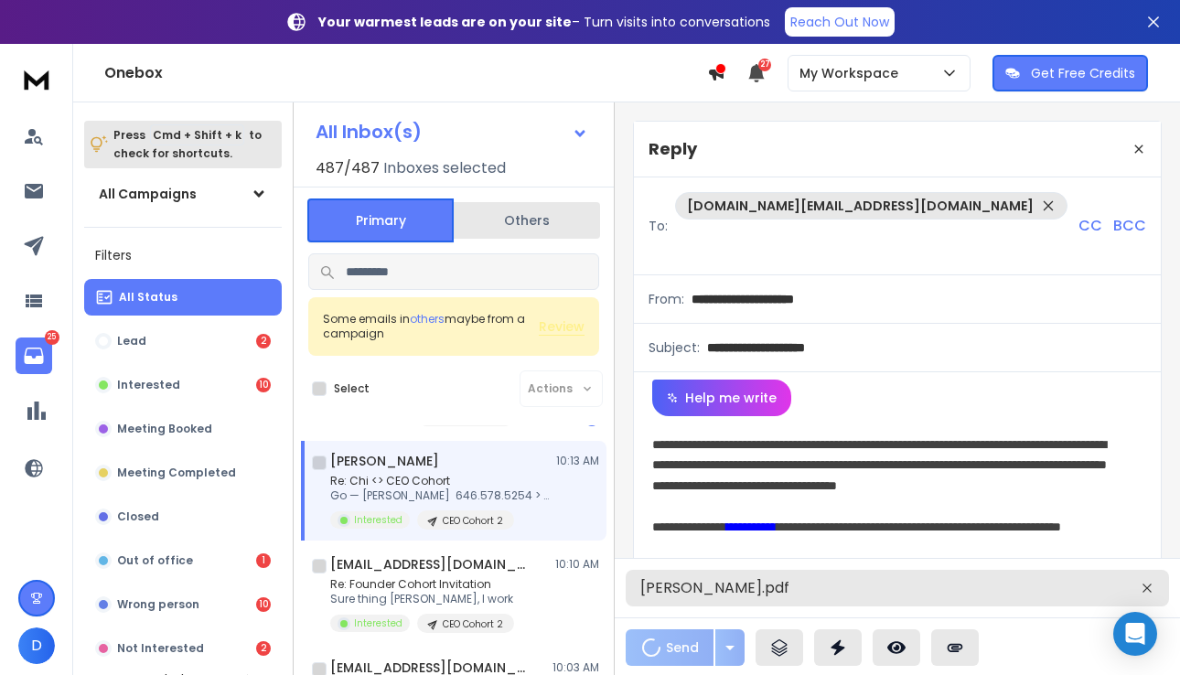
scroll to position [295, 0]
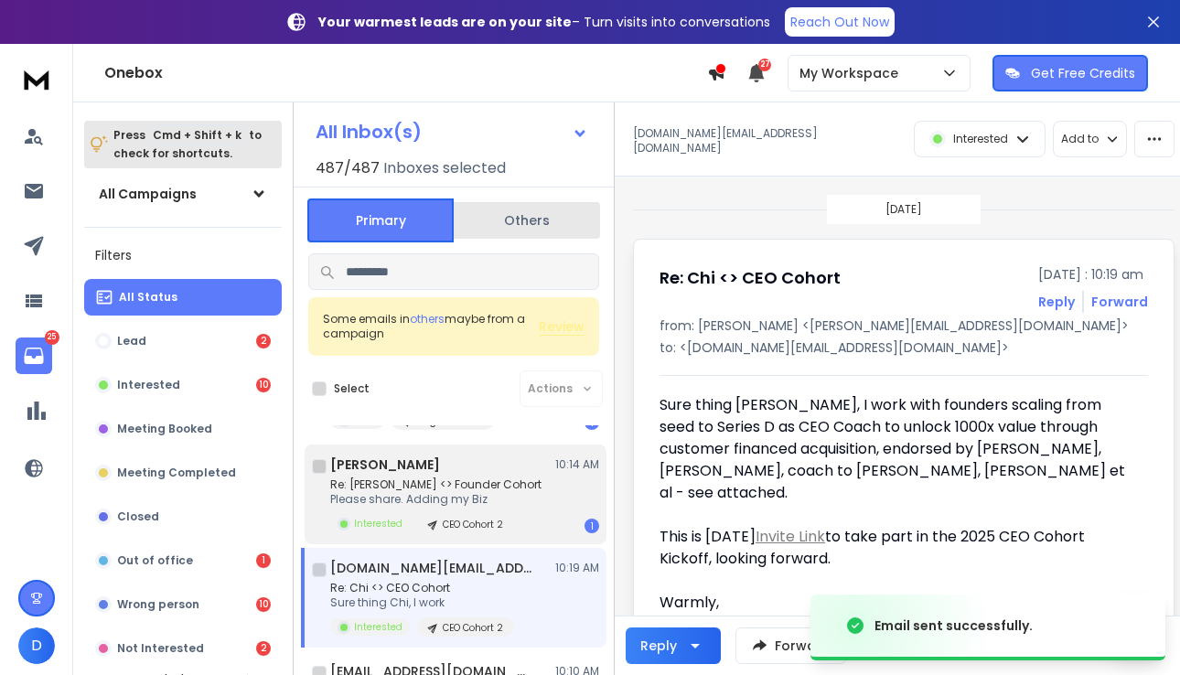
click at [517, 481] on div "Re: Meena <> Founder Cohort Please share. Adding my Biz Interested CEO Cohort 2…" at bounding box center [464, 506] width 269 height 56
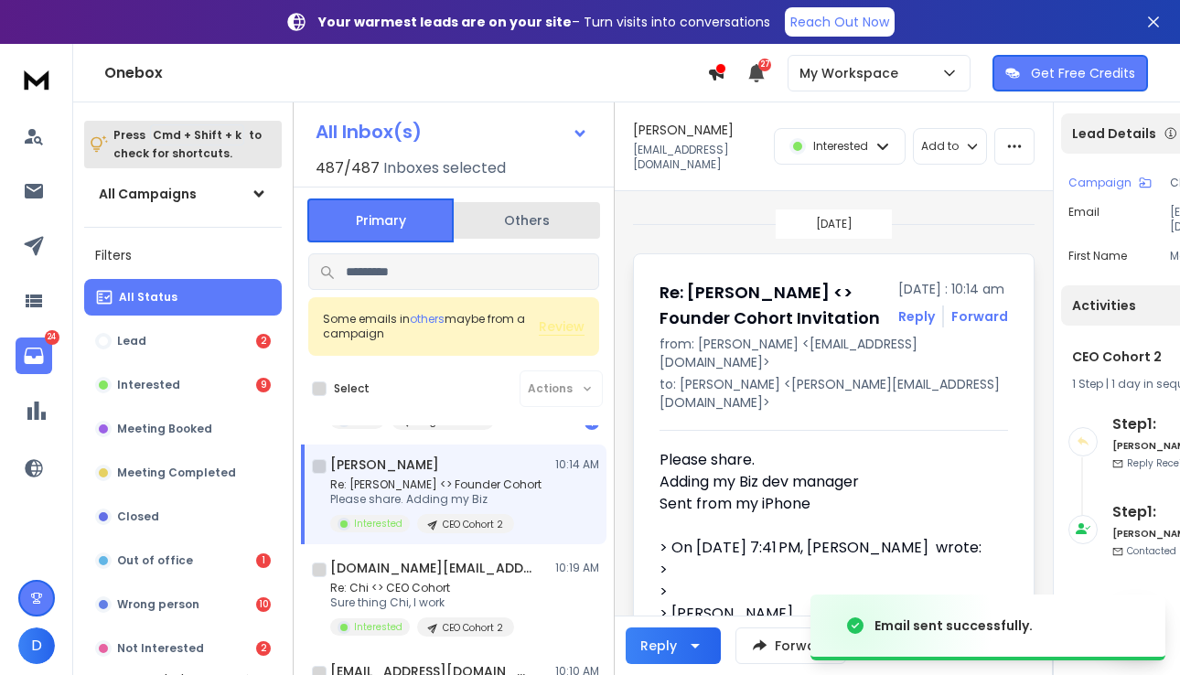
click at [668, 635] on div "Reply" at bounding box center [674, 646] width 66 height 22
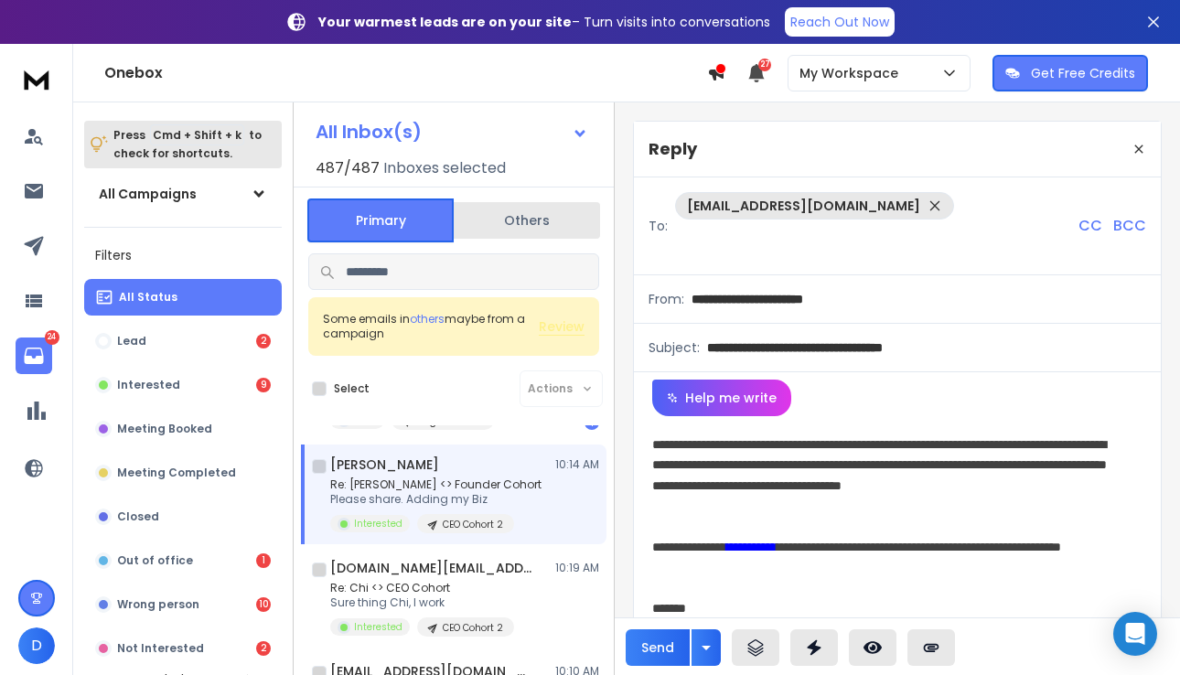
click at [720, 449] on div "**********" at bounding box center [883, 476] width 463 height 82
click at [931, 651] on icon at bounding box center [932, 648] width 16 height 8
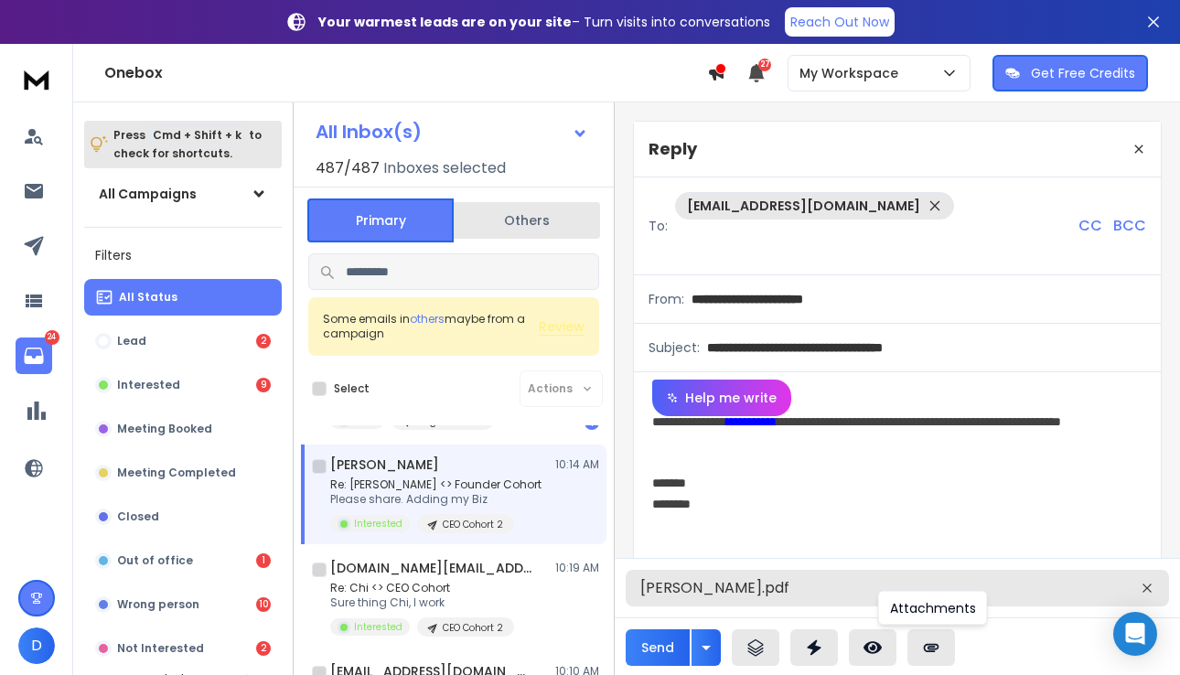
scroll to position [159, 0]
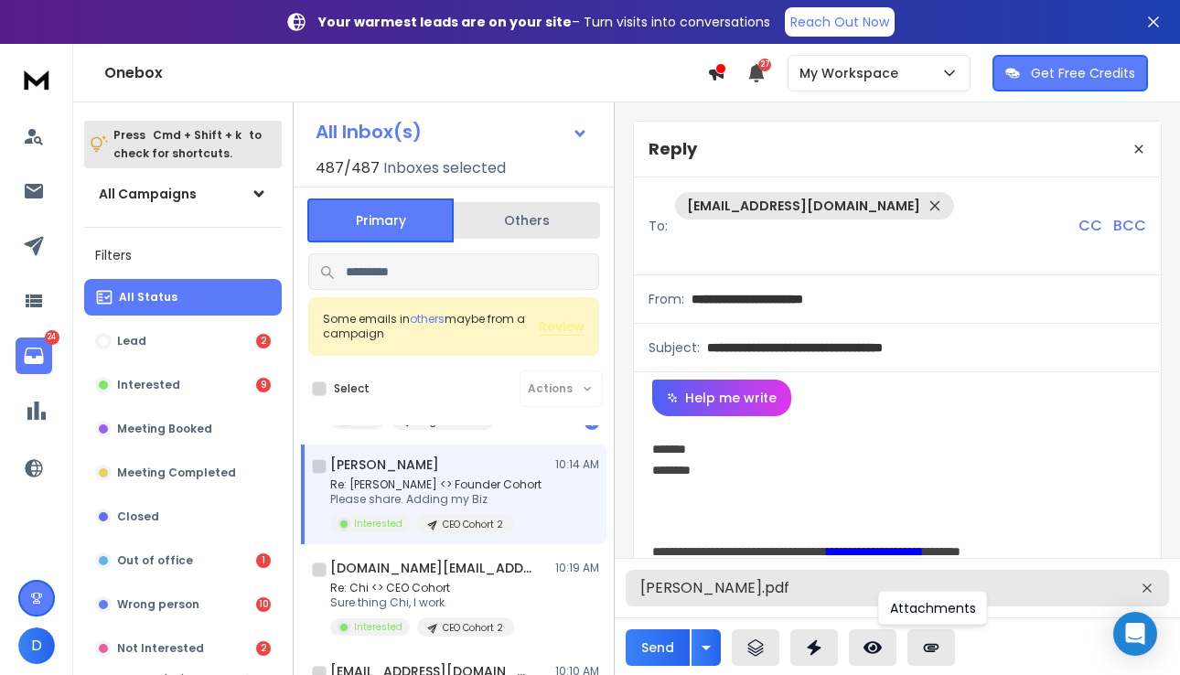
click at [666, 644] on button "Send" at bounding box center [658, 648] width 64 height 37
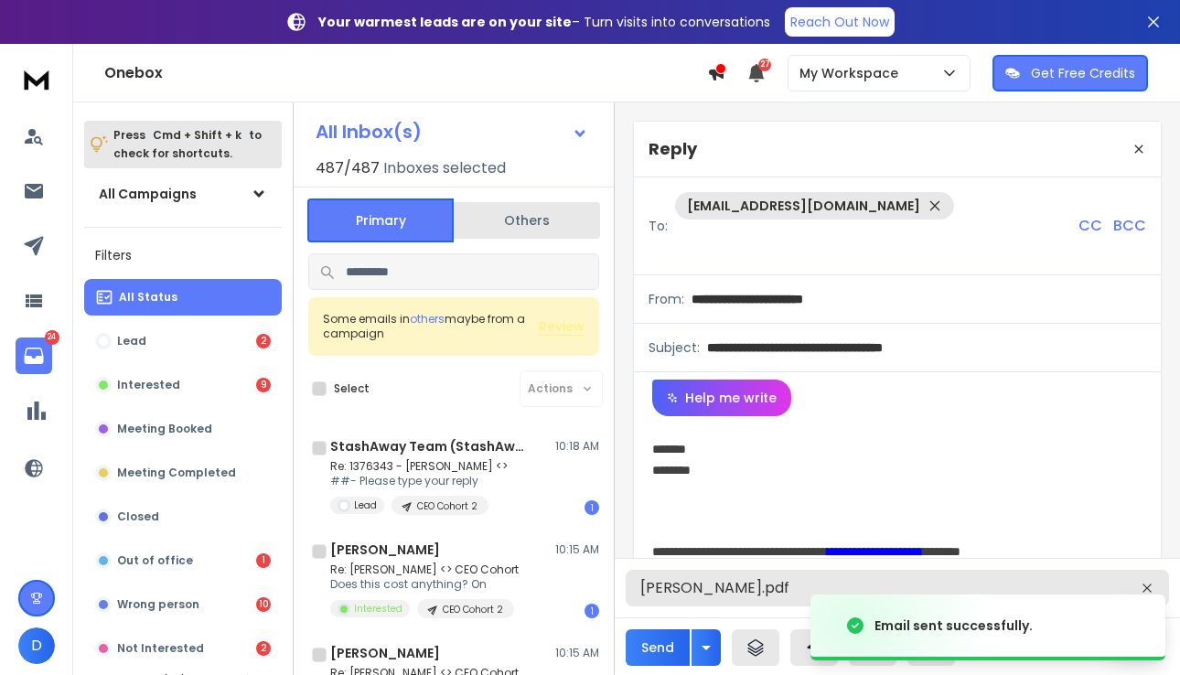
scroll to position [0, 0]
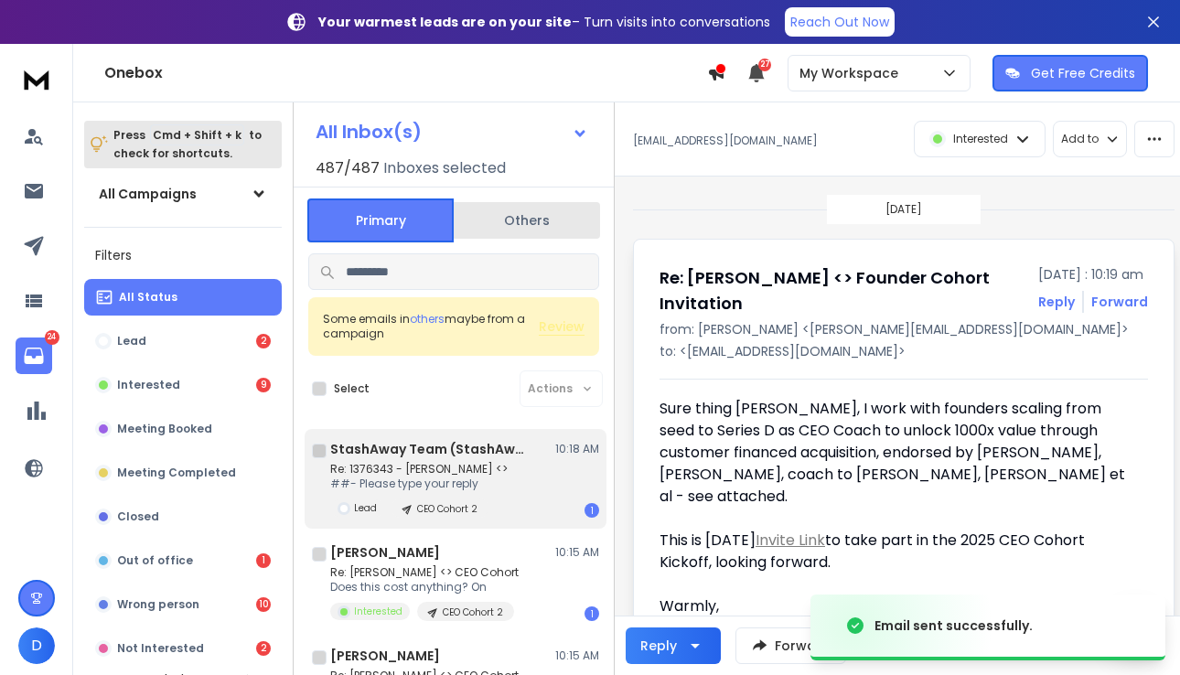
click at [579, 459] on div "StashAway Team (StashAway Support) 10:18 AM Re: 1376343 - Michele <> ##- Please…" at bounding box center [464, 479] width 269 height 78
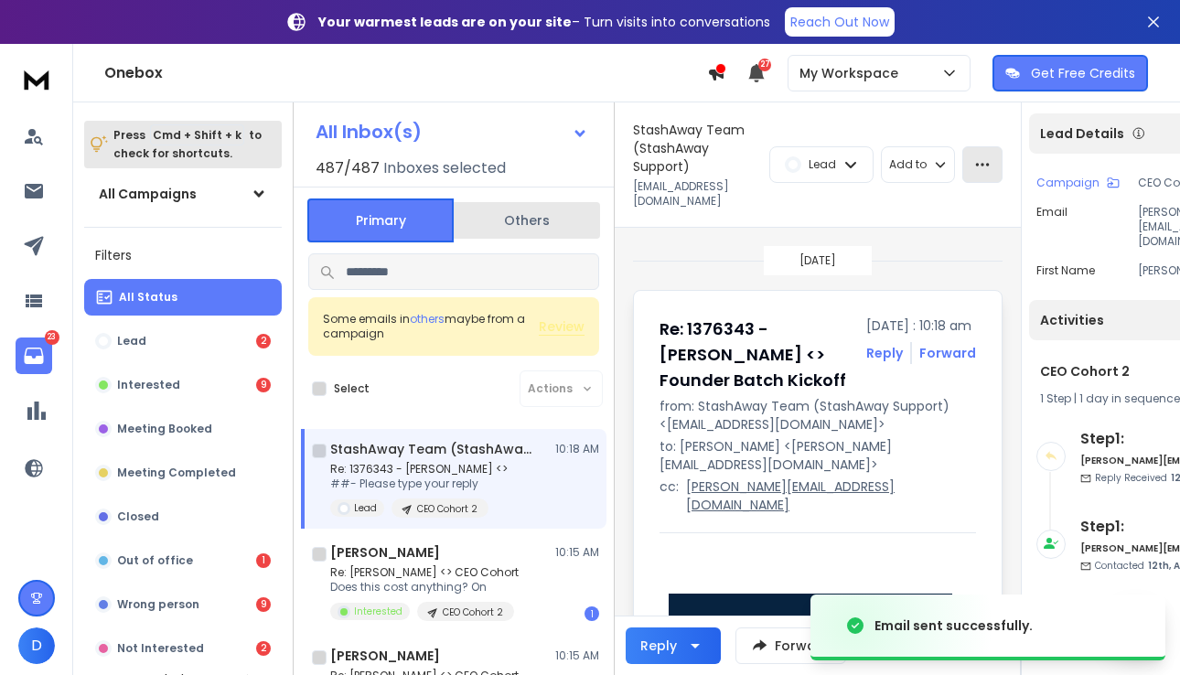
click at [991, 156] on icon "button" at bounding box center [983, 164] width 16 height 16
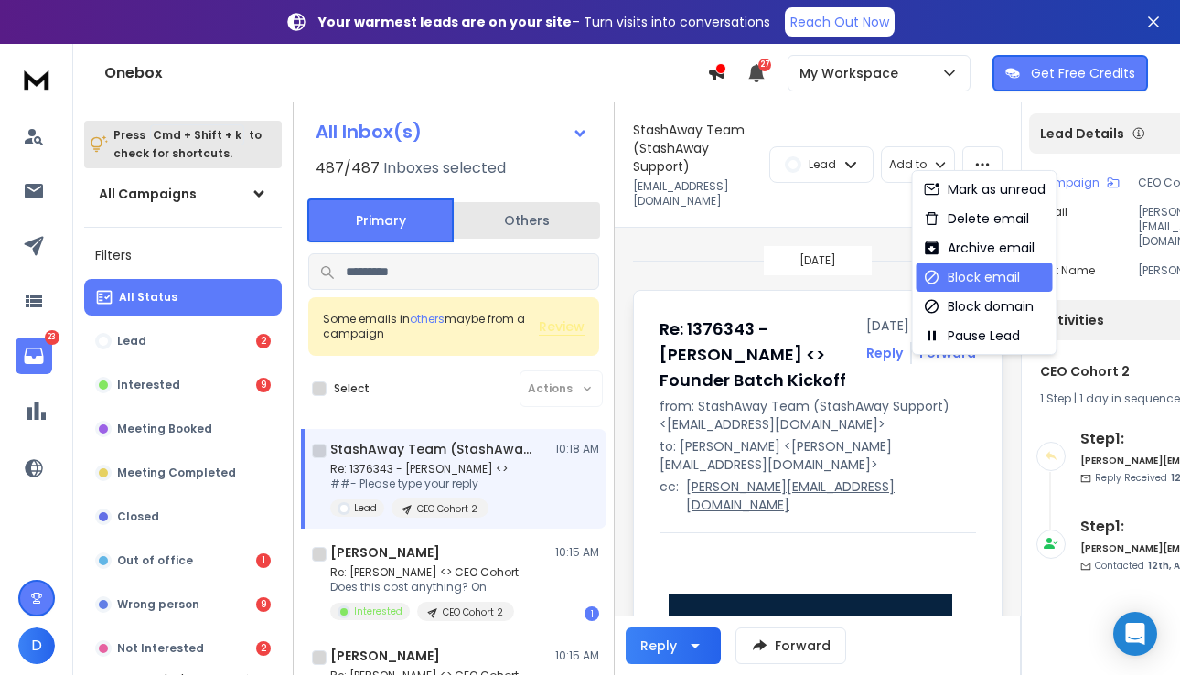
click at [982, 271] on div "Block email" at bounding box center [972, 277] width 96 height 18
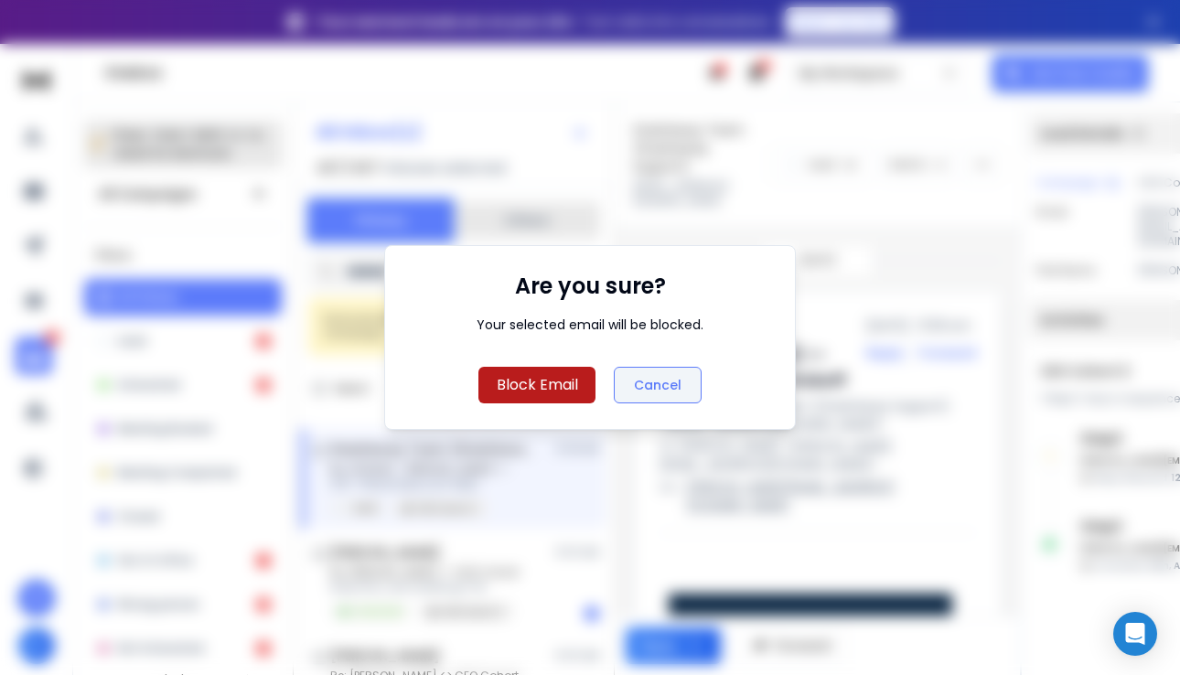
click at [594, 381] on button "Block Email" at bounding box center [537, 385] width 117 height 37
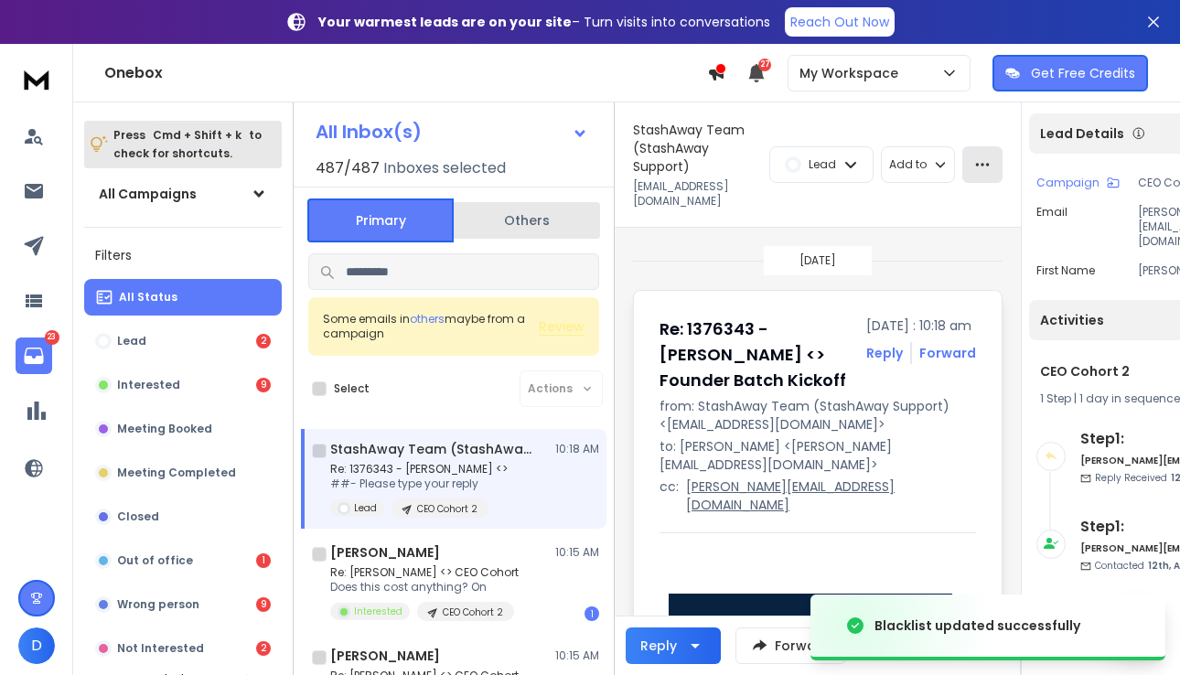
click at [991, 156] on icon "button" at bounding box center [983, 164] width 16 height 16
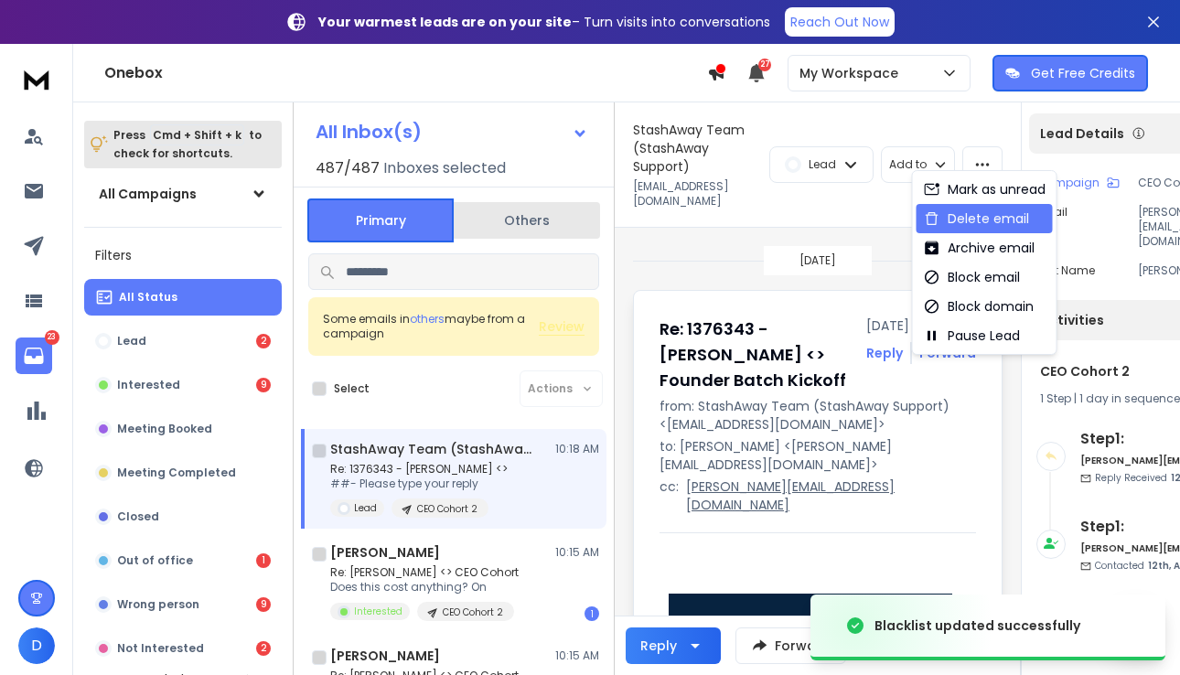
click at [1008, 219] on div "Delete email" at bounding box center [976, 219] width 105 height 18
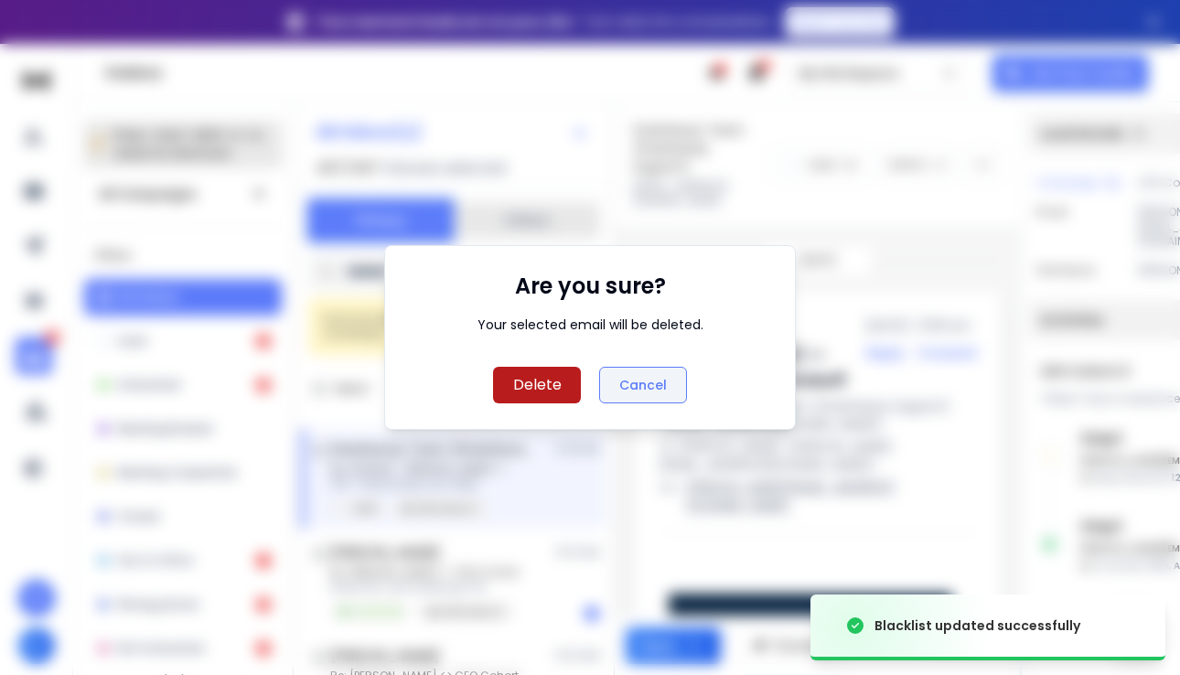
click at [518, 375] on button "Delete" at bounding box center [537, 385] width 88 height 37
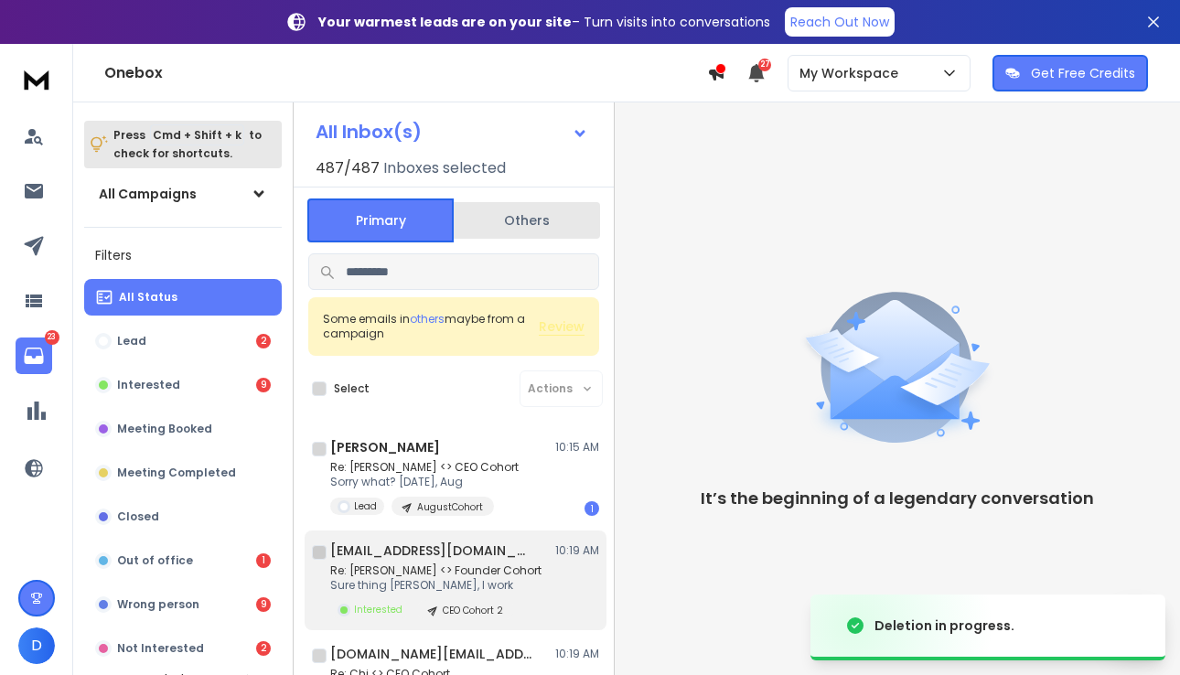
scroll to position [126, 0]
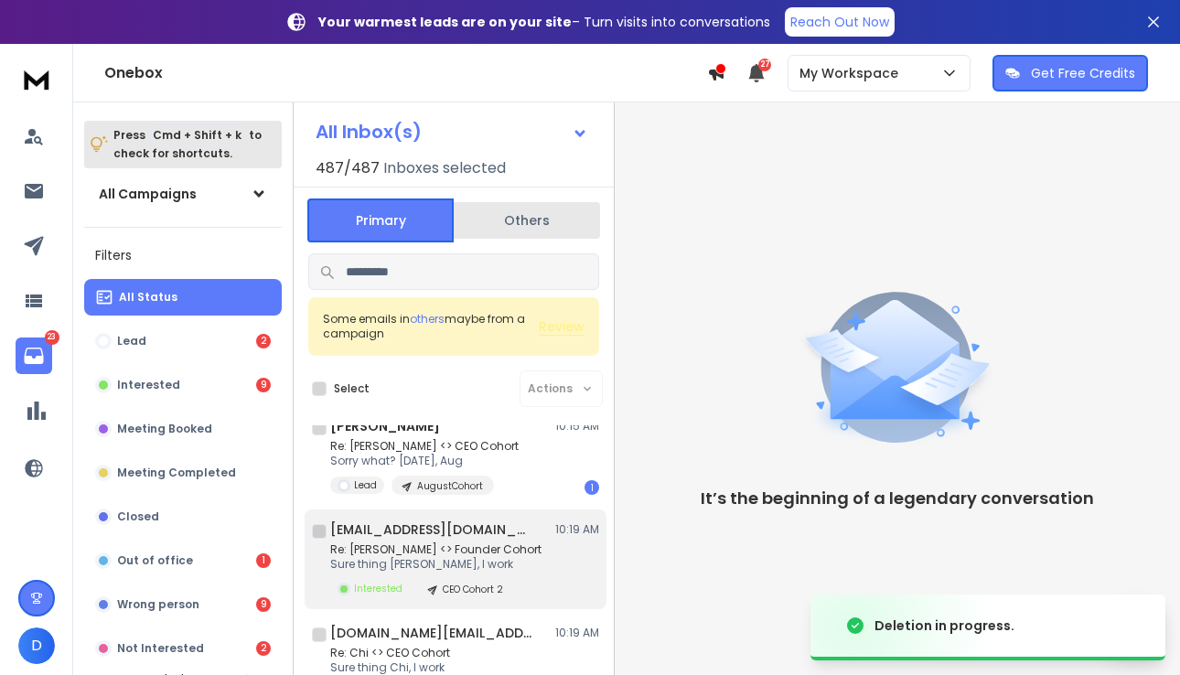
click at [550, 576] on div "Re: Meena <> Founder Cohort Sure thing Meena, I work Interested CEO Cohort 2" at bounding box center [464, 571] width 269 height 56
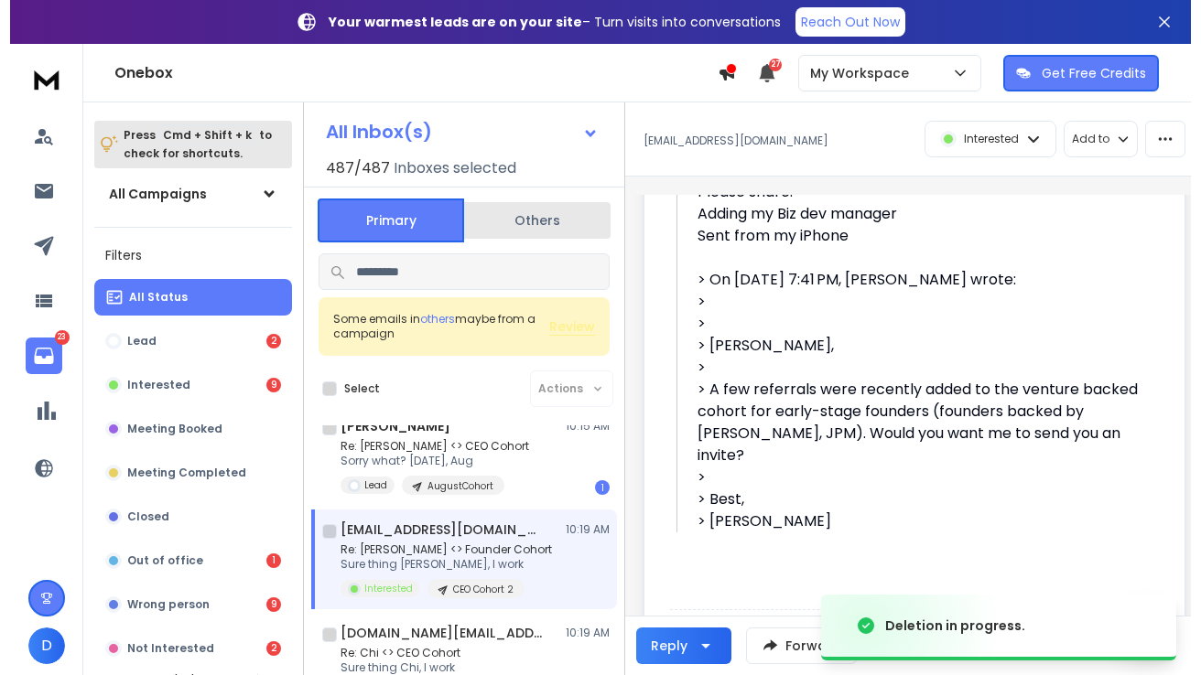
scroll to position [738, 0]
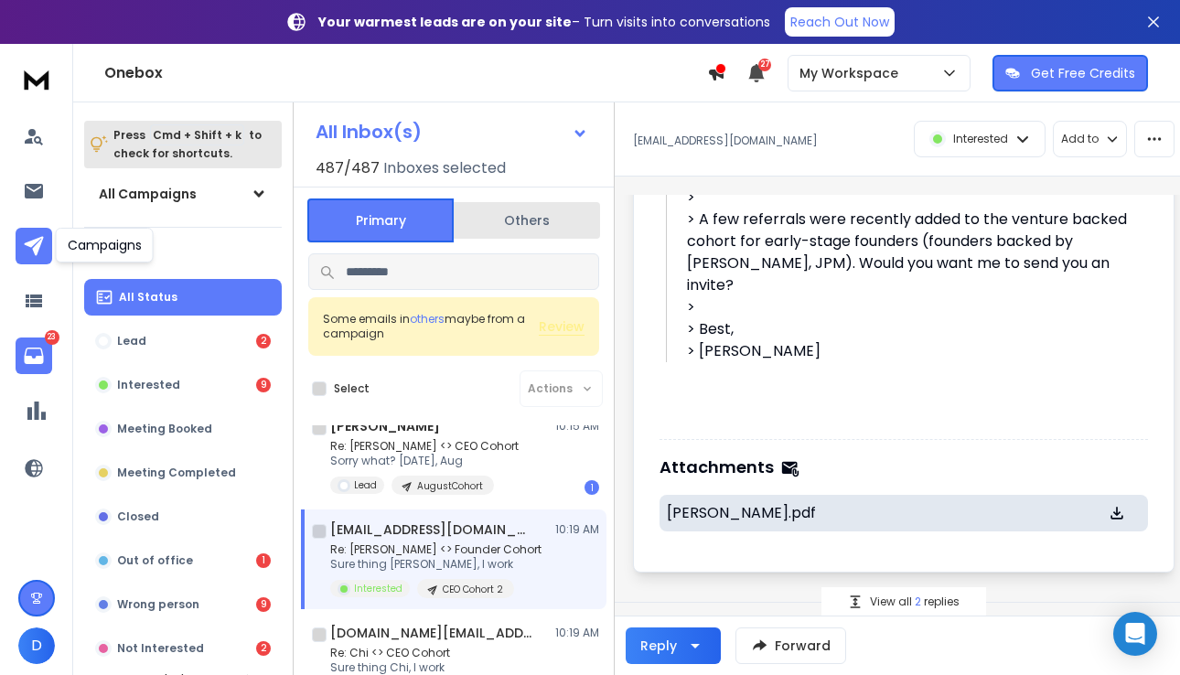
click at [27, 230] on link at bounding box center [34, 246] width 37 height 37
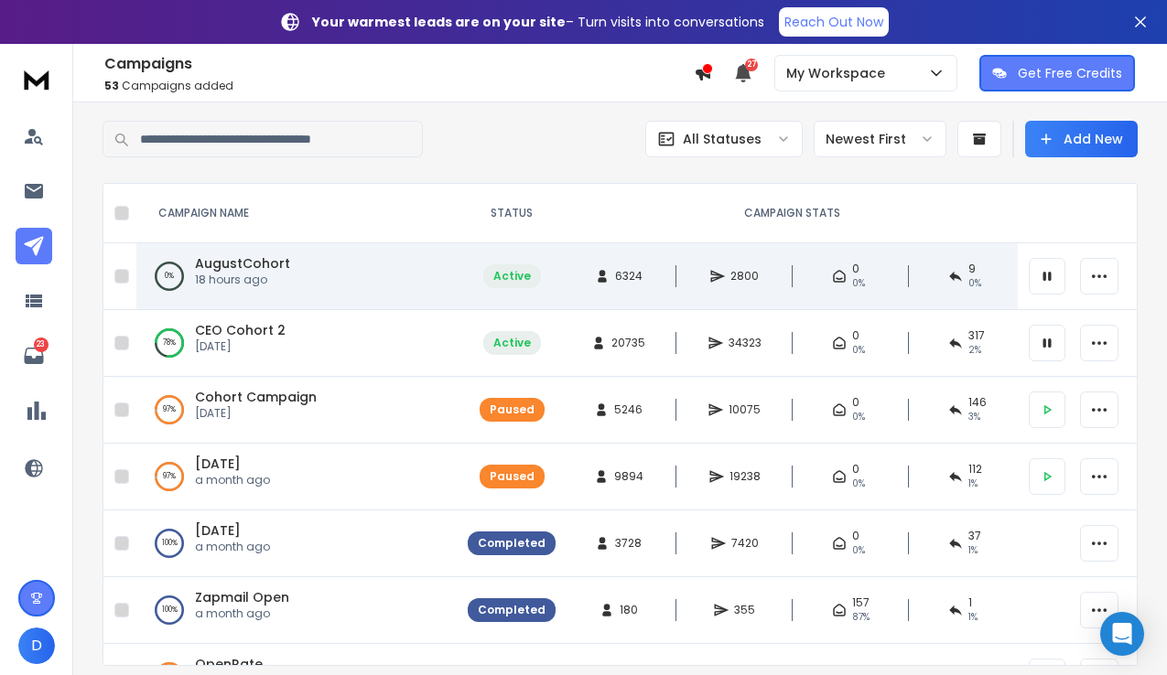
click at [210, 256] on span "AugustCohort" at bounding box center [242, 263] width 95 height 18
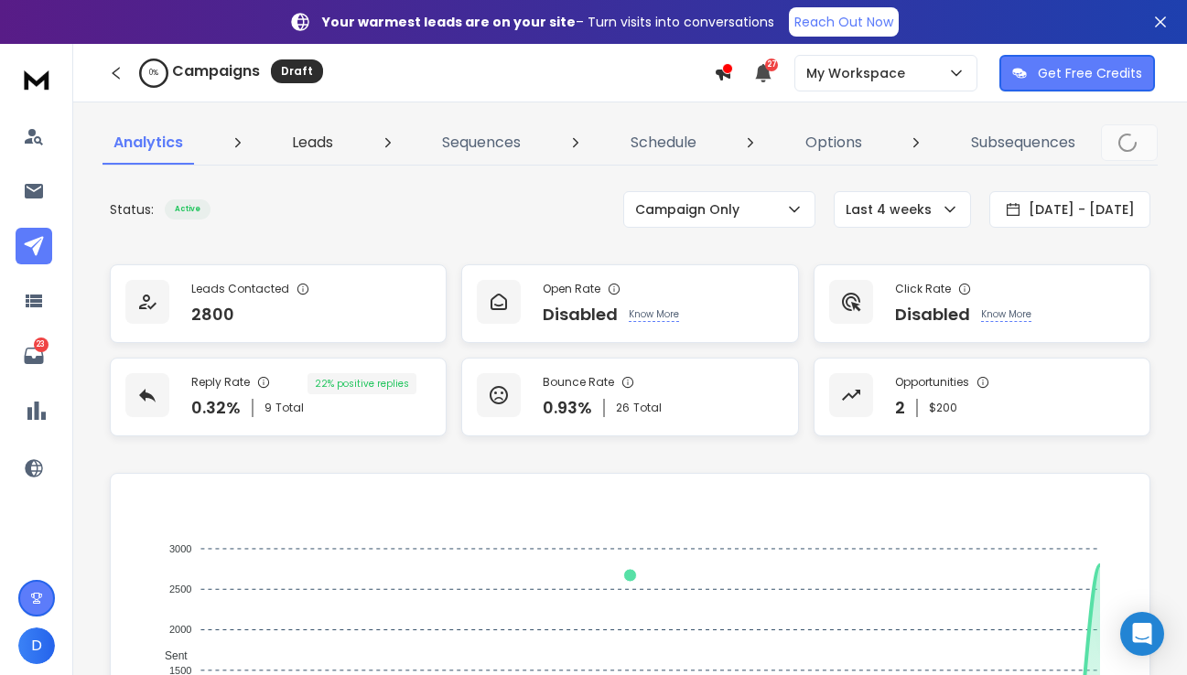
click at [318, 137] on p "Leads" at bounding box center [312, 143] width 41 height 22
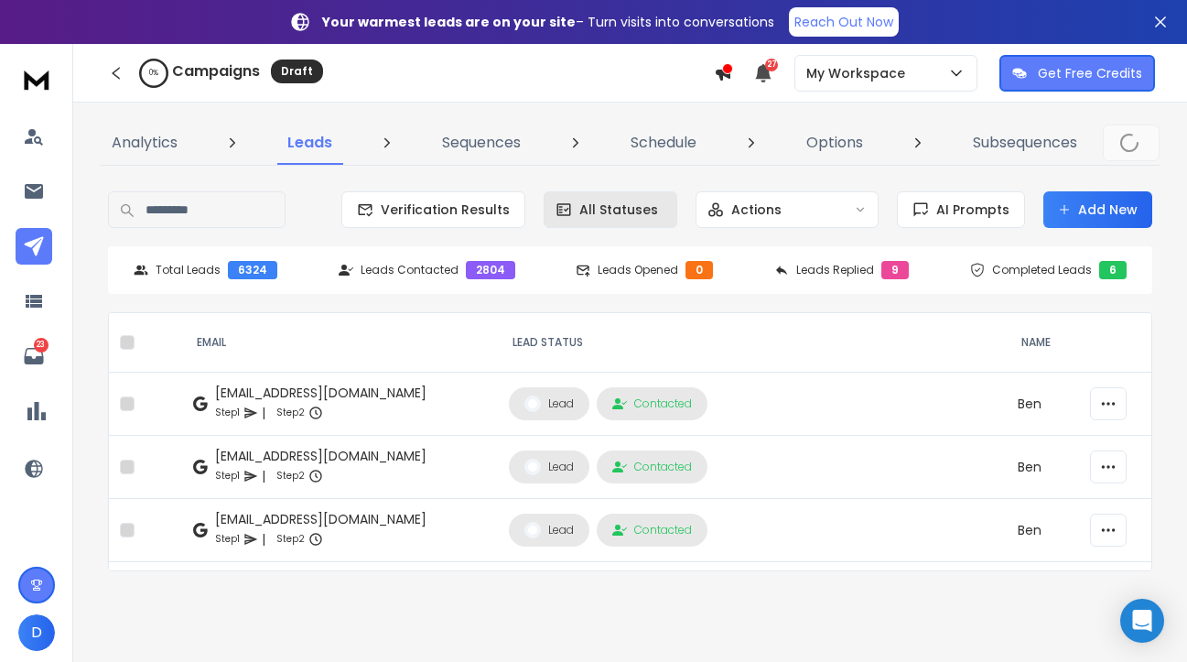
click at [646, 210] on p "All Statuses" at bounding box center [618, 209] width 79 height 18
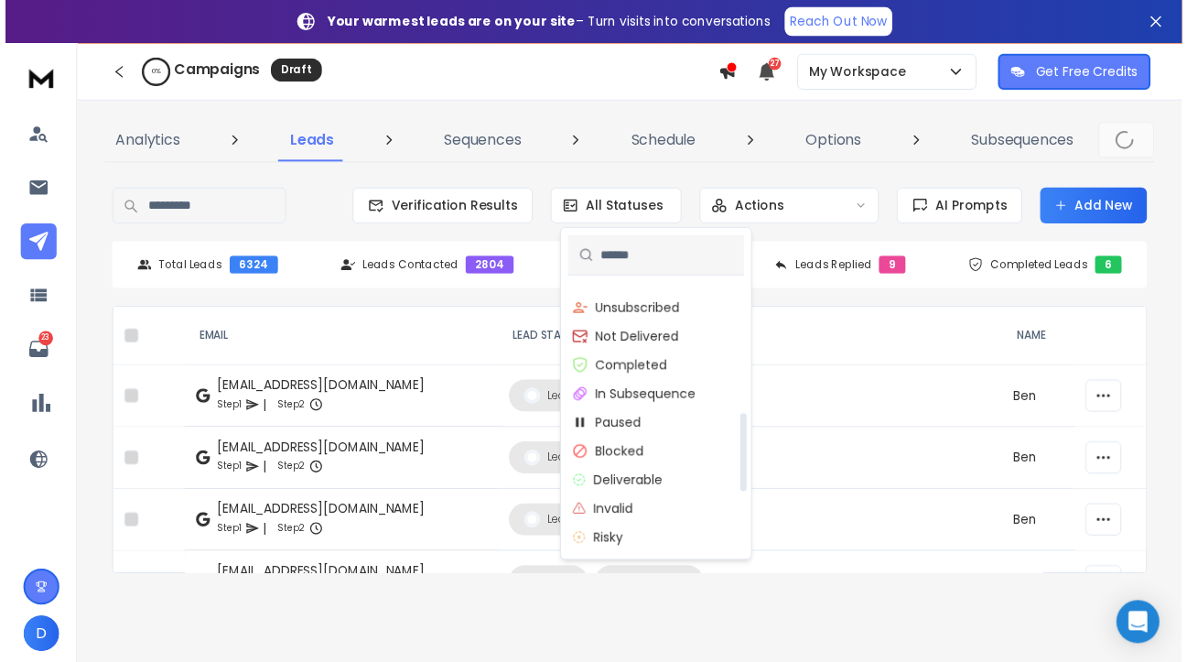
scroll to position [442, 0]
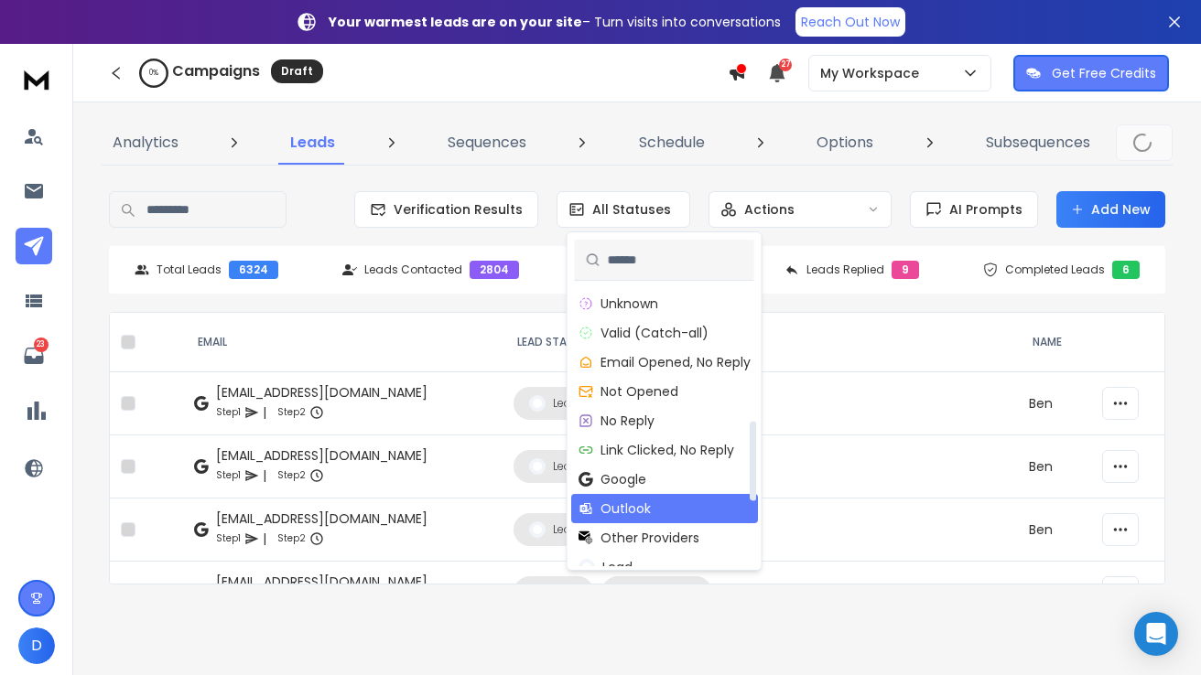
click at [660, 501] on div "Outlook" at bounding box center [664, 508] width 187 height 29
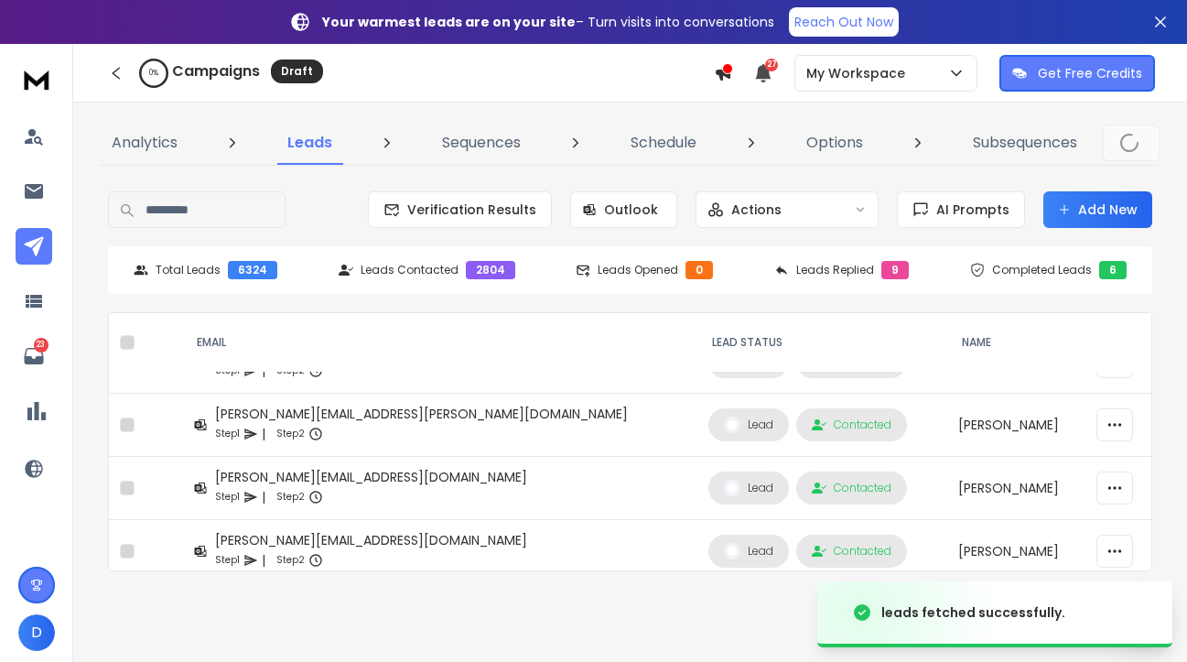
scroll to position [2959, 0]
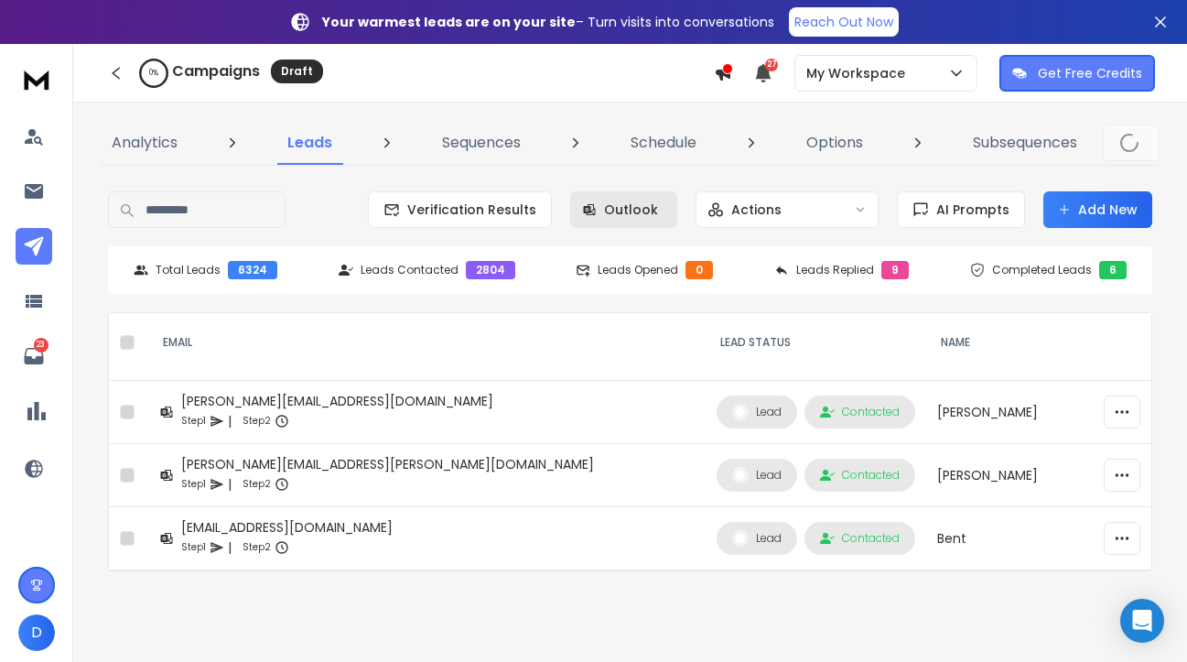
click at [645, 202] on p "Outlook" at bounding box center [631, 209] width 54 height 18
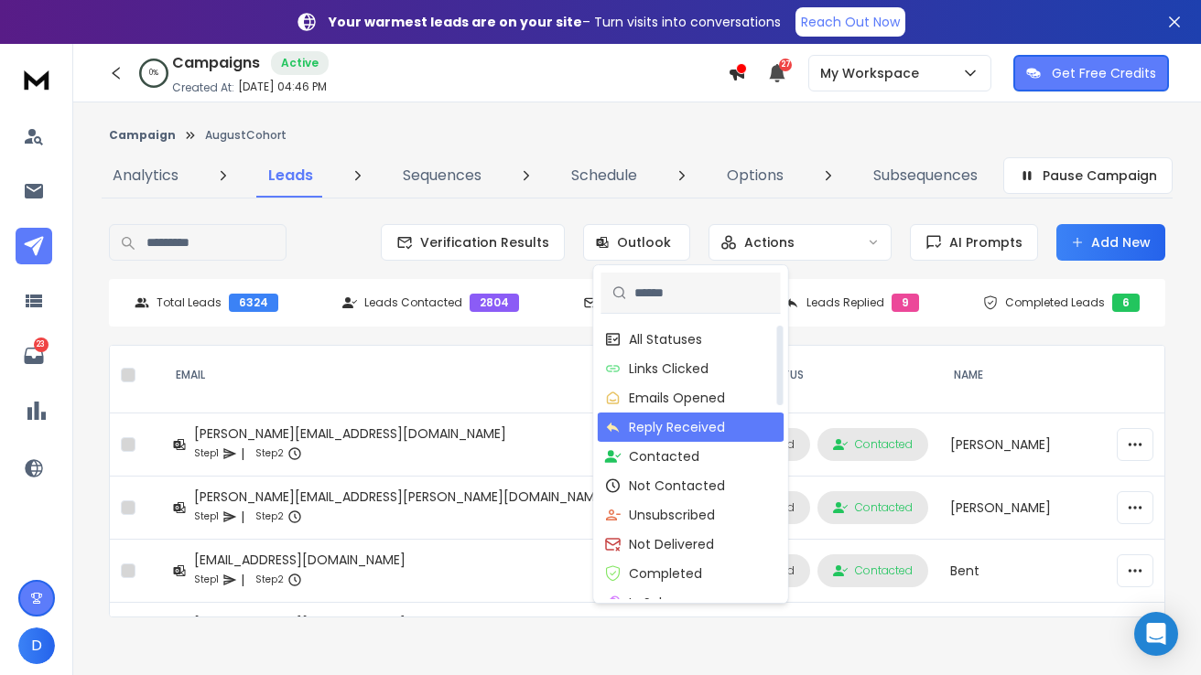
click at [719, 428] on p "Reply Received" at bounding box center [677, 427] width 96 height 18
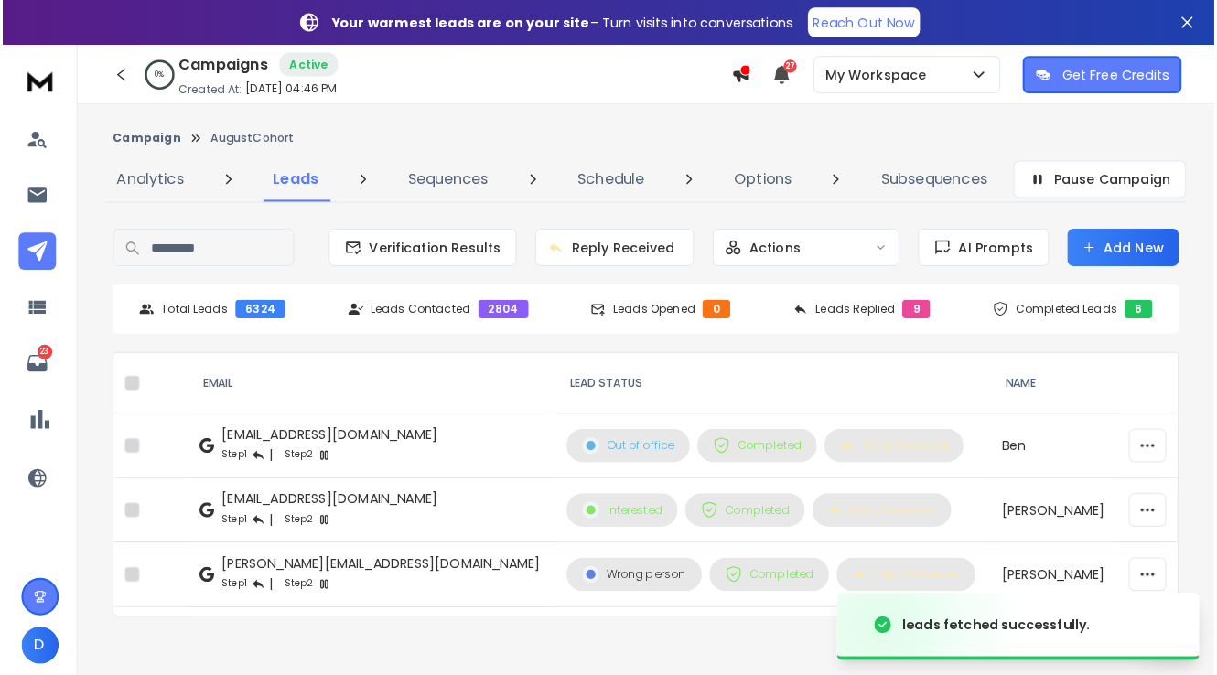
scroll to position [371, 0]
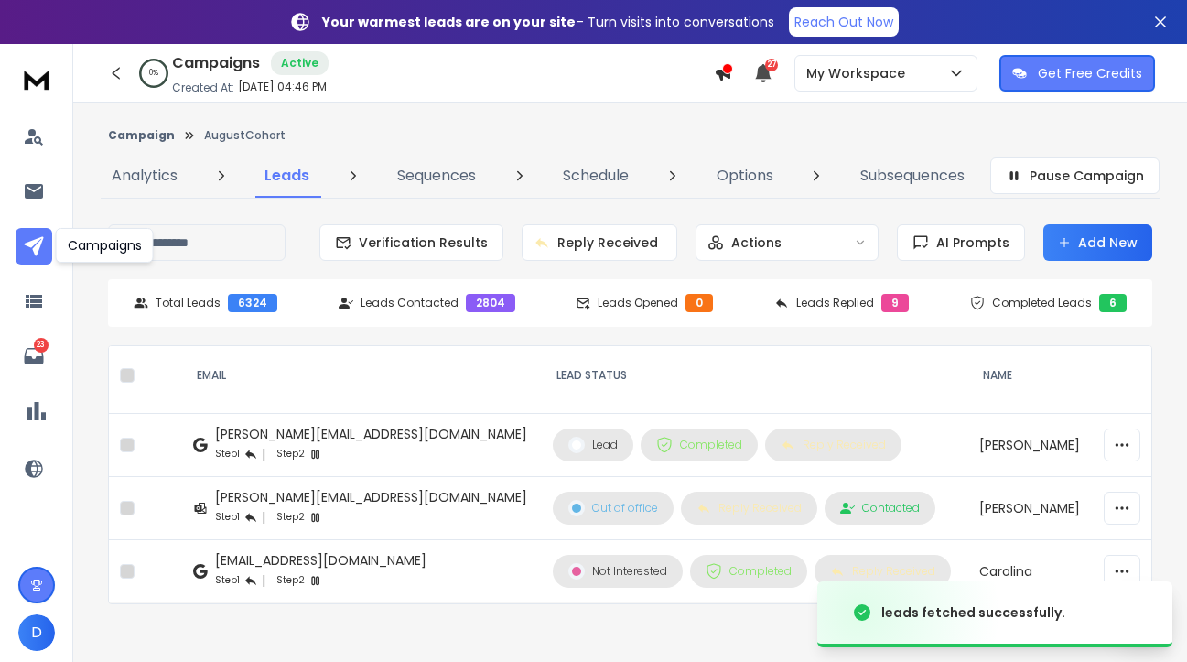
click at [46, 252] on link at bounding box center [34, 246] width 37 height 37
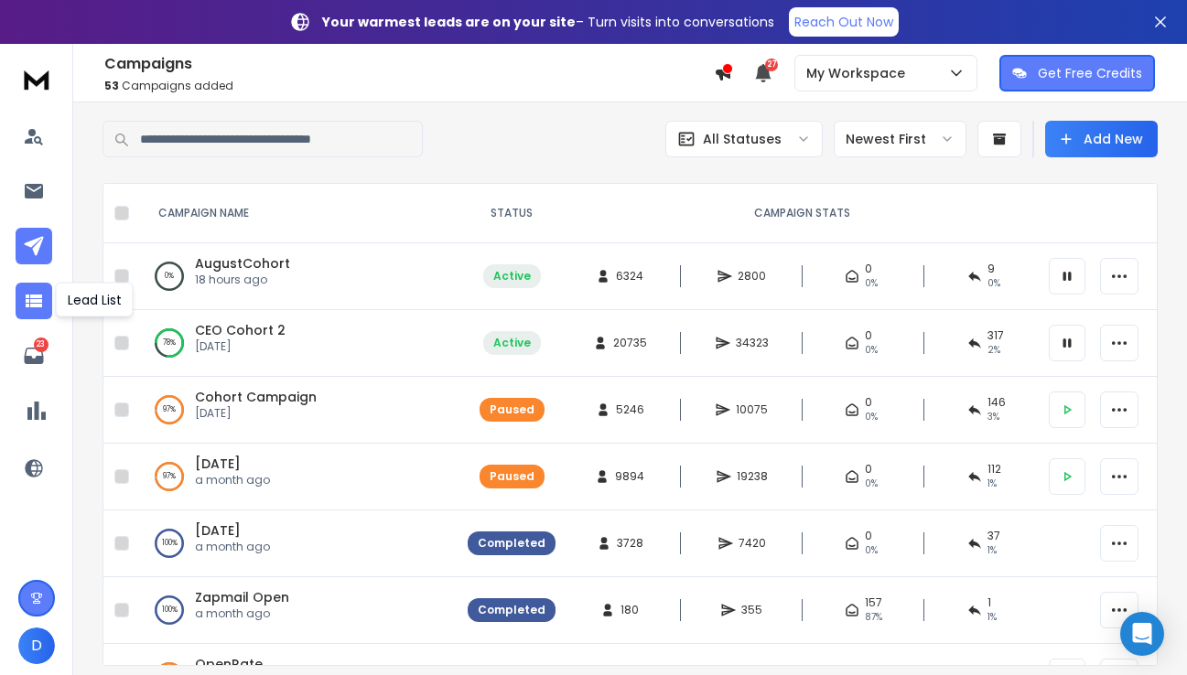
click at [43, 303] on icon at bounding box center [34, 301] width 22 height 22
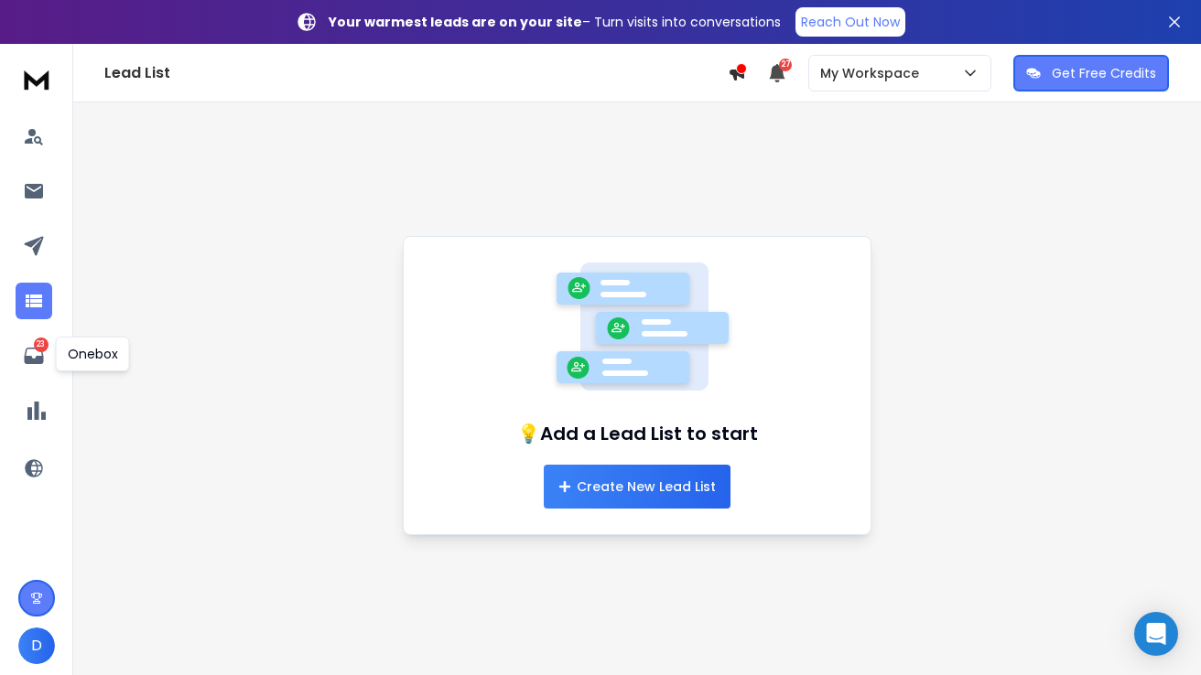
click at [32, 335] on div "23" at bounding box center [37, 306] width 42 height 376
click at [38, 344] on p "23" at bounding box center [41, 345] width 15 height 15
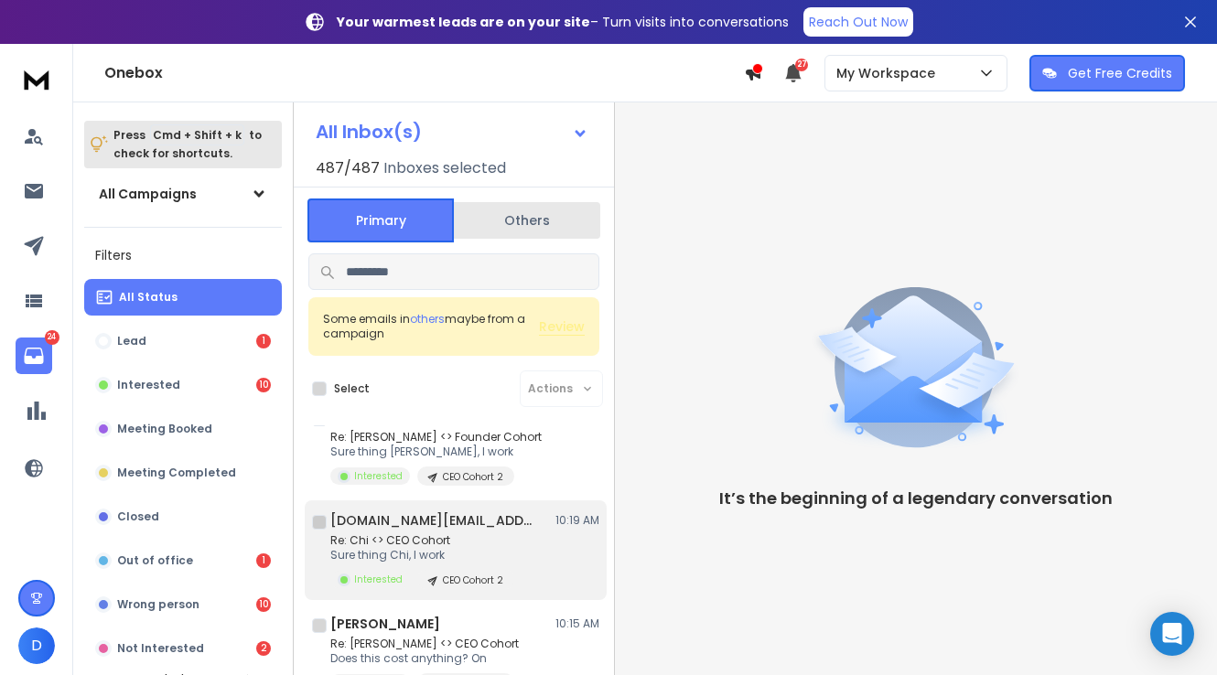
scroll to position [42, 0]
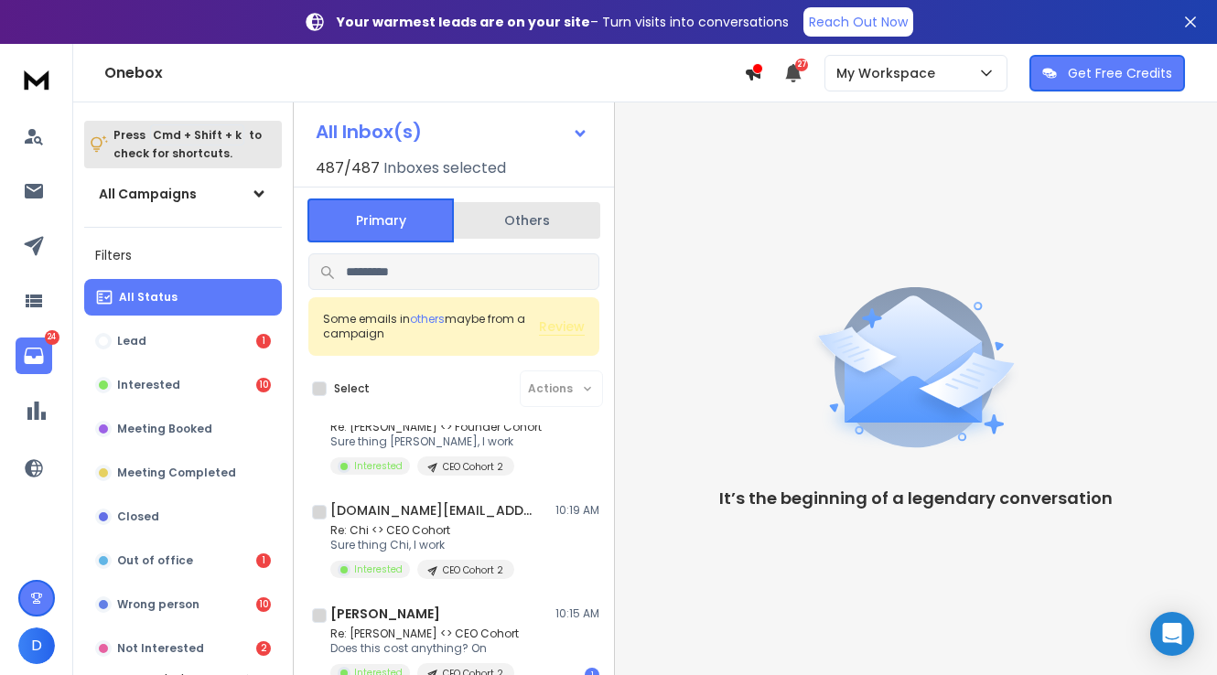
click at [522, 213] on button "Others" at bounding box center [527, 220] width 146 height 40
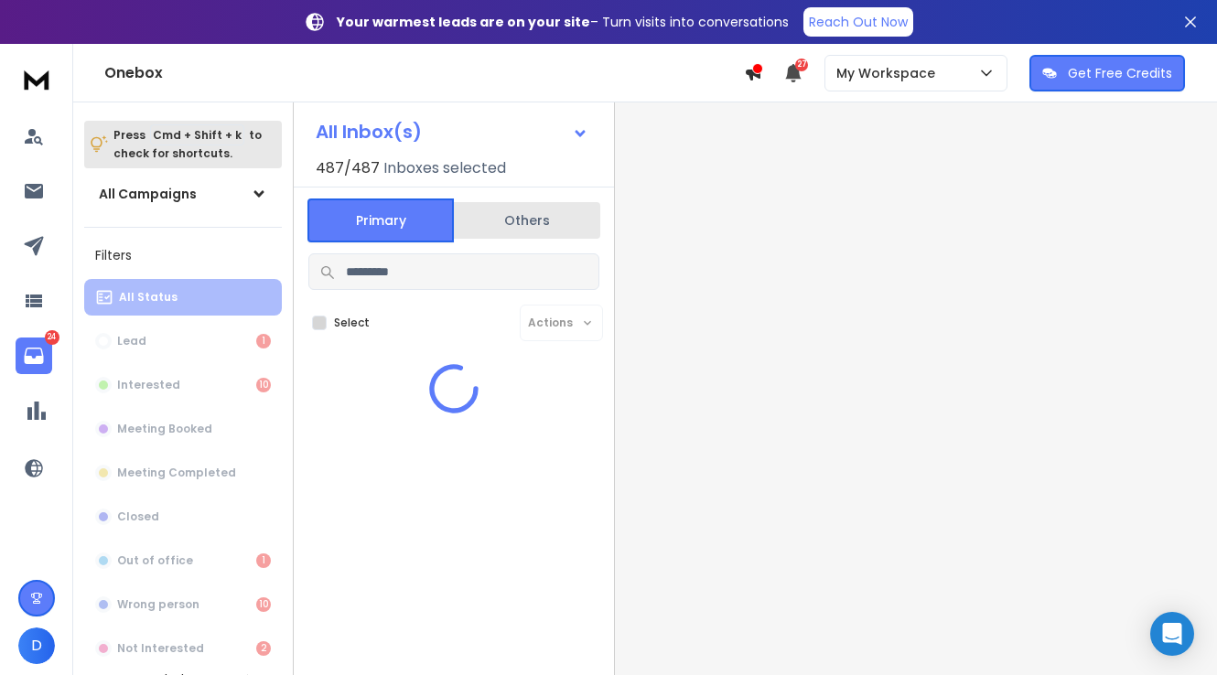
click at [407, 237] on button "Primary" at bounding box center [380, 221] width 146 height 44
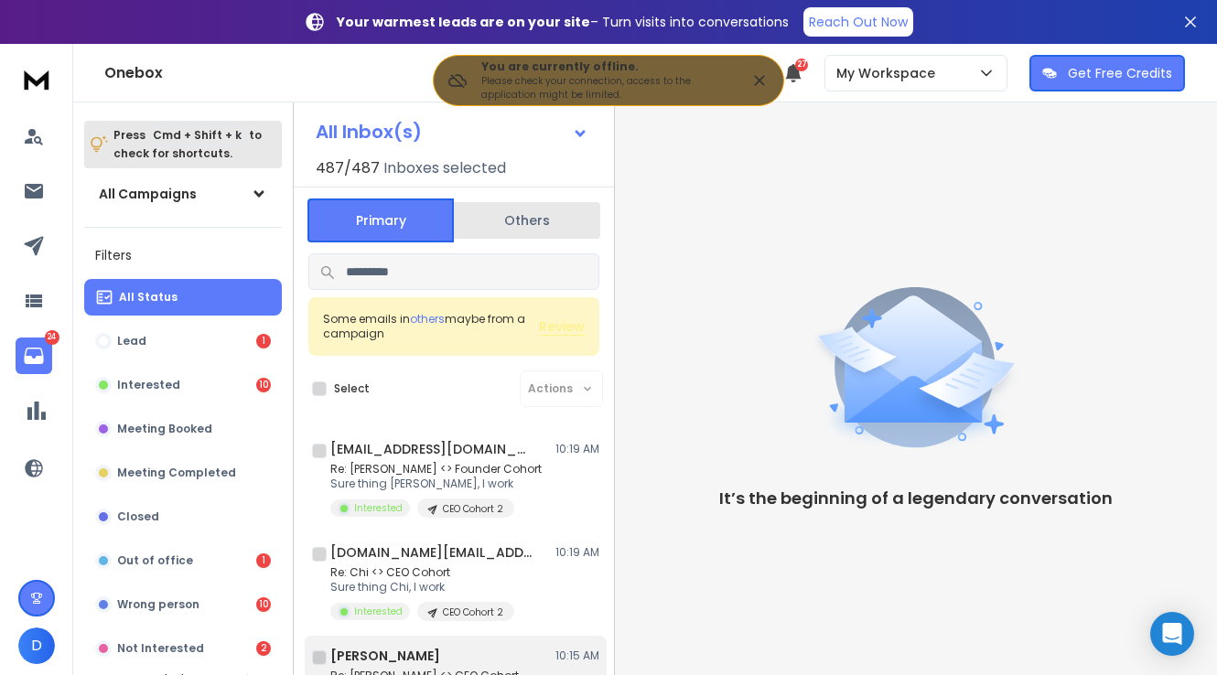
scroll to position [126, 0]
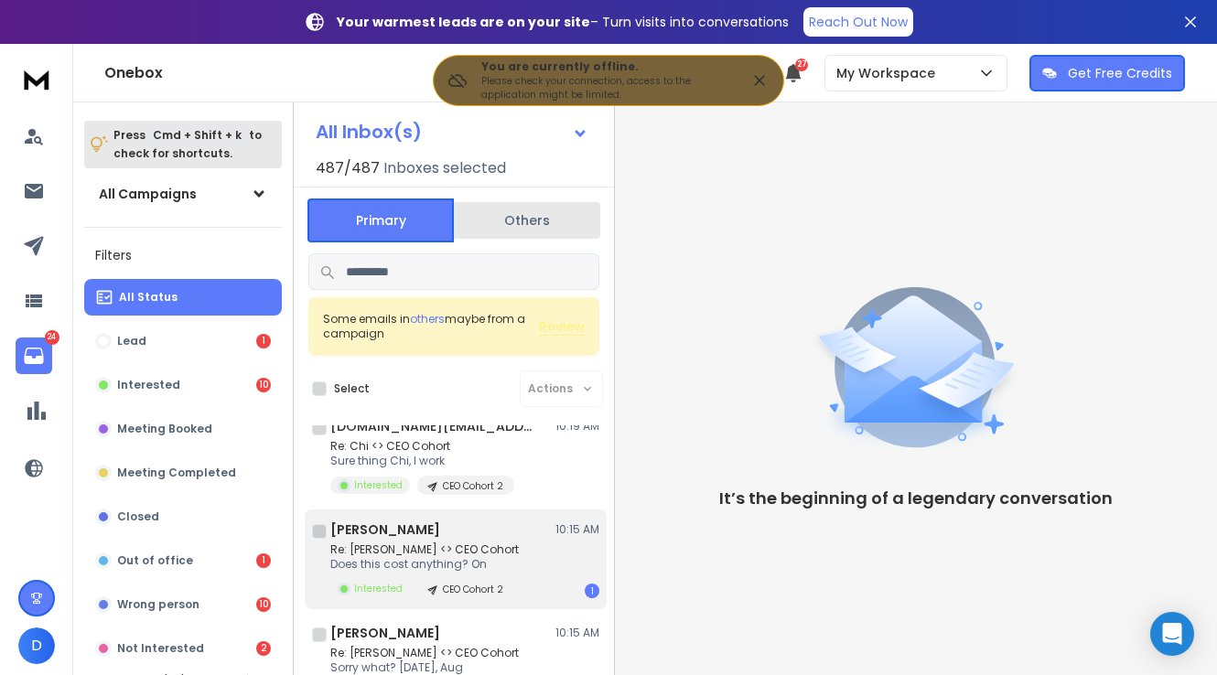
click at [491, 567] on p "Does this cost anything? On" at bounding box center [424, 564] width 188 height 15
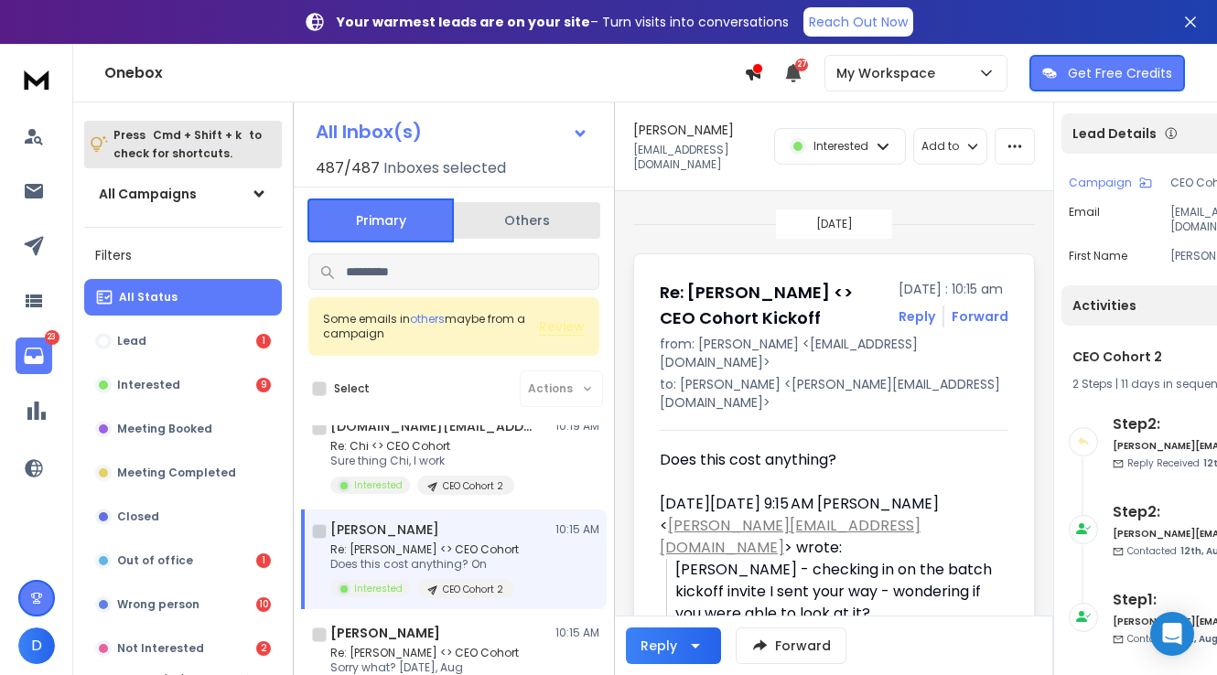
click at [805, 449] on div "Does this cost anything?" at bounding box center [827, 460] width 334 height 22
click at [665, 630] on button "Reply" at bounding box center [673, 646] width 95 height 37
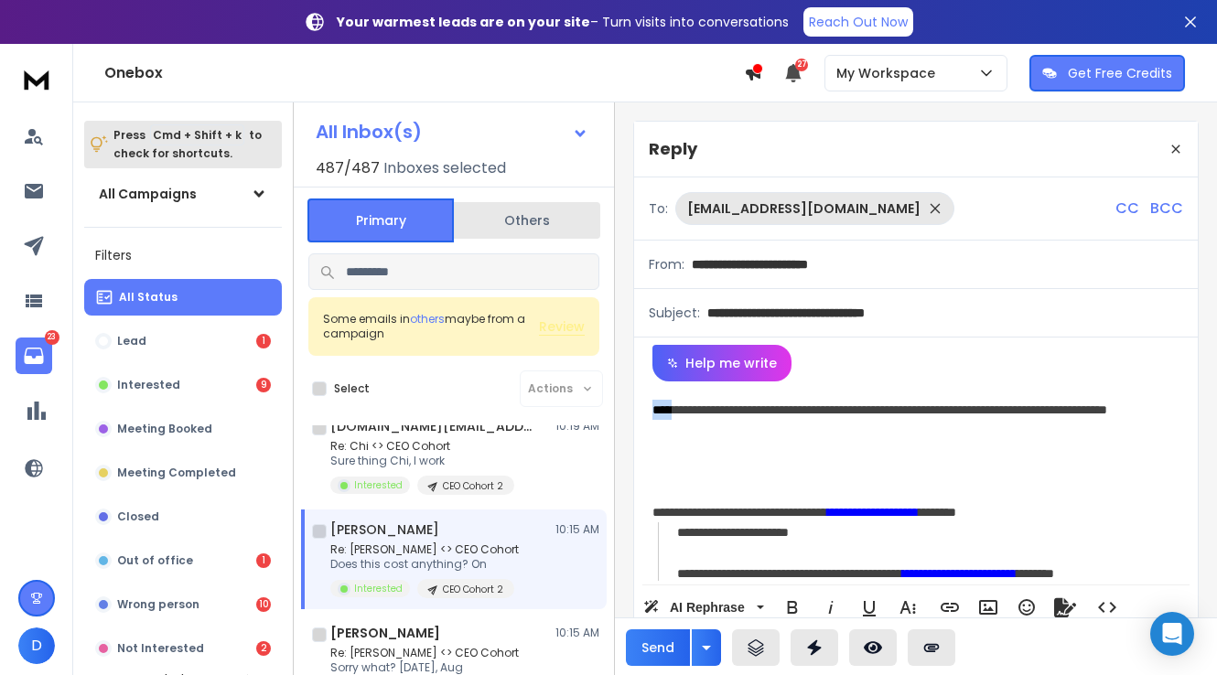
drag, startPoint x: 679, startPoint y: 449, endPoint x: 635, endPoint y: 448, distance: 43.9
click at [635, 448] on div "**********" at bounding box center [916, 481] width 564 height 199
click at [793, 438] on div "**********" at bounding box center [916, 481] width 564 height 199
click at [700, 441] on div "**********" at bounding box center [902, 420] width 500 height 41
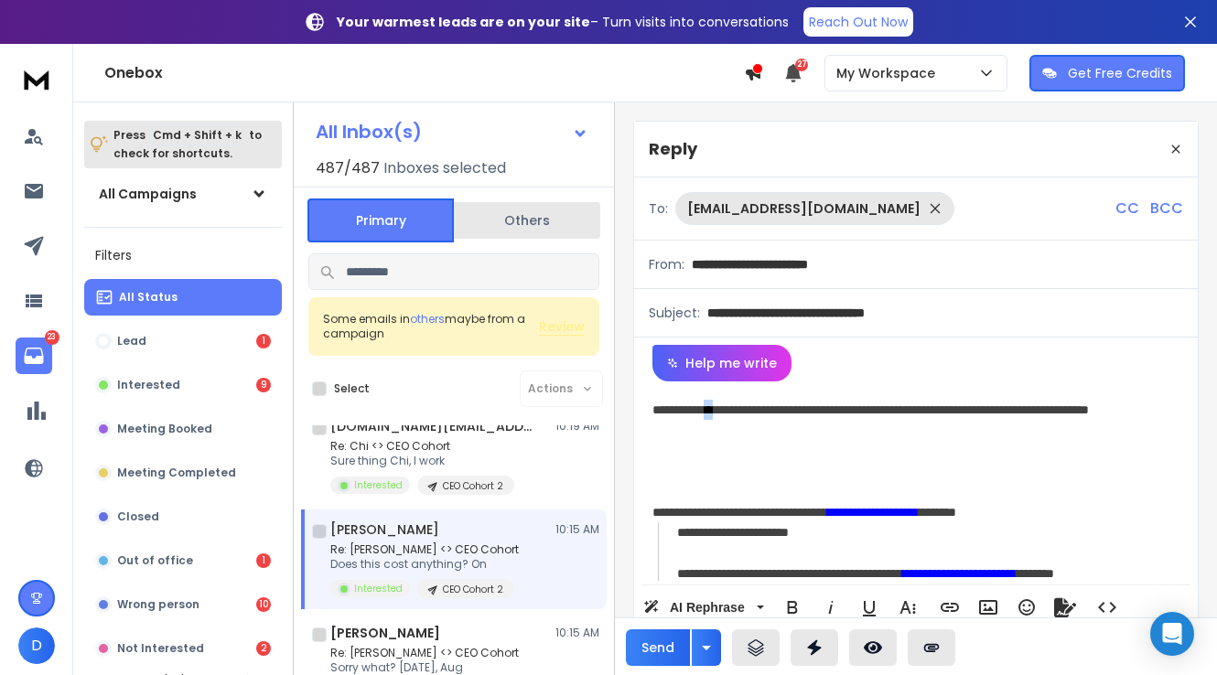
click at [721, 441] on div "**********" at bounding box center [902, 420] width 500 height 41
click at [726, 441] on div "**********" at bounding box center [902, 420] width 500 height 41
click at [806, 441] on div "**********" at bounding box center [902, 420] width 500 height 41
click at [887, 441] on div "**********" at bounding box center [902, 420] width 500 height 41
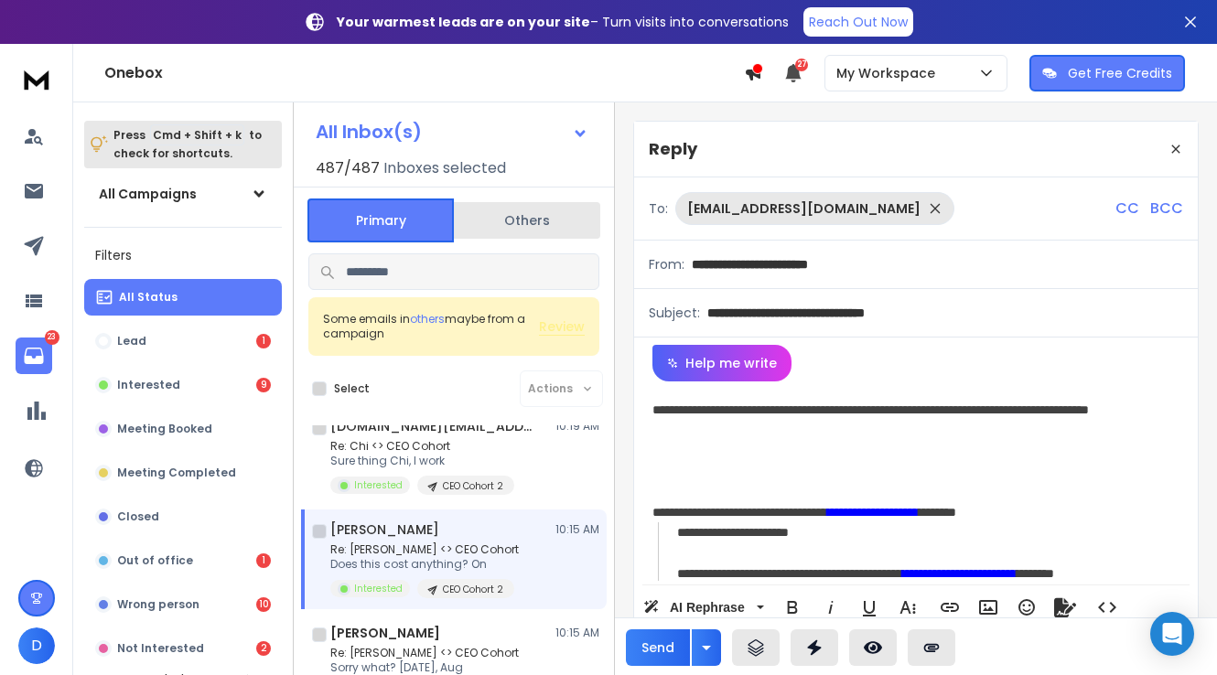
click at [873, 441] on div "**********" at bounding box center [902, 420] width 500 height 41
click at [895, 441] on div "**********" at bounding box center [902, 420] width 500 height 41
click at [879, 441] on div "**********" at bounding box center [902, 420] width 500 height 41
drag, startPoint x: 883, startPoint y: 449, endPoint x: 798, endPoint y: 447, distance: 85.1
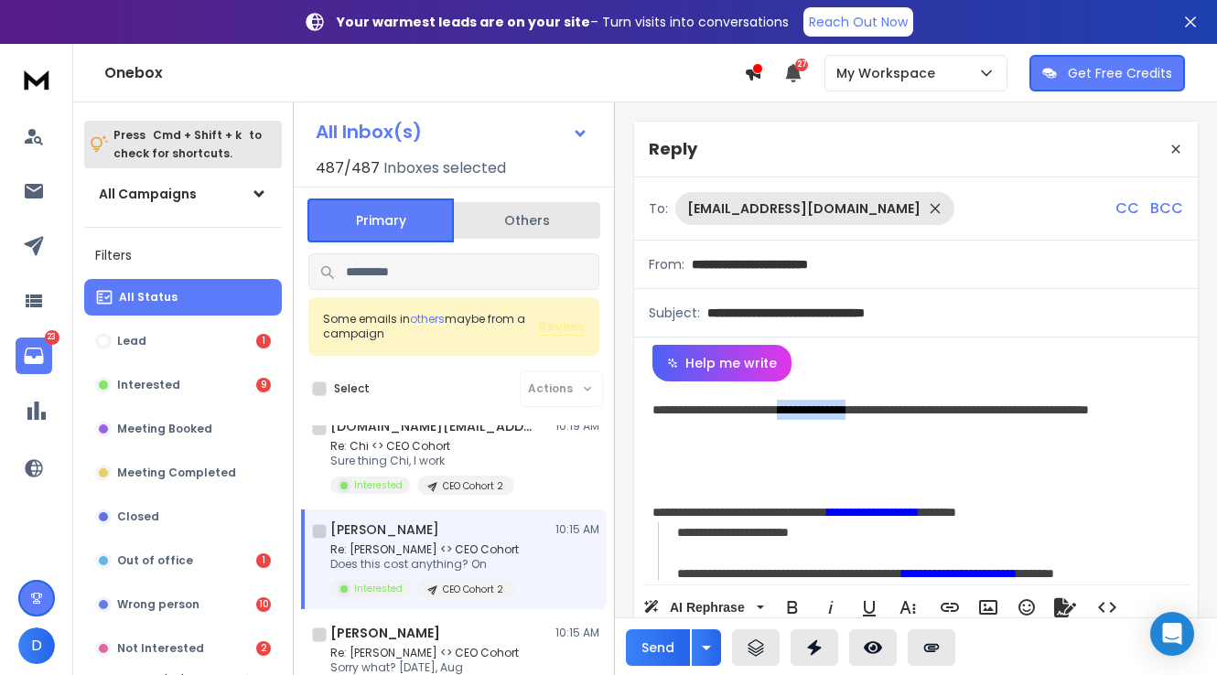
click at [798, 441] on div "**********" at bounding box center [902, 420] width 500 height 41
copy div "**********"
click at [850, 426] on div "**********" at bounding box center [916, 481] width 564 height 199
drag, startPoint x: 880, startPoint y: 422, endPoint x: 848, endPoint y: 427, distance: 32.5
click at [880, 422] on div "**********" at bounding box center [916, 481] width 564 height 199
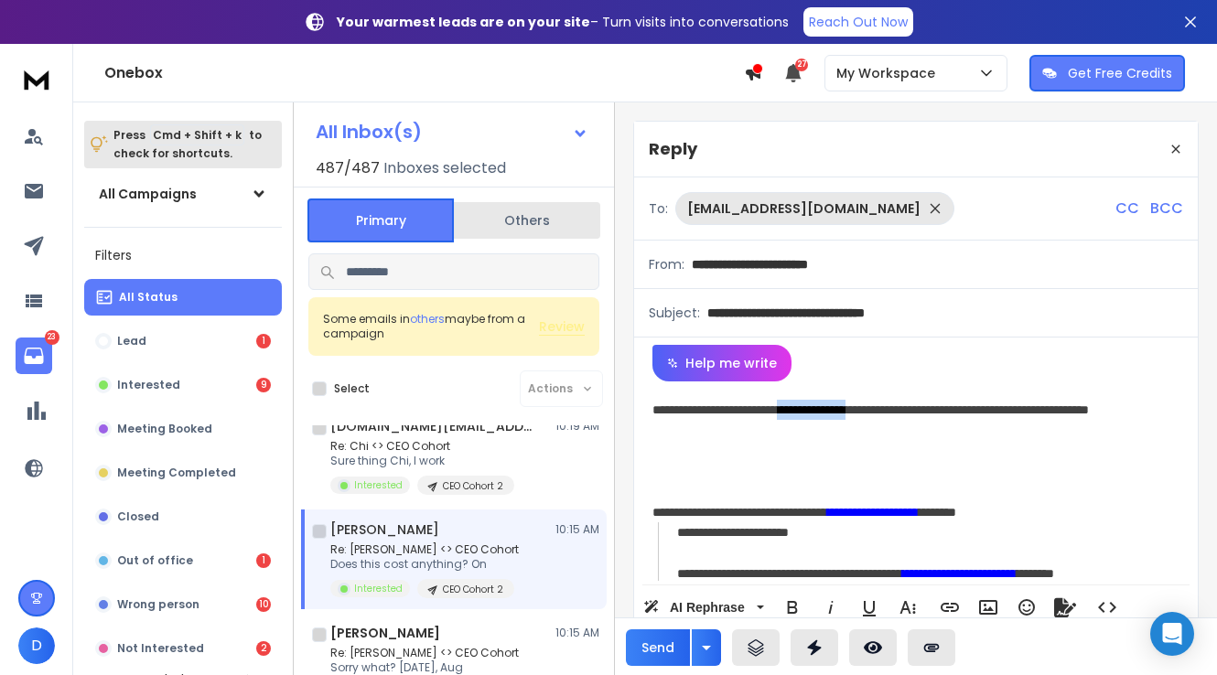
drag, startPoint x: 795, startPoint y: 449, endPoint x: 881, endPoint y: 447, distance: 86.0
click at [881, 441] on div "**********" at bounding box center [902, 420] width 500 height 41
click at [726, 441] on div "**********" at bounding box center [902, 420] width 500 height 41
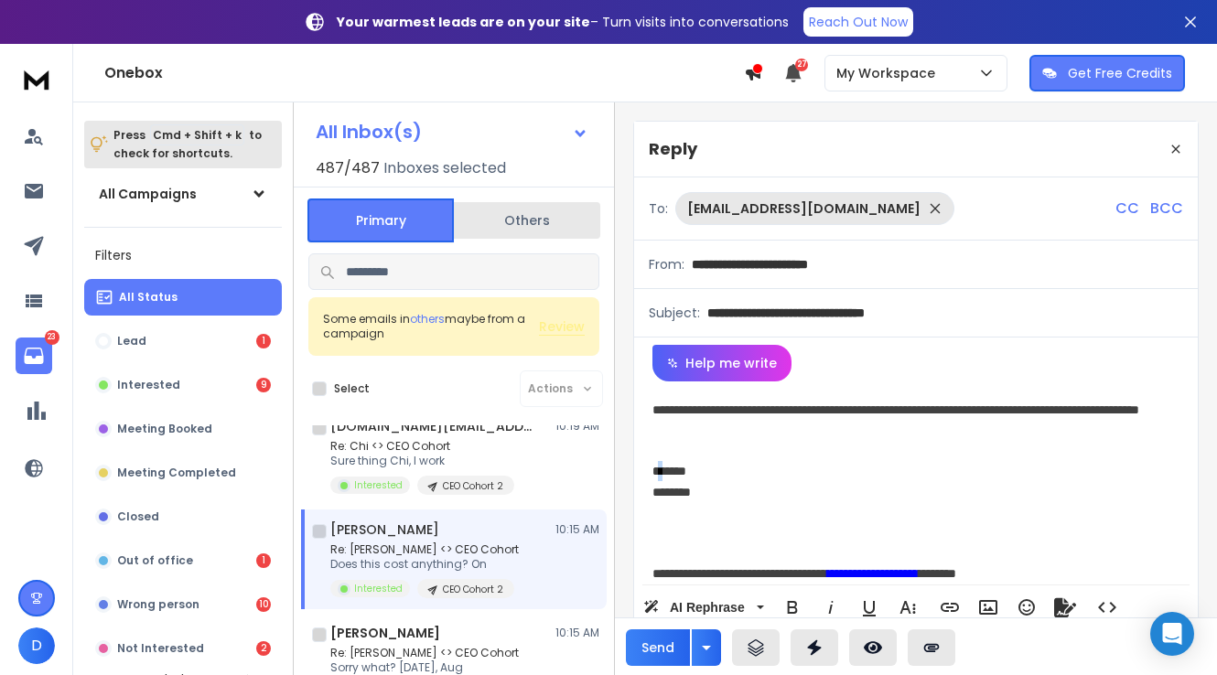
click at [671, 502] on div "******* ********" at bounding box center [902, 471] width 500 height 61
click at [745, 502] on div "******* ********" at bounding box center [902, 471] width 500 height 61
click at [711, 522] on div at bounding box center [915, 512] width 527 height 20
click at [673, 564] on div at bounding box center [915, 554] width 527 height 20
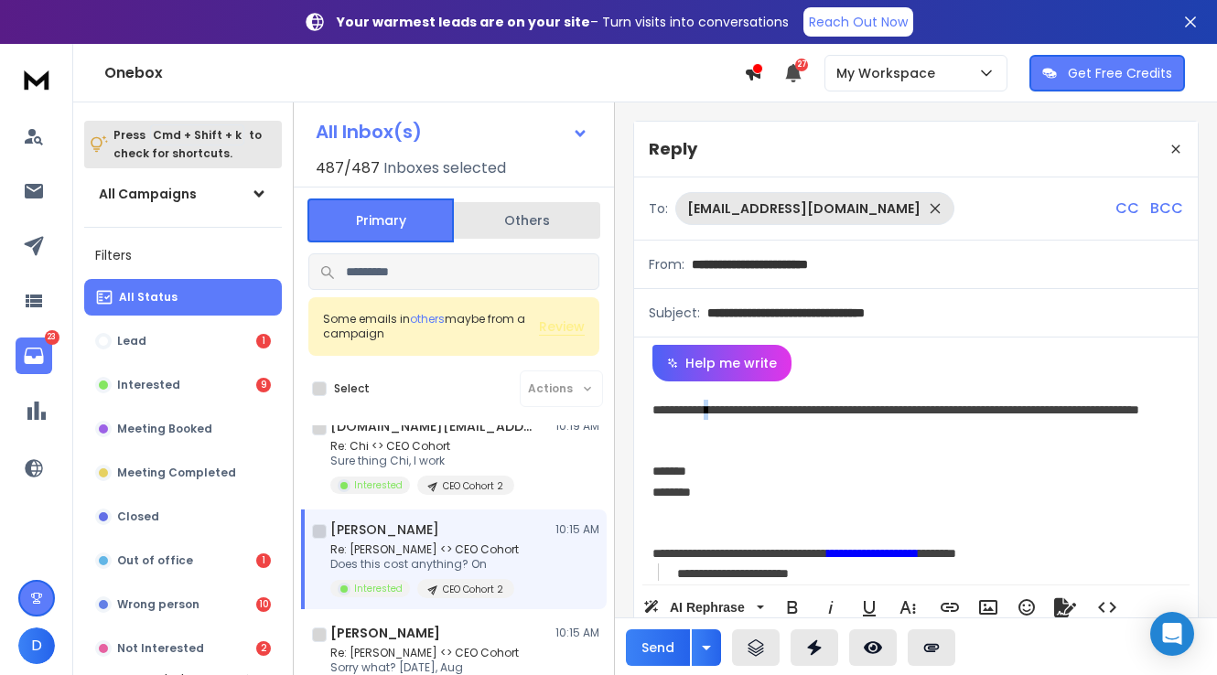
click at [725, 441] on div "**********" at bounding box center [902, 420] width 500 height 41
click at [767, 441] on div "**********" at bounding box center [902, 420] width 500 height 41
click at [786, 440] on div "**********" at bounding box center [902, 420] width 500 height 41
click at [847, 441] on div "**********" at bounding box center [902, 420] width 500 height 41
click at [663, 647] on button "Send" at bounding box center [658, 648] width 64 height 37
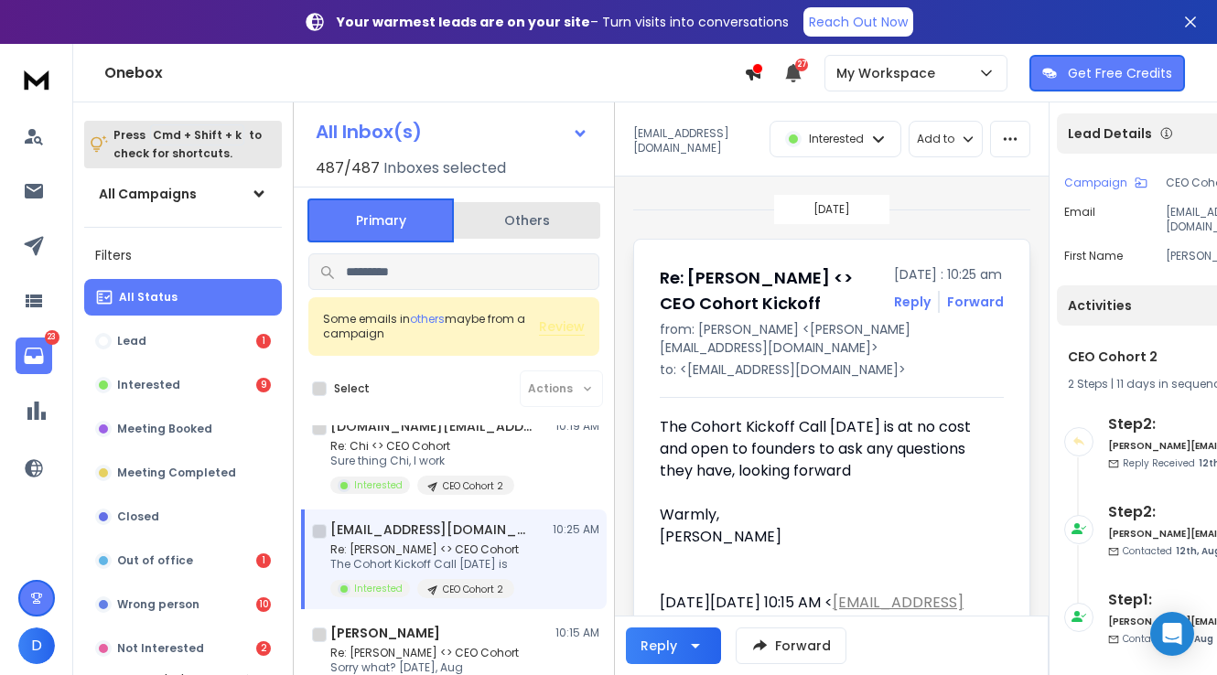
scroll to position [400, 0]
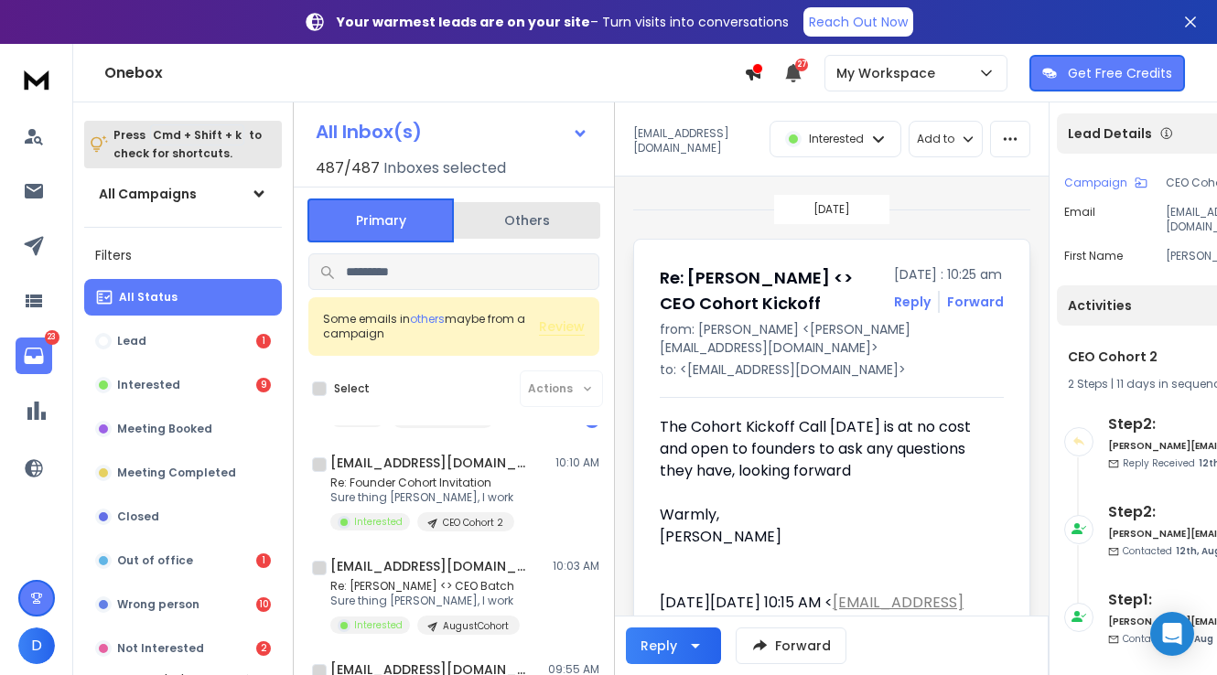
click at [531, 220] on button "Others" at bounding box center [527, 220] width 146 height 40
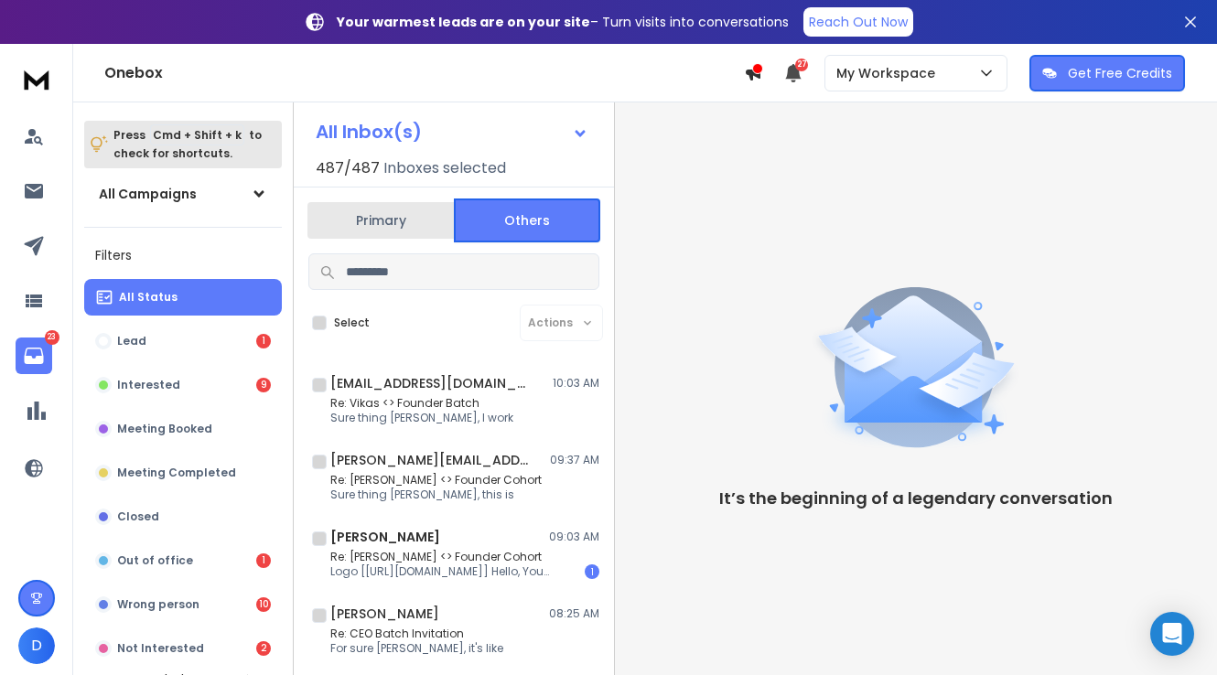
click at [408, 241] on button "Primary" at bounding box center [380, 220] width 146 height 40
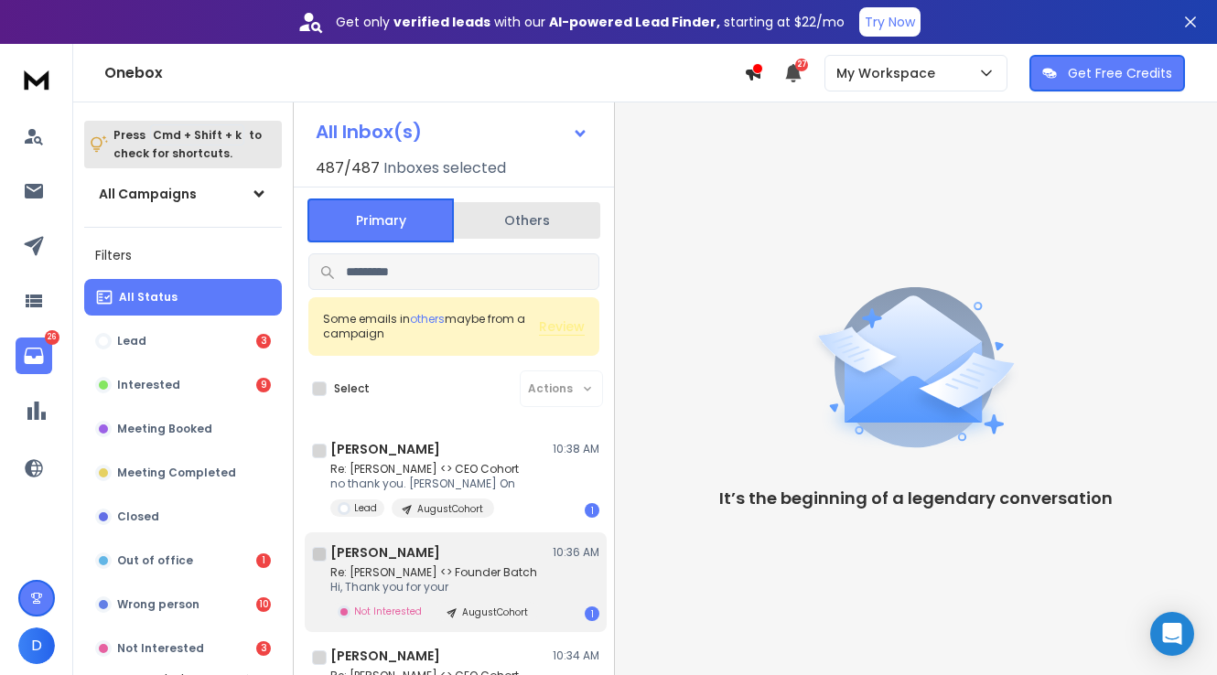
click at [537, 564] on div "[PERSON_NAME] 10:36 AM Re: [PERSON_NAME] <> Founder Batch Hi, Thank you for you…" at bounding box center [464, 583] width 269 height 78
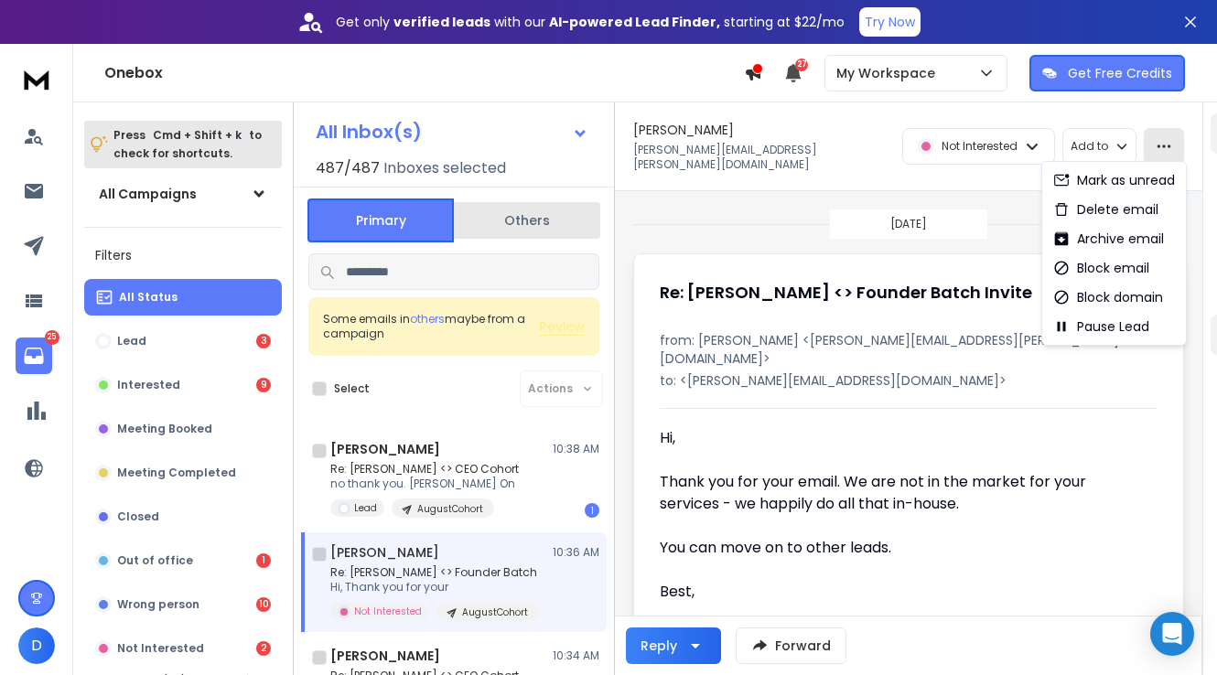
click at [1170, 145] on icon "button" at bounding box center [1164, 146] width 16 height 16
click at [1130, 272] on div "Block email" at bounding box center [1101, 268] width 96 height 18
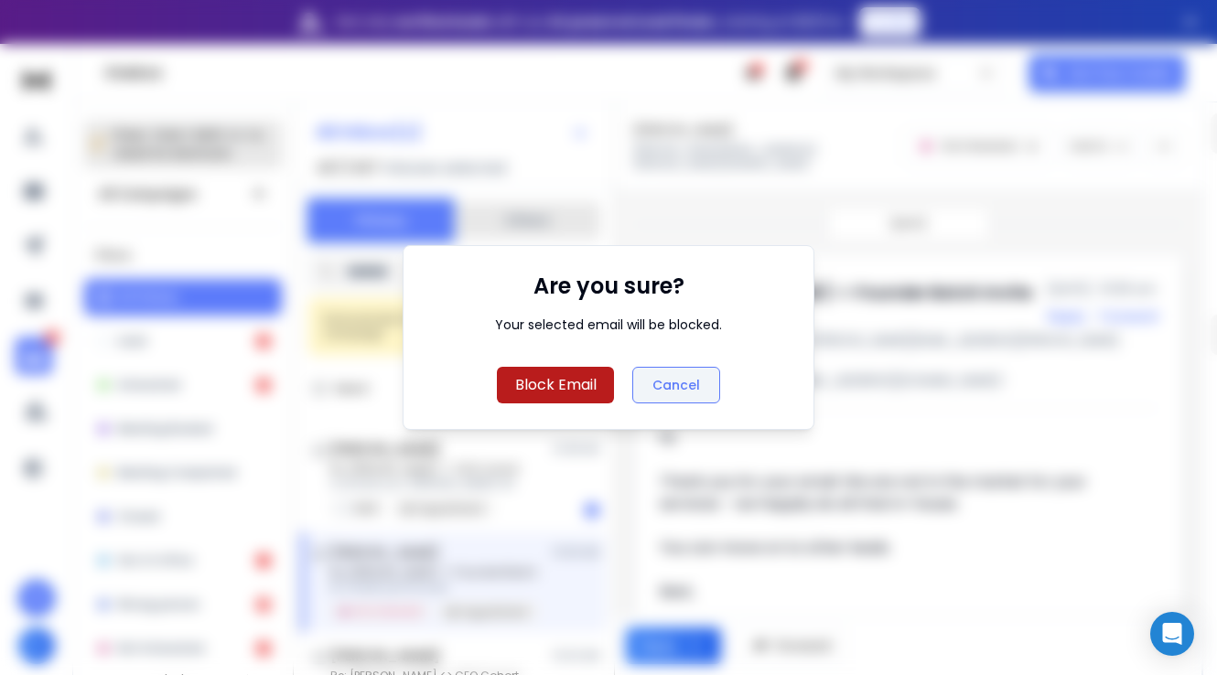
click at [586, 372] on button "Block Email" at bounding box center [555, 385] width 117 height 37
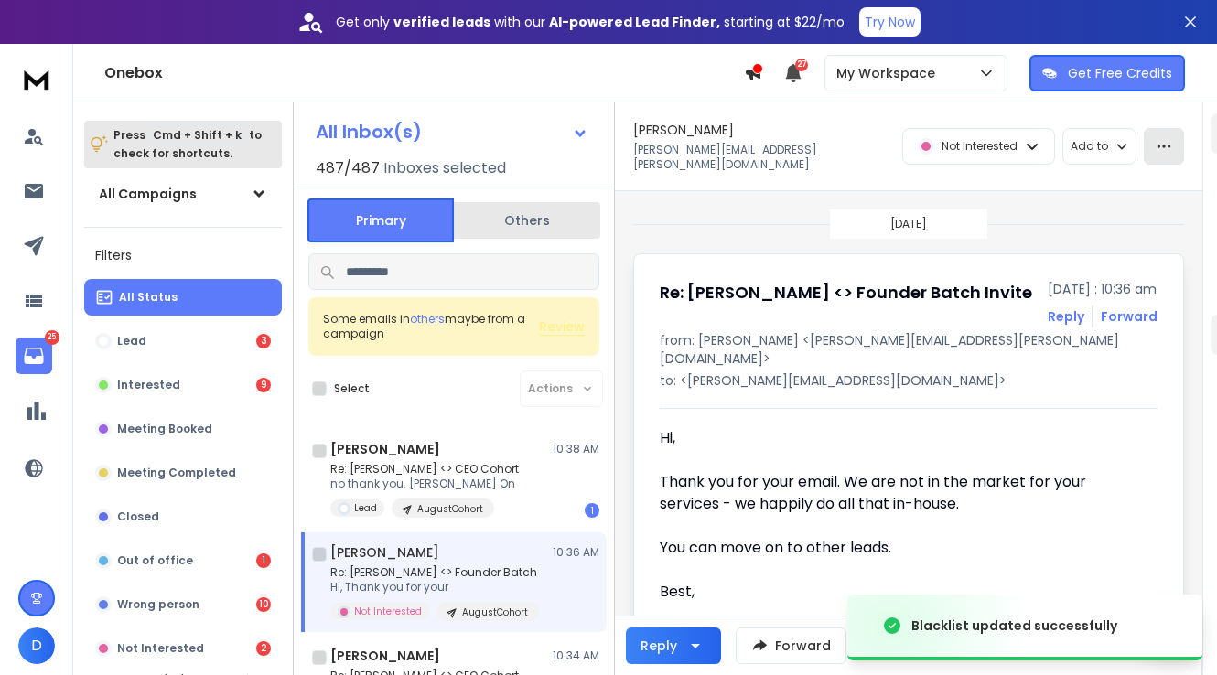
click at [1178, 131] on button "button" at bounding box center [1164, 146] width 40 height 37
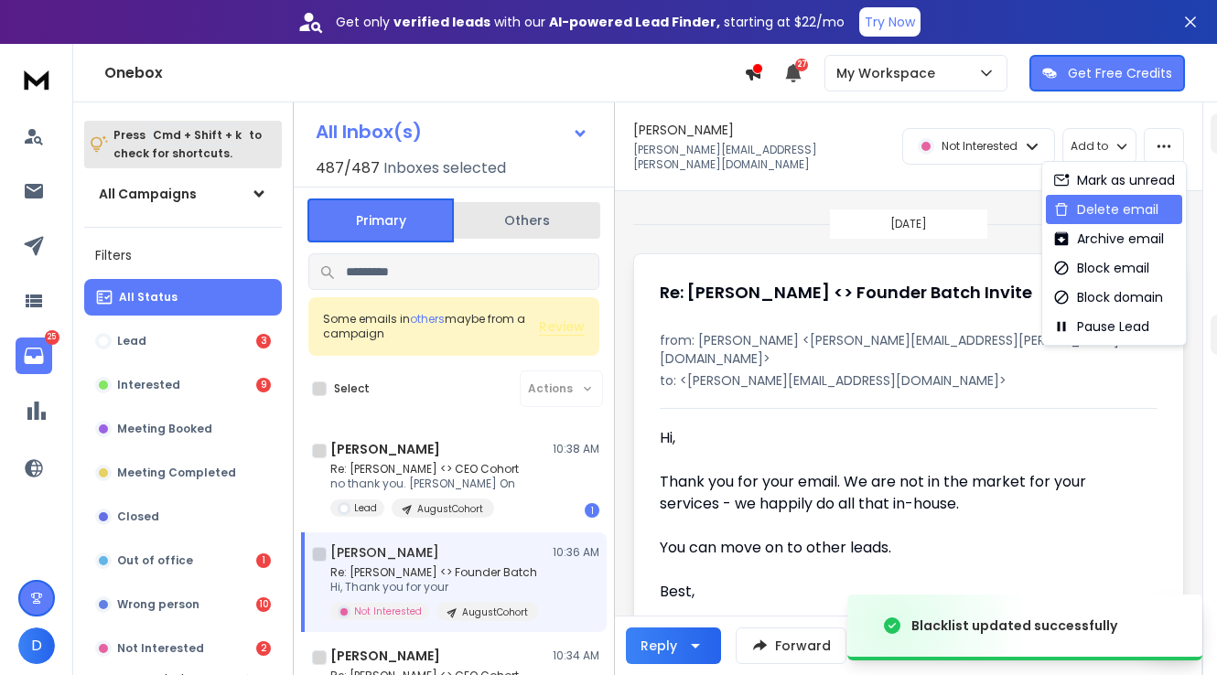
click at [1098, 215] on div "Delete email" at bounding box center [1105, 209] width 105 height 18
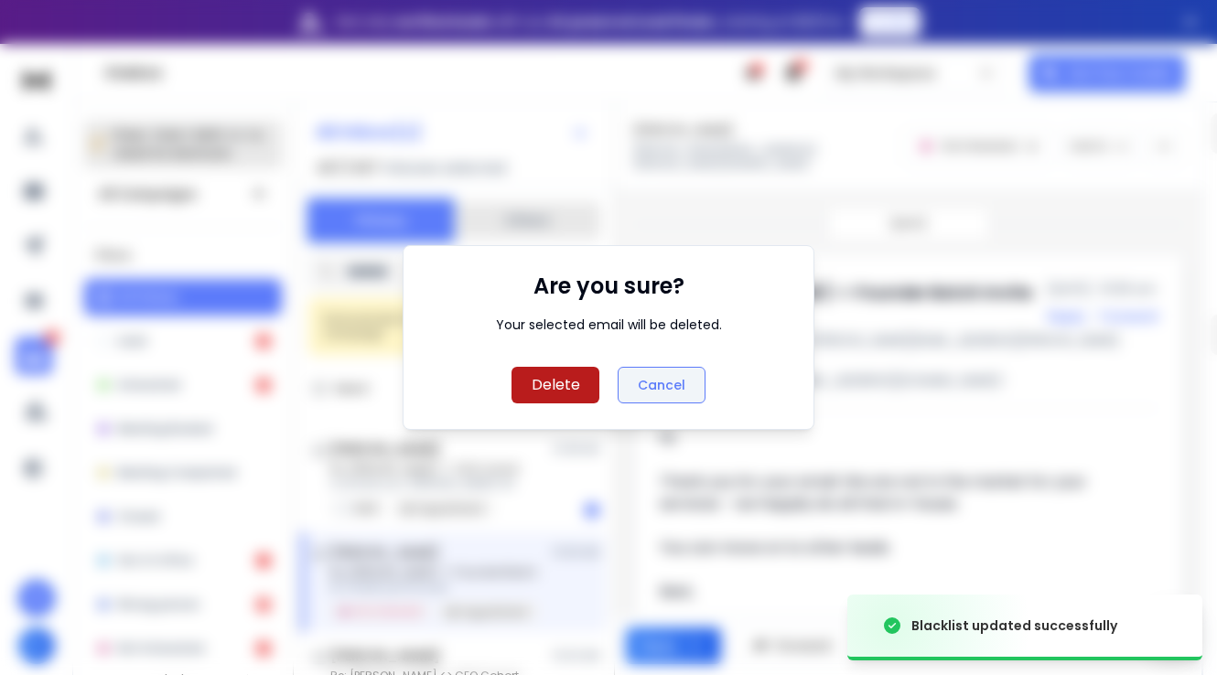
click at [557, 372] on button "Delete" at bounding box center [556, 385] width 88 height 37
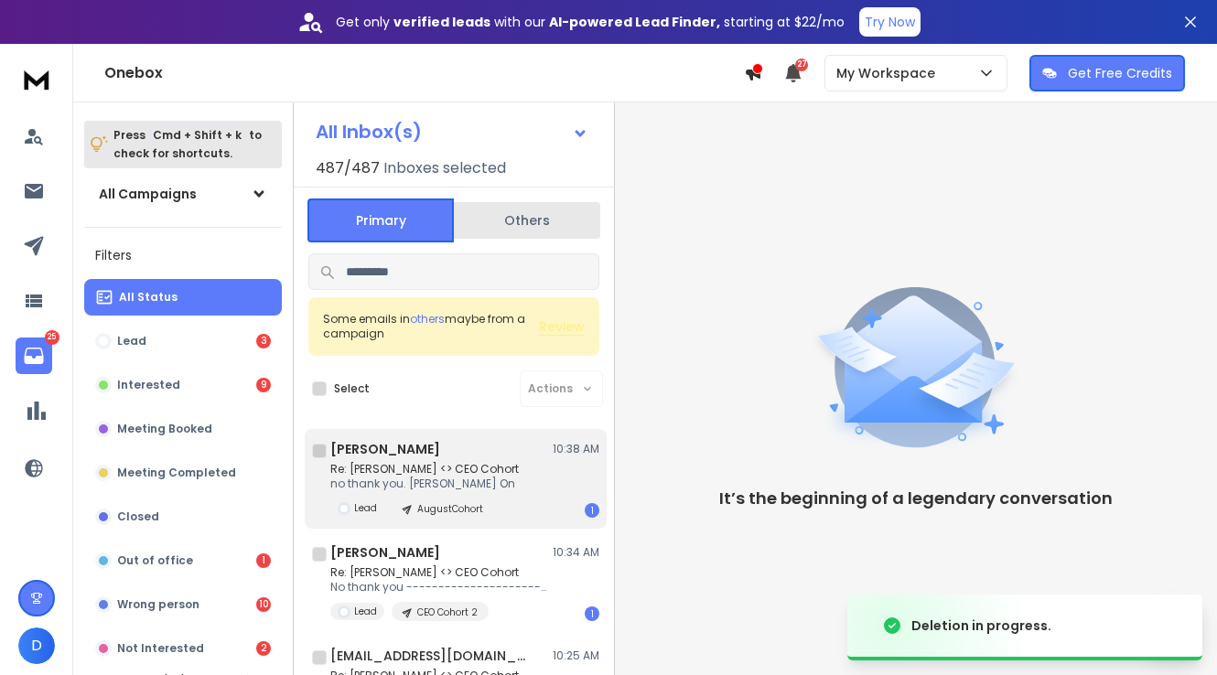
click at [537, 458] on div "Charles Landry 10:38 AM" at bounding box center [464, 449] width 269 height 18
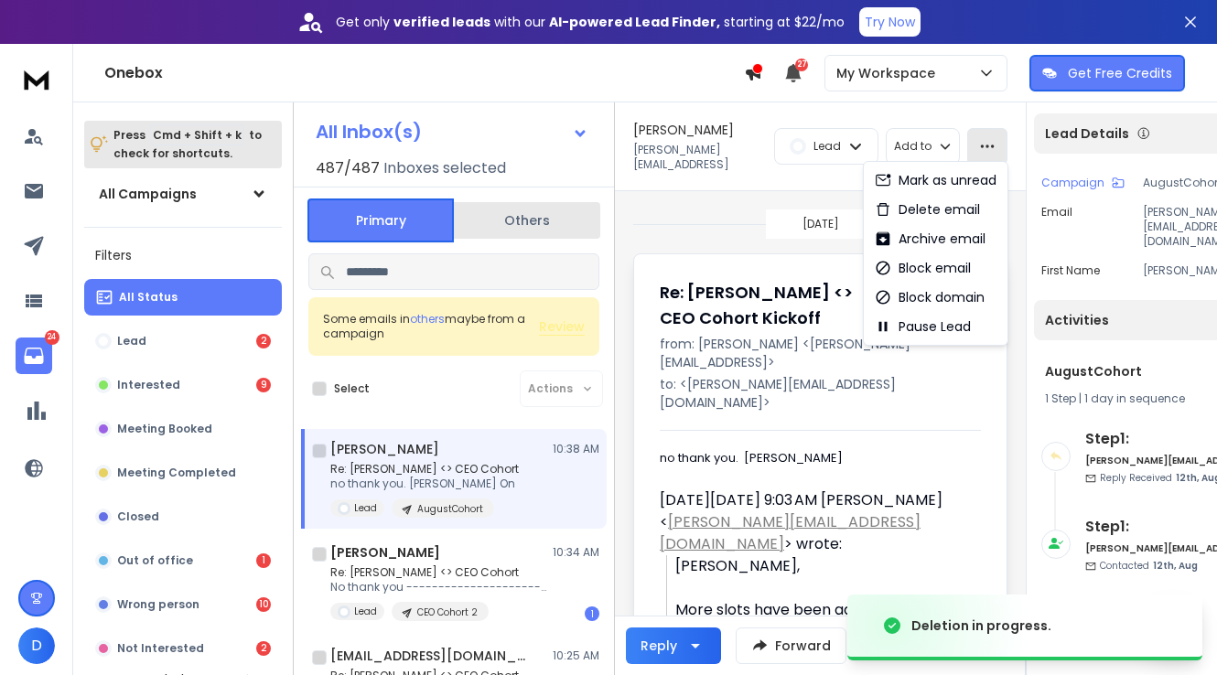
click at [1003, 139] on button "button" at bounding box center [987, 146] width 40 height 37
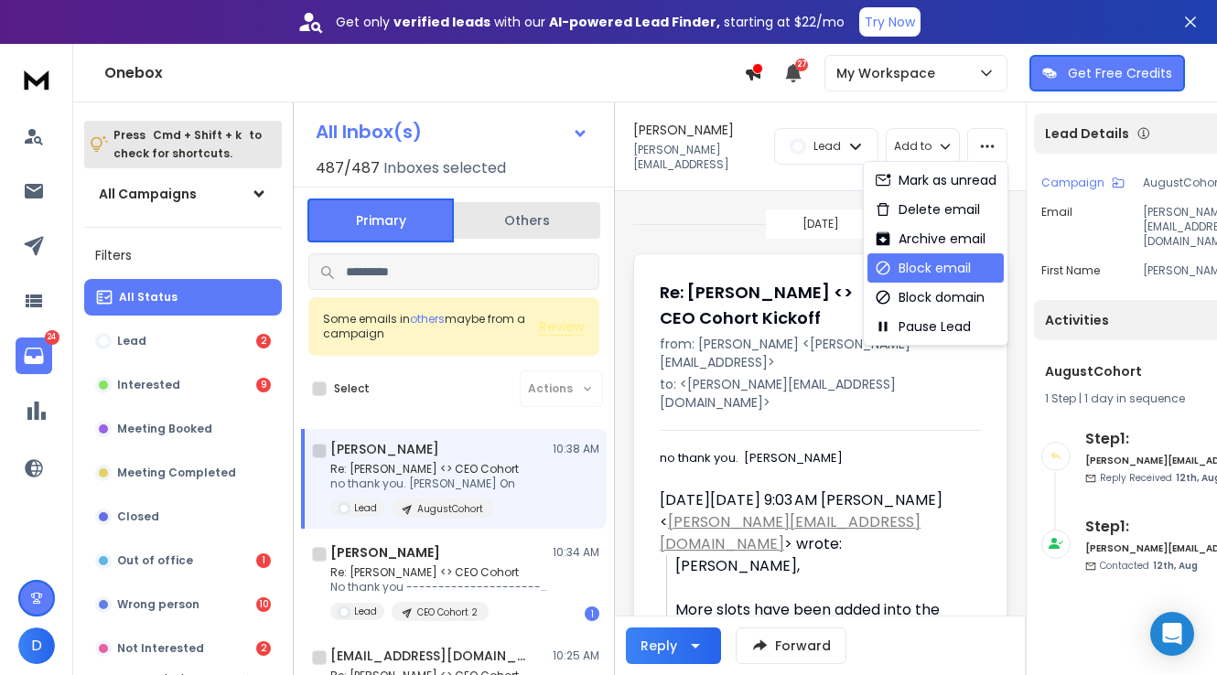
click at [964, 261] on div "Block email" at bounding box center [923, 268] width 96 height 18
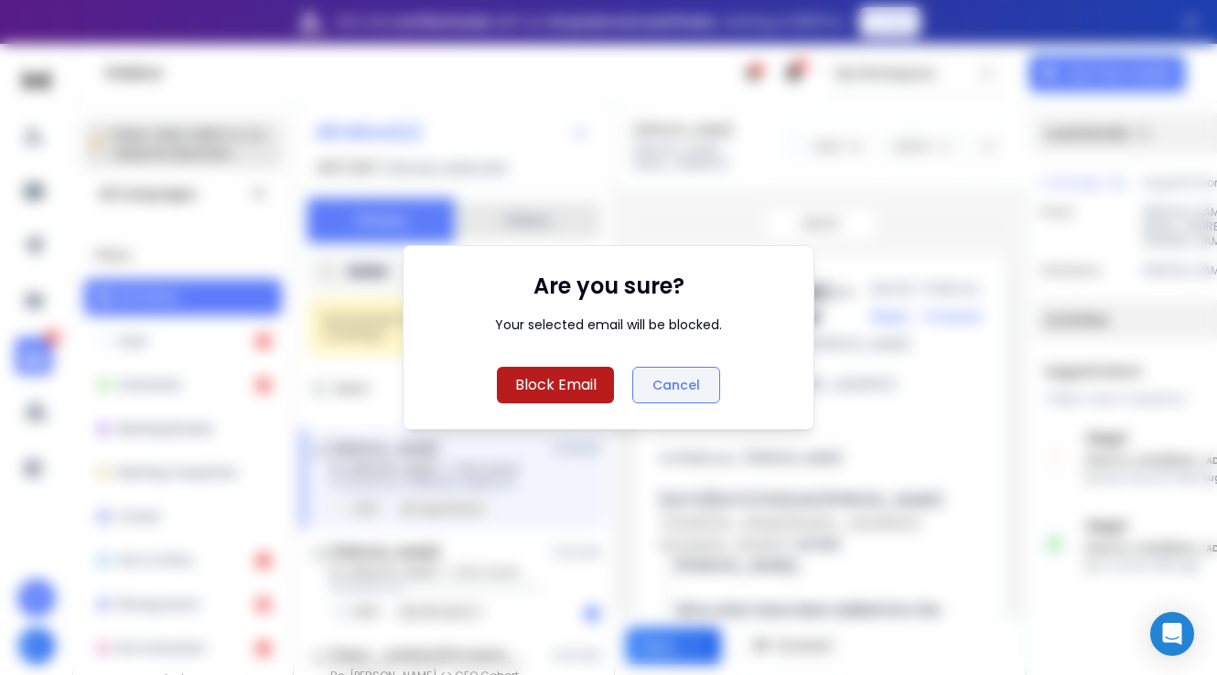
click at [544, 387] on button "Block Email" at bounding box center [555, 385] width 117 height 37
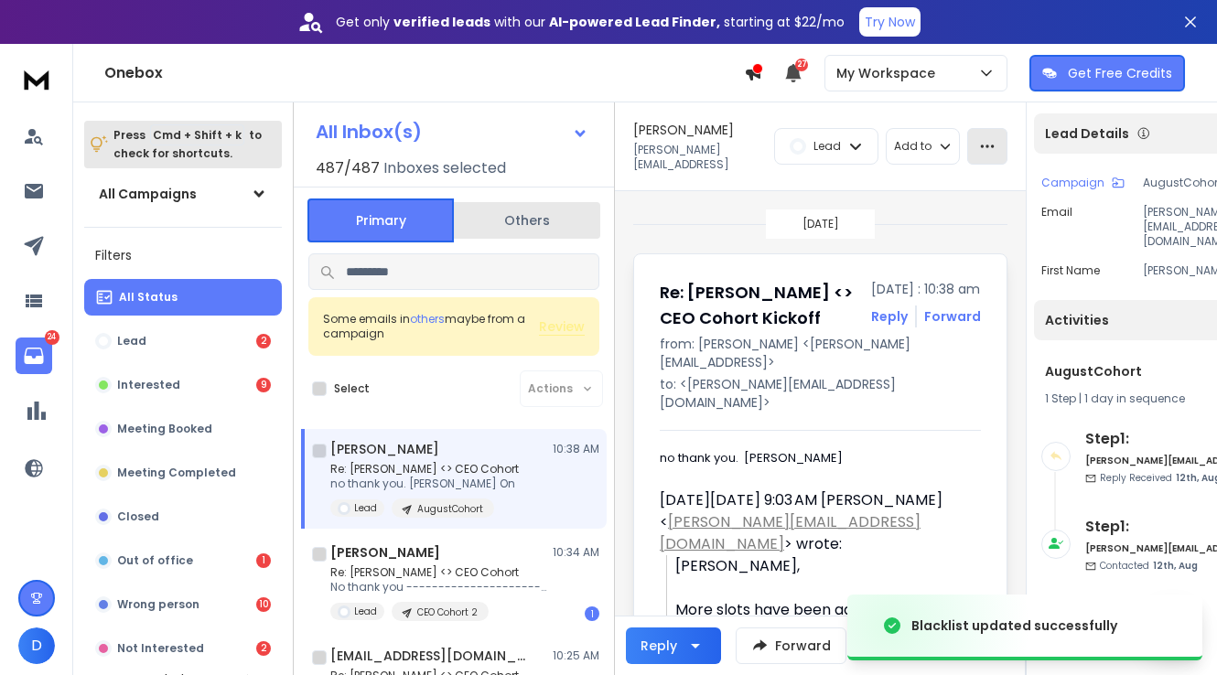
click at [1007, 135] on button "button" at bounding box center [987, 146] width 40 height 37
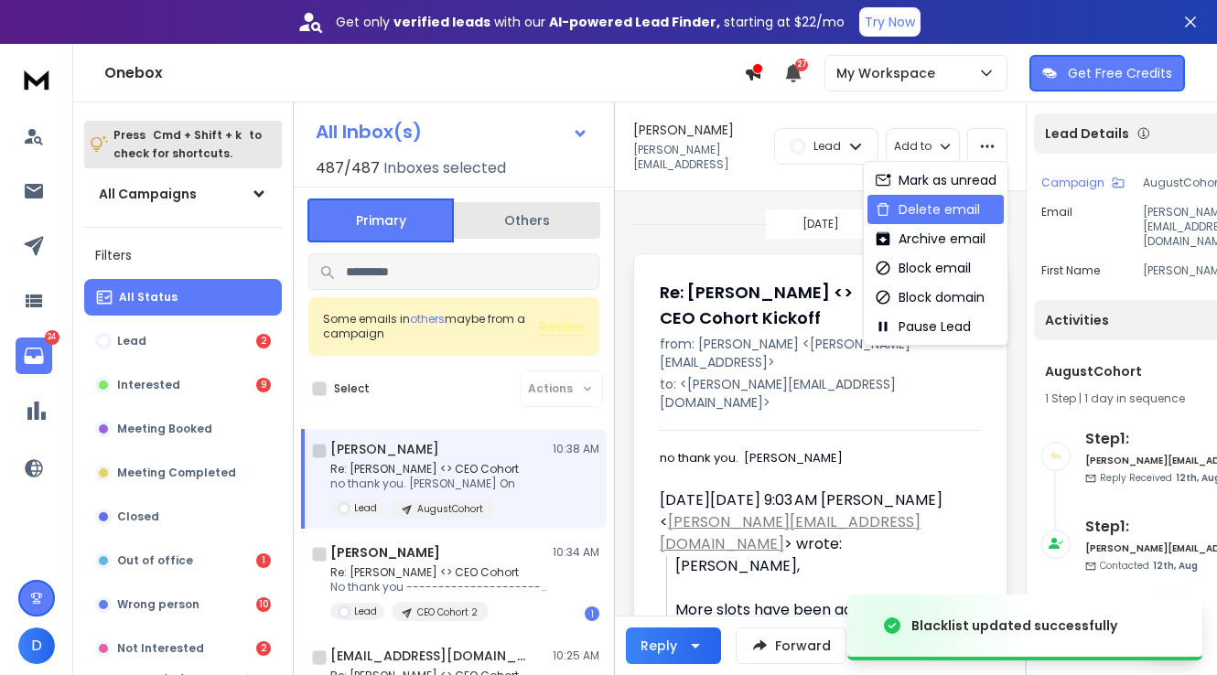
click at [986, 207] on div "Delete email" at bounding box center [935, 209] width 136 height 29
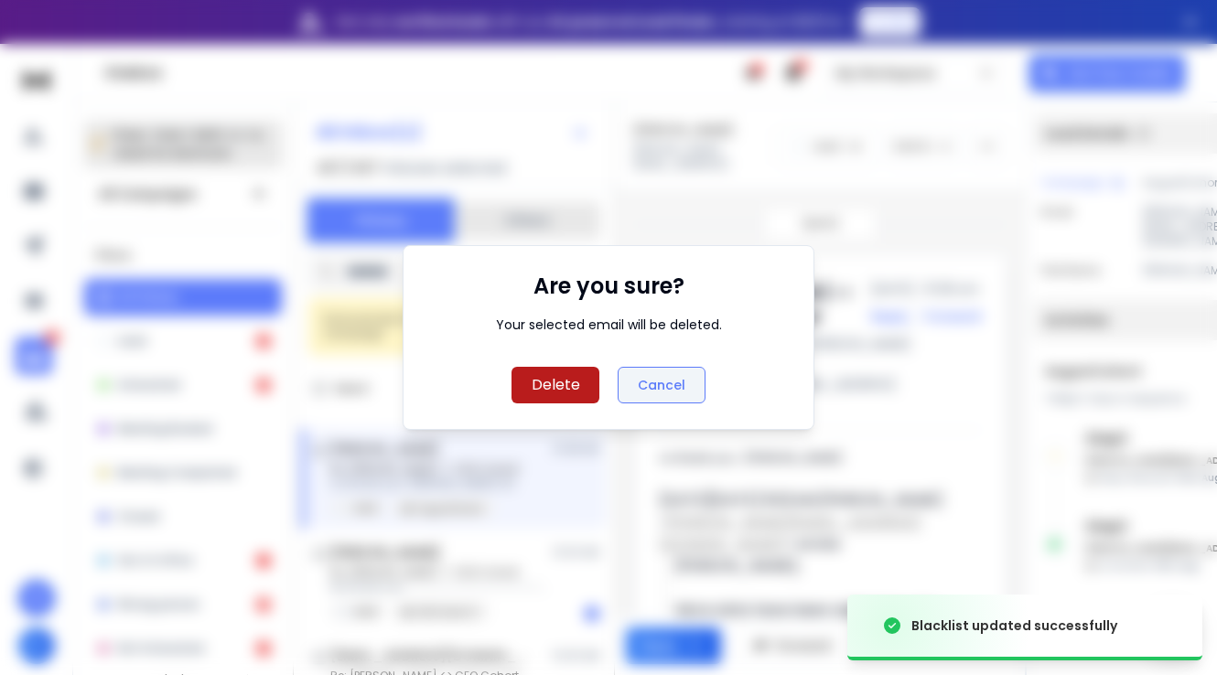
click at [582, 372] on button "Delete" at bounding box center [556, 385] width 88 height 37
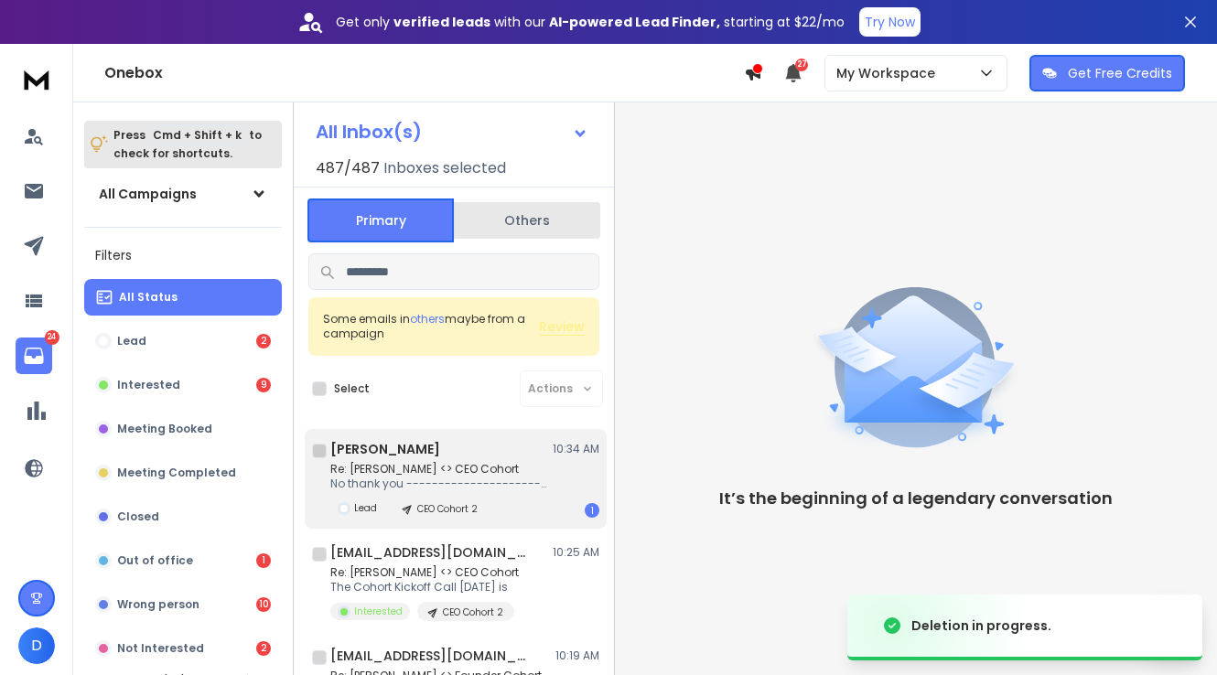
click at [502, 438] on div "Derrick Rossi 10:34 AM Re: Derrick <> CEO Cohort No thank you -----------------…" at bounding box center [456, 479] width 302 height 100
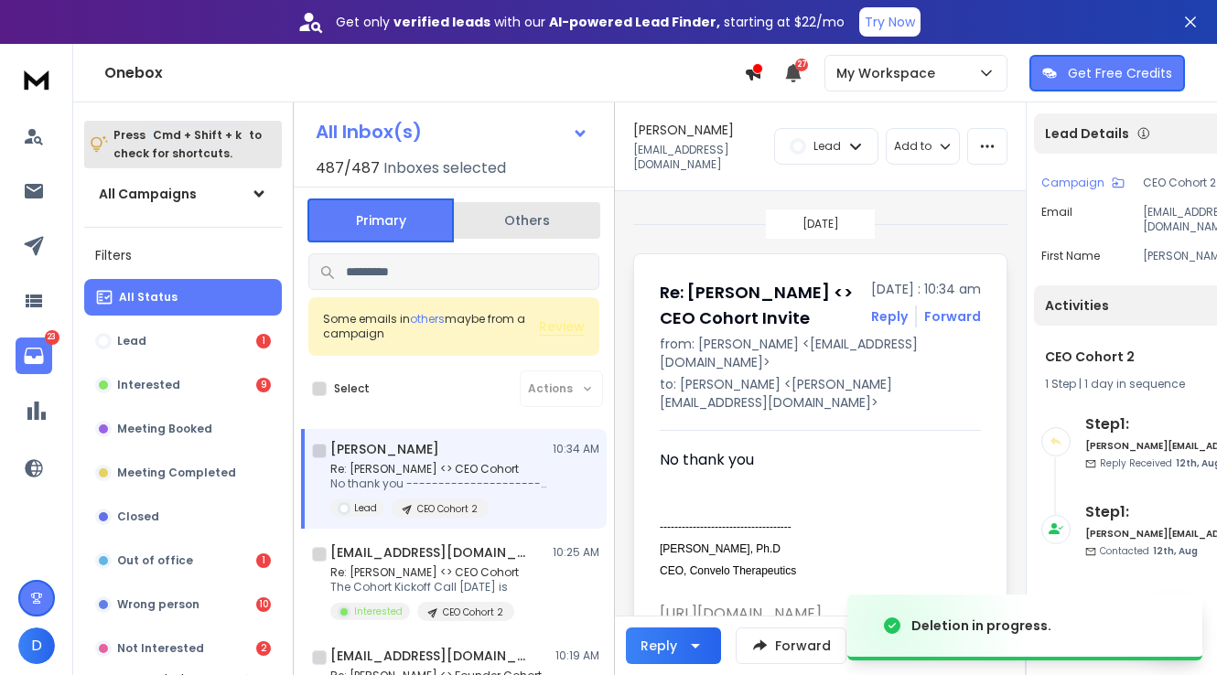
click at [959, 144] on div "Add to" at bounding box center [923, 146] width 72 height 35
click at [1007, 148] on button "button" at bounding box center [987, 146] width 40 height 37
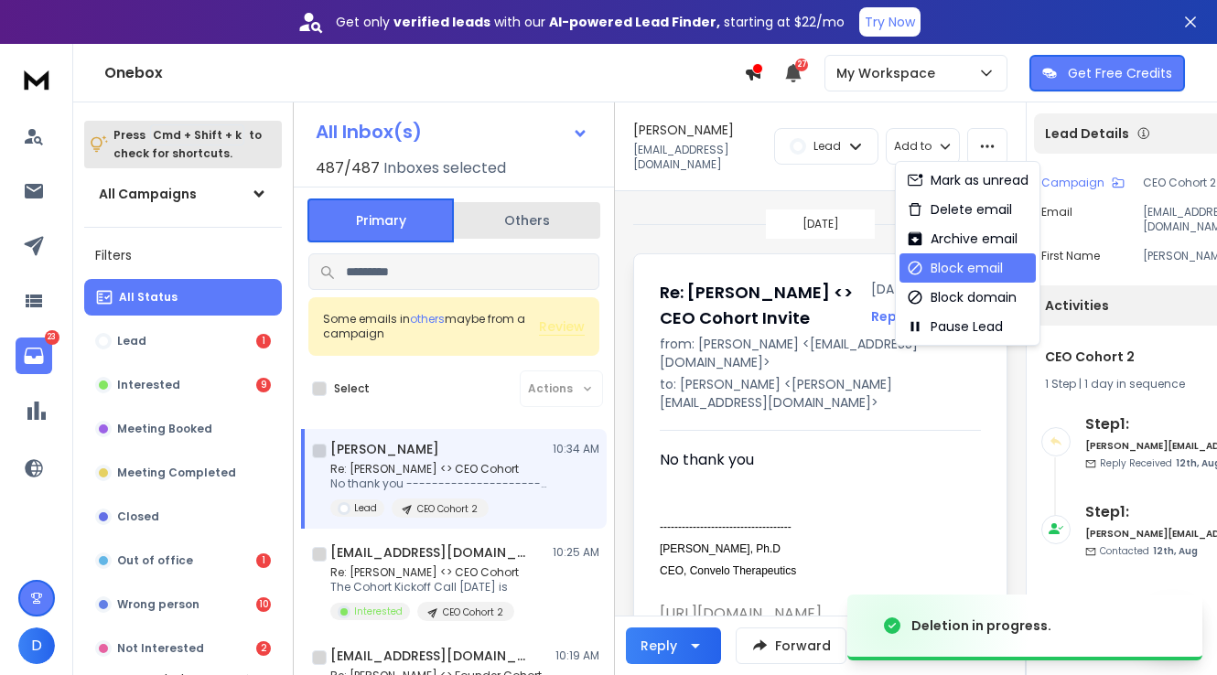
click at [952, 270] on div "Block email" at bounding box center [955, 268] width 96 height 18
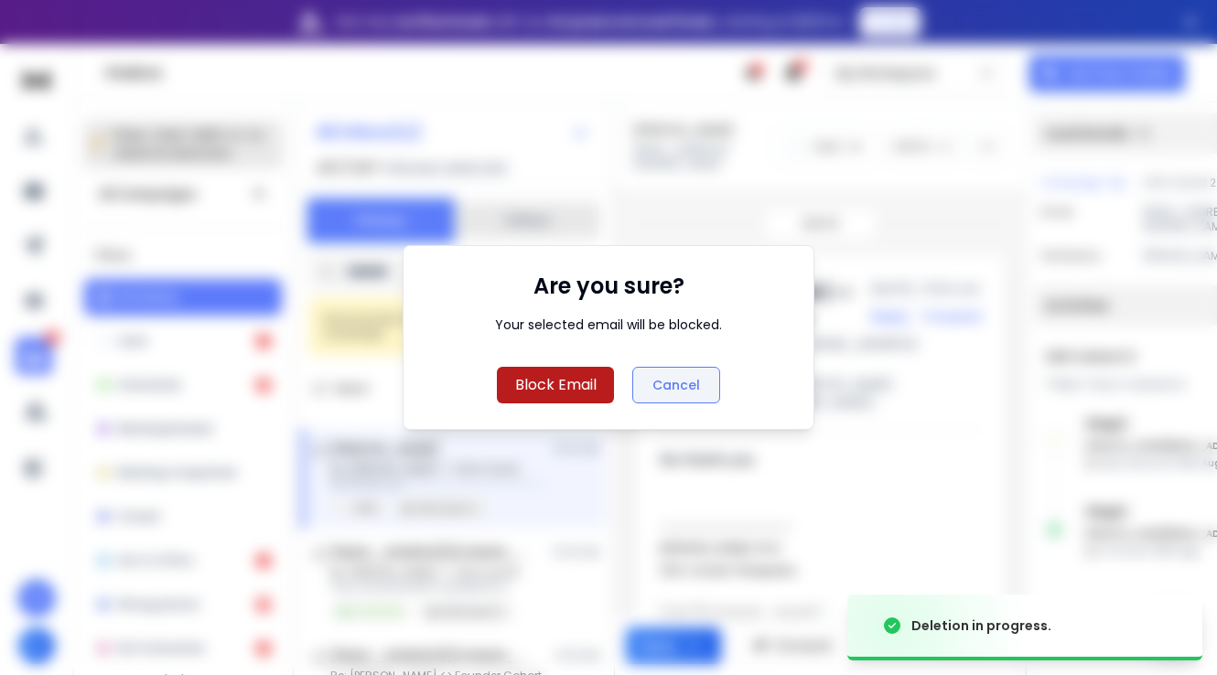
click at [546, 382] on button "Block Email" at bounding box center [555, 385] width 117 height 37
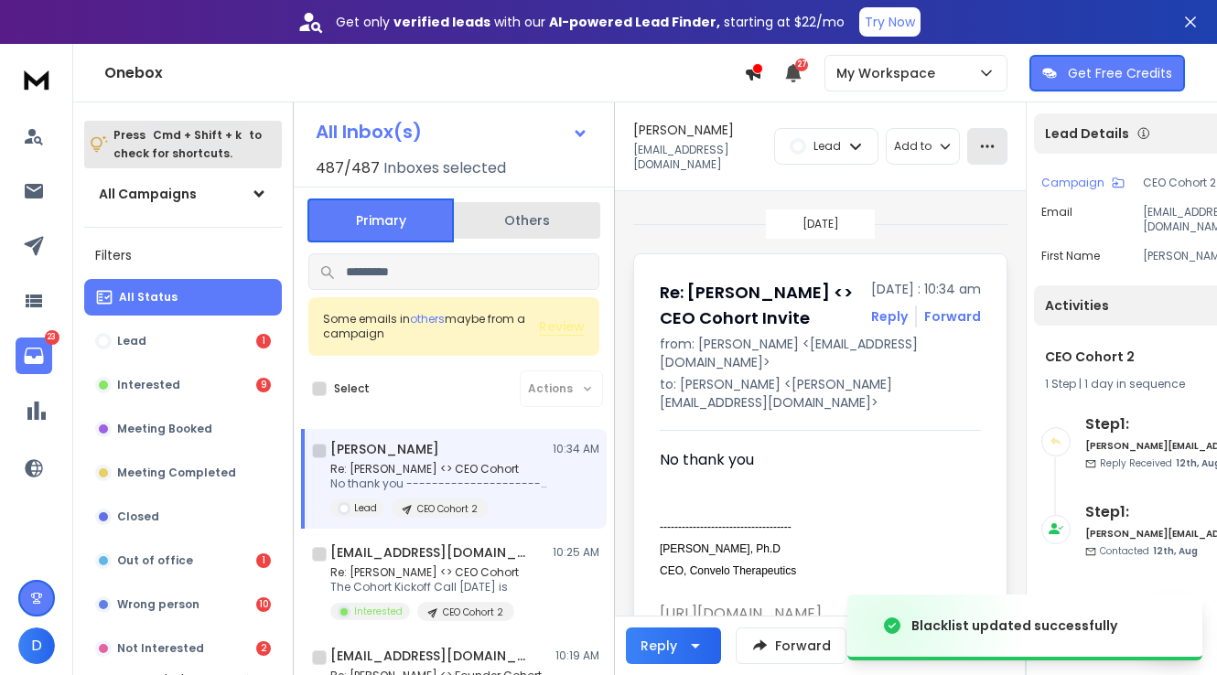
click at [1007, 135] on button "button" at bounding box center [987, 146] width 40 height 37
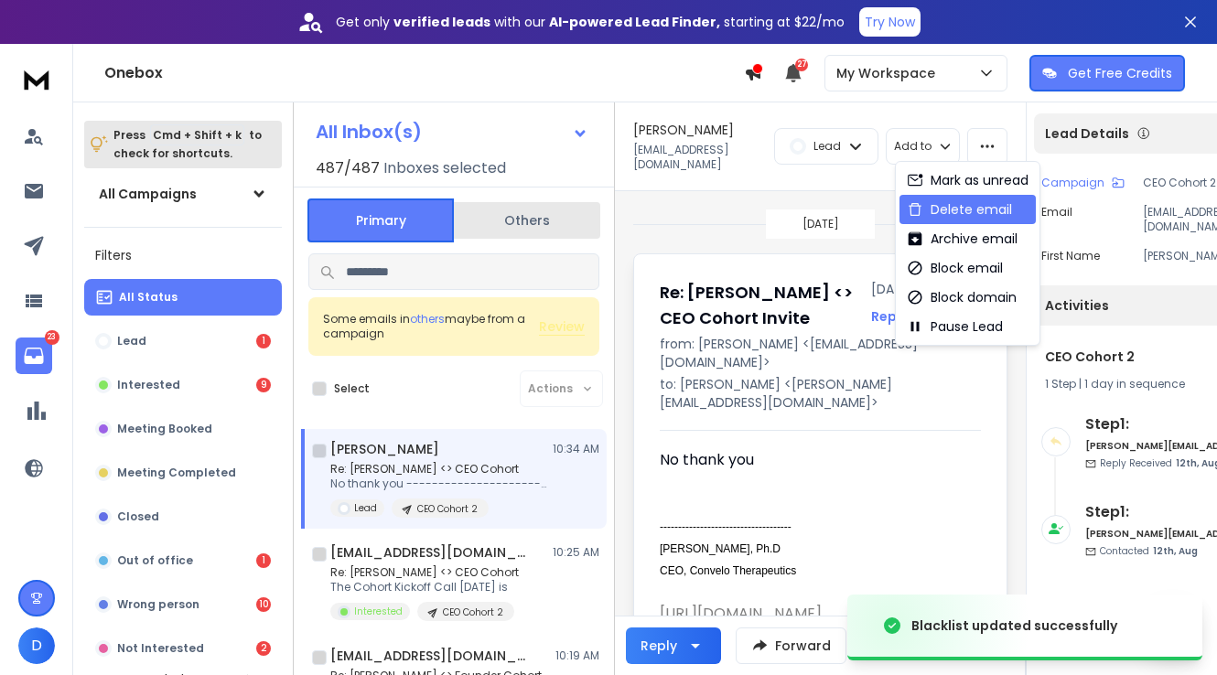
click at [980, 203] on div "Delete email" at bounding box center [959, 209] width 105 height 18
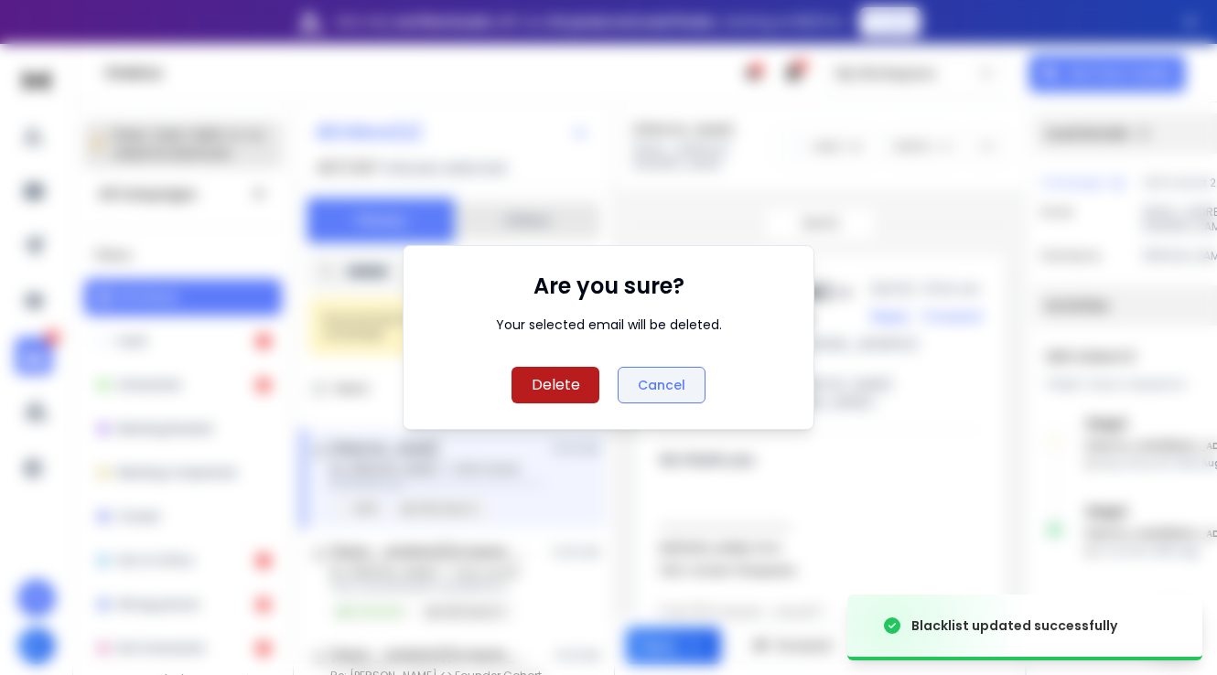
click at [554, 372] on button "Delete" at bounding box center [556, 385] width 88 height 37
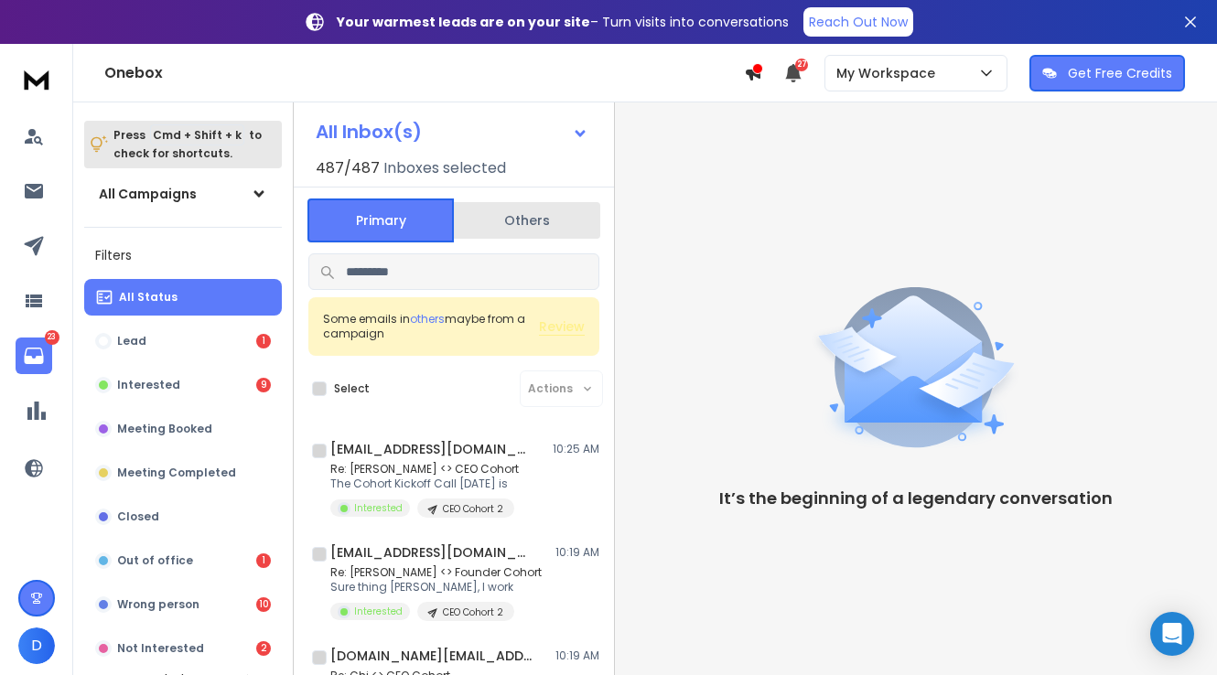
click at [483, 199] on div "All Inbox(s) 487 / 487 Inboxes selected Primary Others Some emails in others ma…" at bounding box center [454, 439] width 320 height 675
click at [489, 204] on button "Others" at bounding box center [527, 220] width 146 height 40
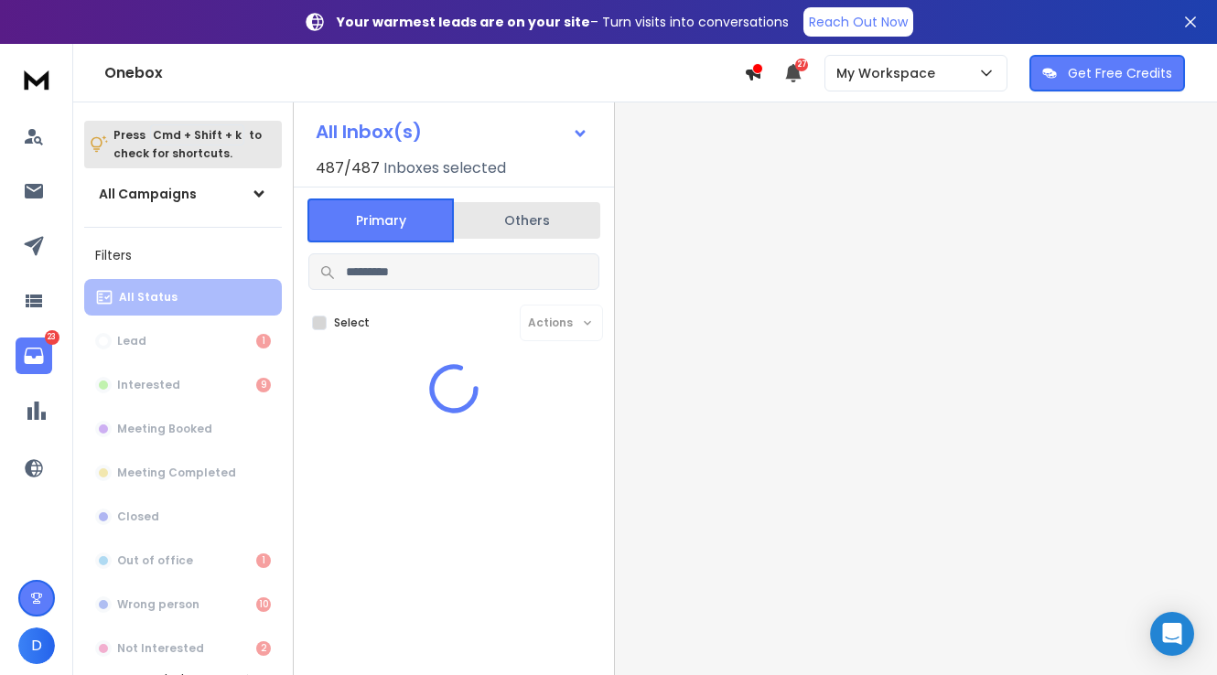
click at [395, 209] on button "Primary" at bounding box center [380, 221] width 146 height 44
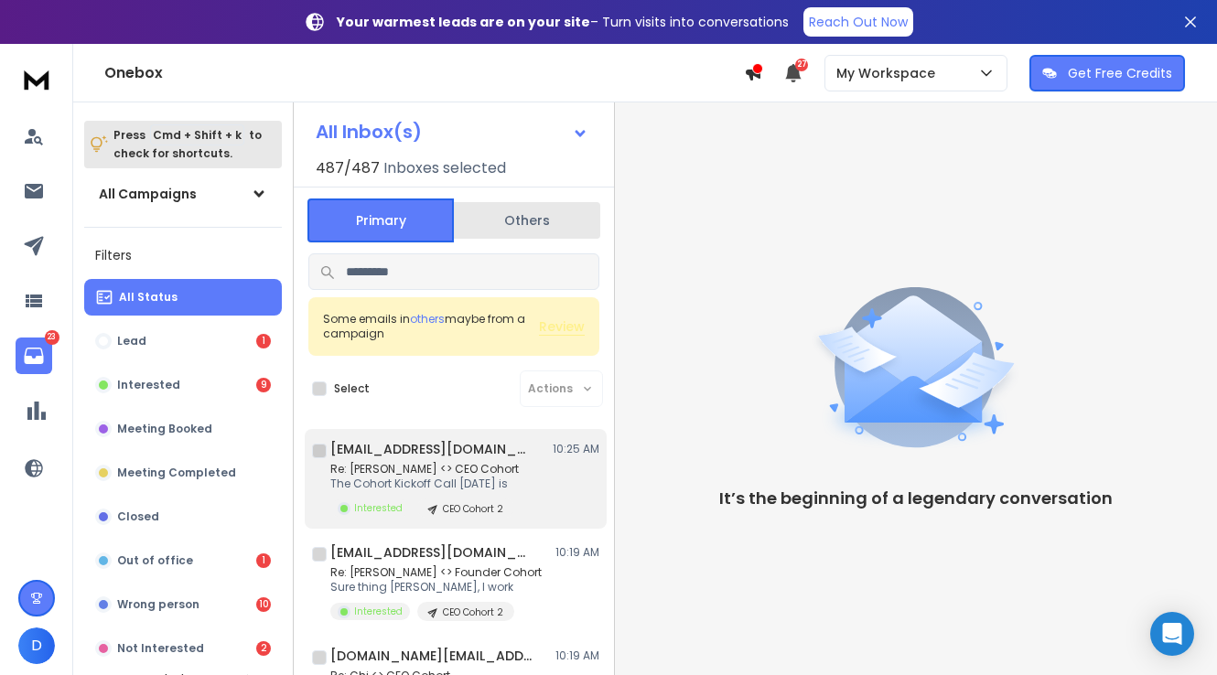
click at [533, 436] on div "[EMAIL_ADDRESS][DOMAIN_NAME] 10:25 AM Re: [PERSON_NAME] <> CEO Cohort The Cohor…" at bounding box center [456, 479] width 302 height 100
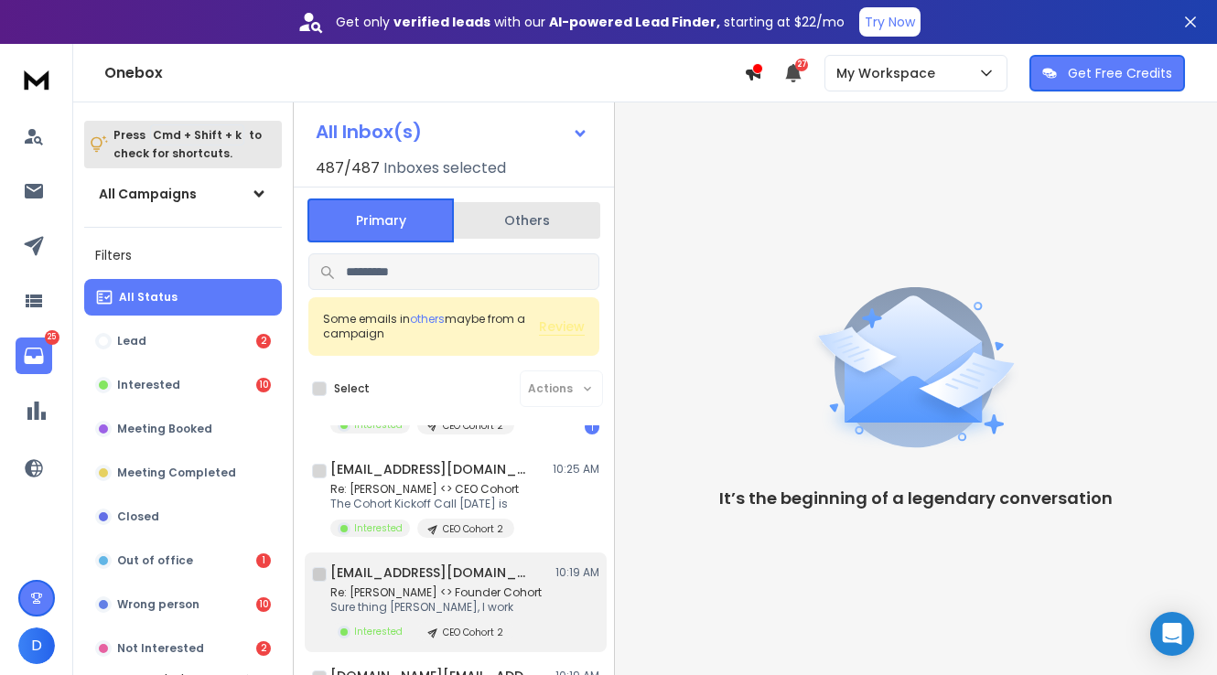
scroll to position [210, 0]
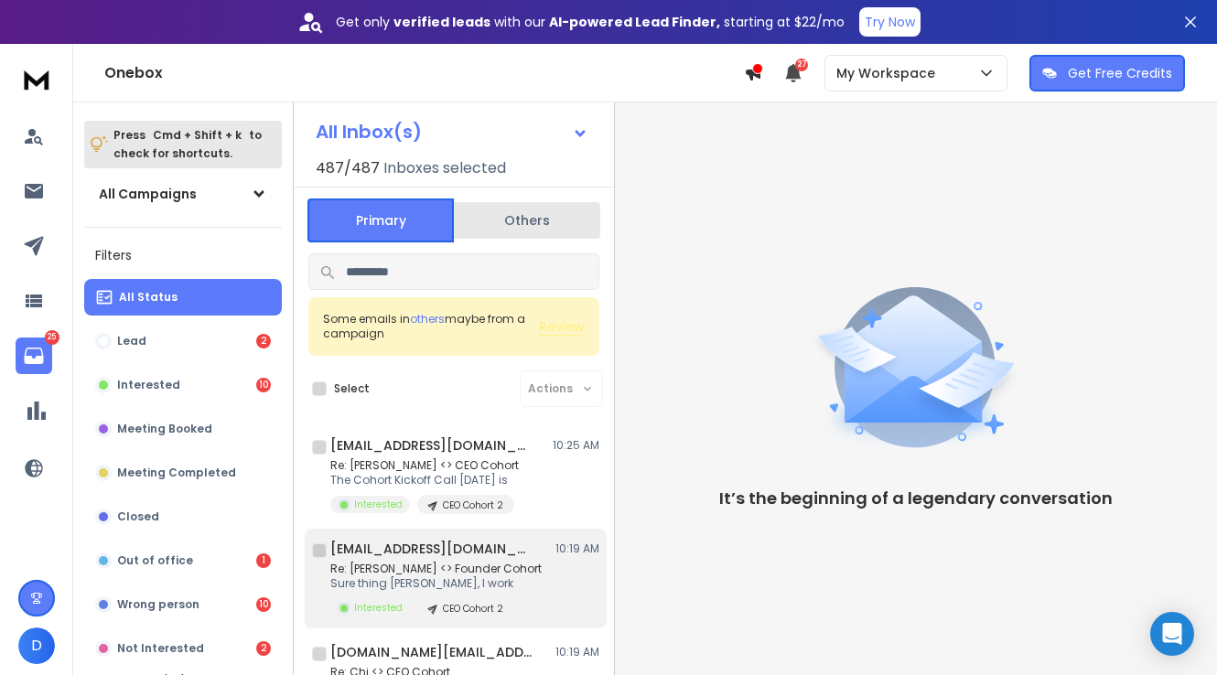
click at [568, 583] on div "Re: Meena <> Founder Cohort Sure thing Meena, I work Interested CEO Cohort 2" at bounding box center [464, 590] width 269 height 56
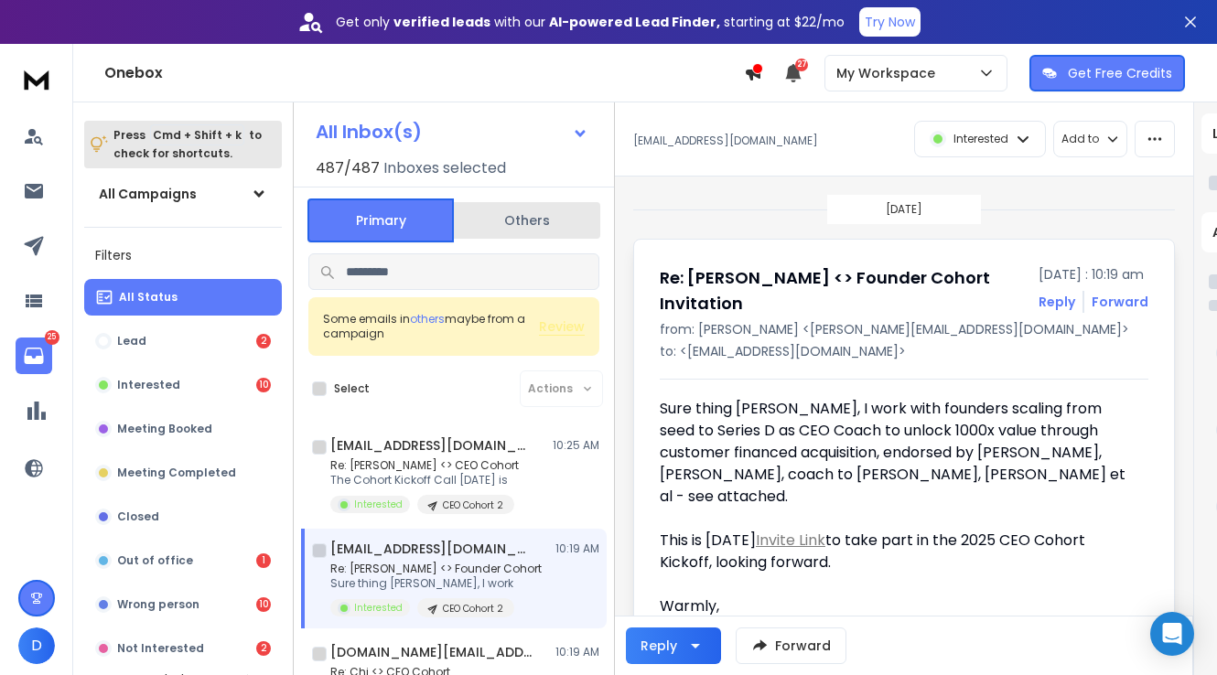
scroll to position [21, 0]
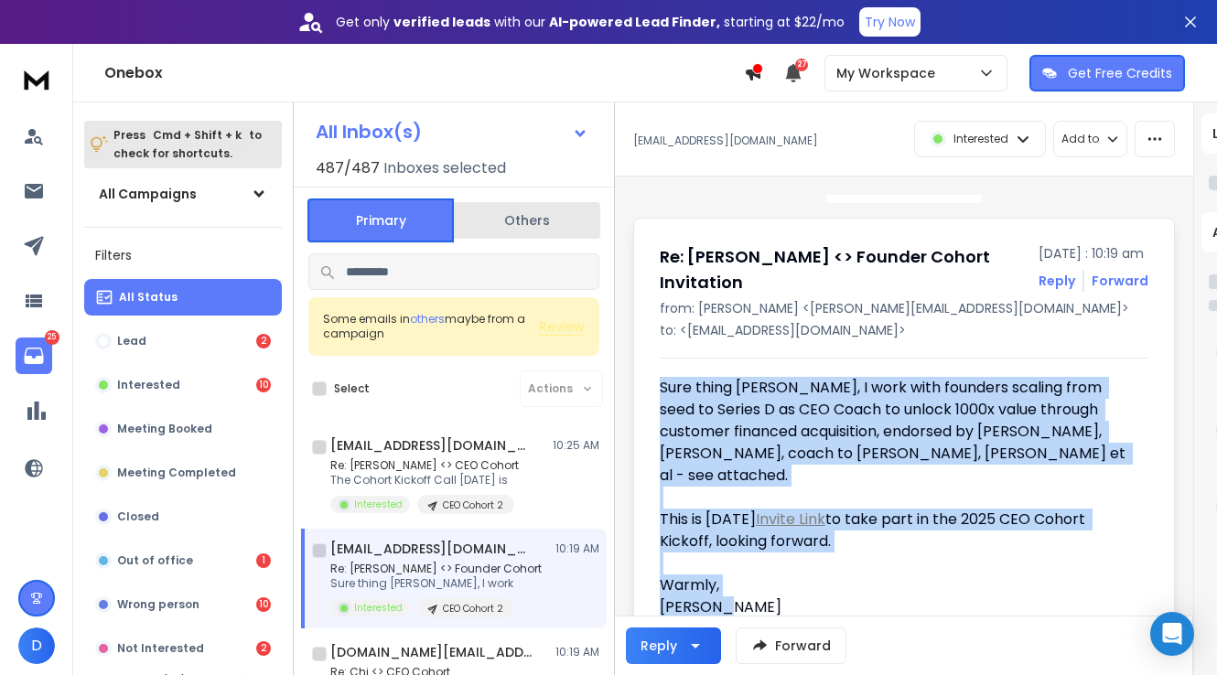
drag, startPoint x: 742, startPoint y: 582, endPoint x: 664, endPoint y: 368, distance: 227.8
copy div "Sure thing Meena, I work with founders scaling from seed to Series D as CEO Coa…"
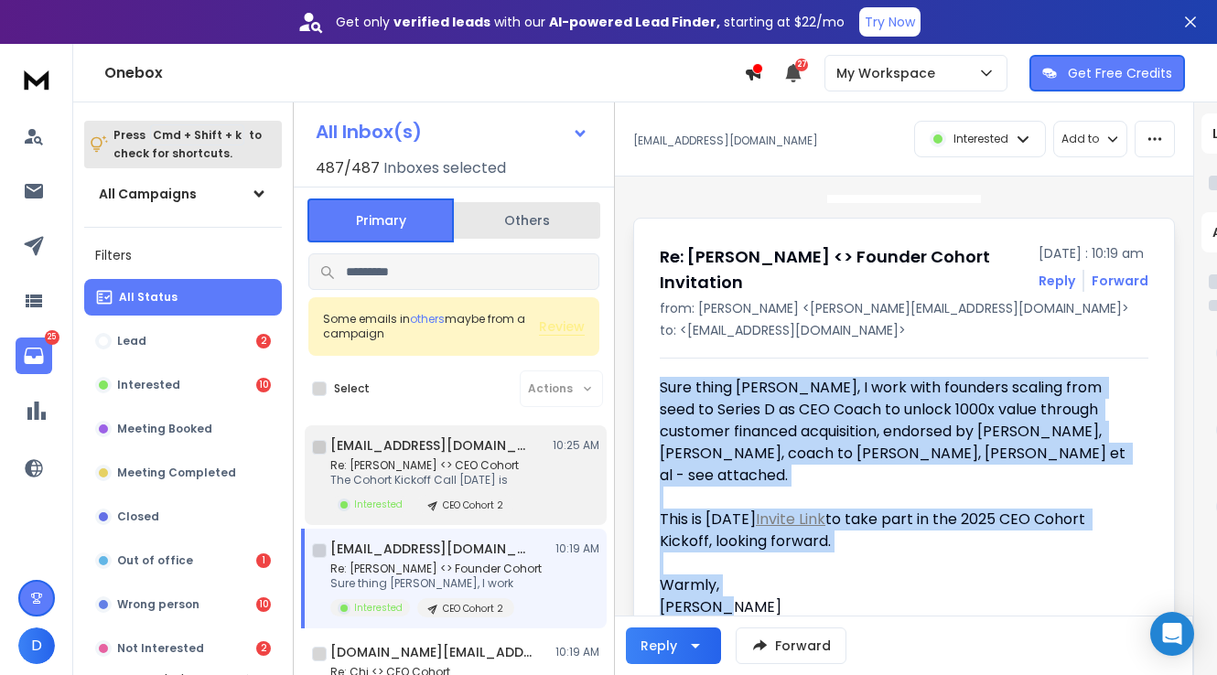
scroll to position [0, 0]
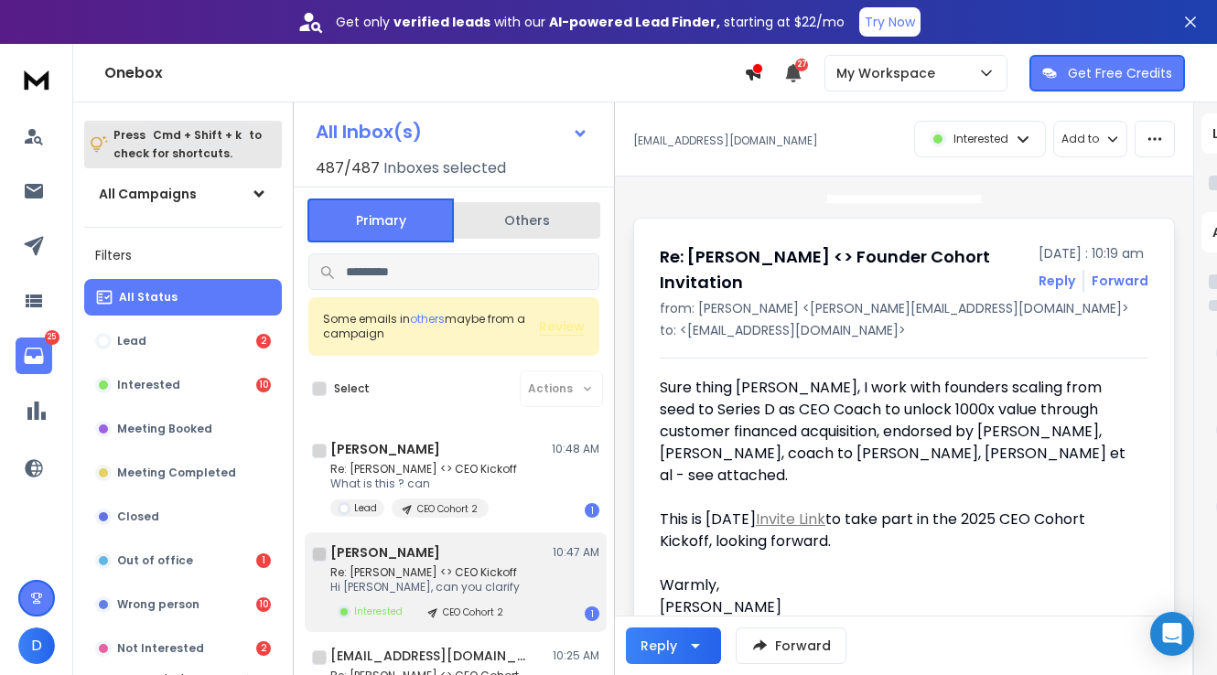
click at [564, 548] on p "10:47 AM" at bounding box center [576, 552] width 47 height 15
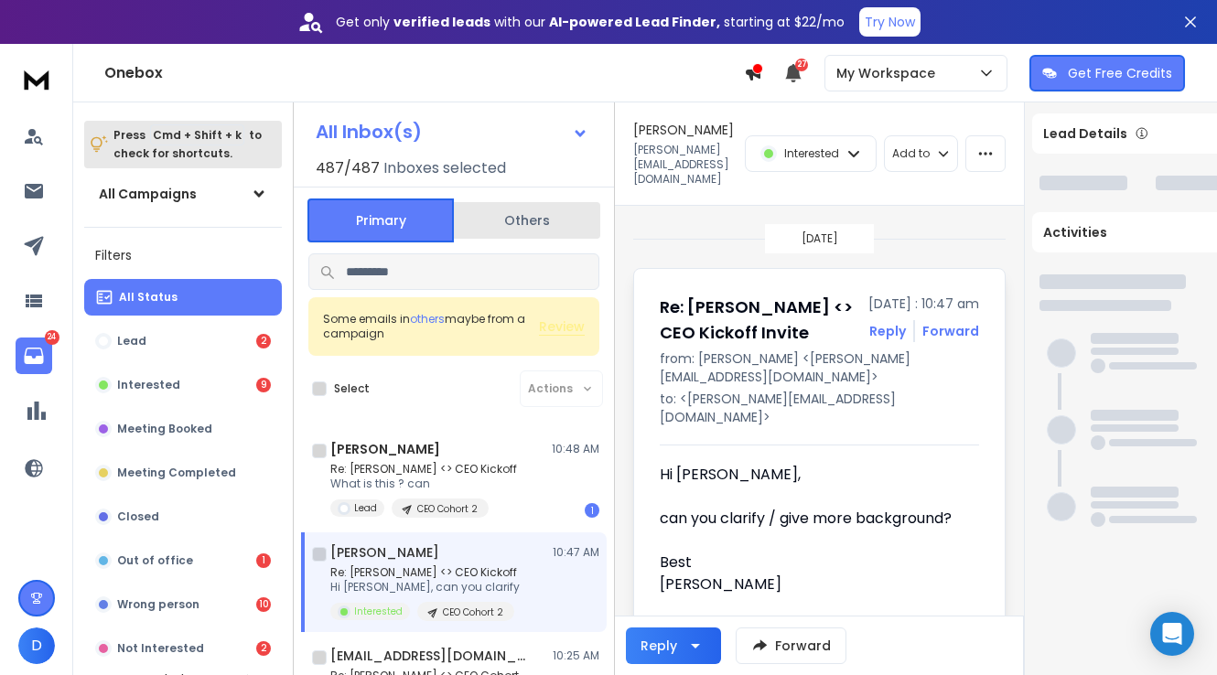
click at [641, 640] on div "Reply" at bounding box center [659, 646] width 37 height 18
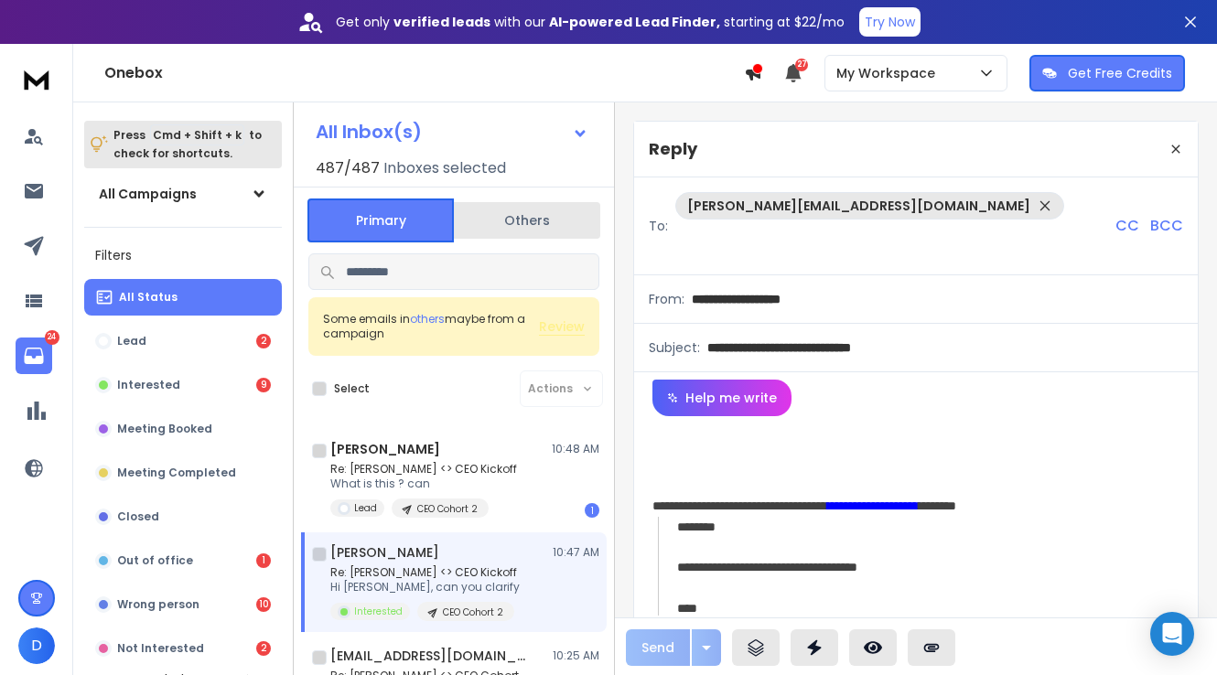
click at [664, 445] on div at bounding box center [915, 445] width 527 height 20
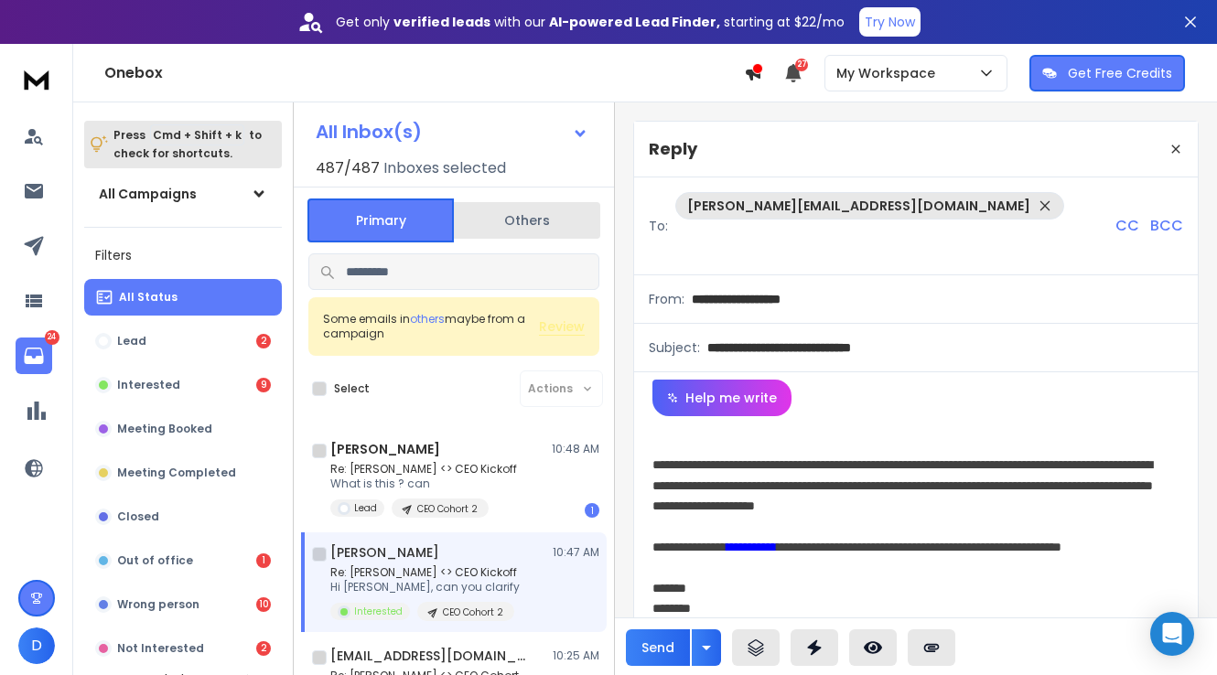
click at [730, 460] on div "**********" at bounding box center [902, 485] width 500 height 61
click at [644, 465] on div "**********" at bounding box center [916, 515] width 564 height 199
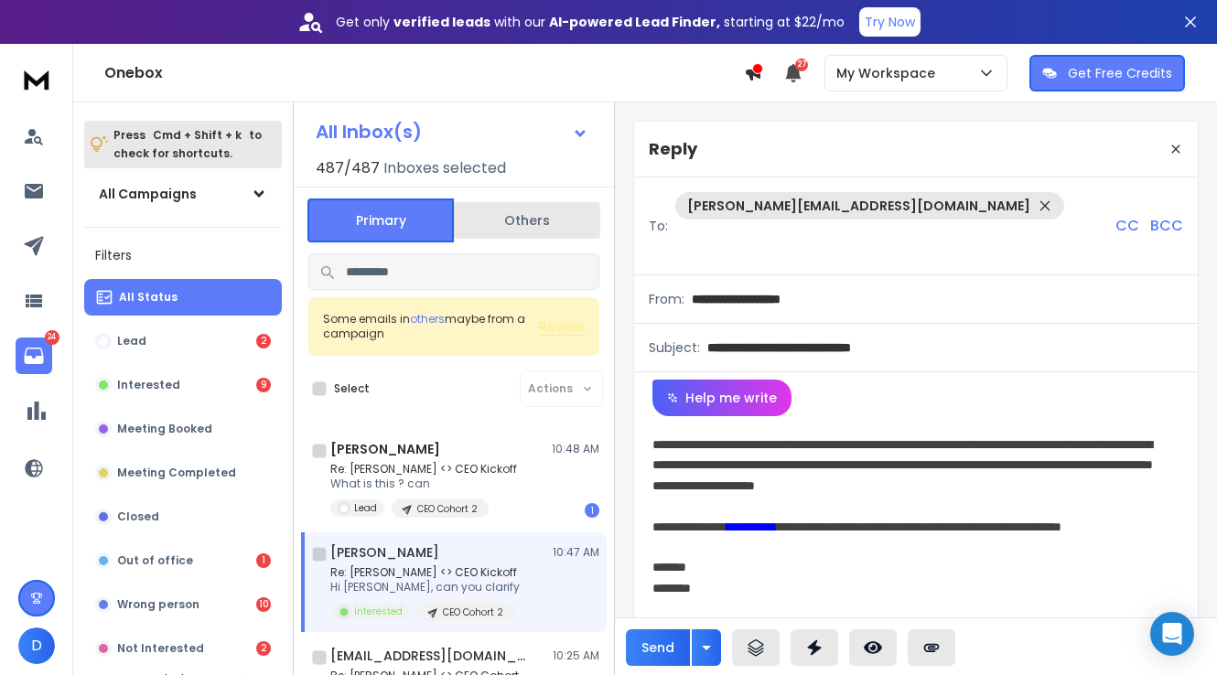
click at [725, 458] on div "**********" at bounding box center [902, 465] width 500 height 61
click at [725, 455] on div "**********" at bounding box center [902, 465] width 500 height 61
click at [927, 641] on icon at bounding box center [931, 648] width 18 height 18
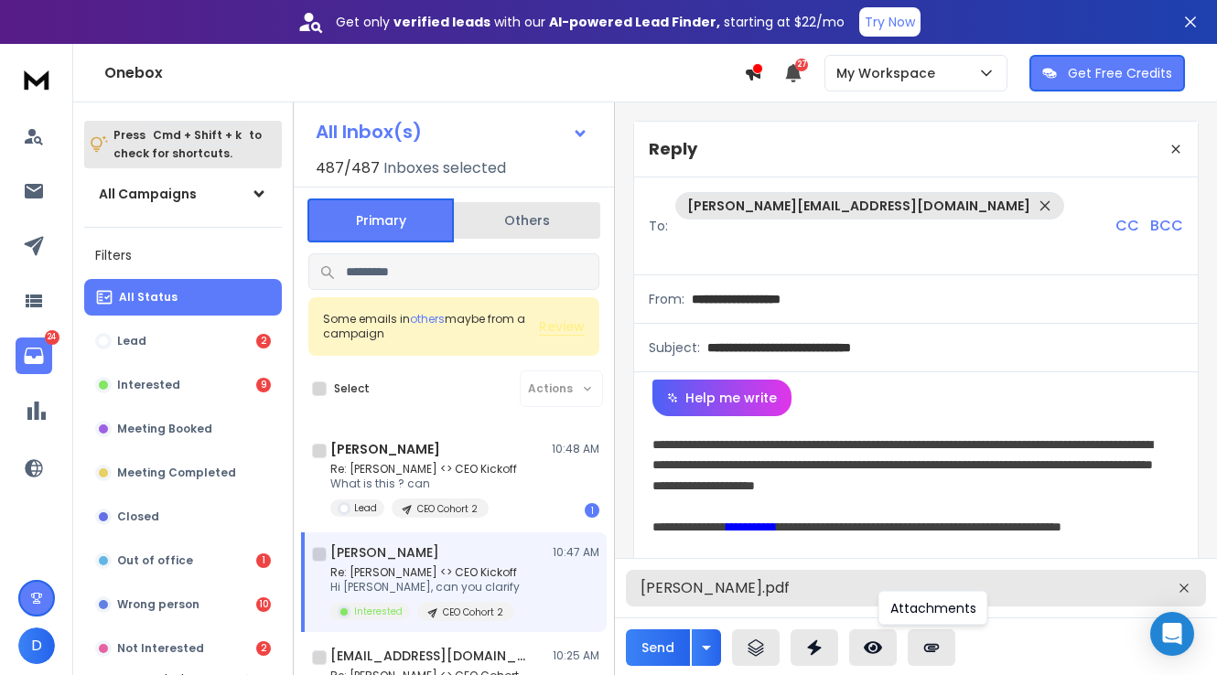
click at [653, 658] on button "Send" at bounding box center [658, 648] width 64 height 37
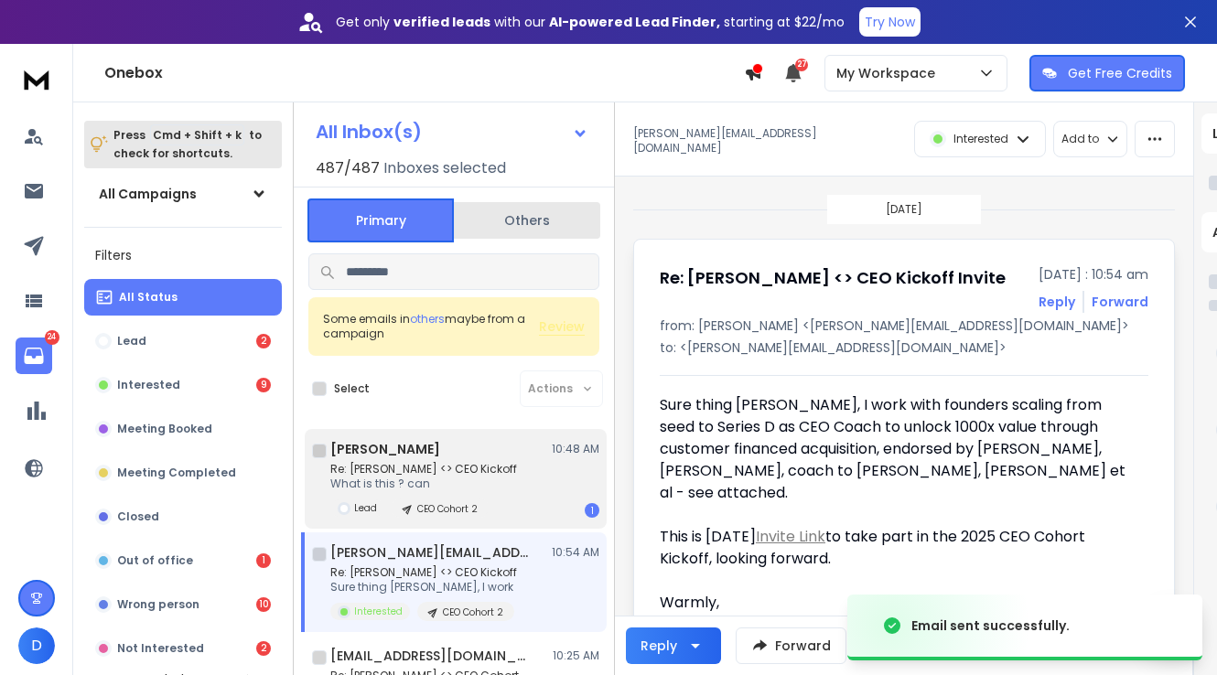
click at [574, 456] on p "10:48 AM" at bounding box center [576, 449] width 48 height 15
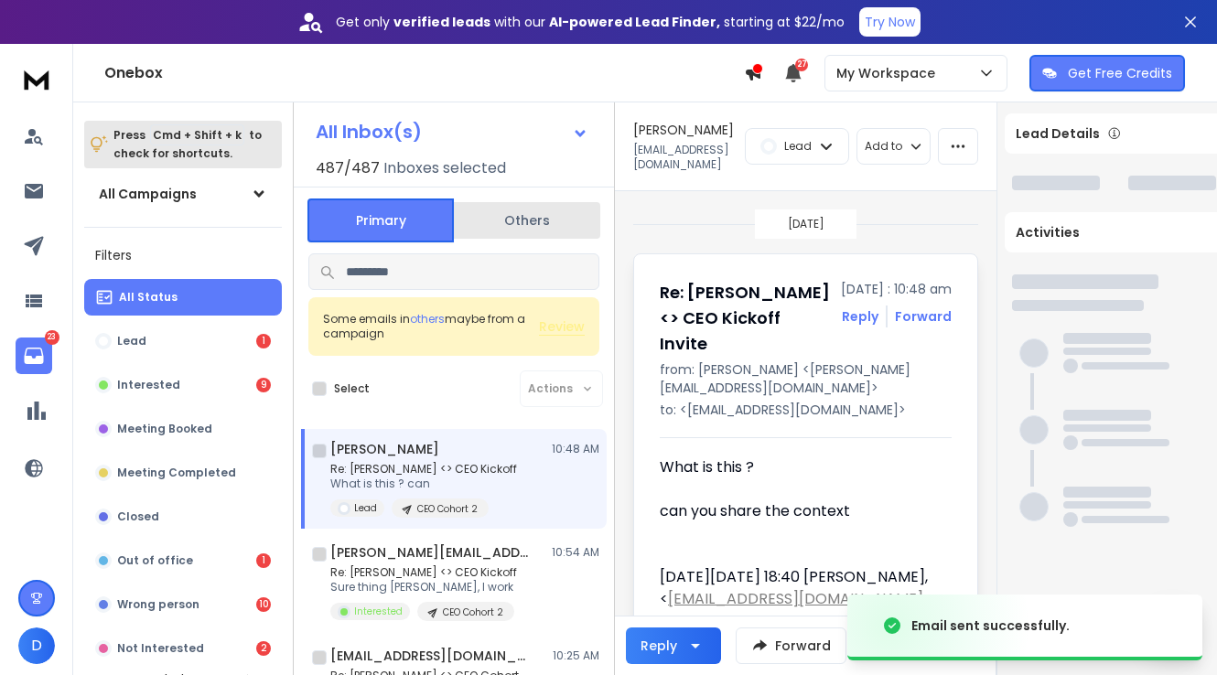
click at [670, 641] on div "Reply" at bounding box center [659, 646] width 37 height 18
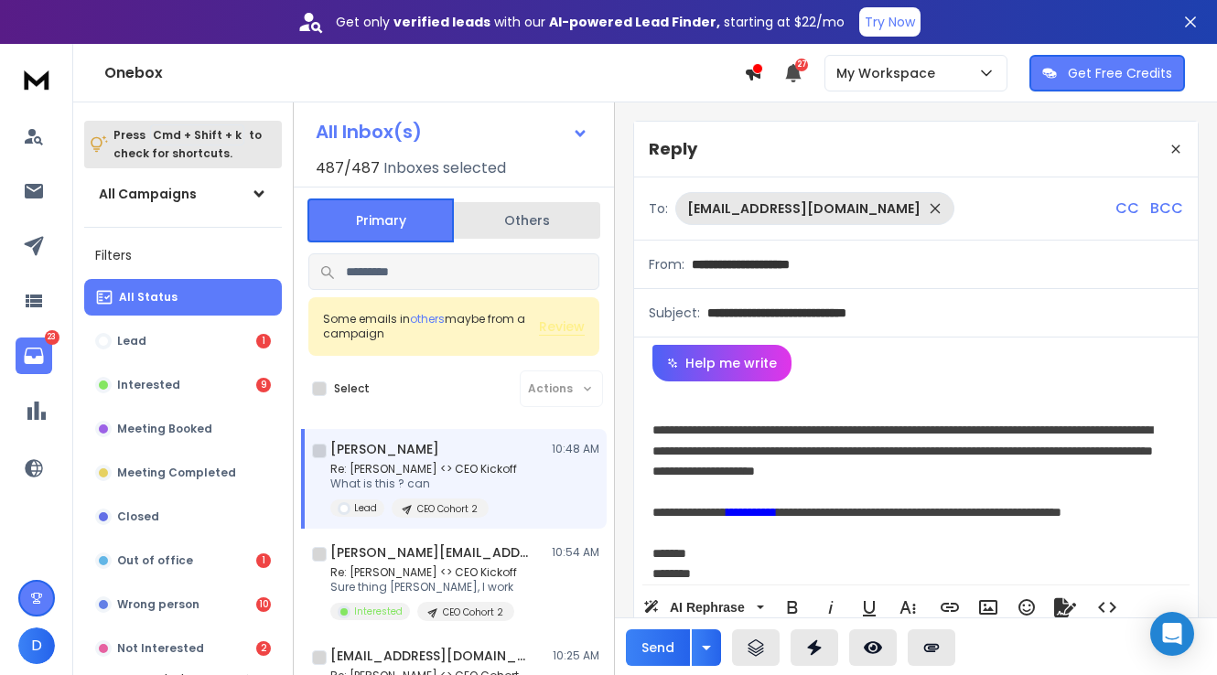
click at [643, 470] on div "**********" at bounding box center [916, 481] width 564 height 199
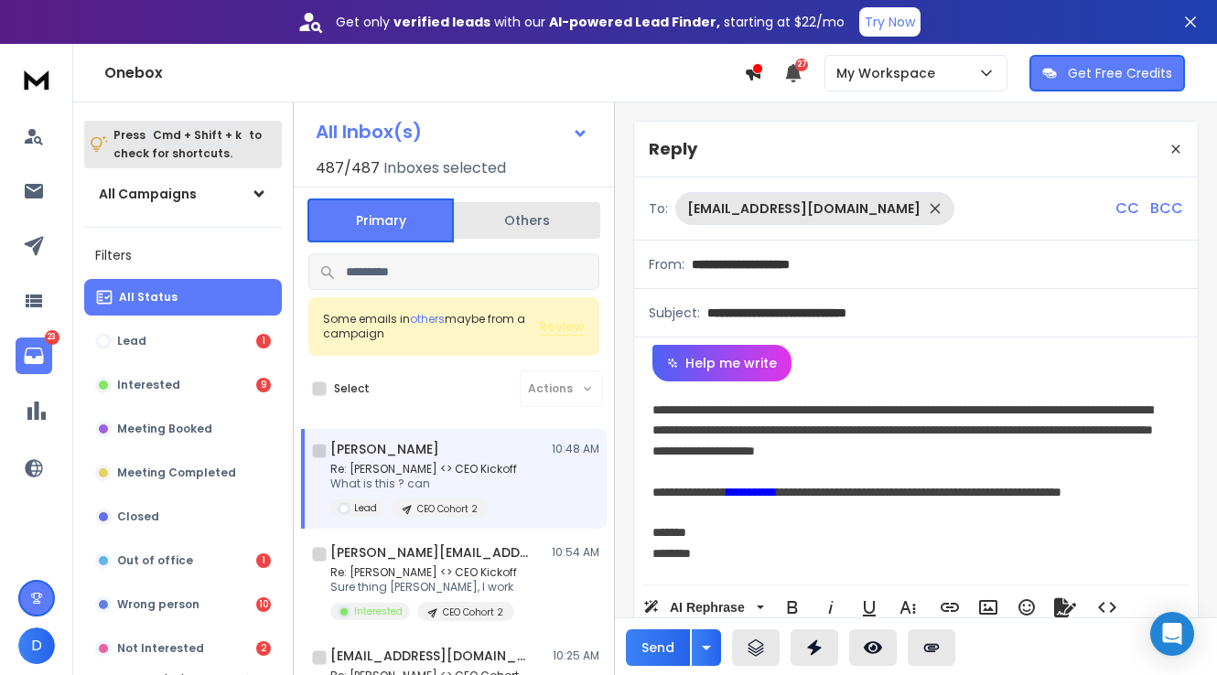
click at [723, 449] on div "**********" at bounding box center [902, 430] width 500 height 61
click at [932, 638] on button at bounding box center [932, 648] width 48 height 37
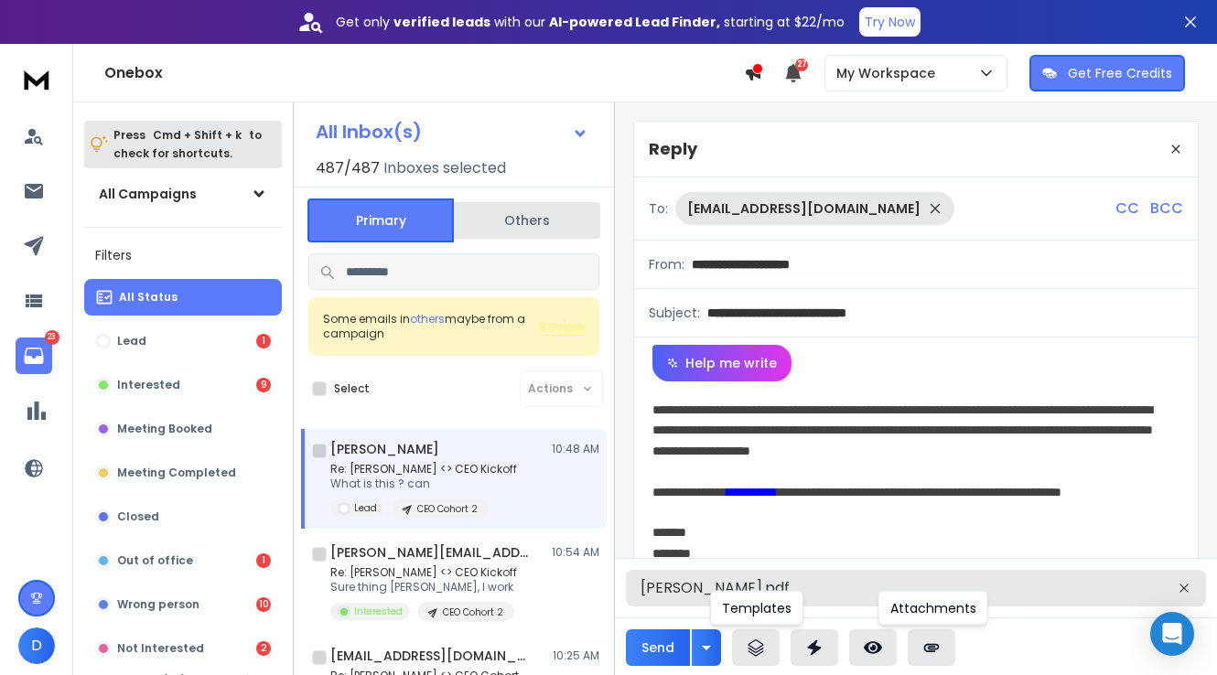
click at [654, 641] on button "Send" at bounding box center [658, 648] width 64 height 37
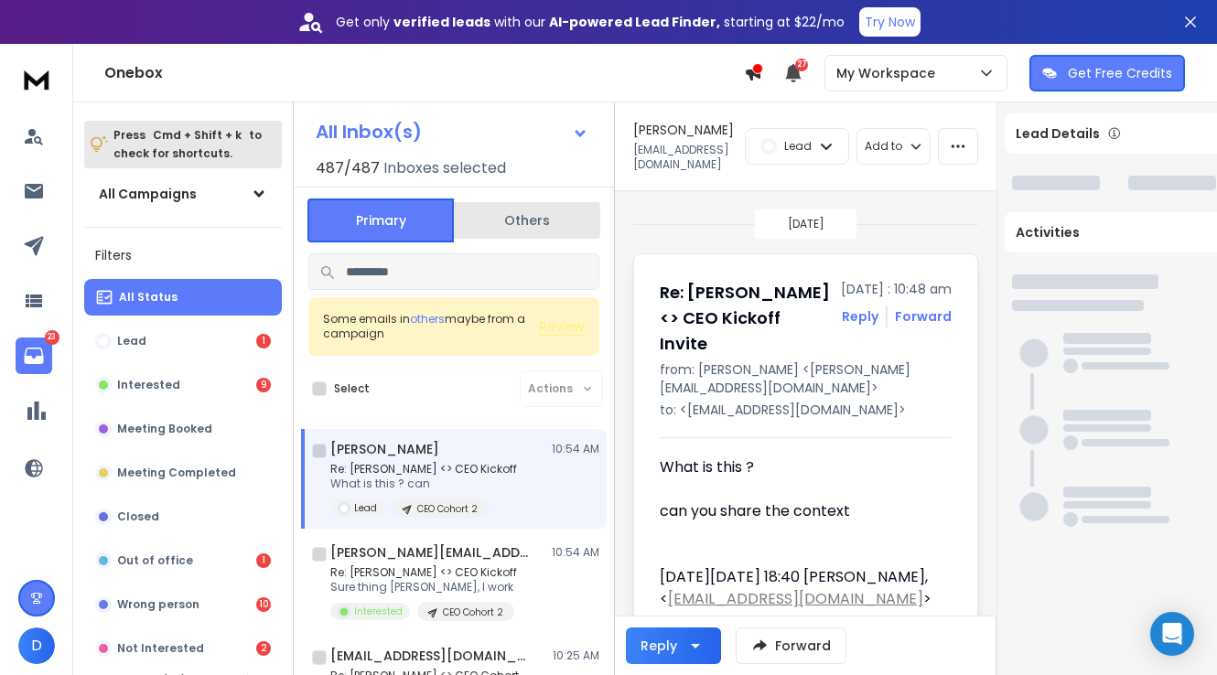
scroll to position [412, 0]
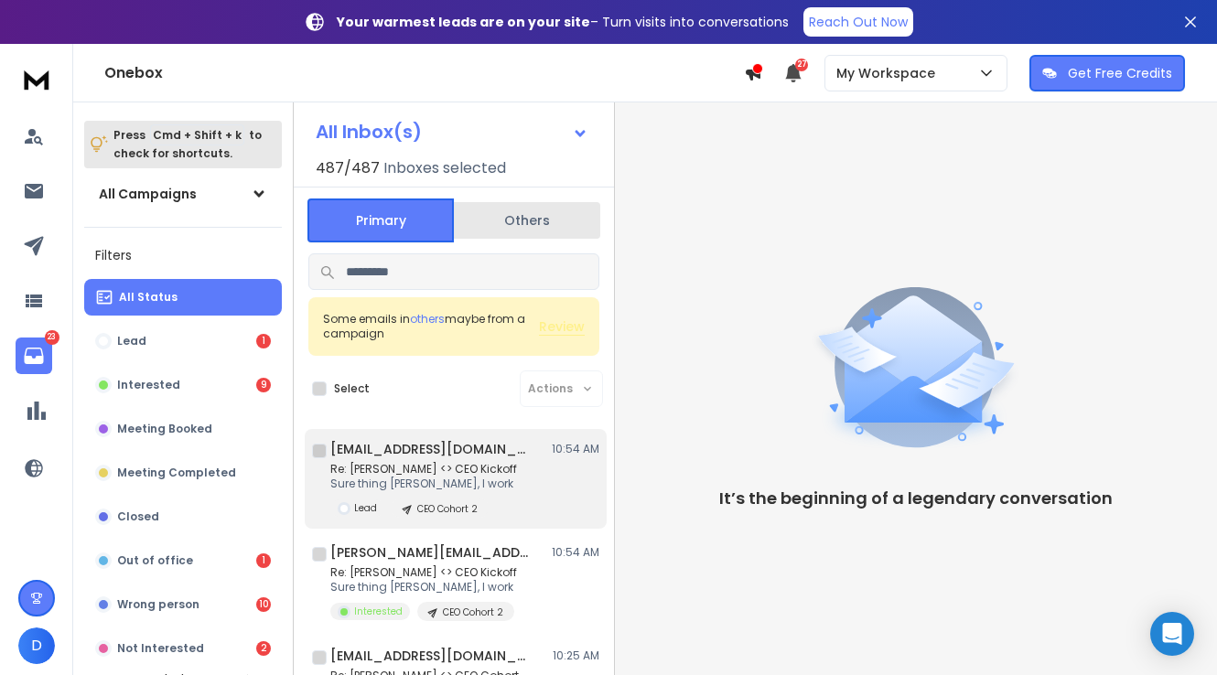
click at [576, 477] on div "Re: [PERSON_NAME] <> CEO Kickoff Sure thing [PERSON_NAME], I work Lead CEO Coho…" at bounding box center [464, 490] width 269 height 56
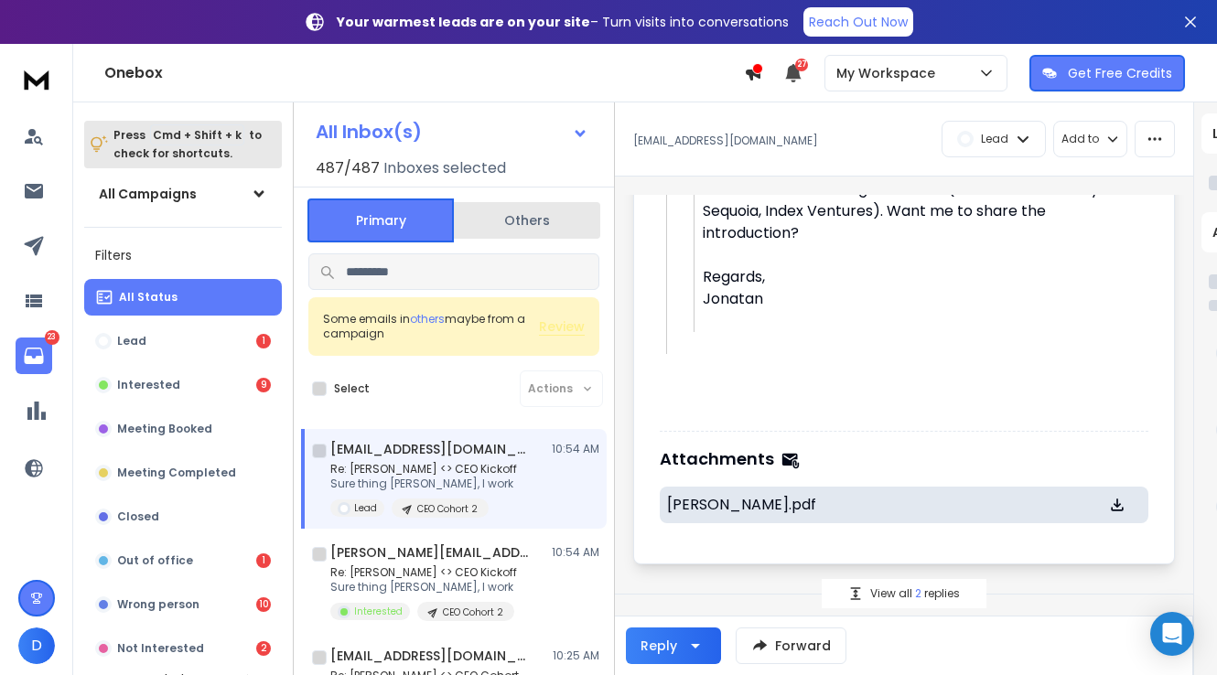
scroll to position [780, 0]
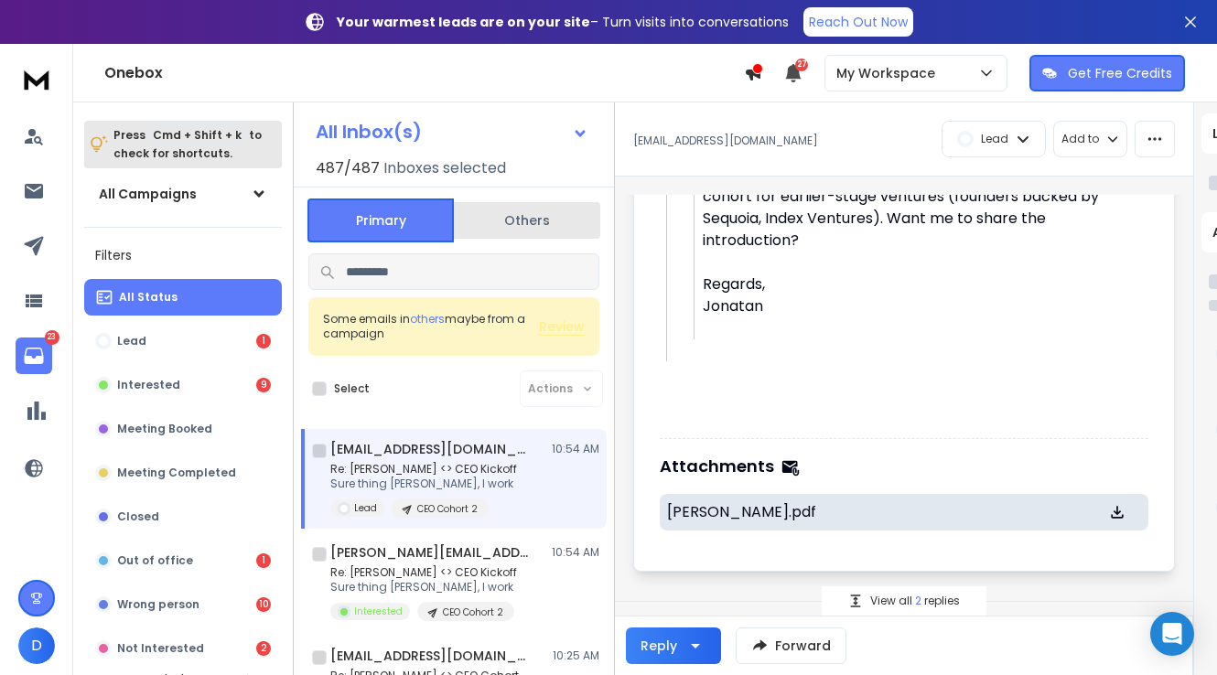
click at [1008, 135] on p "Lead" at bounding box center [994, 139] width 27 height 15
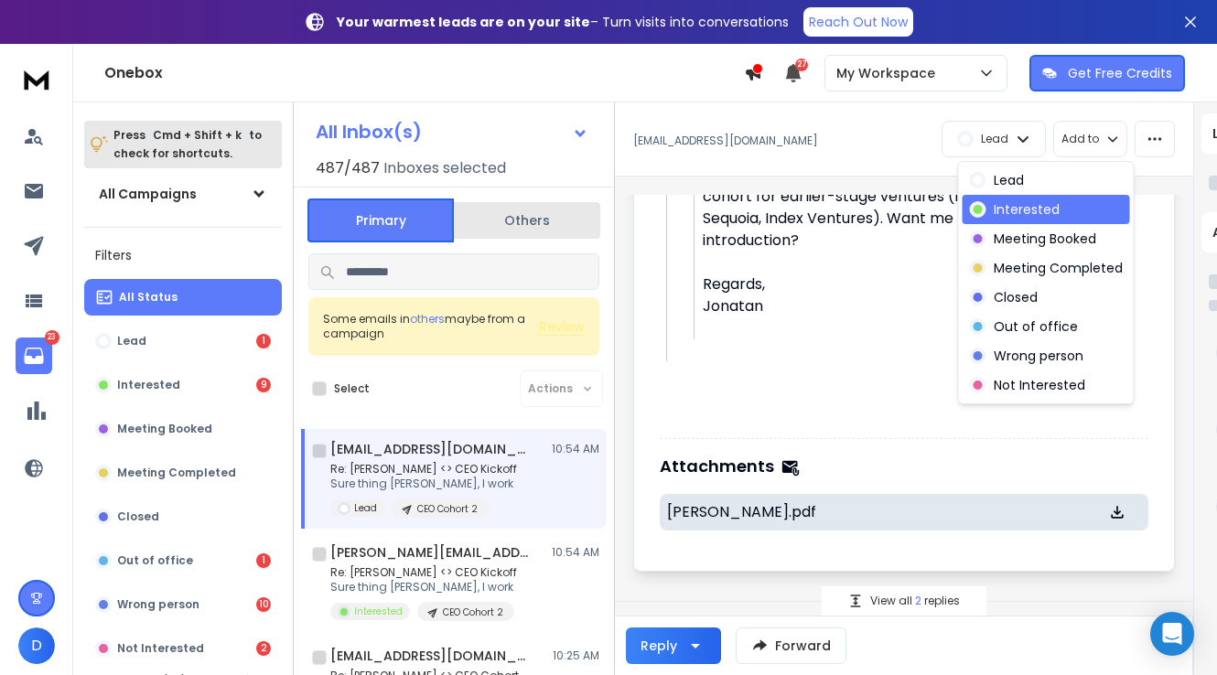
click at [1002, 198] on div "Interested" at bounding box center [1046, 209] width 167 height 29
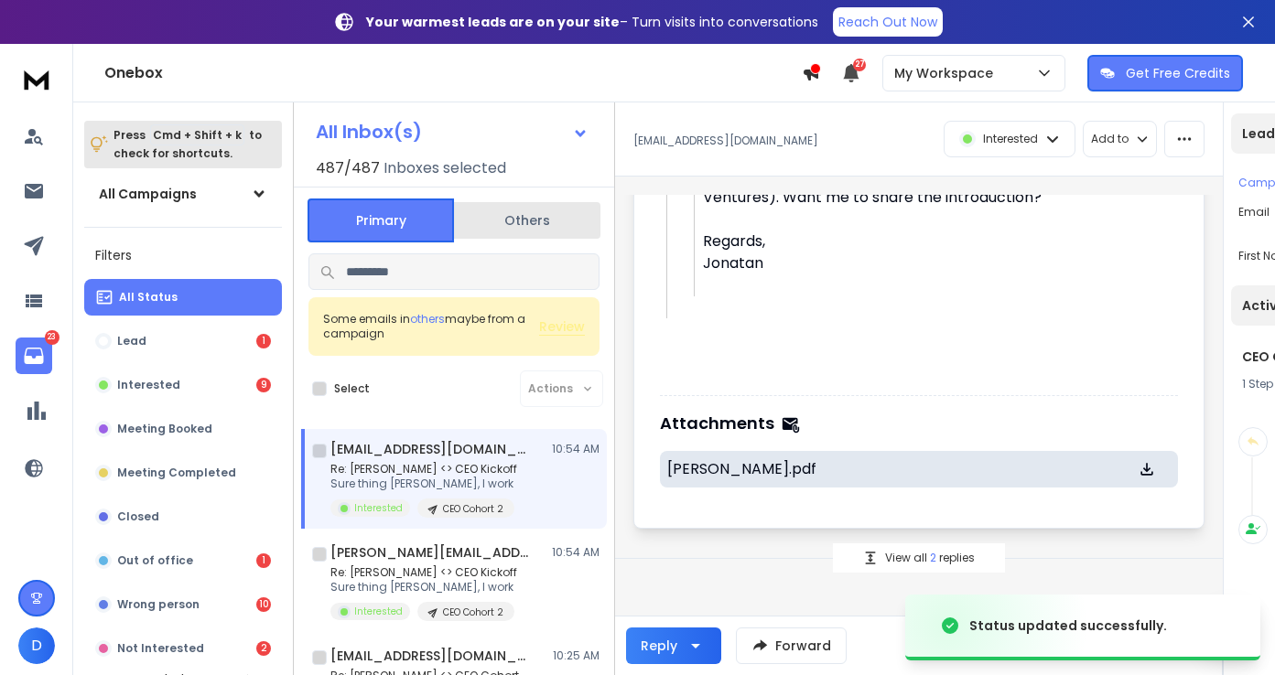
scroll to position [757, 0]
click at [497, 222] on button "Others" at bounding box center [527, 220] width 146 height 40
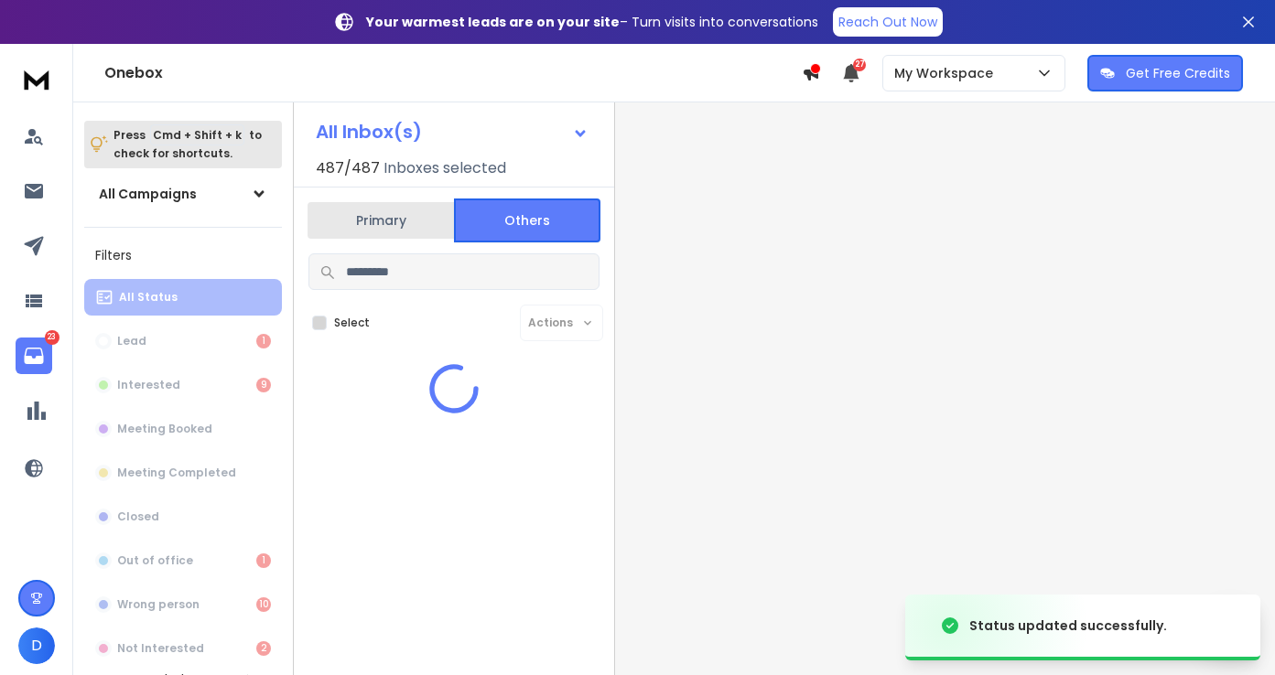
scroll to position [0, 0]
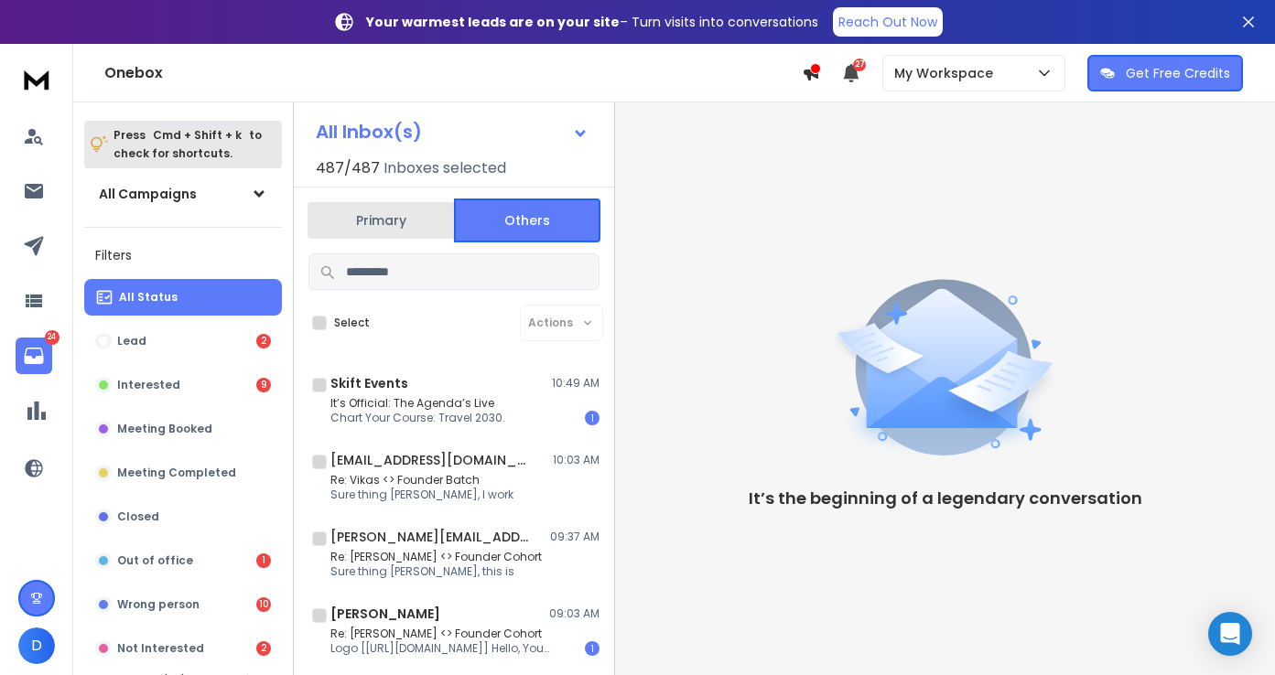
click at [409, 192] on div "All Inbox(s) 487 / 487 Inboxes selected Primary Others Select Actions Skift Eve…" at bounding box center [454, 439] width 320 height 675
click at [410, 223] on button "Primary" at bounding box center [380, 220] width 146 height 40
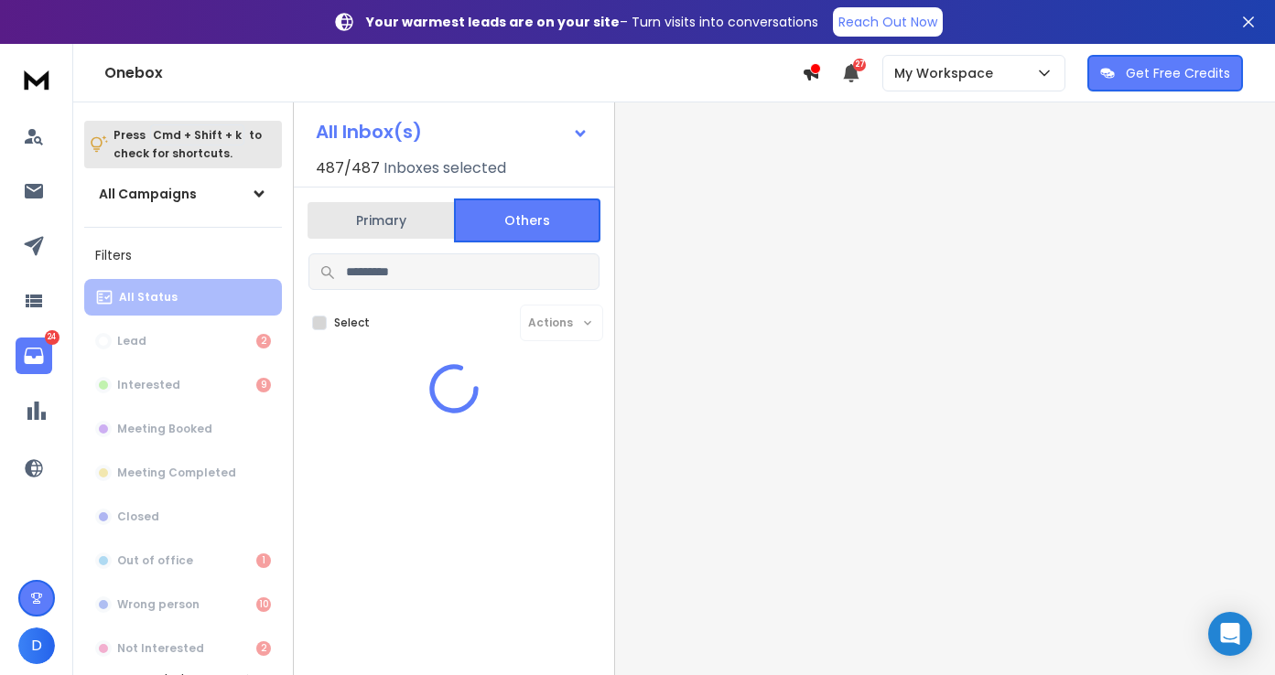
click at [510, 223] on button "Others" at bounding box center [527, 221] width 146 height 44
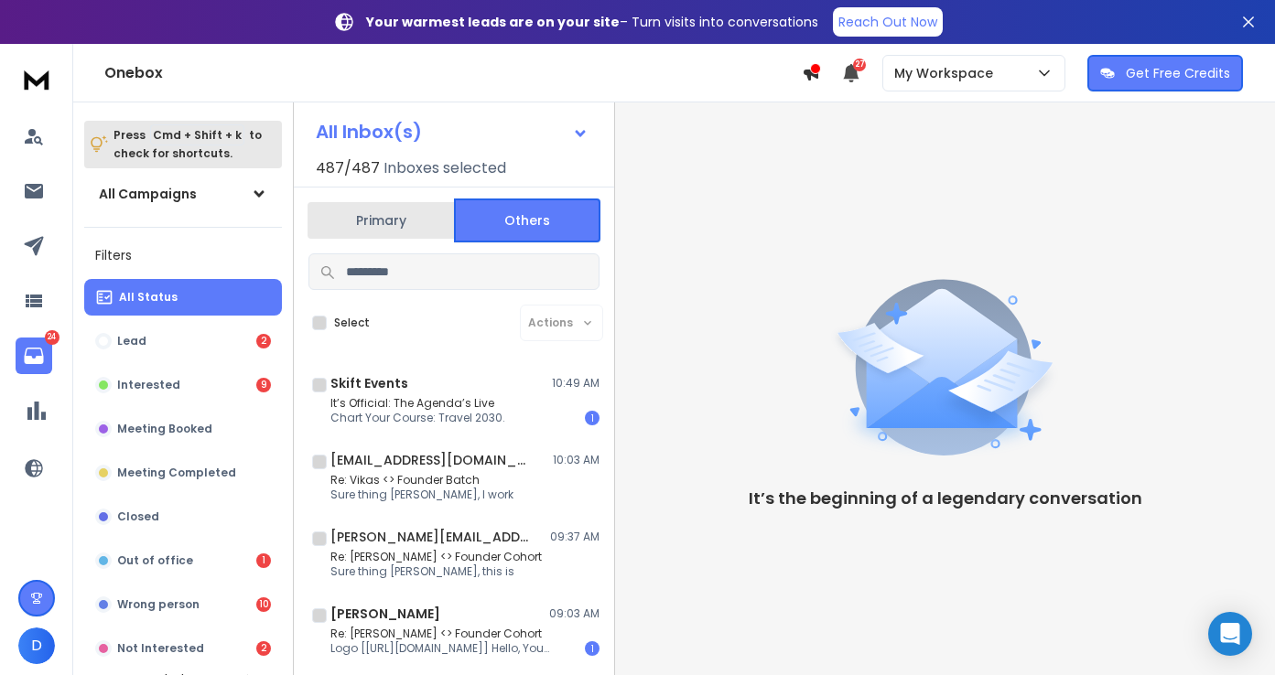
click at [406, 217] on button "Primary" at bounding box center [380, 220] width 146 height 40
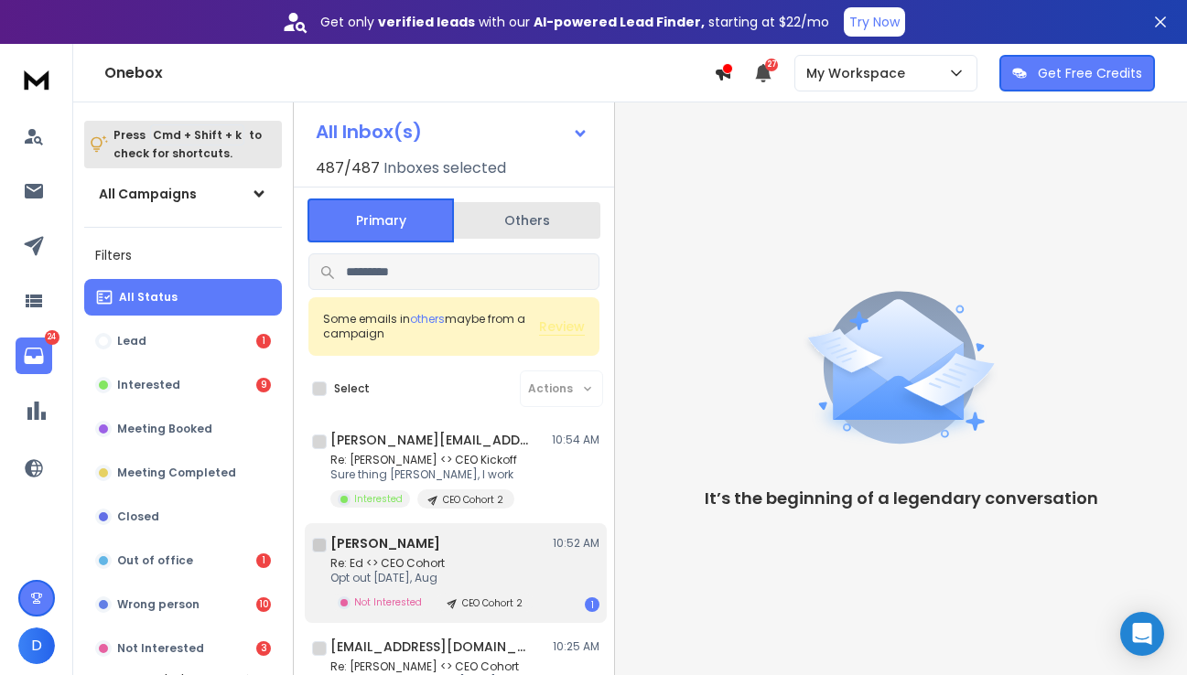
scroll to position [126, 0]
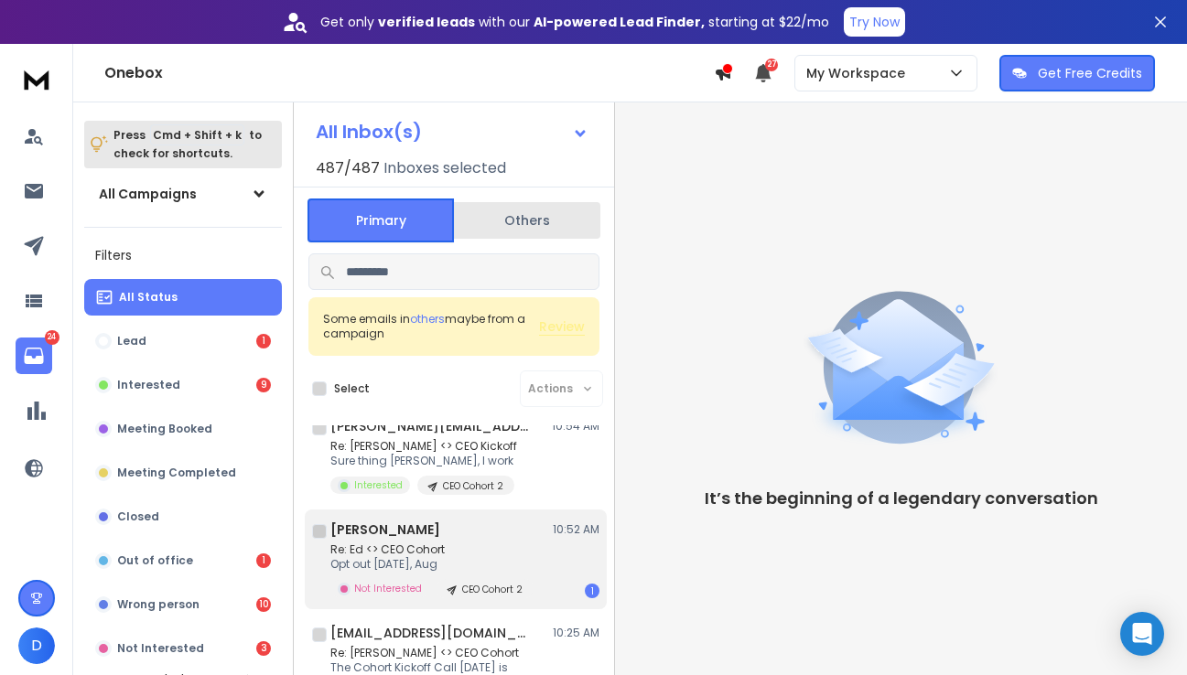
click at [556, 512] on div "[PERSON_NAME] 10:52 AM Re: Ed <> CEO Cohort Opt out [DATE], Aug Not Interested …" at bounding box center [456, 560] width 302 height 100
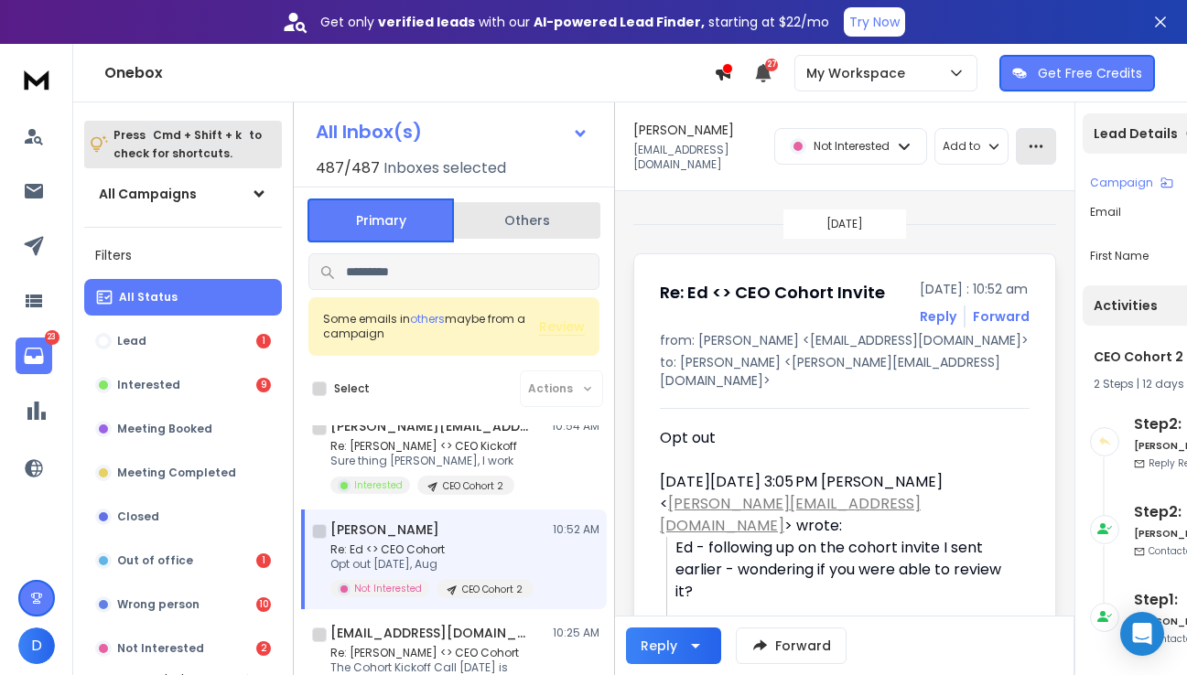
click at [1056, 132] on button "button" at bounding box center [1036, 146] width 40 height 37
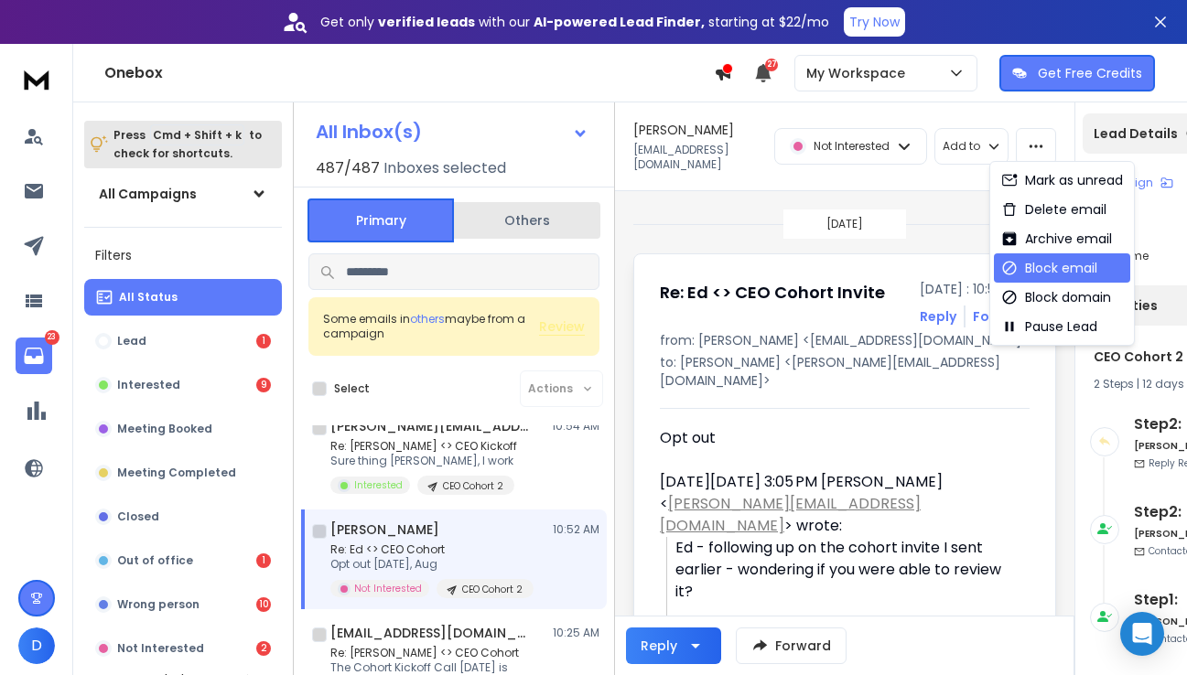
click at [1094, 258] on div "Block email" at bounding box center [1062, 267] width 136 height 29
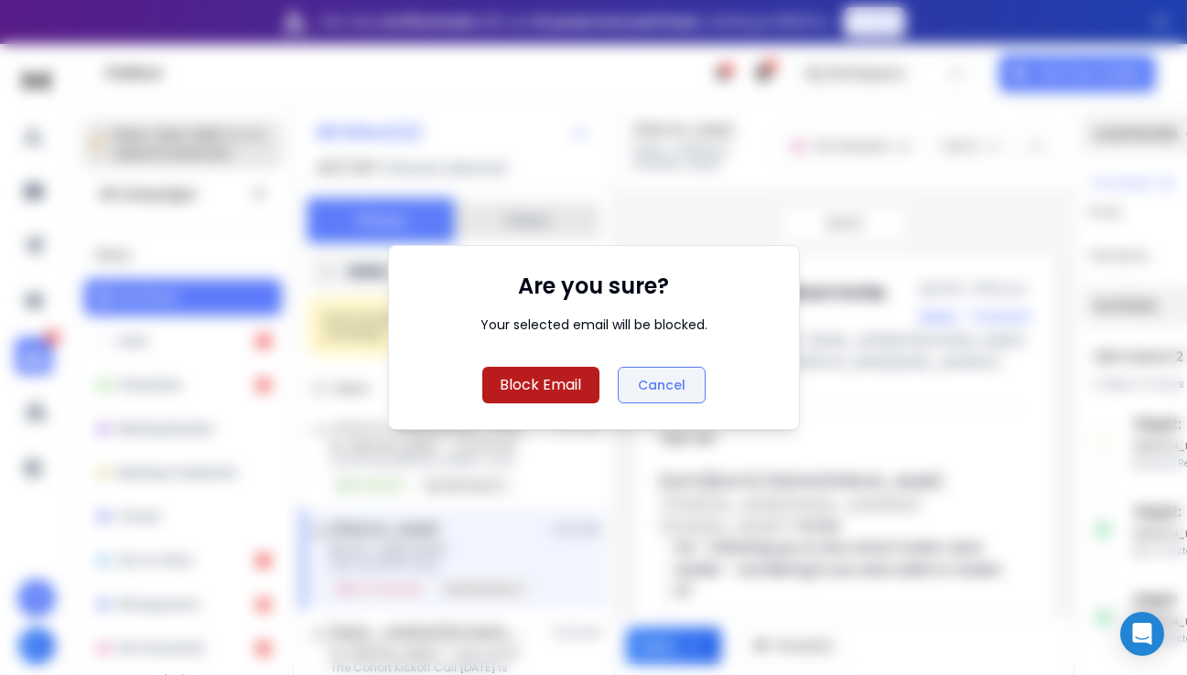
click at [548, 390] on button "Block Email" at bounding box center [540, 385] width 117 height 37
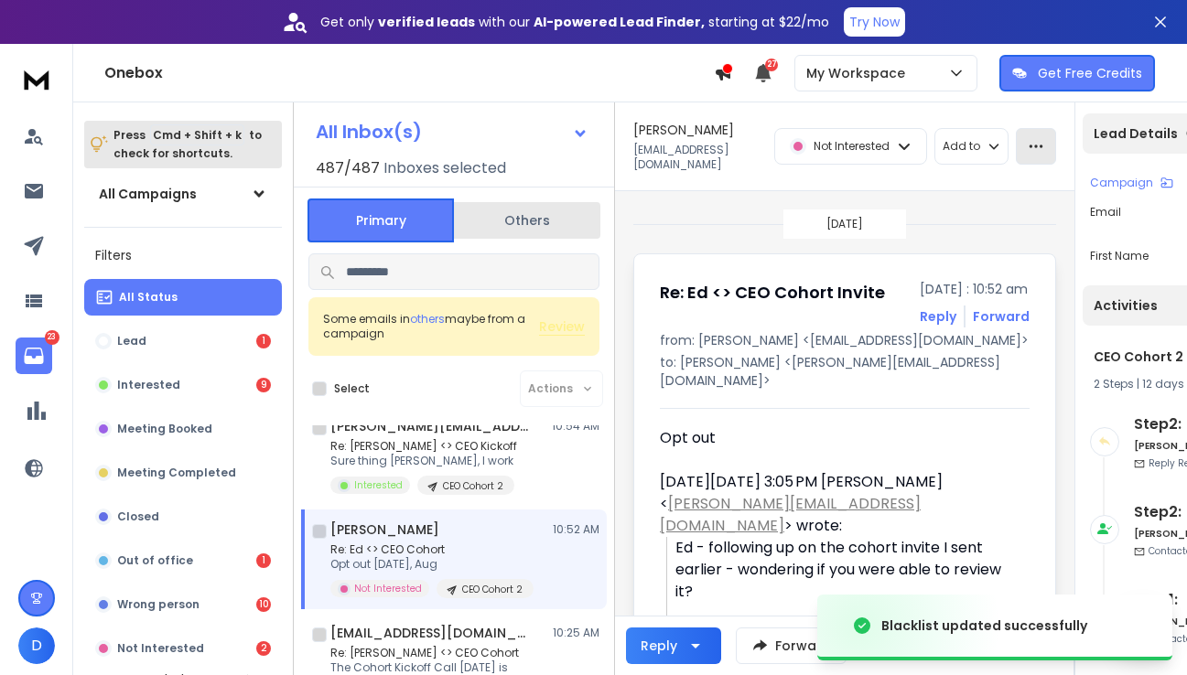
click at [1056, 128] on button "button" at bounding box center [1036, 146] width 40 height 37
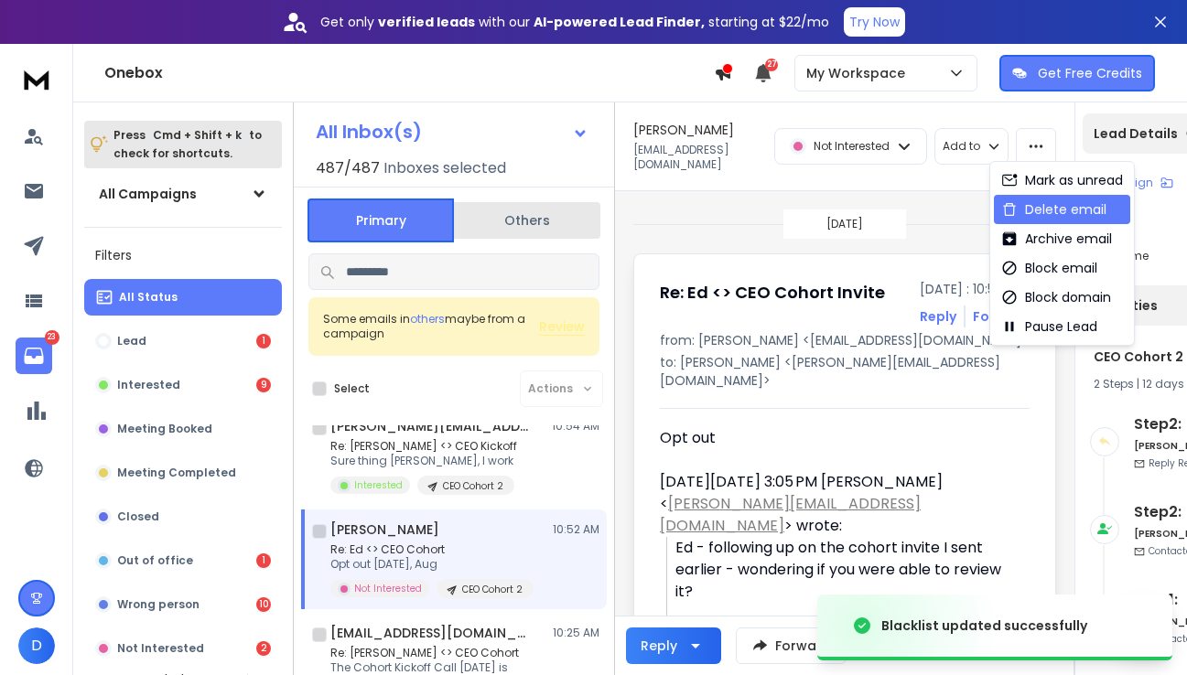
click at [1053, 207] on div "Delete email" at bounding box center [1053, 209] width 105 height 18
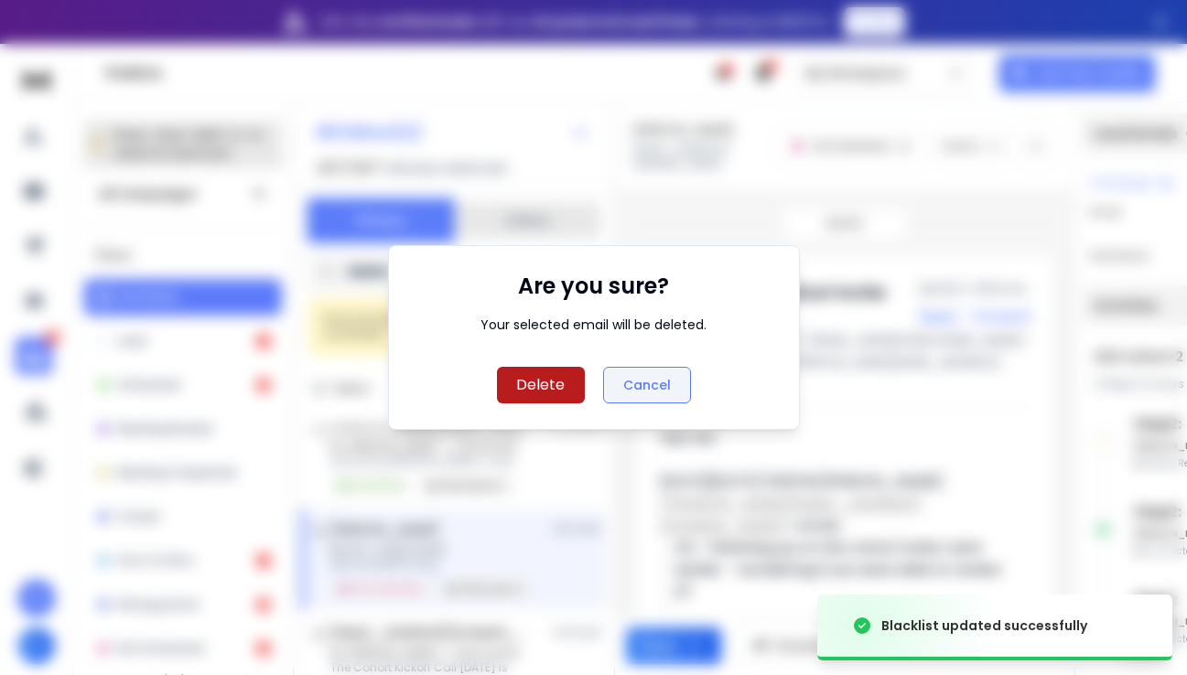
click at [572, 382] on button "Delete" at bounding box center [541, 385] width 88 height 37
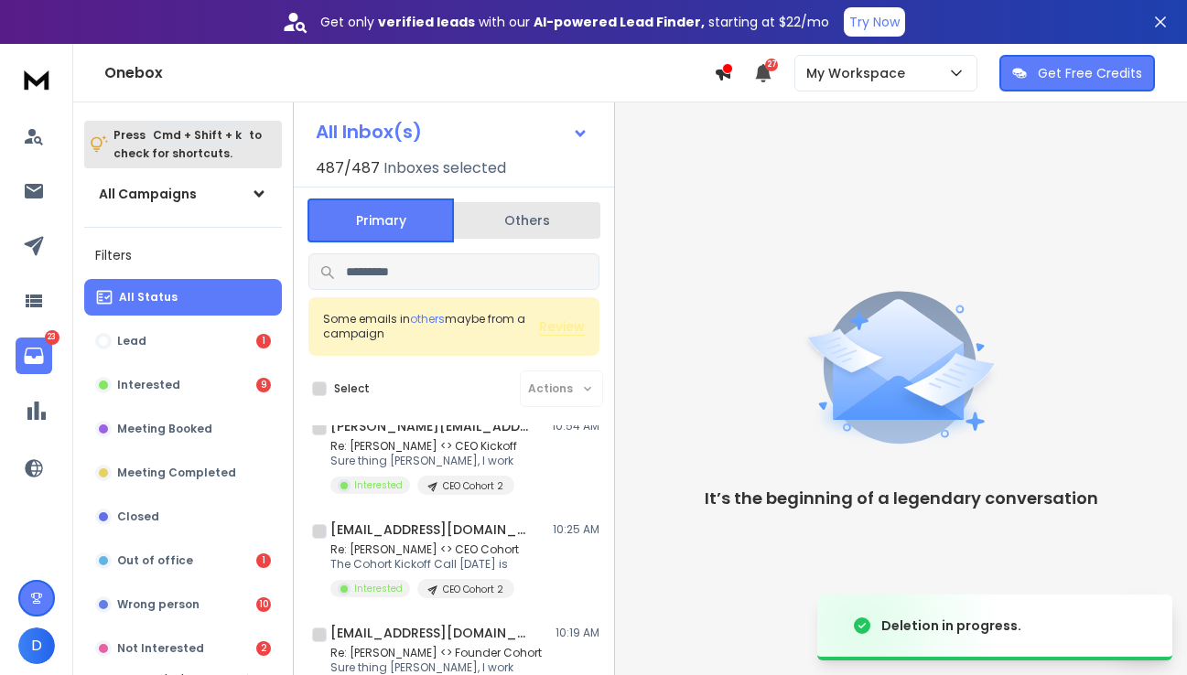
click at [532, 214] on button "Others" at bounding box center [527, 220] width 146 height 40
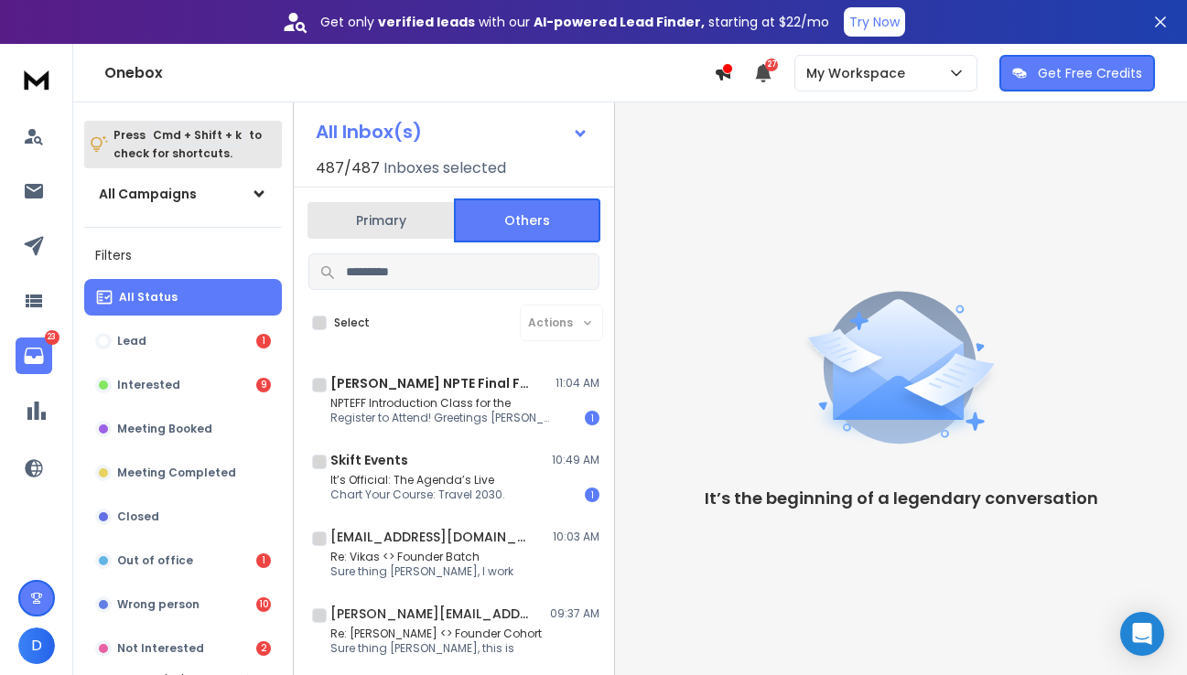
click at [393, 198] on div "All Inbox(s) 487 / 487 Inboxes selected Primary Others Select Actions Derek NPT…" at bounding box center [454, 439] width 320 height 675
click at [395, 224] on button "Primary" at bounding box center [380, 220] width 146 height 40
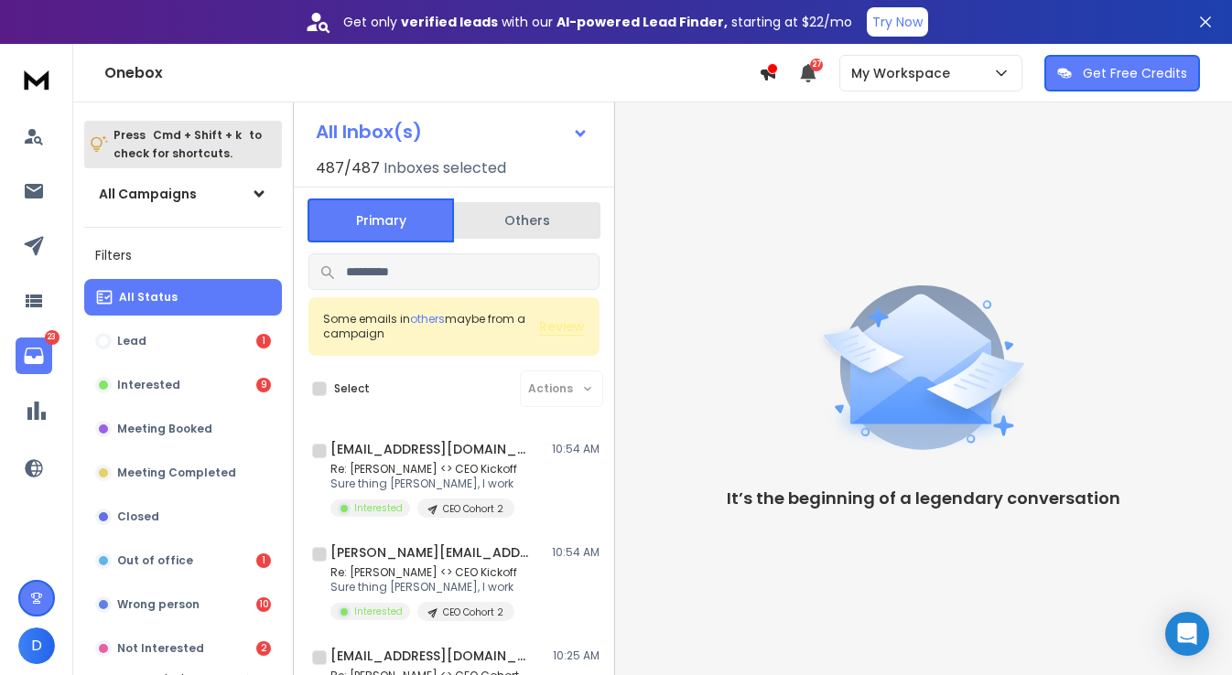
click at [528, 212] on button "Others" at bounding box center [527, 220] width 146 height 40
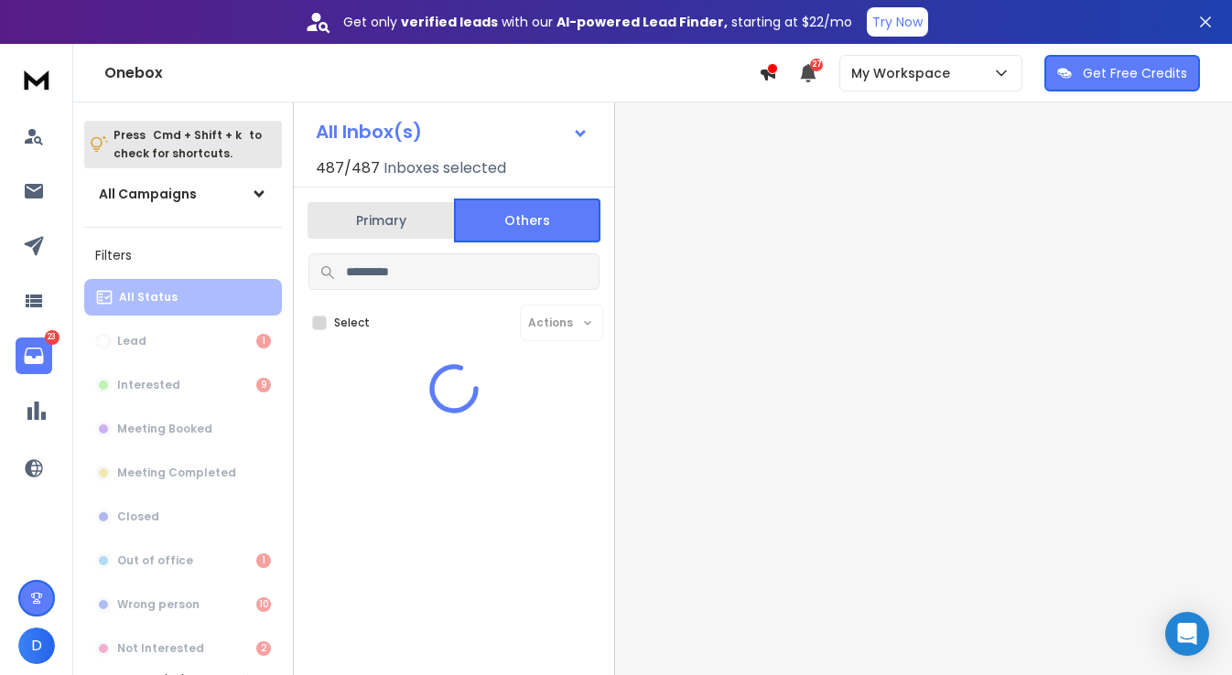
click at [384, 219] on button "Primary" at bounding box center [380, 220] width 146 height 40
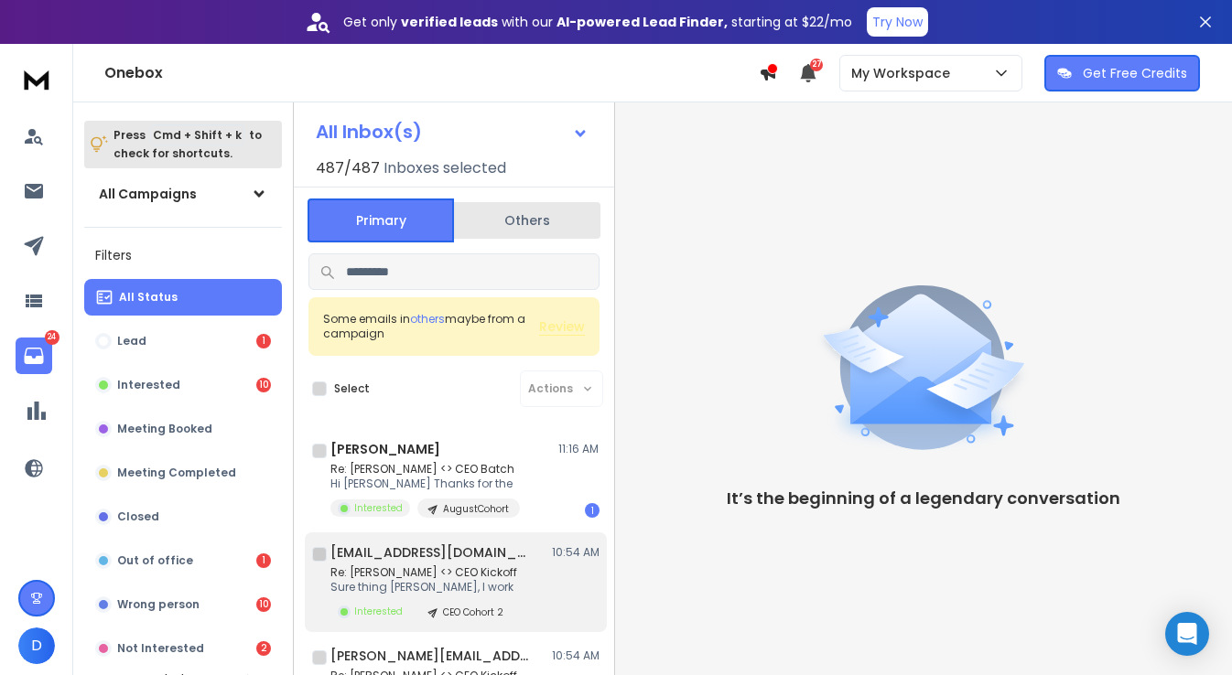
click at [532, 565] on div "Re: Ravi <> CEO Kickoff Sure thing Ravi, I work Interested CEO Cohort 2" at bounding box center [464, 593] width 269 height 56
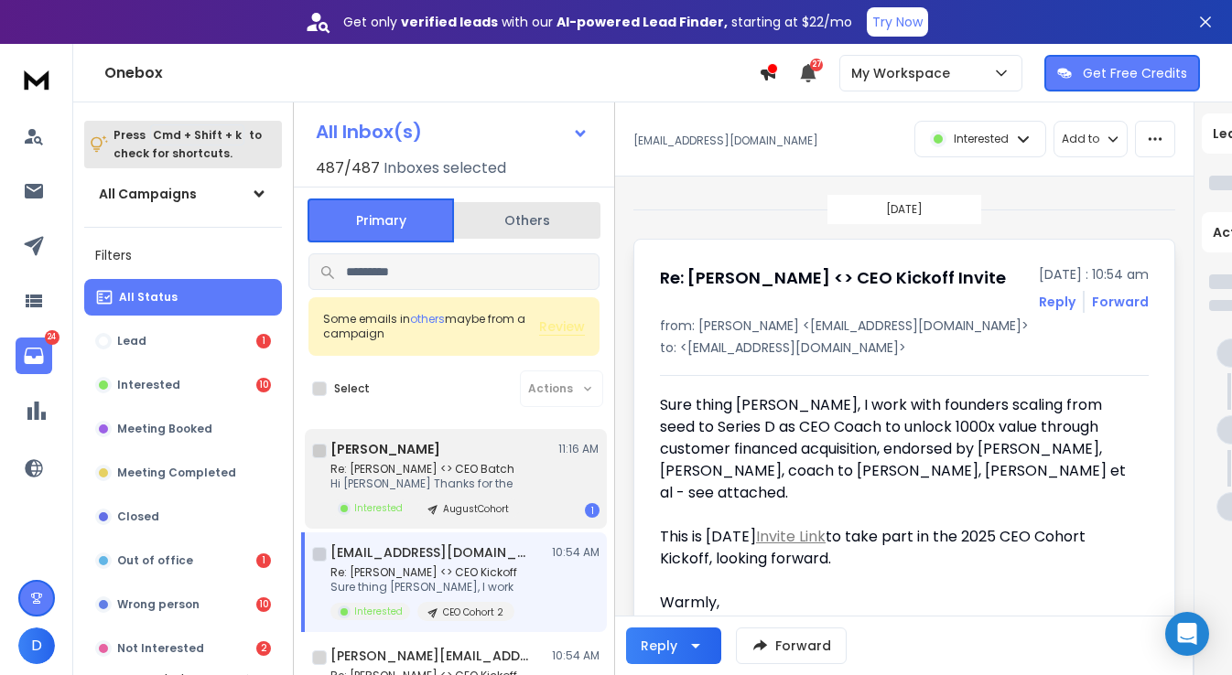
click at [526, 463] on div "Re: Carlos <> CEO Batch Hi John Thanks for the Interested AugustCohort 1" at bounding box center [464, 490] width 269 height 56
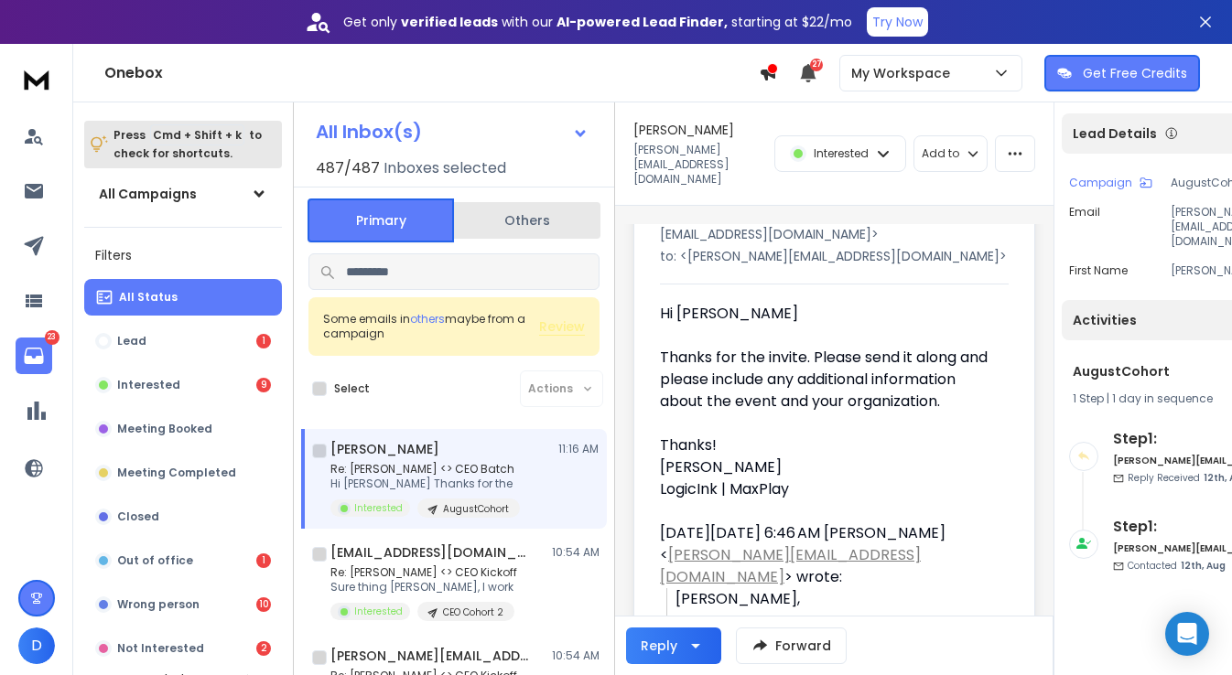
scroll to position [147, 0]
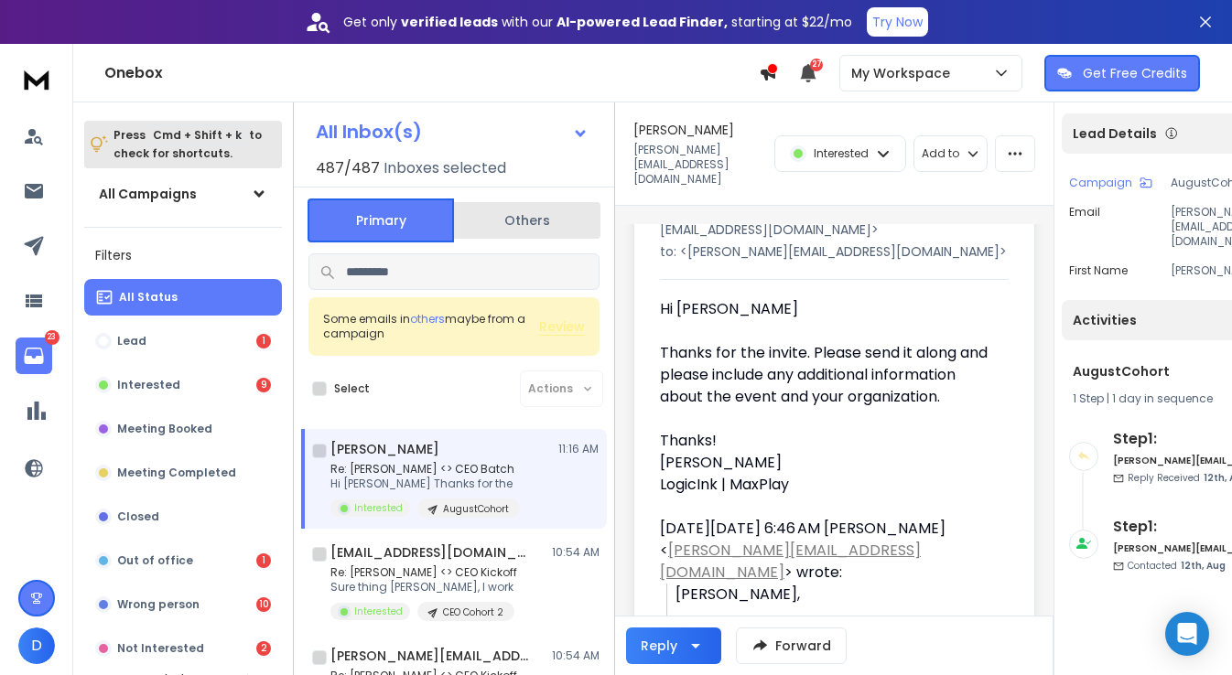
click at [512, 526] on div "Carlos Olguin 11:16 AM Re: Carlos <> CEO Batch Hi John Thanks for the Intereste…" at bounding box center [456, 479] width 302 height 100
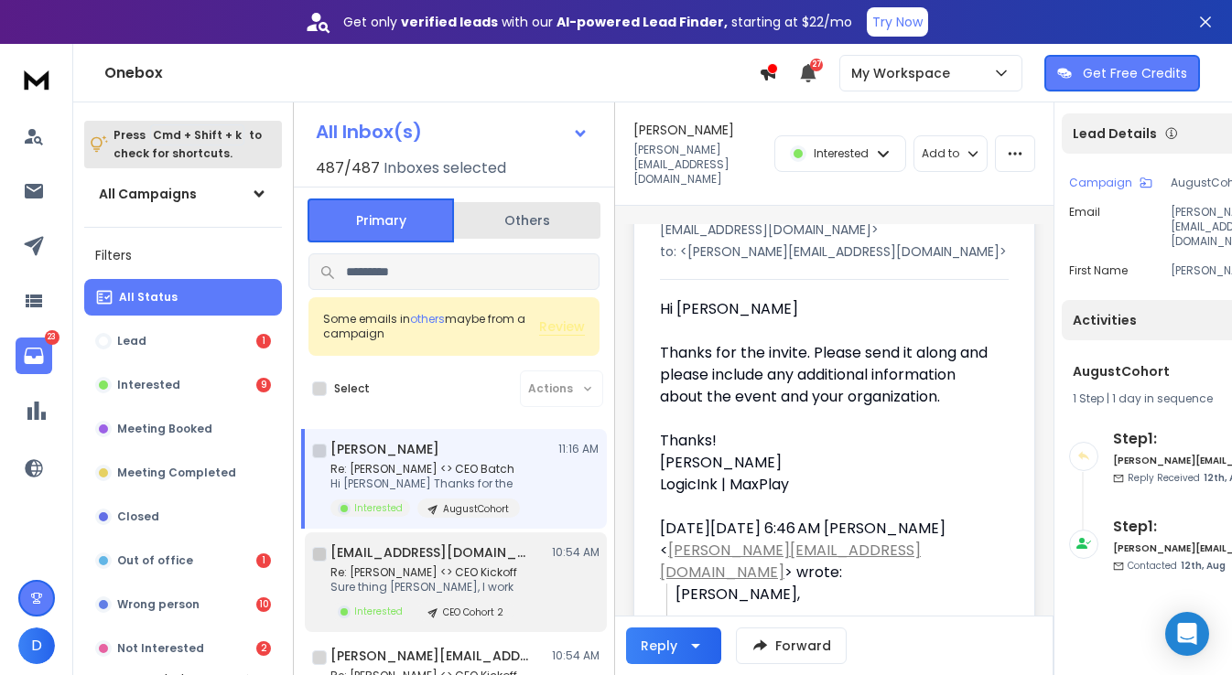
click at [524, 545] on div "ravi@avisamyko.com 10:54 AM" at bounding box center [464, 553] width 269 height 18
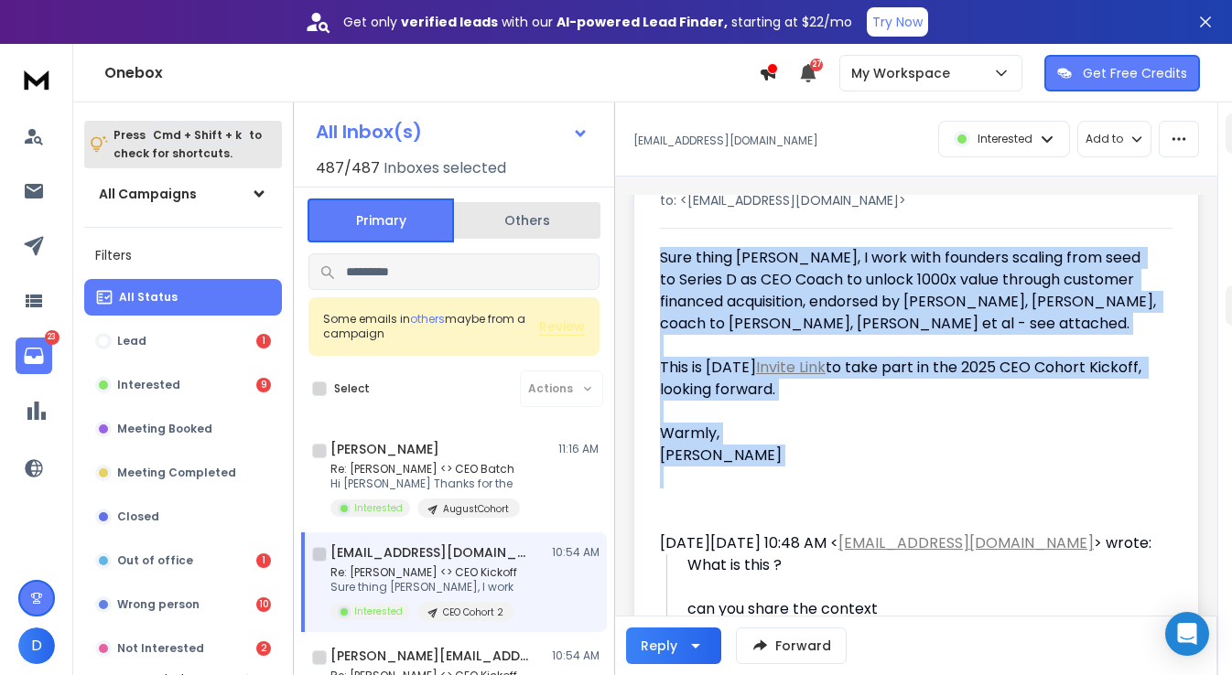
drag, startPoint x: 727, startPoint y: 470, endPoint x: 619, endPoint y: 248, distance: 246.8
click at [660, 248] on div "Sure thing Ravi, I work with founders scaling from seed to Series D as CEO Coac…" at bounding box center [916, 616] width 512 height 739
copy div "Sure thing Ravi, I work with founders scaling from seed to Series D as CEO Coac…"
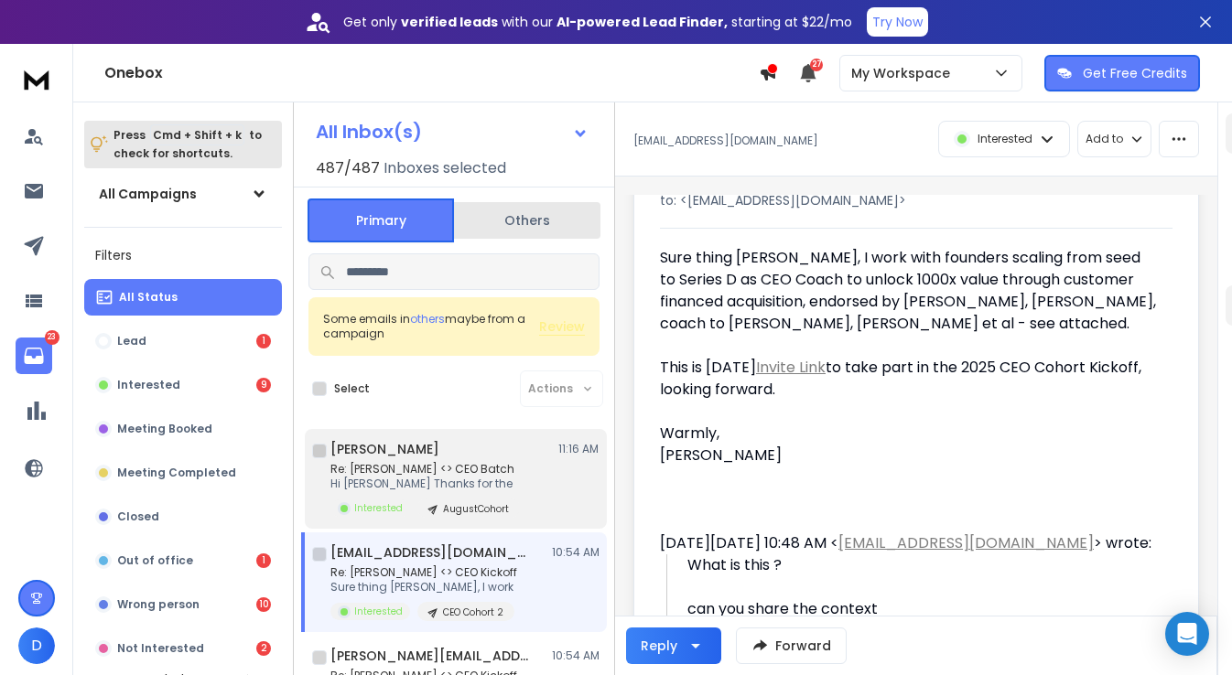
click at [497, 438] on div "Carlos Olguin 11:16 AM Re: Carlos <> CEO Batch Hi John Thanks for the Intereste…" at bounding box center [456, 479] width 302 height 100
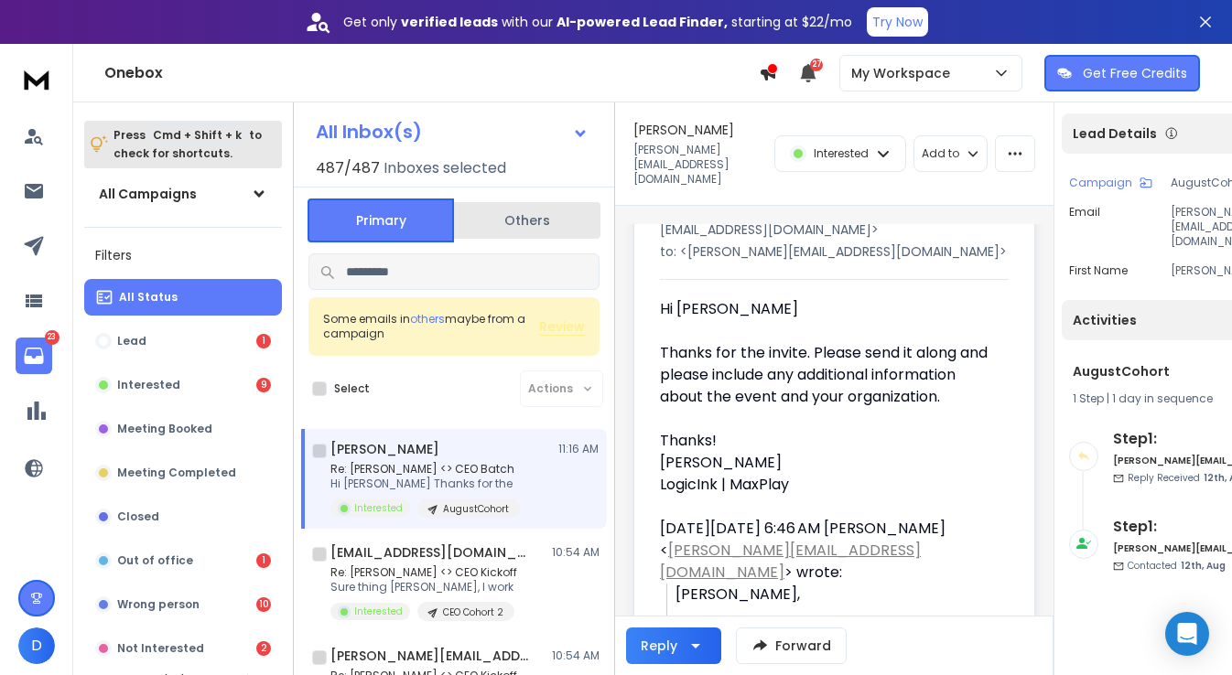
click at [646, 640] on div "Reply" at bounding box center [659, 646] width 37 height 18
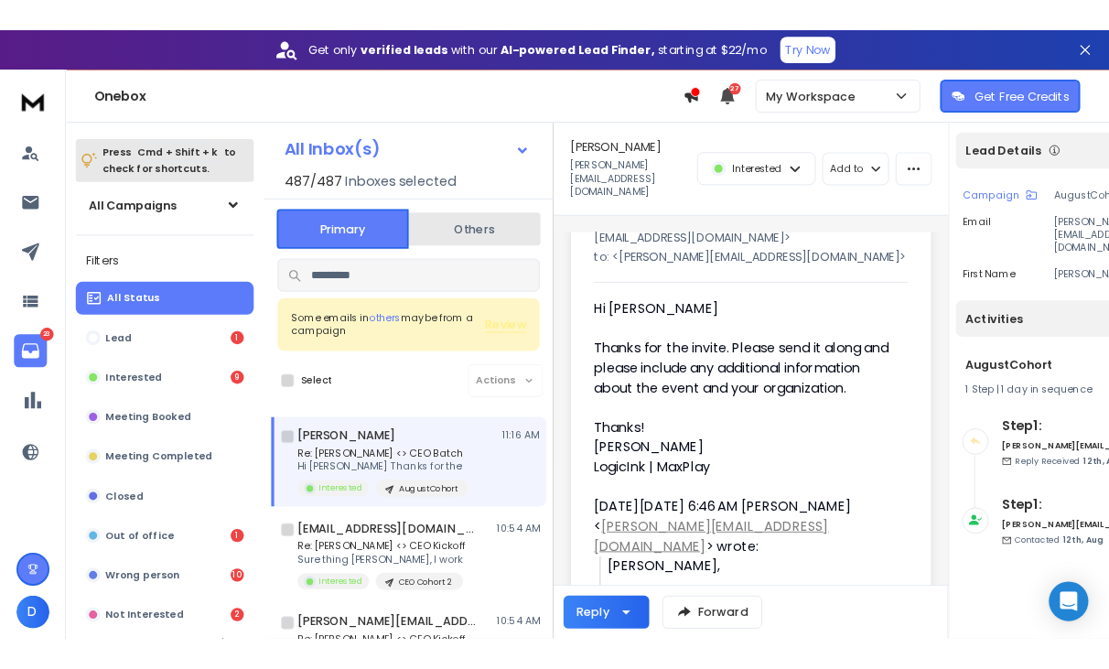
scroll to position [0, 0]
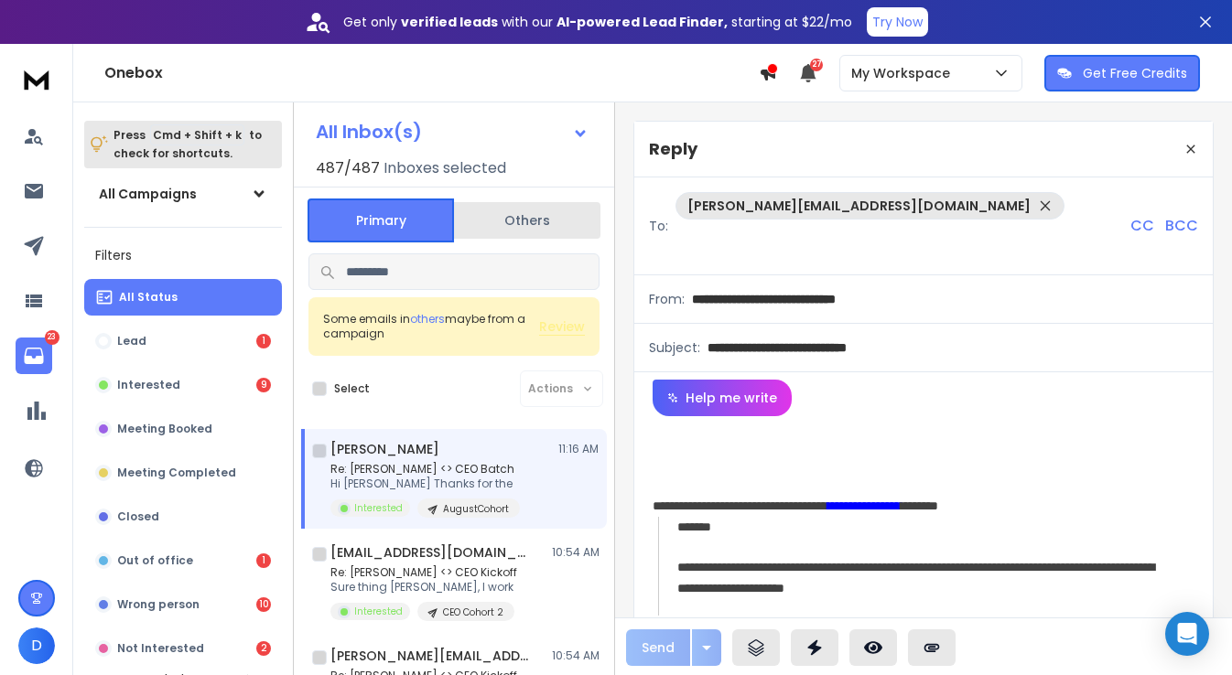
click at [657, 416] on div "**********" at bounding box center [923, 515] width 578 height 199
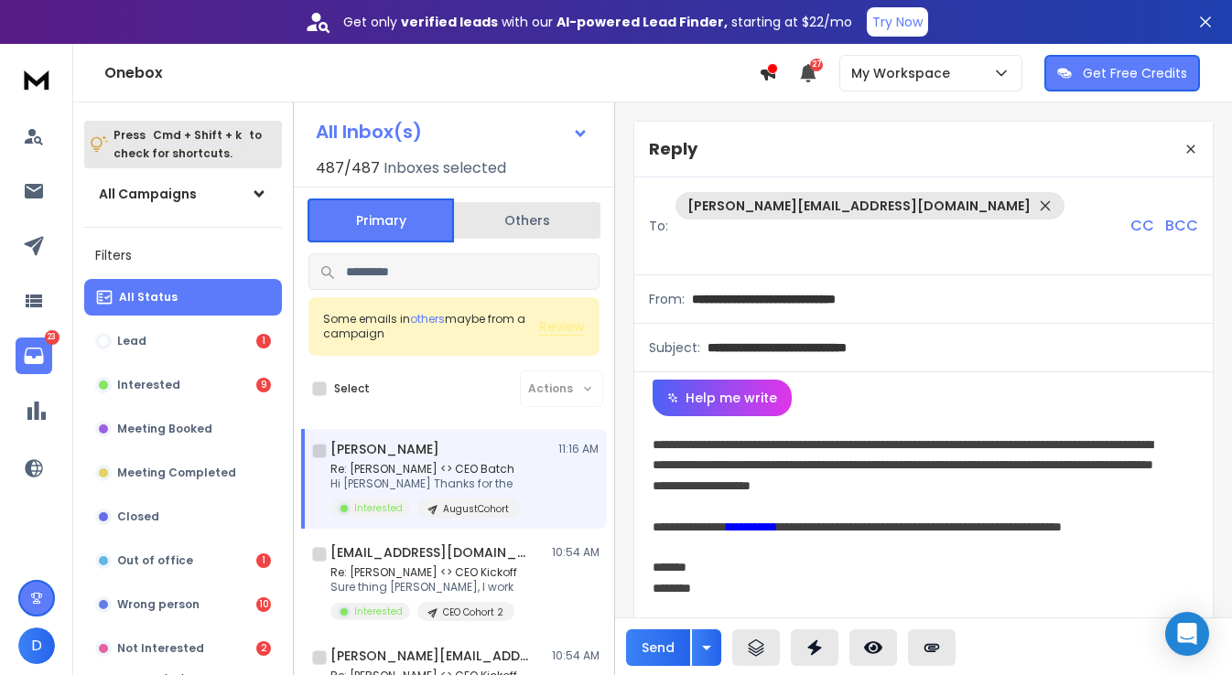
click at [718, 435] on div "**********" at bounding box center [909, 465] width 514 height 61
click at [933, 652] on icon at bounding box center [931, 648] width 18 height 18
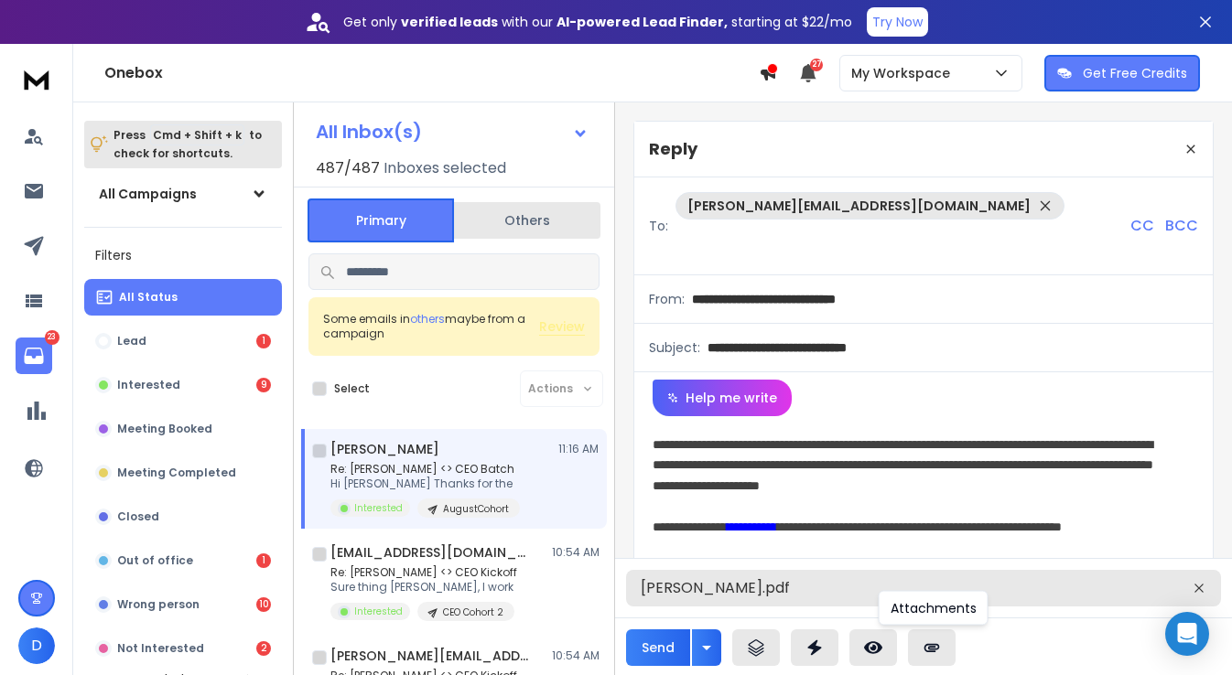
click at [657, 643] on button "Send" at bounding box center [658, 648] width 64 height 37
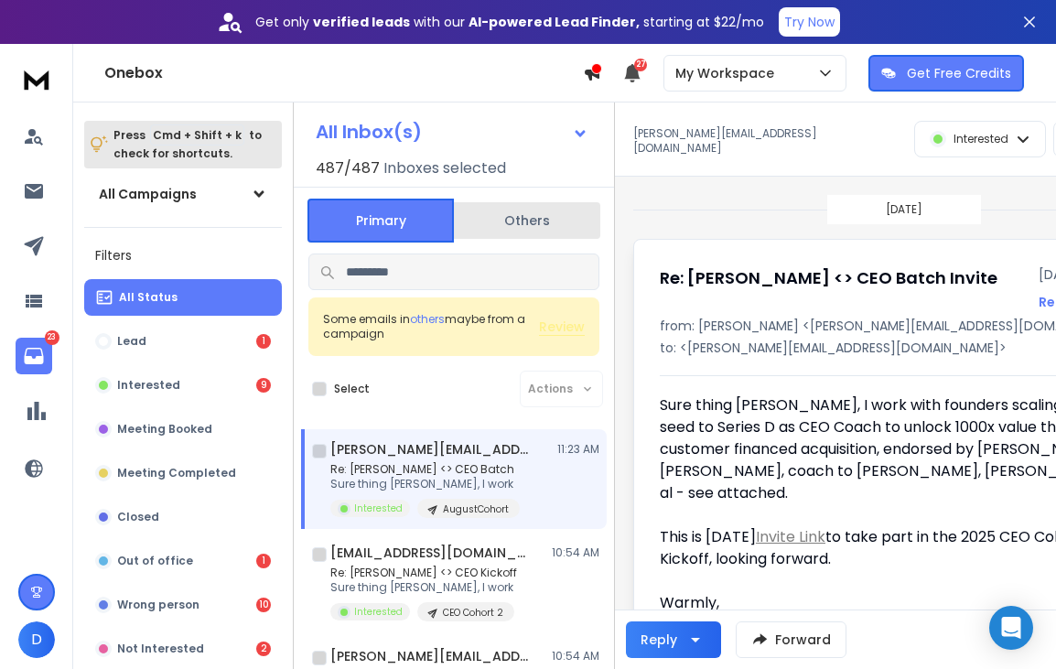
click at [415, 270] on input at bounding box center [453, 271] width 291 height 37
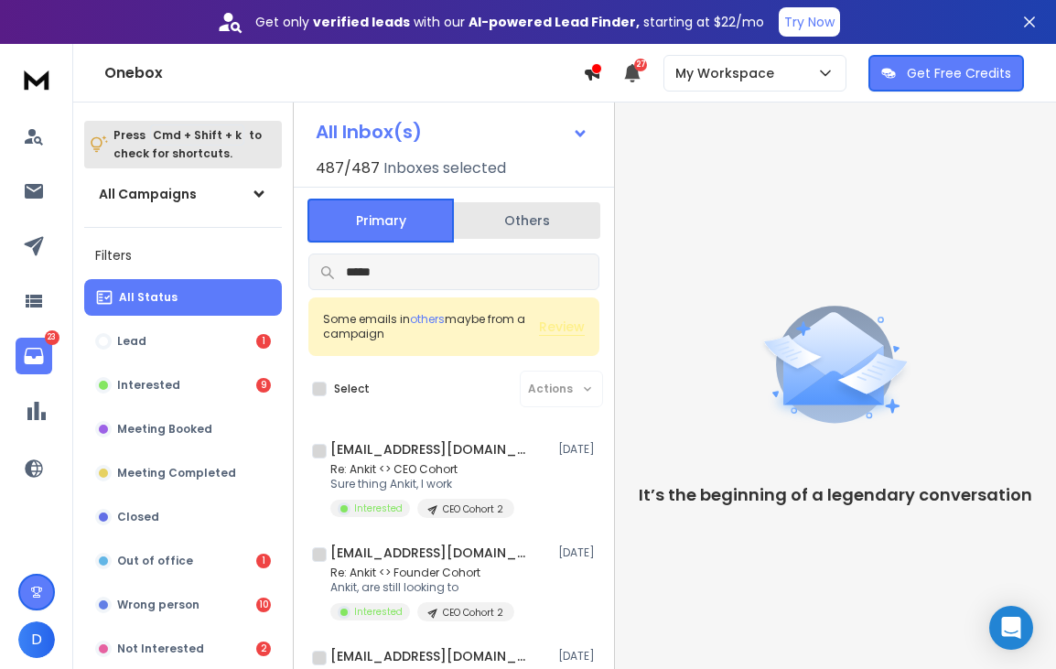
type input "*****"
click at [449, 420] on div "***** Some emails in others maybe from a campaign Review Select Actions ankitar…" at bounding box center [454, 583] width 320 height 674
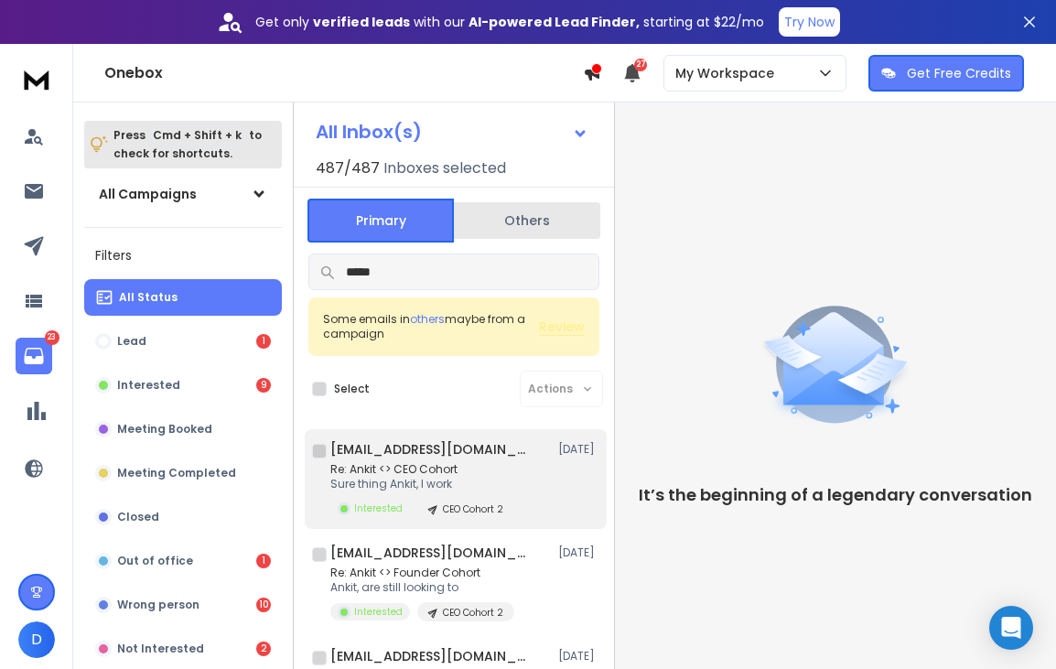
click at [459, 446] on h1 "ankitarora121@gmail.com" at bounding box center [430, 449] width 201 height 18
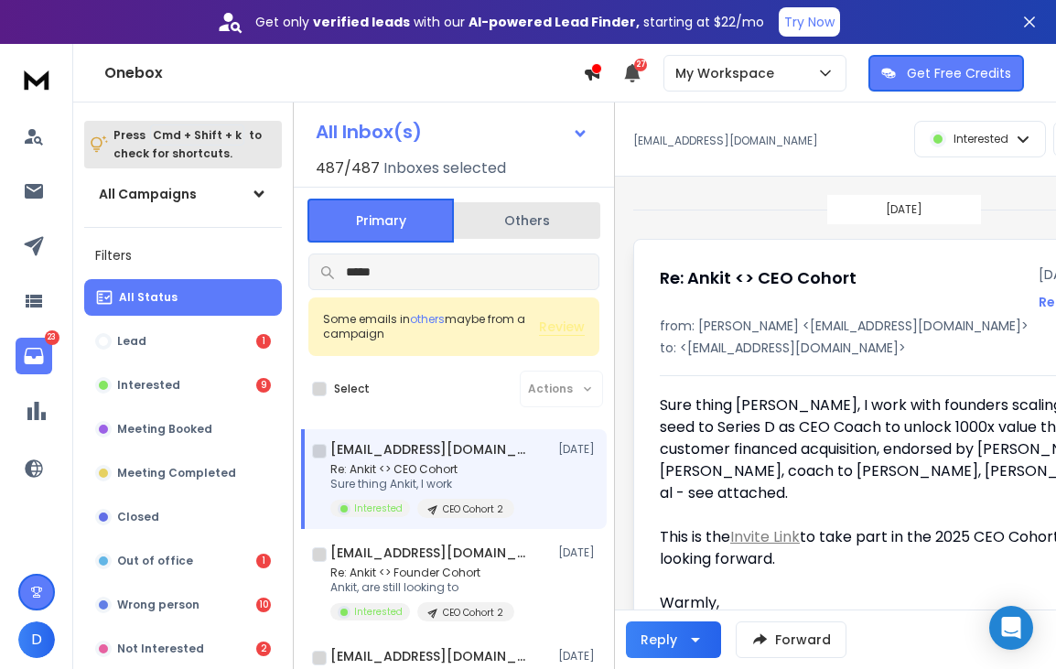
click at [663, 641] on div "Reply" at bounding box center [659, 639] width 37 height 18
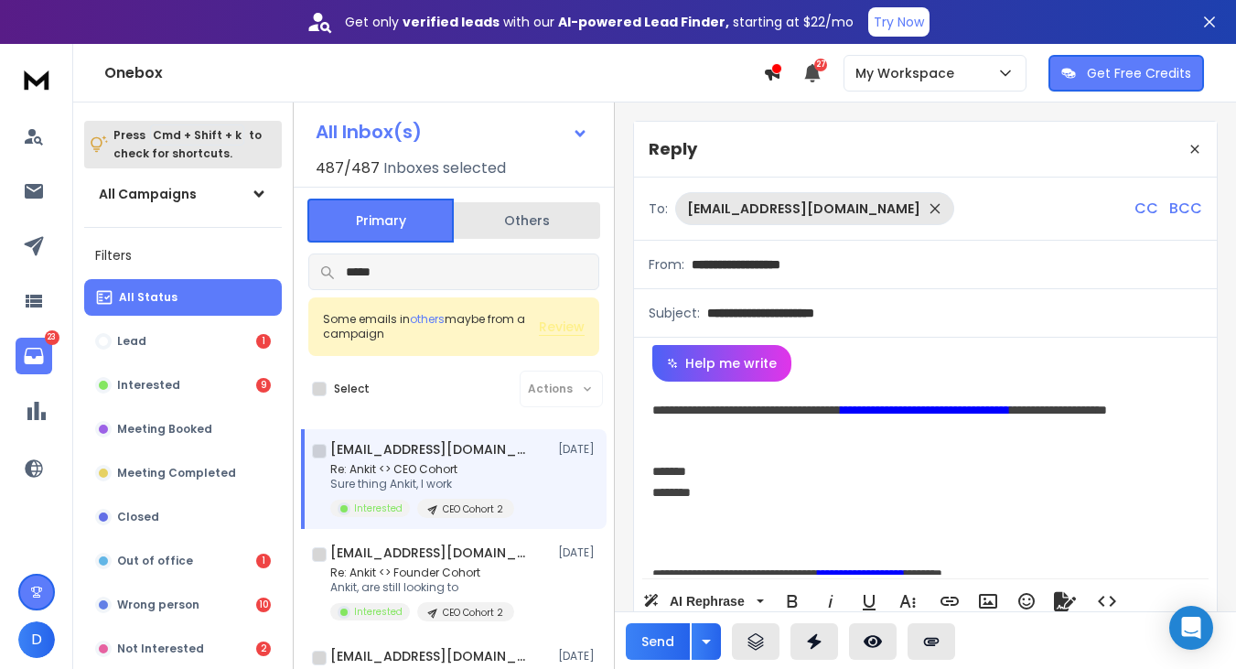
click at [724, 441] on div "**********" at bounding box center [911, 420] width 519 height 41
click at [1127, 213] on div "To: ankitarora121@gmail.com CC BCC" at bounding box center [925, 209] width 583 height 62
click at [1135, 220] on p "CC" at bounding box center [1147, 209] width 24 height 22
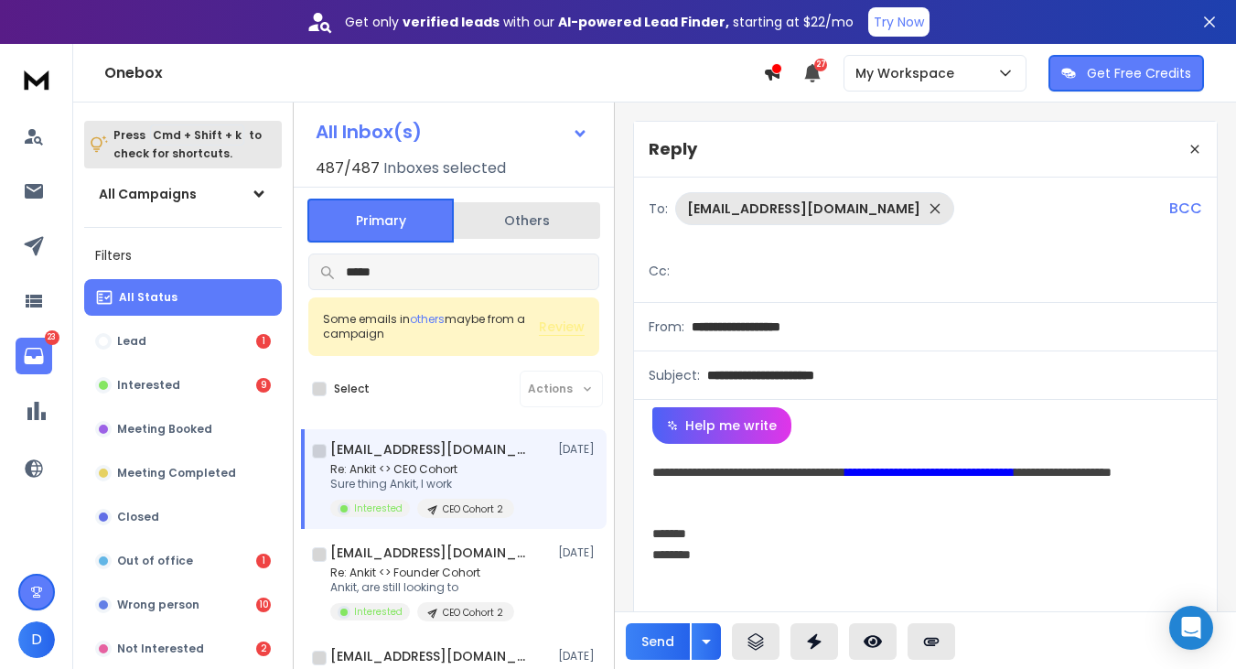
click at [735, 269] on input at bounding box center [741, 270] width 128 height 33
type input "**********"
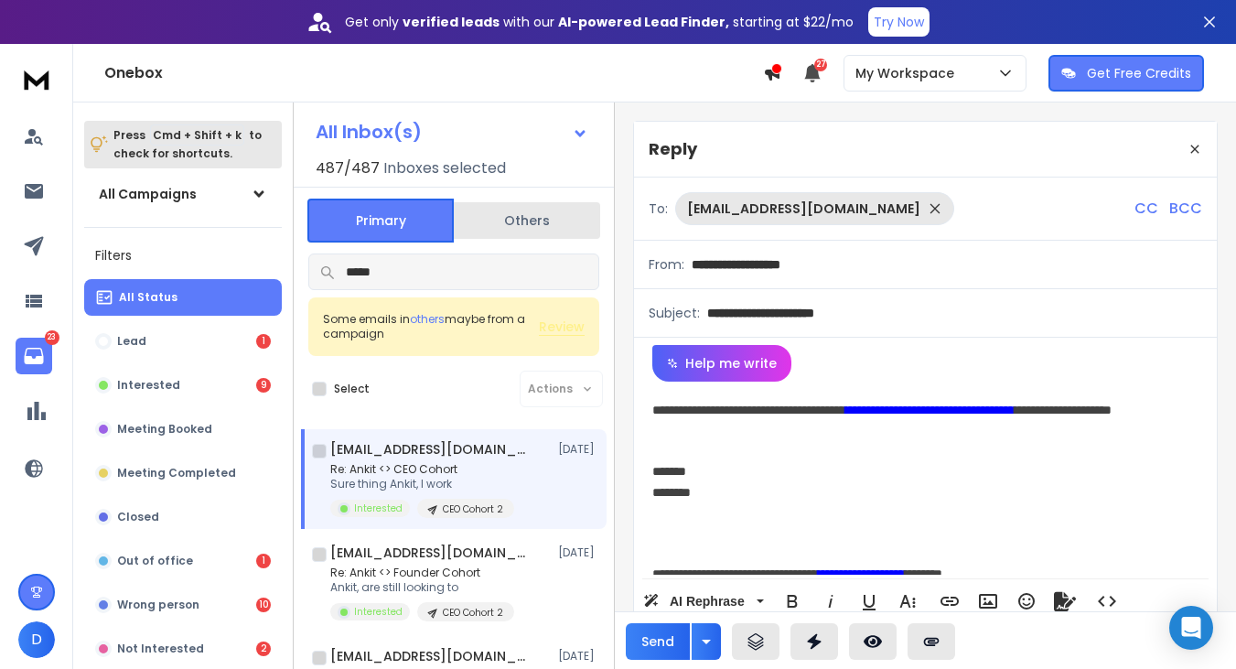
click at [770, 502] on div "**********" at bounding box center [925, 478] width 583 height 193
click at [730, 543] on div at bounding box center [925, 532] width 546 height 20
click at [673, 648] on button "Send" at bounding box center [658, 641] width 64 height 37
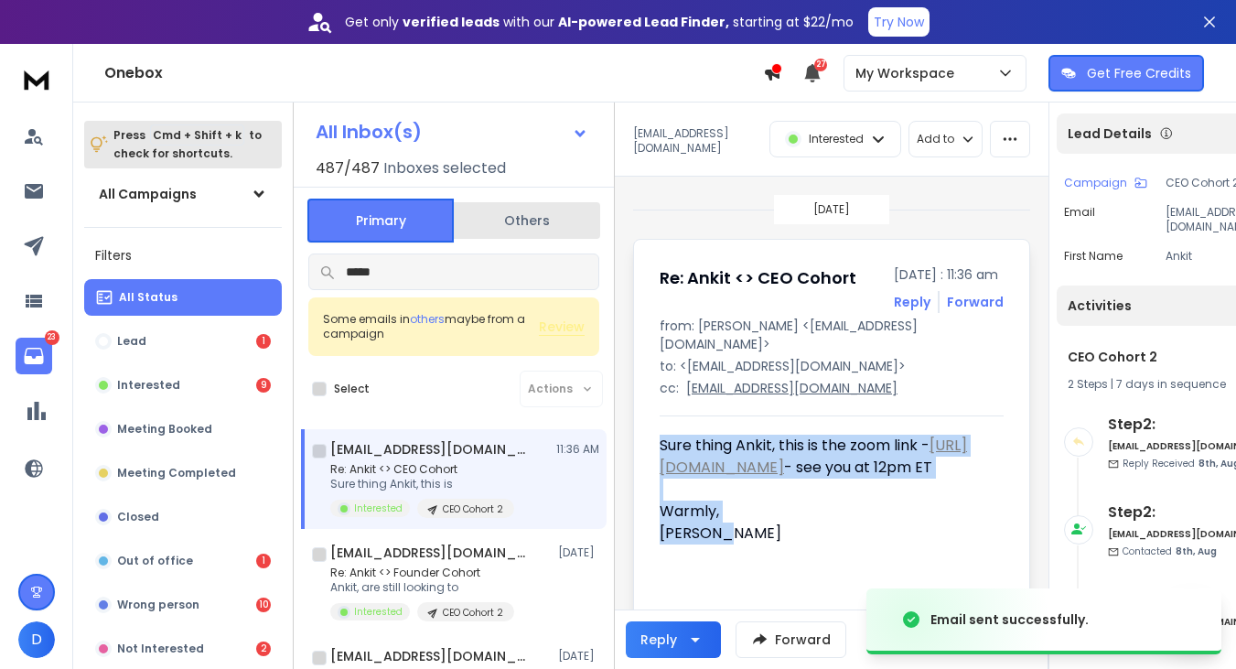
drag, startPoint x: 754, startPoint y: 540, endPoint x: 657, endPoint y: 419, distance: 154.9
copy div "Sure thing Ankit, this is the zoom link - https://us06web.zoom.us/j/84708099176…"
click at [793, 534] on div "Jonathan" at bounding box center [824, 533] width 329 height 22
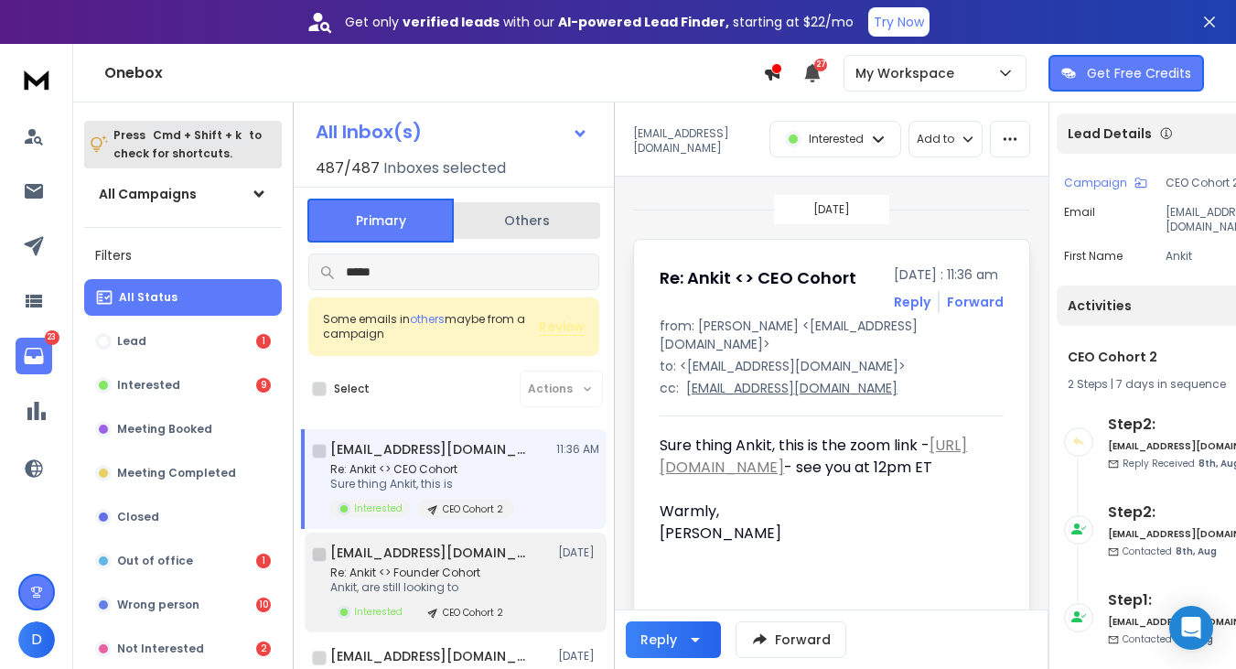
click at [476, 539] on div "ankitmaloo.21@gmail.com 07 Aug Re: Ankit <> Founder Cohort Ankit, are still loo…" at bounding box center [456, 583] width 302 height 100
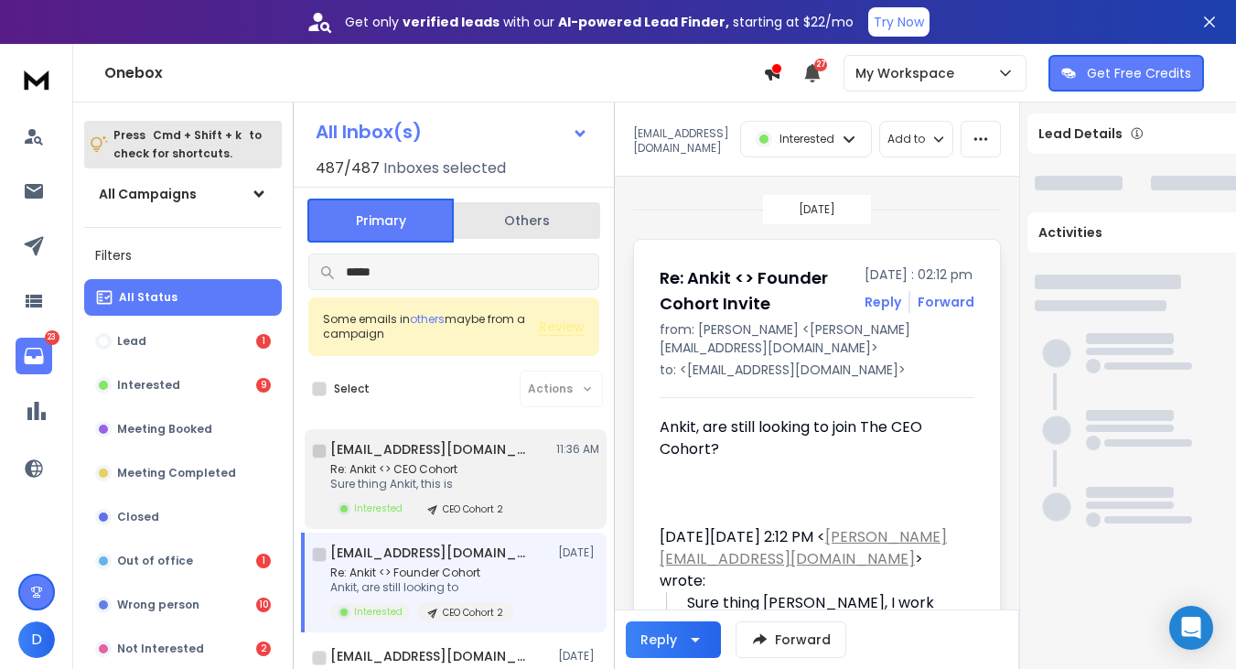
click at [473, 457] on h1 "ankitarora121@gmail.com" at bounding box center [430, 449] width 201 height 18
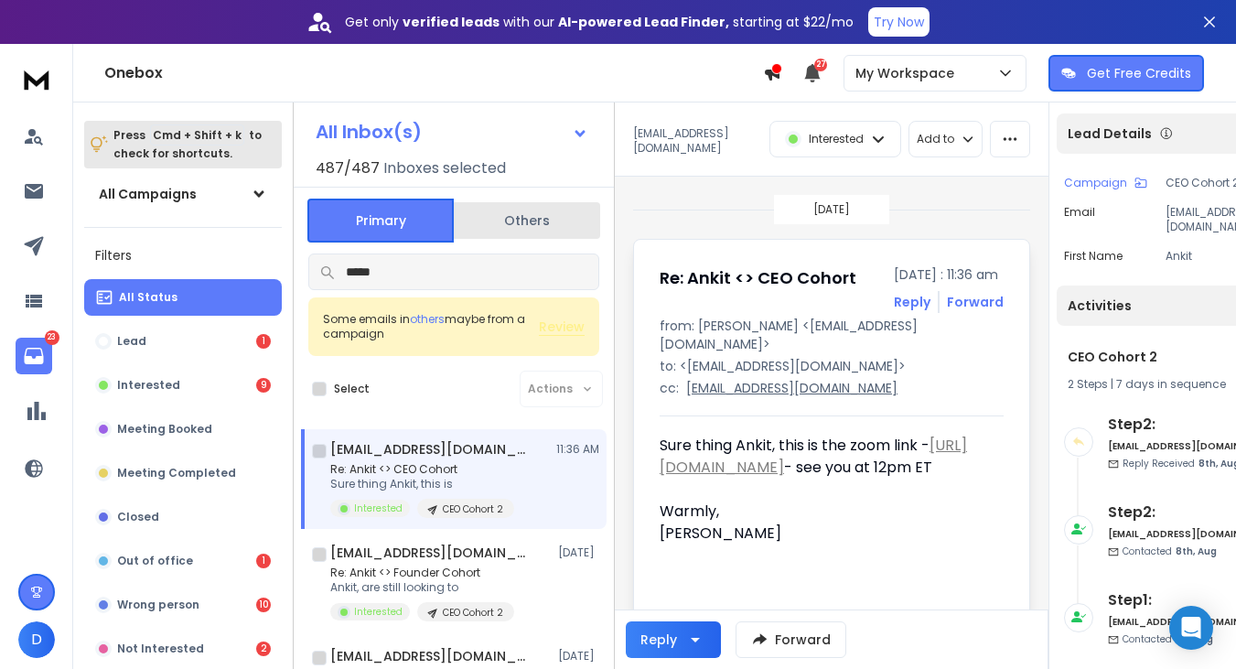
click at [386, 271] on input "*****" at bounding box center [453, 271] width 291 height 37
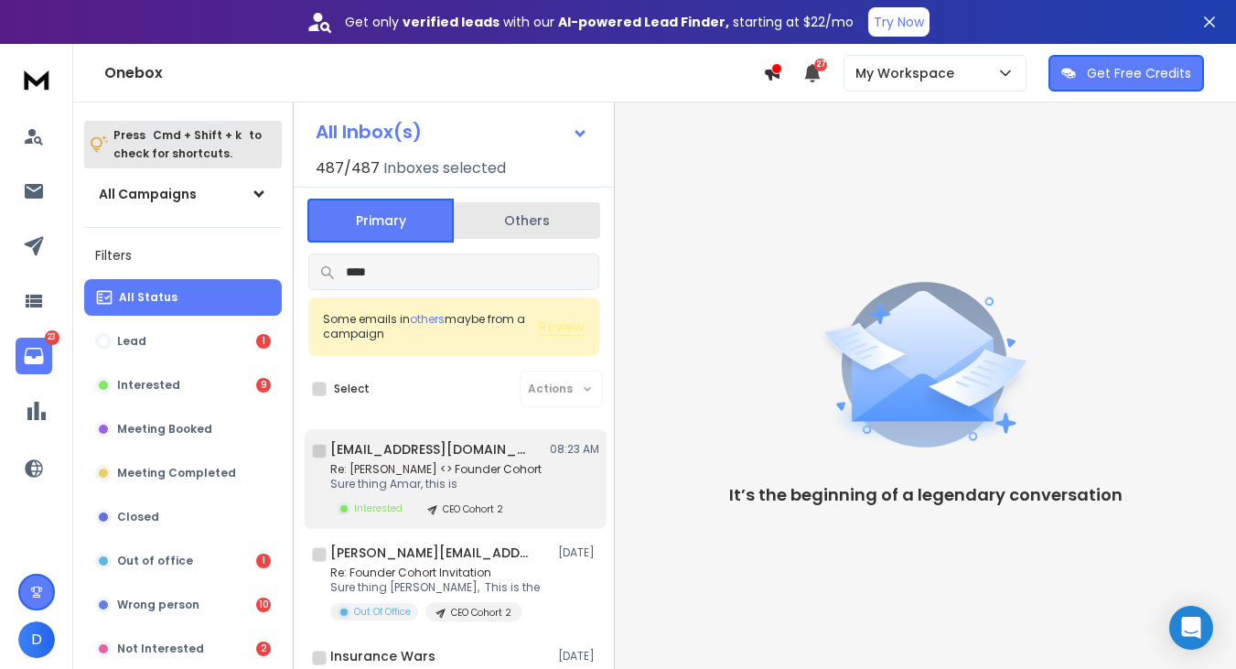
type input "****"
click at [550, 454] on p "08:23 AM" at bounding box center [574, 449] width 49 height 15
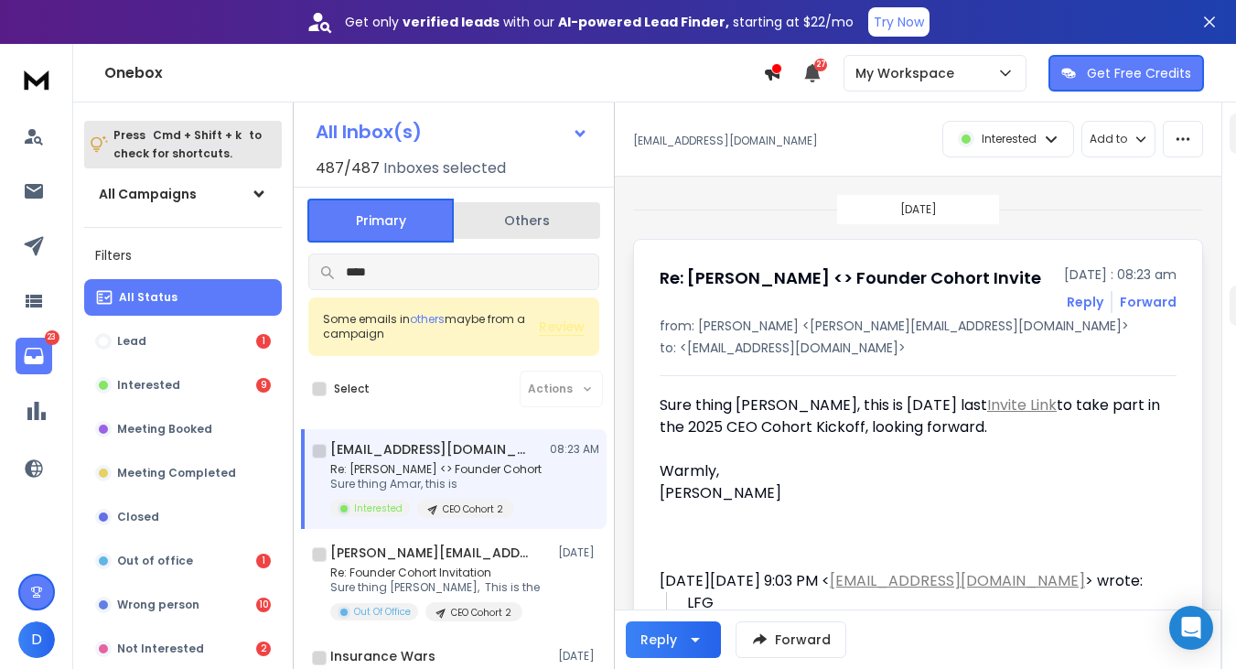
click at [673, 631] on div "Reply" at bounding box center [659, 639] width 37 height 18
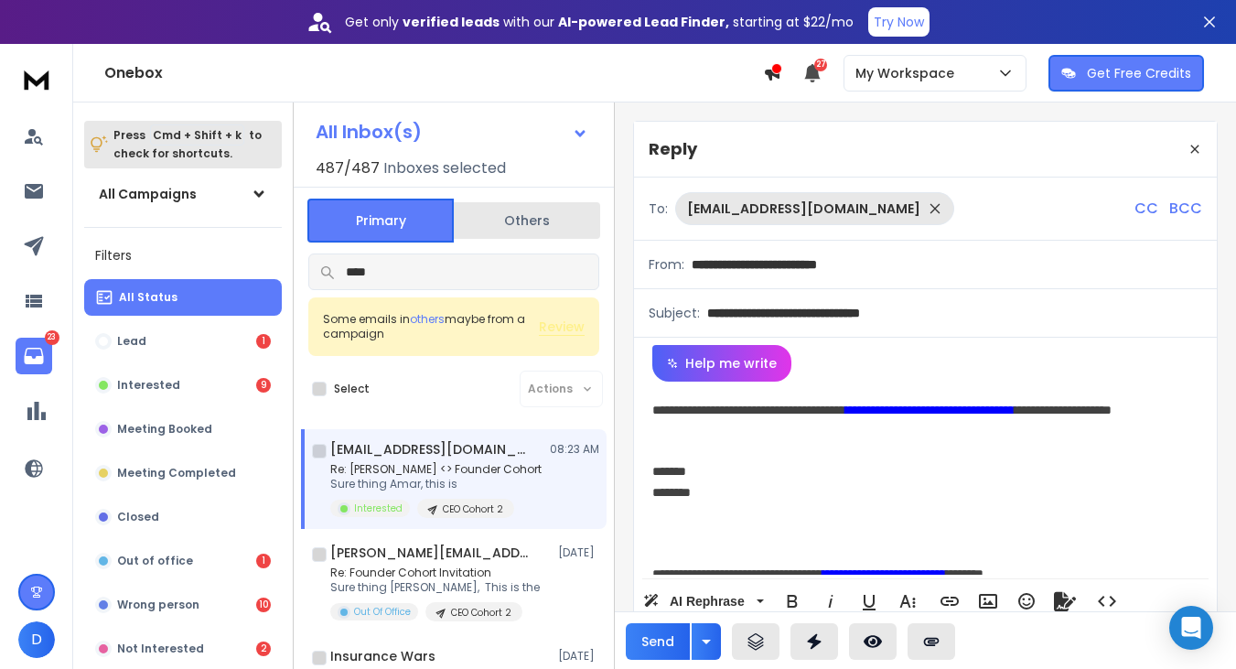
click at [726, 441] on div "**********" at bounding box center [911, 420] width 519 height 41
click at [659, 640] on button "Send" at bounding box center [658, 641] width 64 height 37
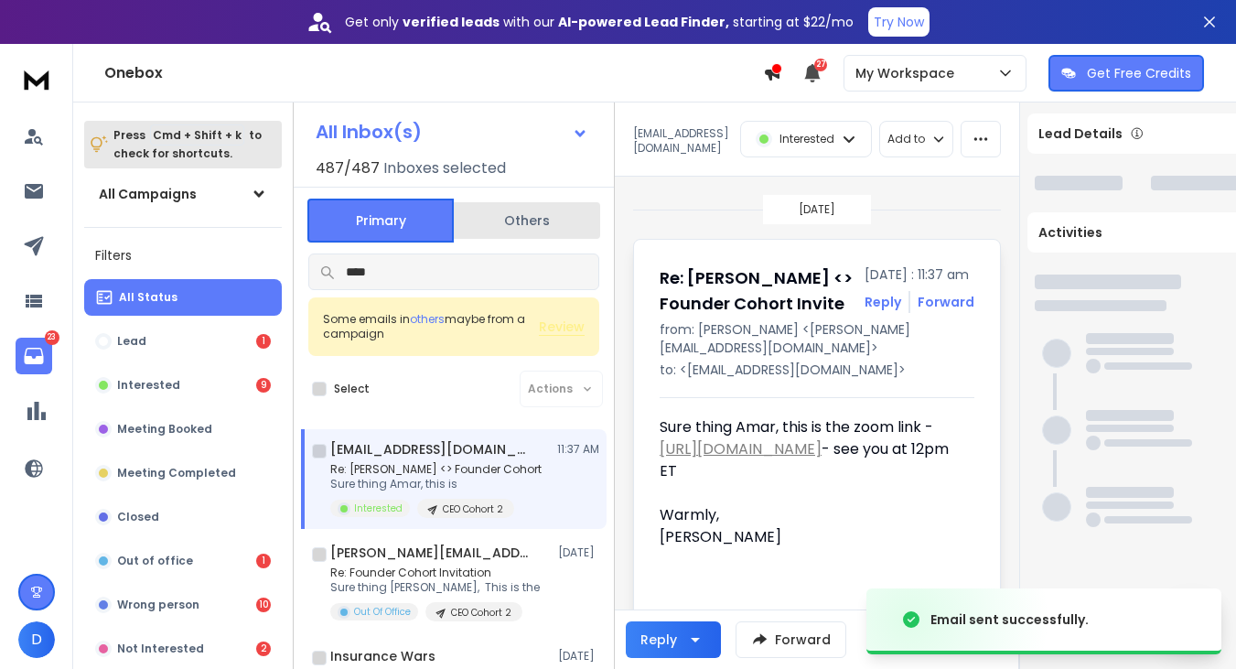
drag, startPoint x: 380, startPoint y: 272, endPoint x: 314, endPoint y: 269, distance: 65.9
click at [314, 269] on input "****" at bounding box center [453, 271] width 291 height 37
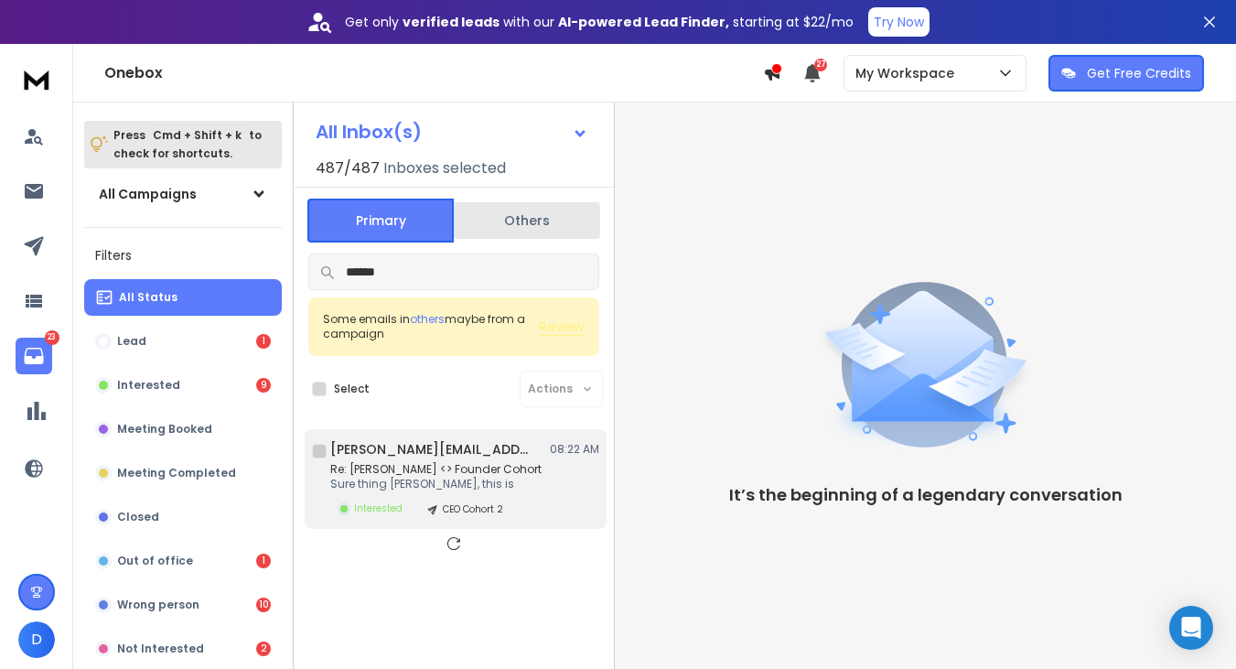
type input "******"
click at [451, 459] on div "srikar@eternalrobotics.com 08:22 AM Re: Srikar <> Founder Cohort Sure thing Sri…" at bounding box center [464, 479] width 269 height 78
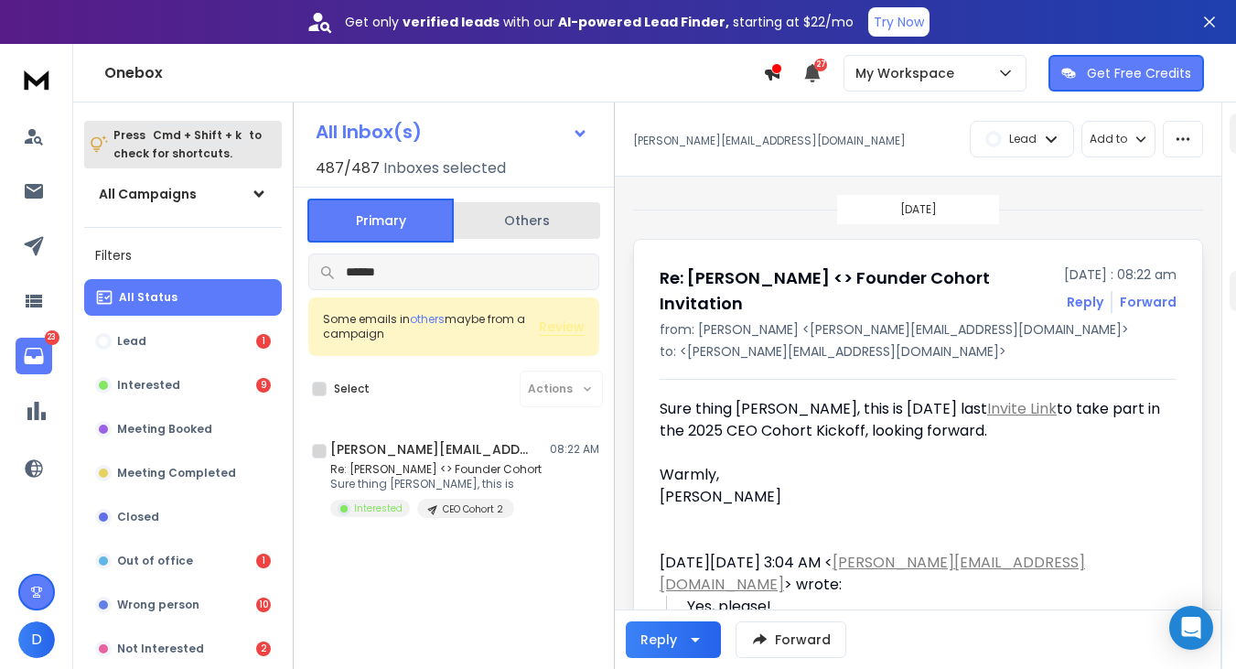
click at [651, 639] on div "Reply" at bounding box center [659, 639] width 37 height 18
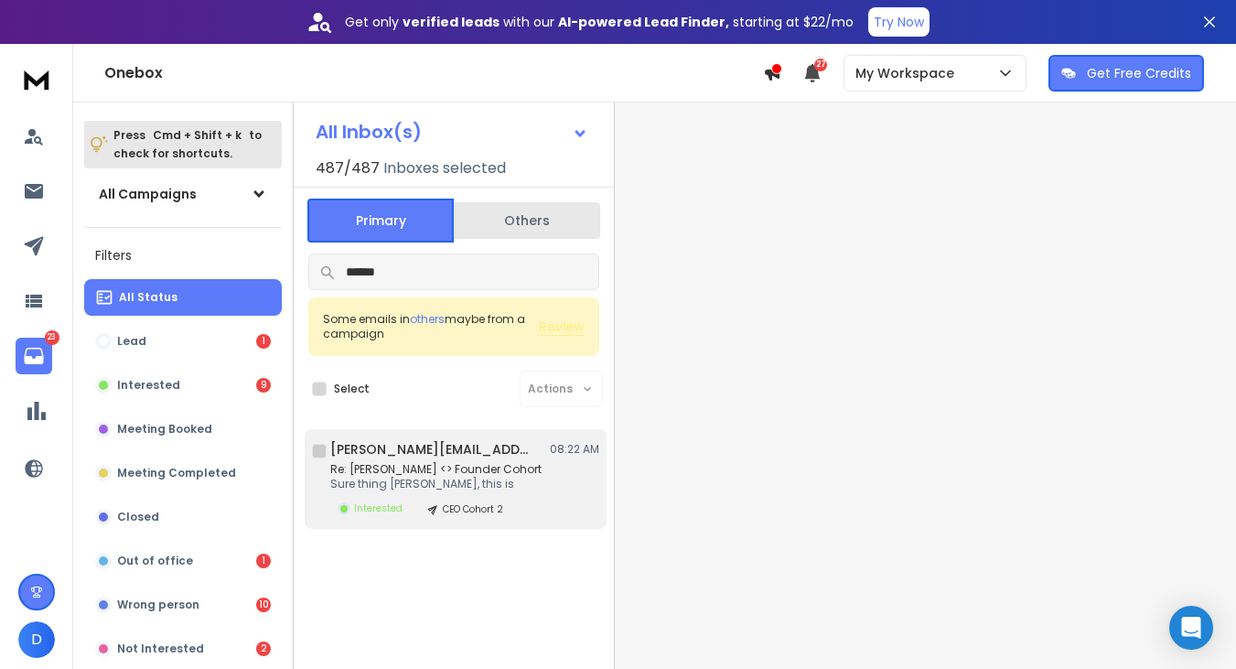
click at [490, 456] on h1 "srikar@eternalrobotics.com" at bounding box center [430, 449] width 201 height 18
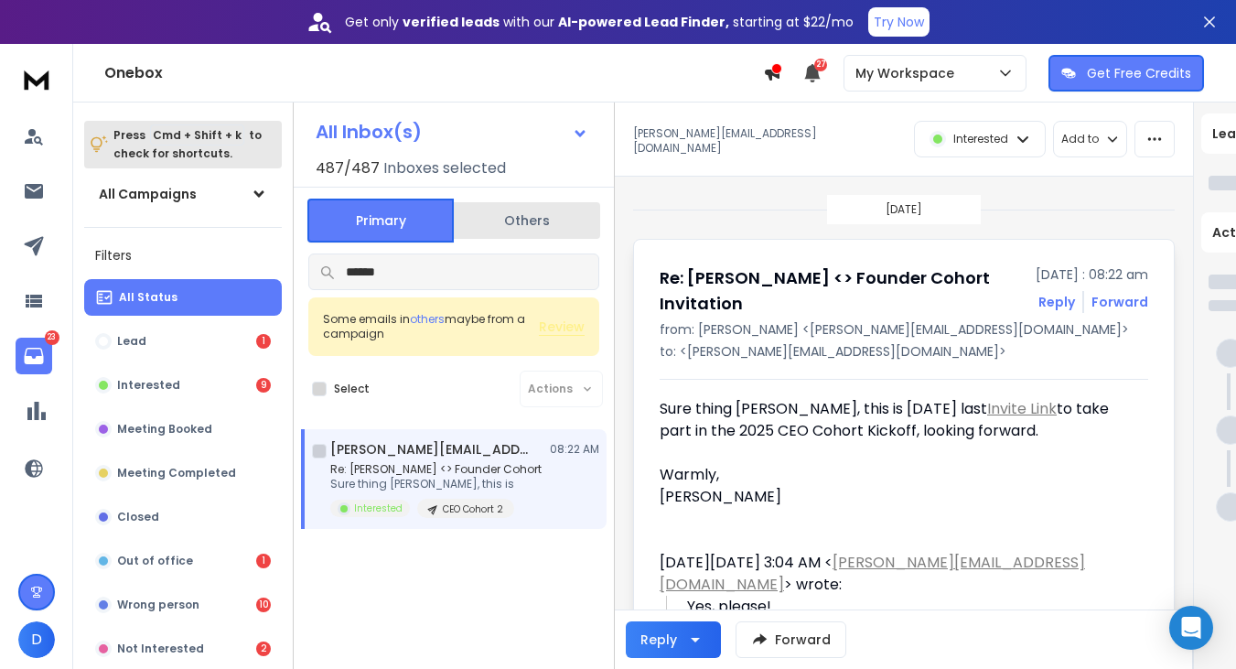
click at [681, 632] on div "Reply" at bounding box center [674, 640] width 66 height 22
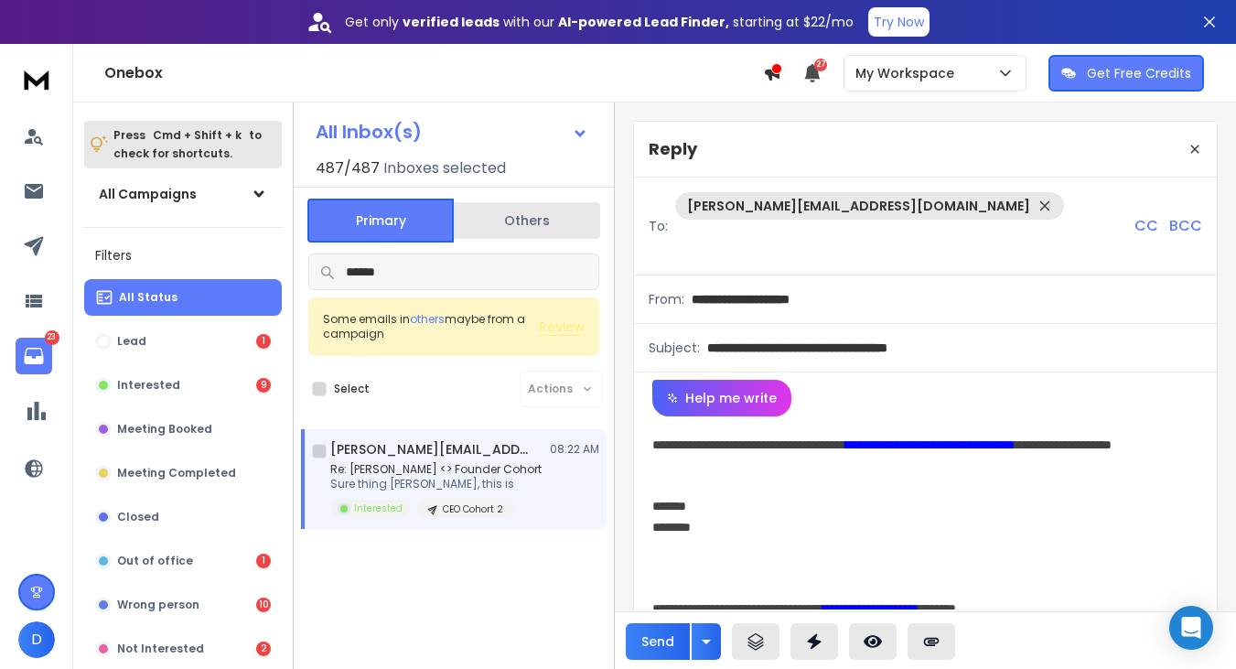
click at [733, 447] on div "**********" at bounding box center [911, 455] width 519 height 41
click at [660, 631] on button "Send" at bounding box center [658, 641] width 64 height 37
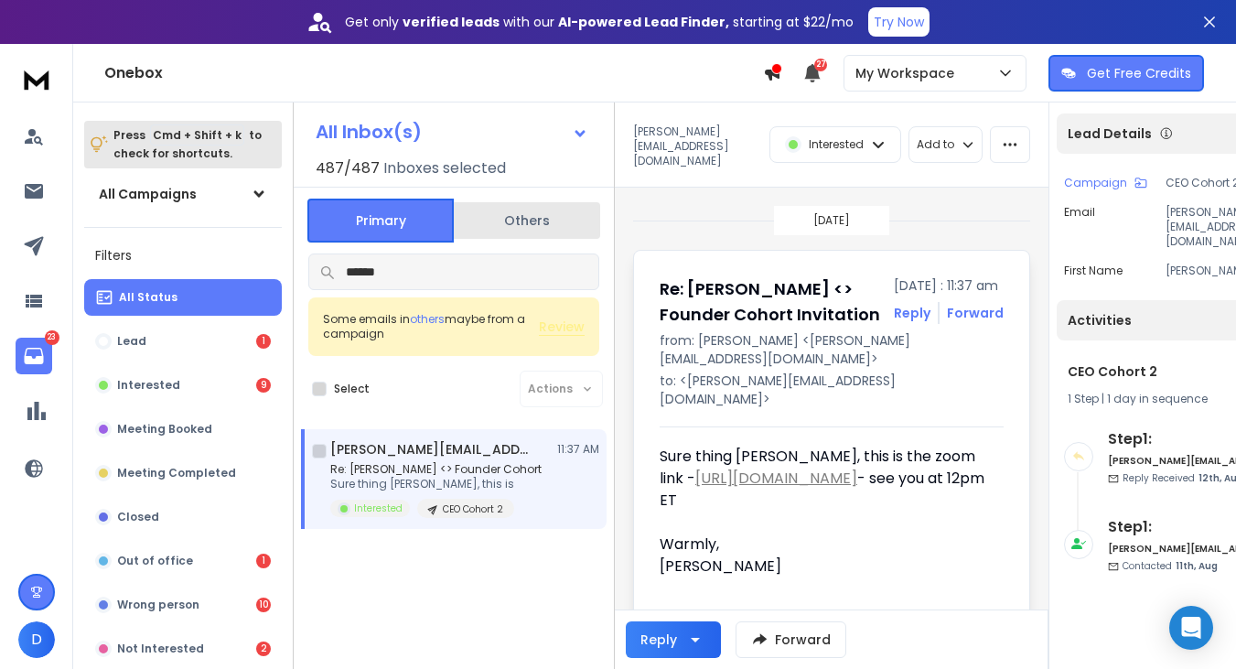
drag, startPoint x: 469, startPoint y: 276, endPoint x: 329, endPoint y: 276, distance: 139.1
click at [329, 276] on input "******" at bounding box center [453, 271] width 291 height 37
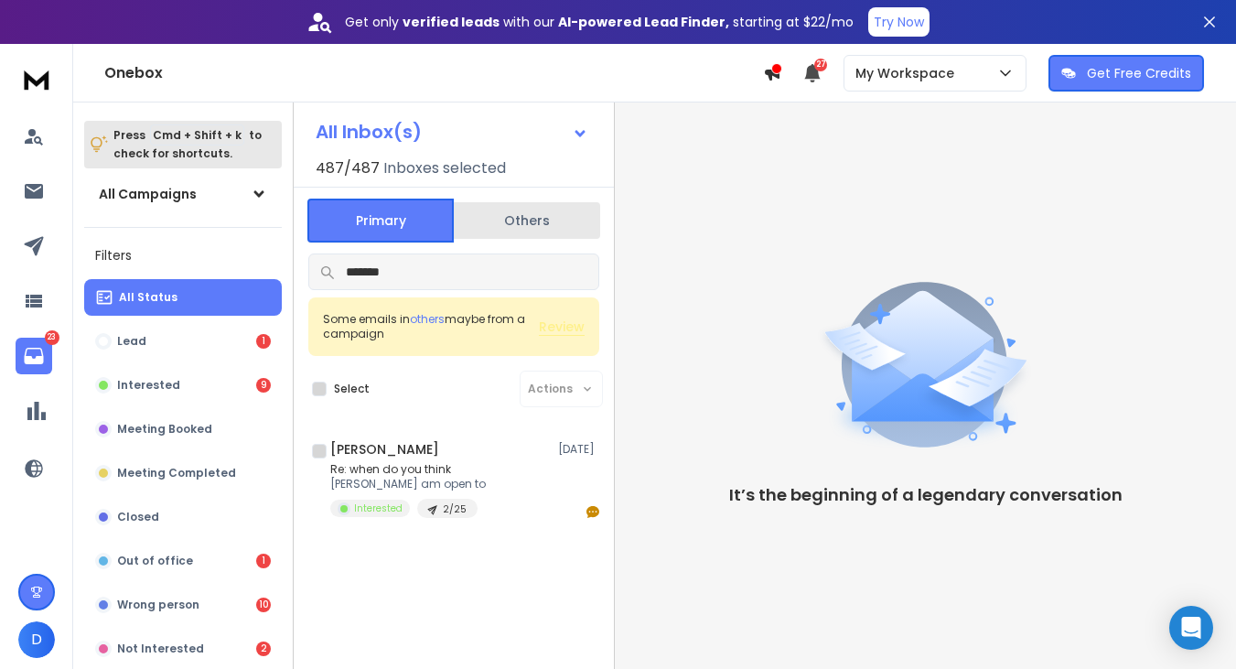
type input "*******"
click at [446, 258] on input "*******" at bounding box center [453, 271] width 291 height 37
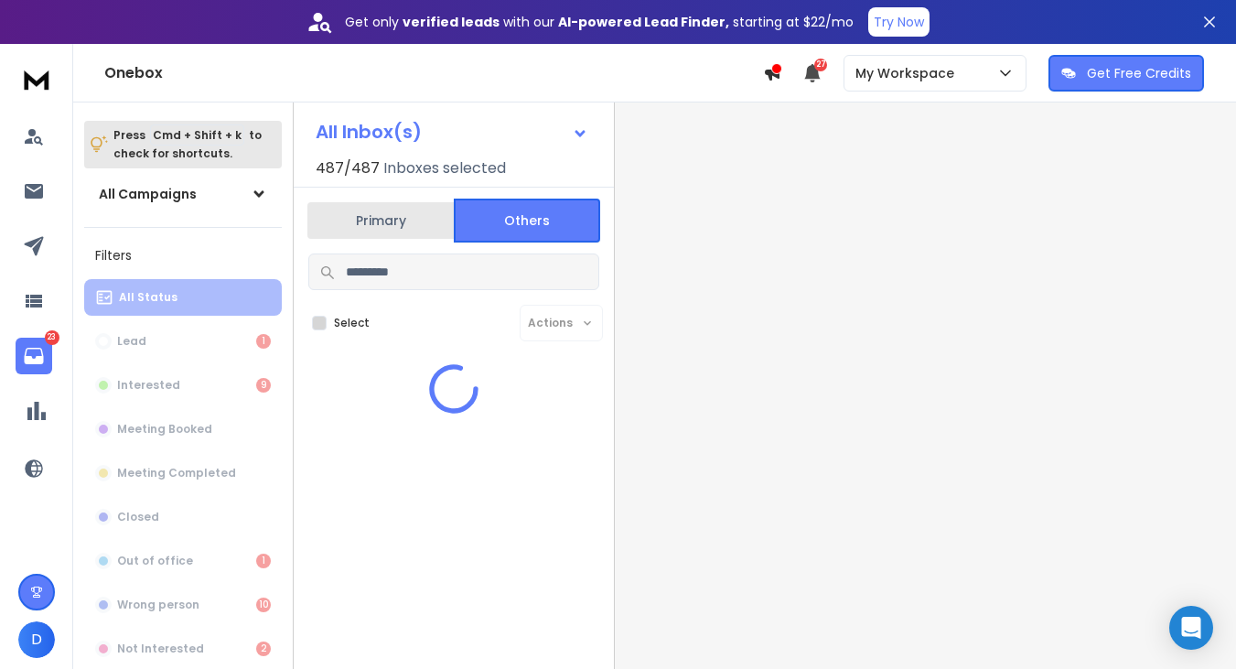
click at [495, 231] on button "Others" at bounding box center [527, 221] width 146 height 44
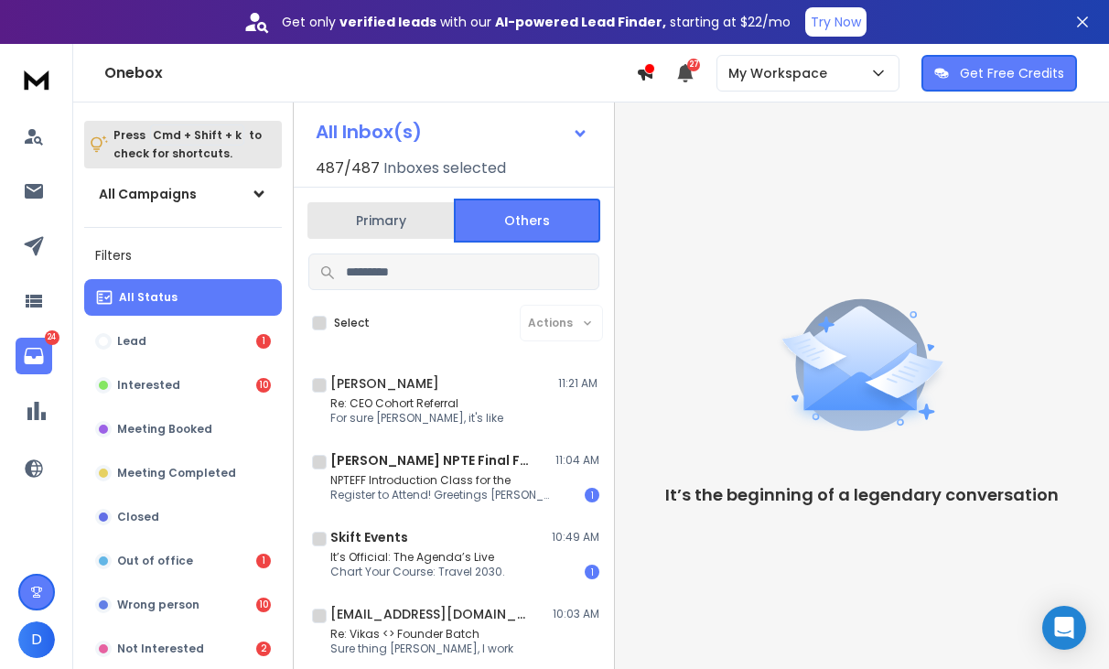
click at [424, 205] on button "Primary" at bounding box center [380, 220] width 146 height 40
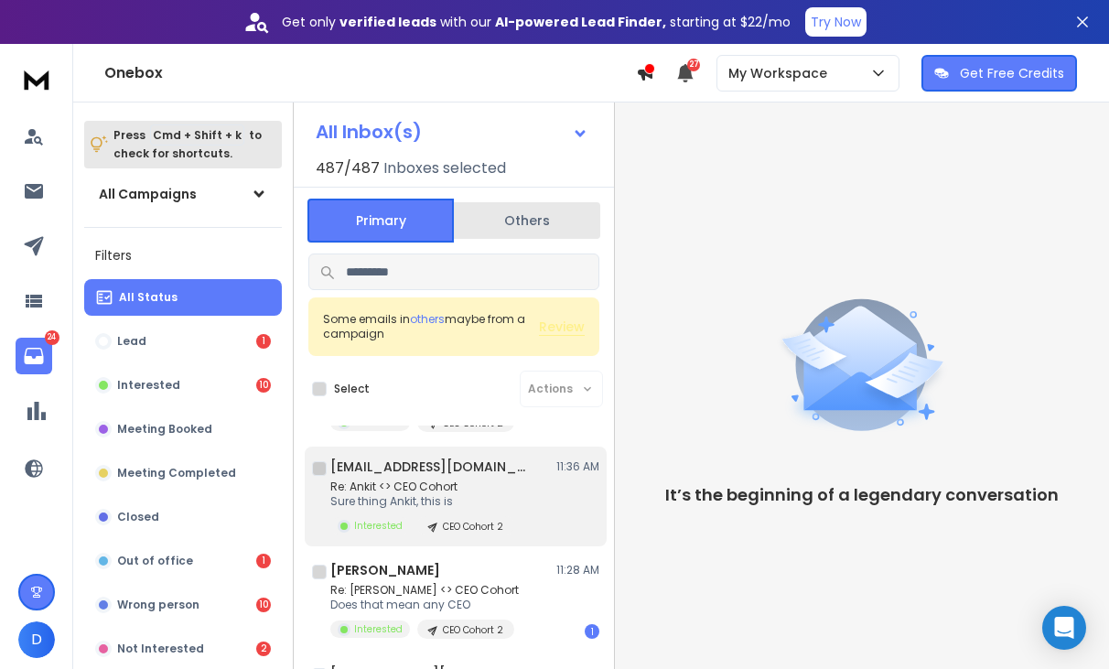
scroll to position [232, 0]
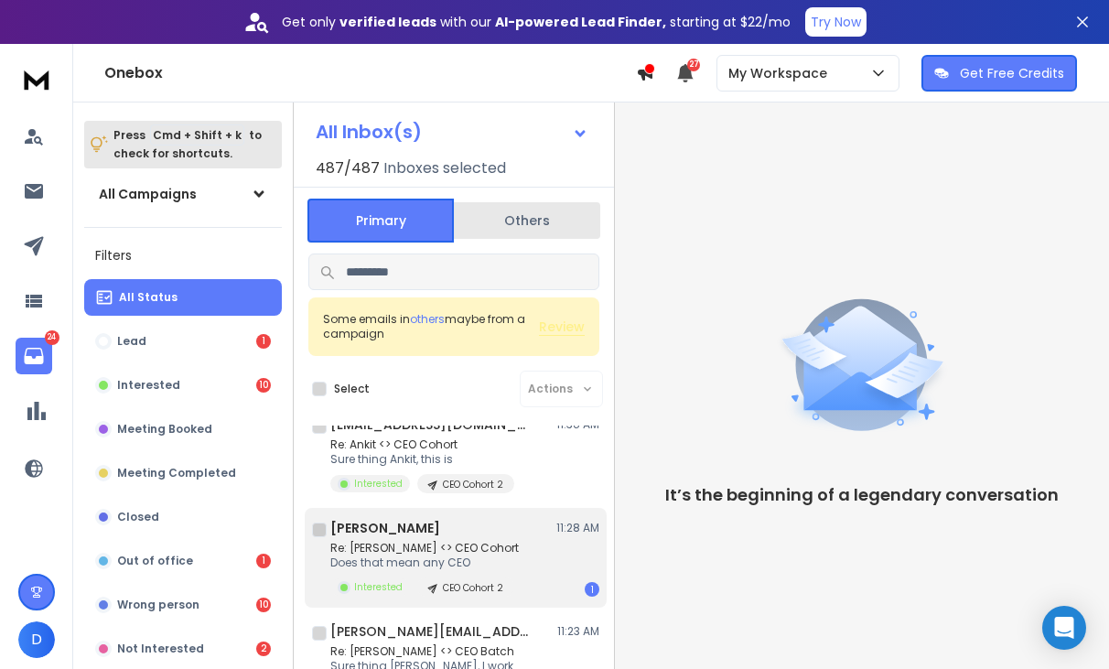
click at [551, 547] on div "Re: Benjamin <> CEO Cohort Does that mean any CEO Interested CEO Cohort 2 1" at bounding box center [464, 569] width 269 height 56
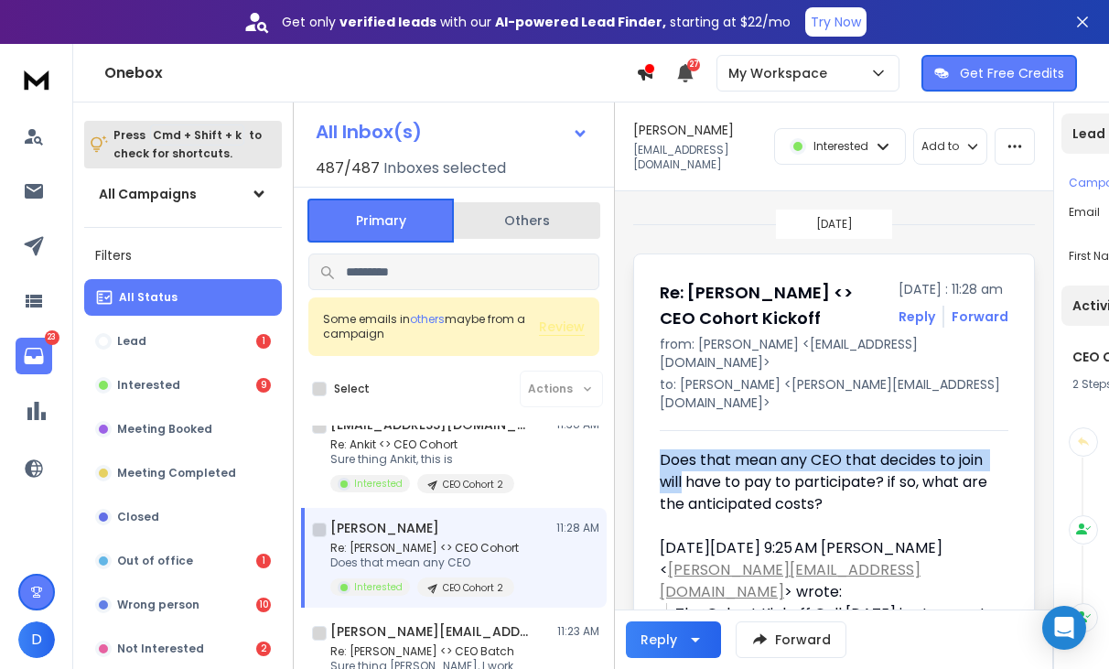
drag, startPoint x: 659, startPoint y: 407, endPoint x: 685, endPoint y: 426, distance: 32.8
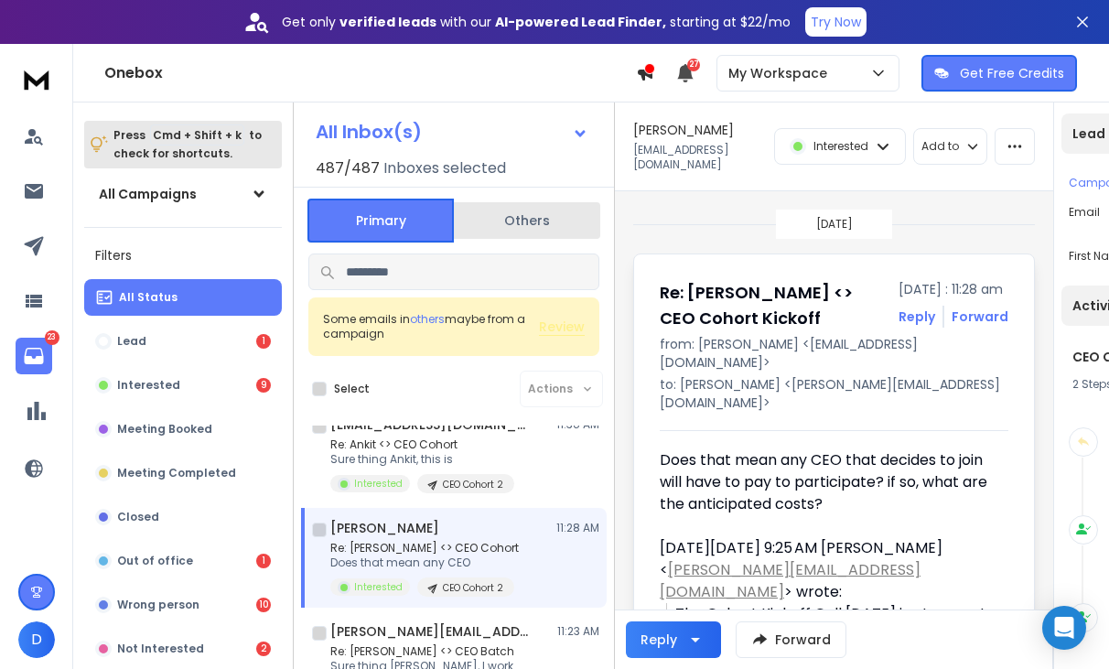
click at [685, 449] on div "Does that mean any CEO that decides to join will have to pay to participate? if…" at bounding box center [827, 482] width 334 height 66
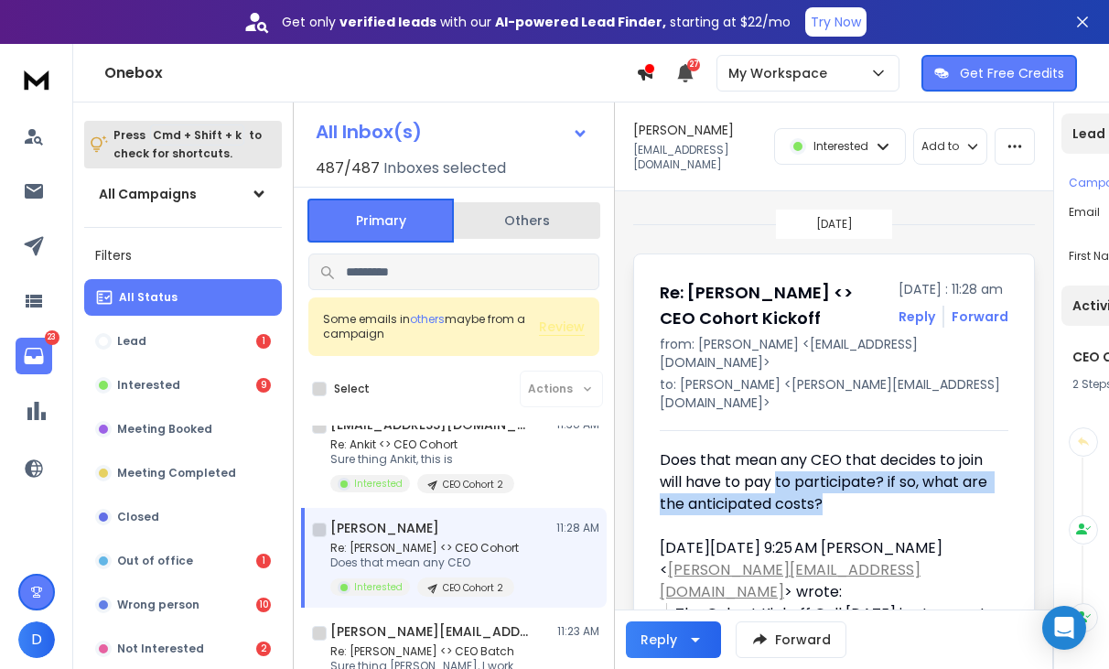
drag, startPoint x: 824, startPoint y: 459, endPoint x: 777, endPoint y: 435, distance: 53.6
click at [777, 449] on div "Does that mean any CEO that decides to join will have to pay to participate? if…" at bounding box center [827, 482] width 334 height 66
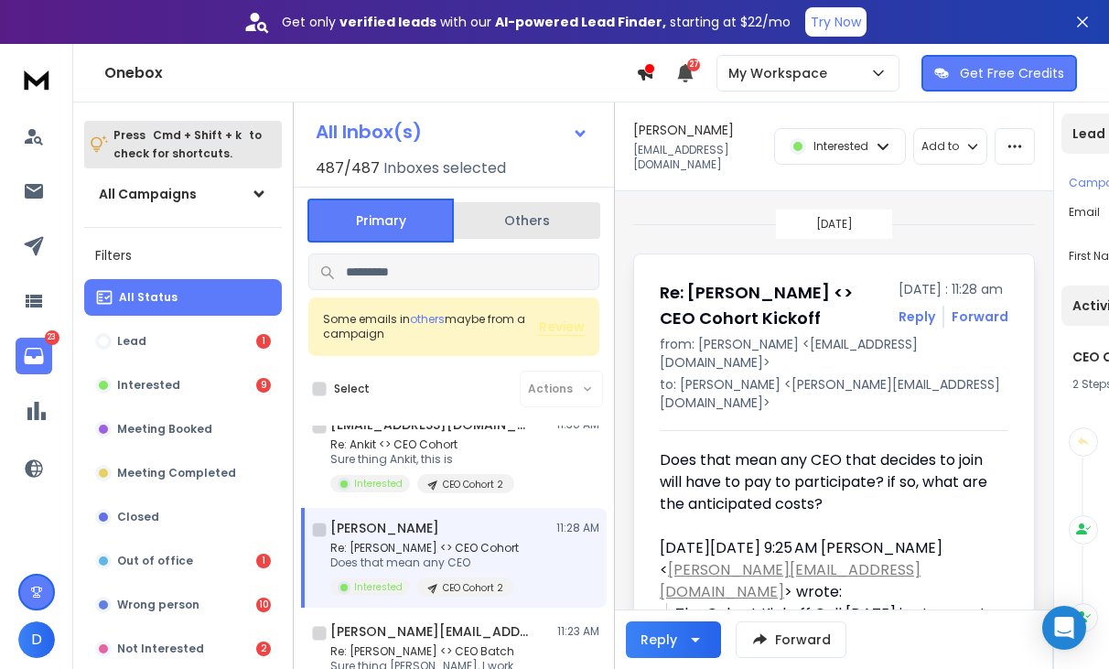
click at [777, 449] on div "Does that mean any CEO that decides to join will have to pay to participate? if…" at bounding box center [827, 482] width 334 height 66
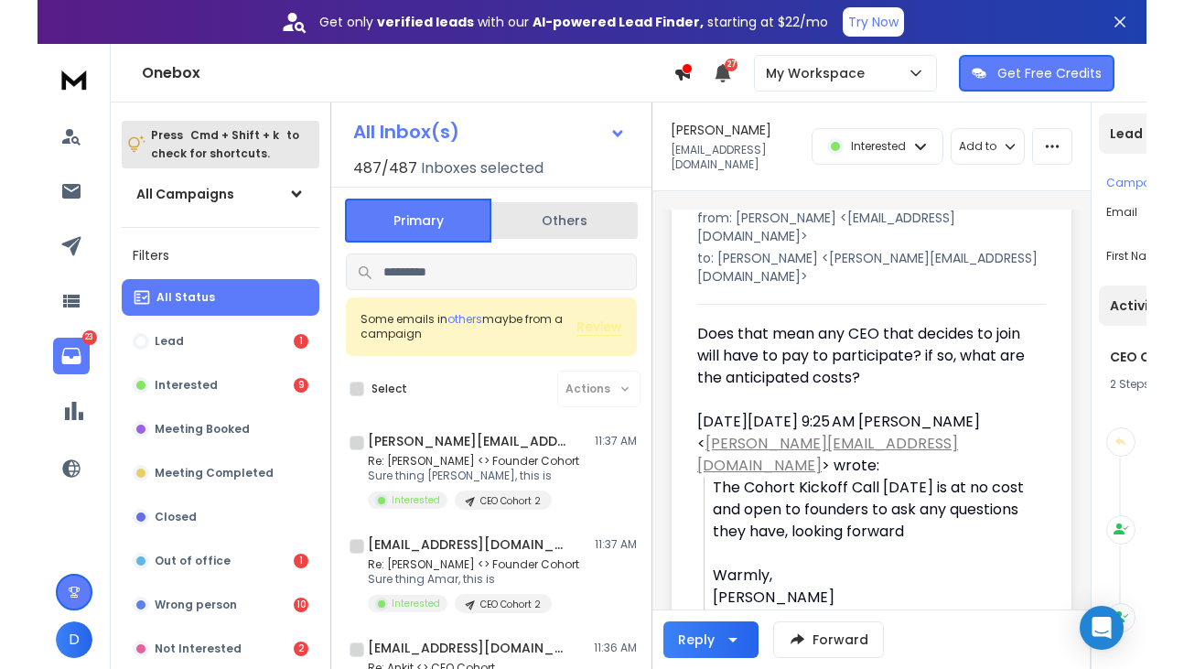
scroll to position [0, 0]
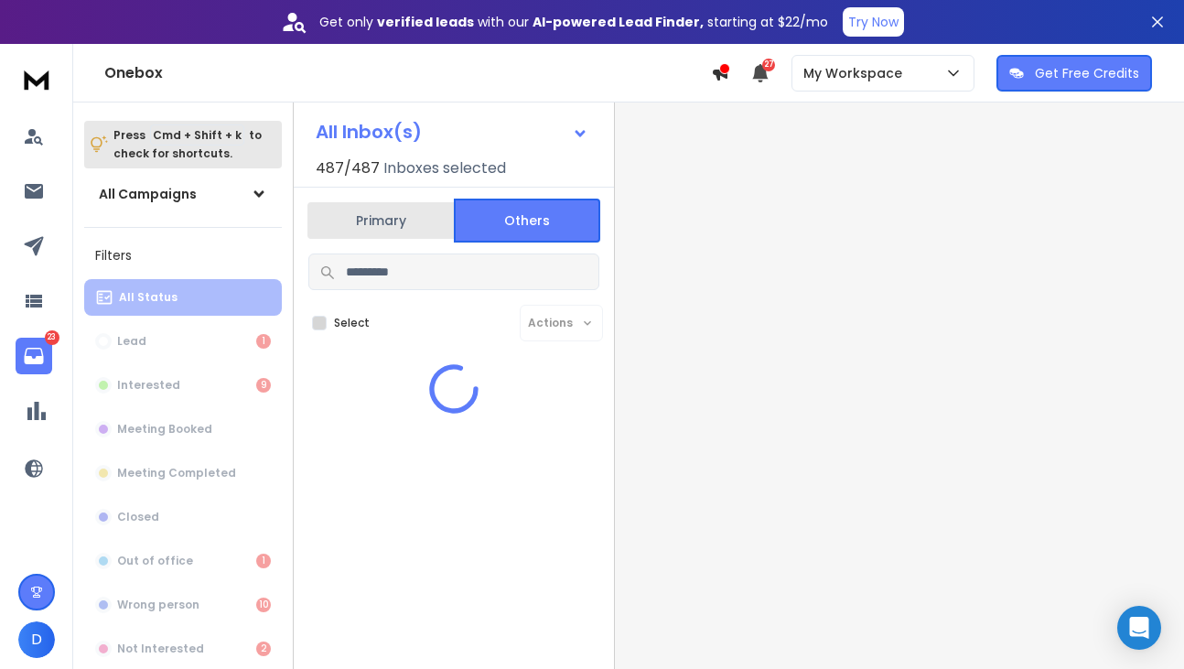
click at [530, 212] on button "Others" at bounding box center [527, 221] width 146 height 44
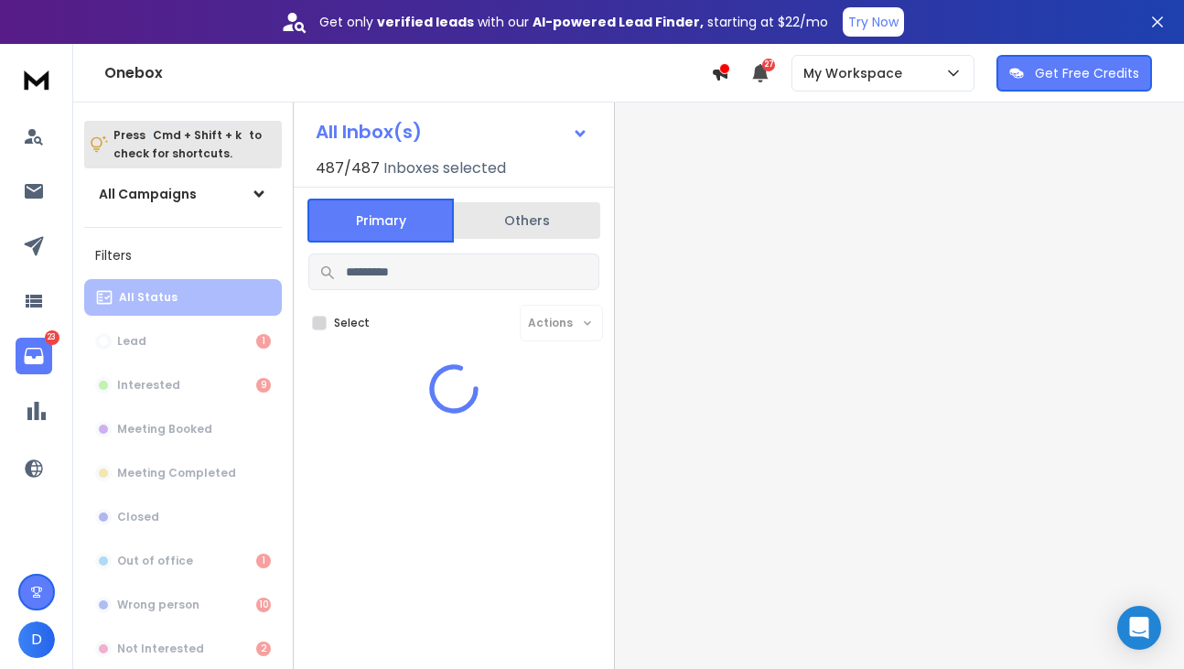
click at [381, 213] on button "Primary" at bounding box center [380, 221] width 146 height 44
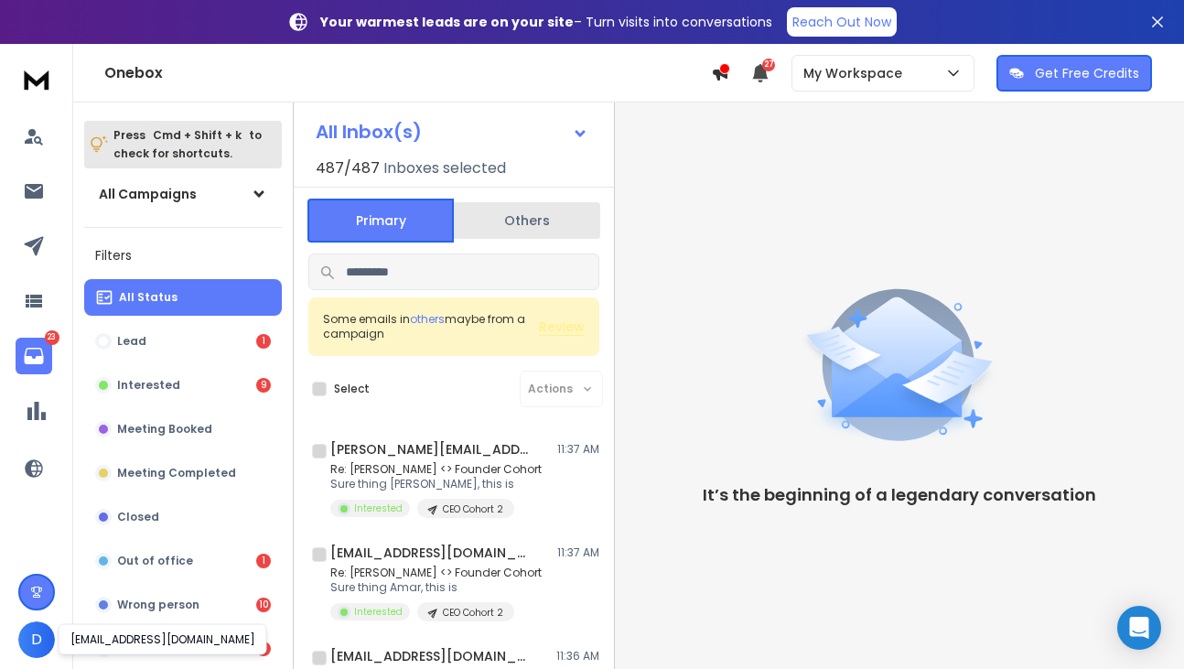
click at [48, 622] on button "D" at bounding box center [36, 639] width 37 height 37
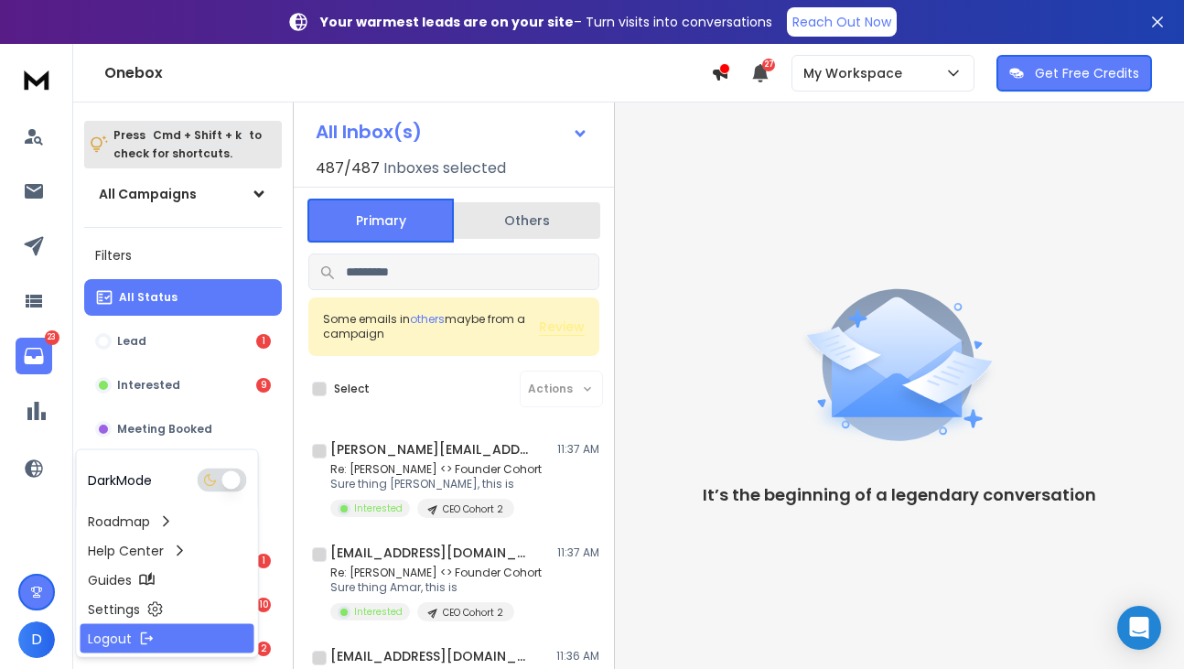
click at [113, 634] on p "Logout" at bounding box center [110, 639] width 44 height 18
